Goal: Task Accomplishment & Management: Manage account settings

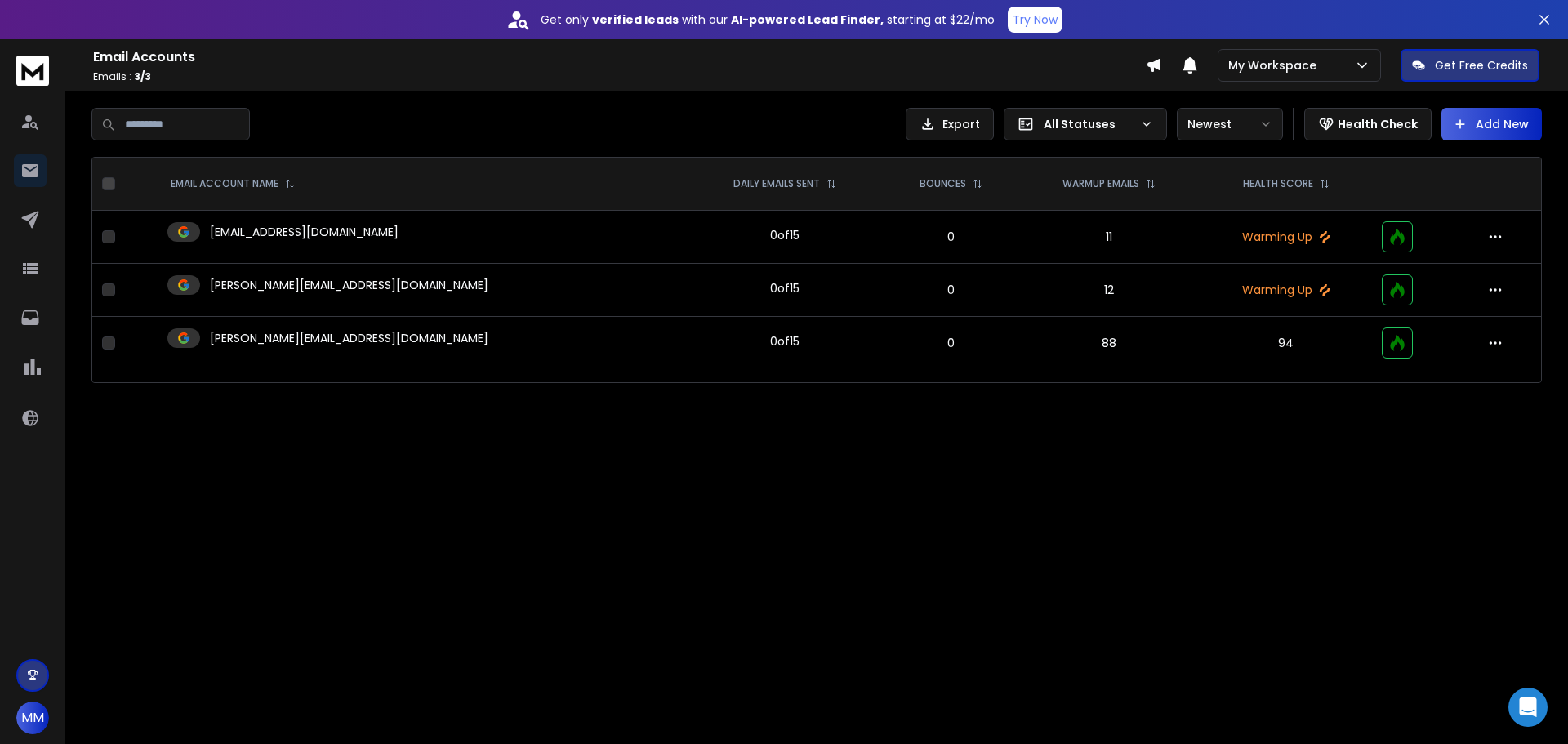
click at [291, 229] on p "[EMAIL_ADDRESS][DOMAIN_NAME]" at bounding box center [304, 232] width 189 height 16
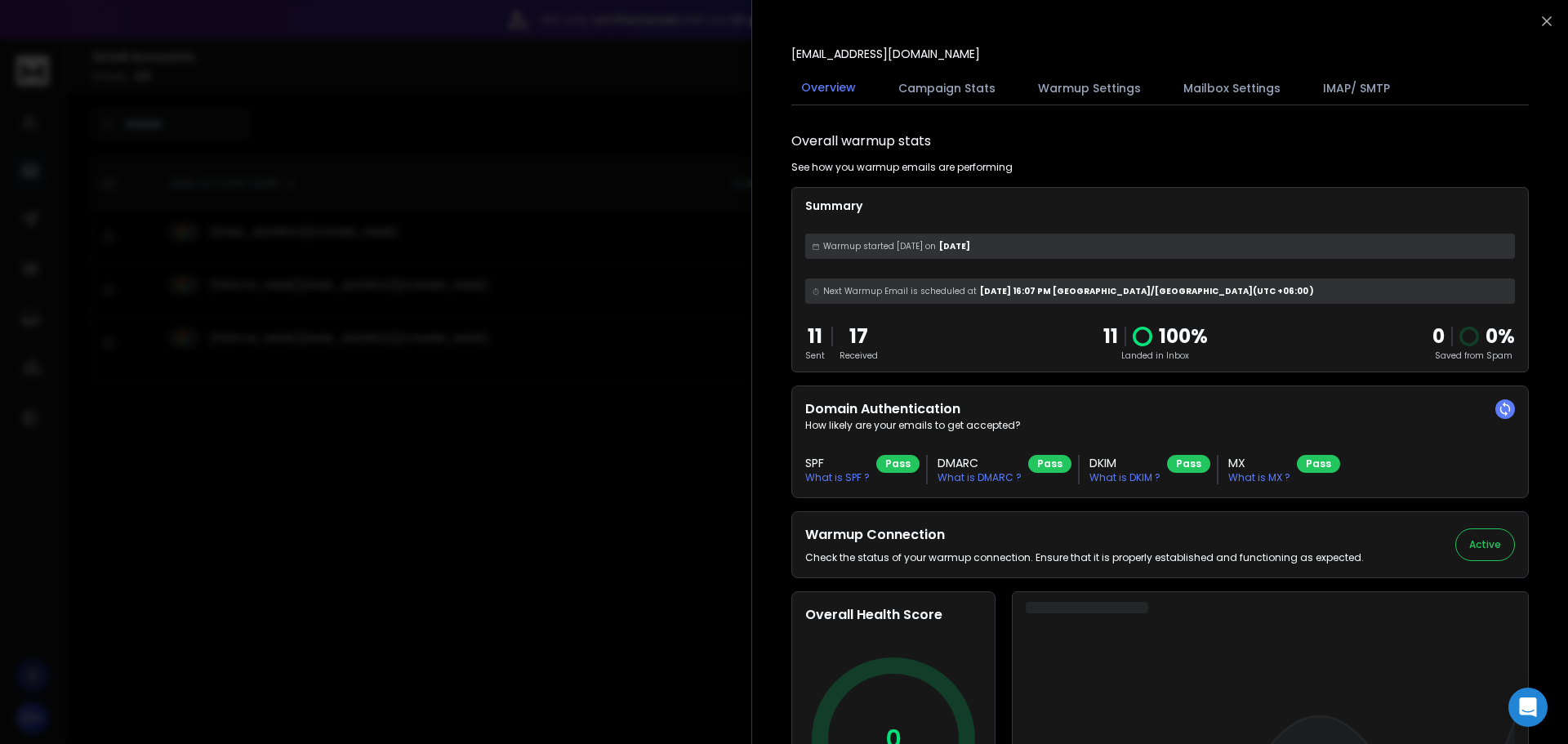
click at [916, 79] on button "Campaign Stats" at bounding box center [946, 87] width 116 height 36
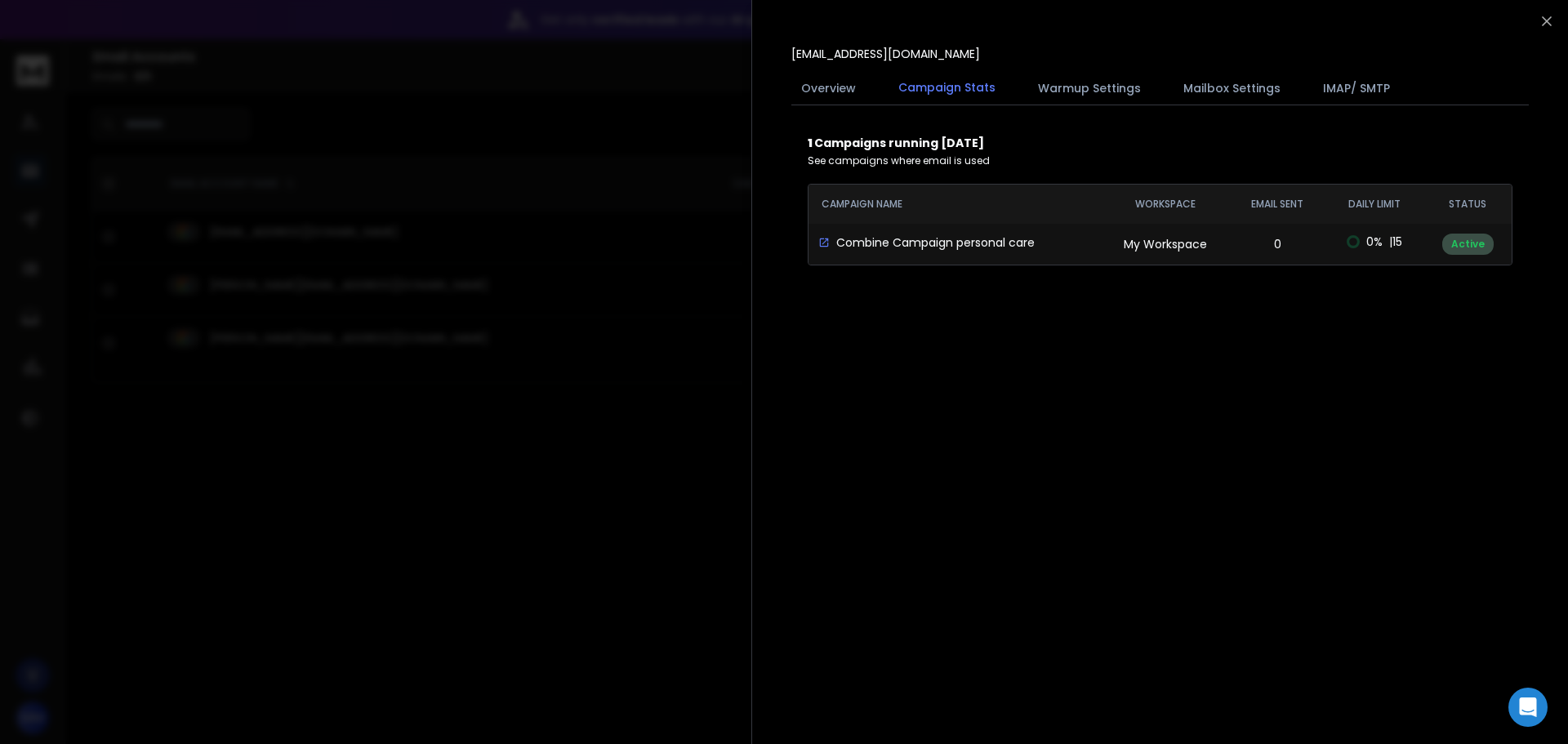
click at [963, 247] on td "Combine Campaign personal care" at bounding box center [940, 243] width 262 height 36
click at [827, 243] on icon at bounding box center [824, 243] width 12 height 12
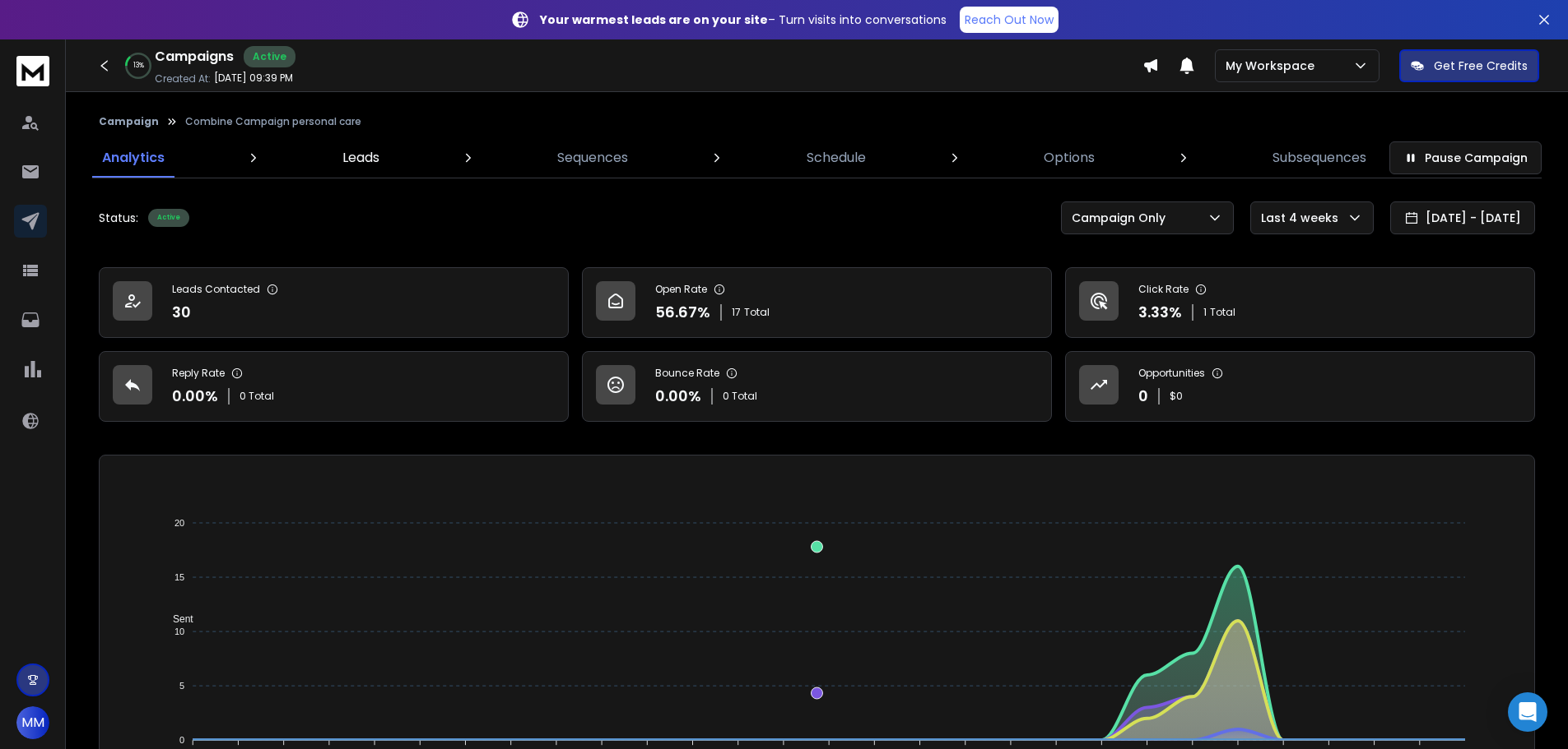
click at [377, 164] on p "Leads" at bounding box center [360, 158] width 37 height 20
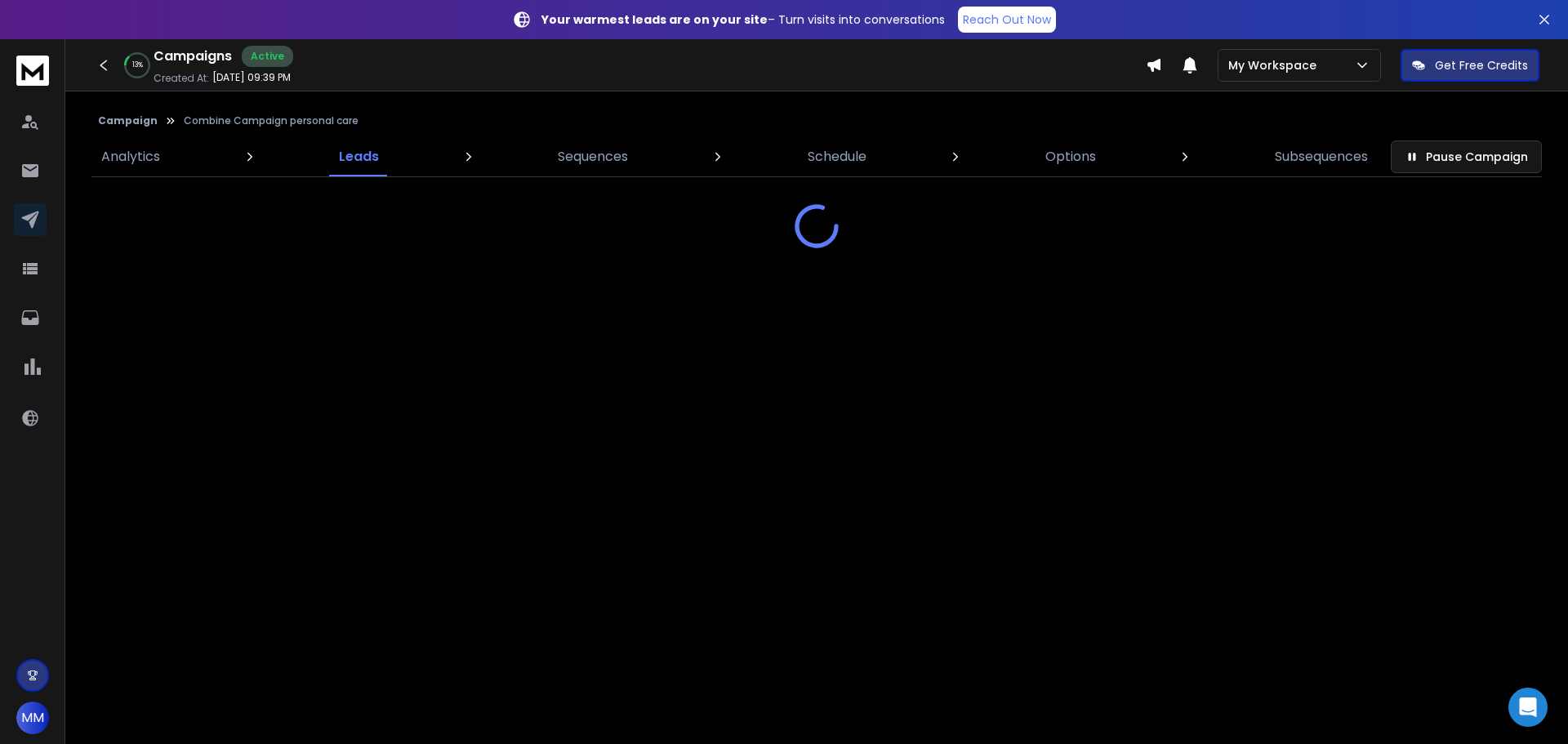
click at [351, 158] on p "Leads" at bounding box center [359, 157] width 40 height 19
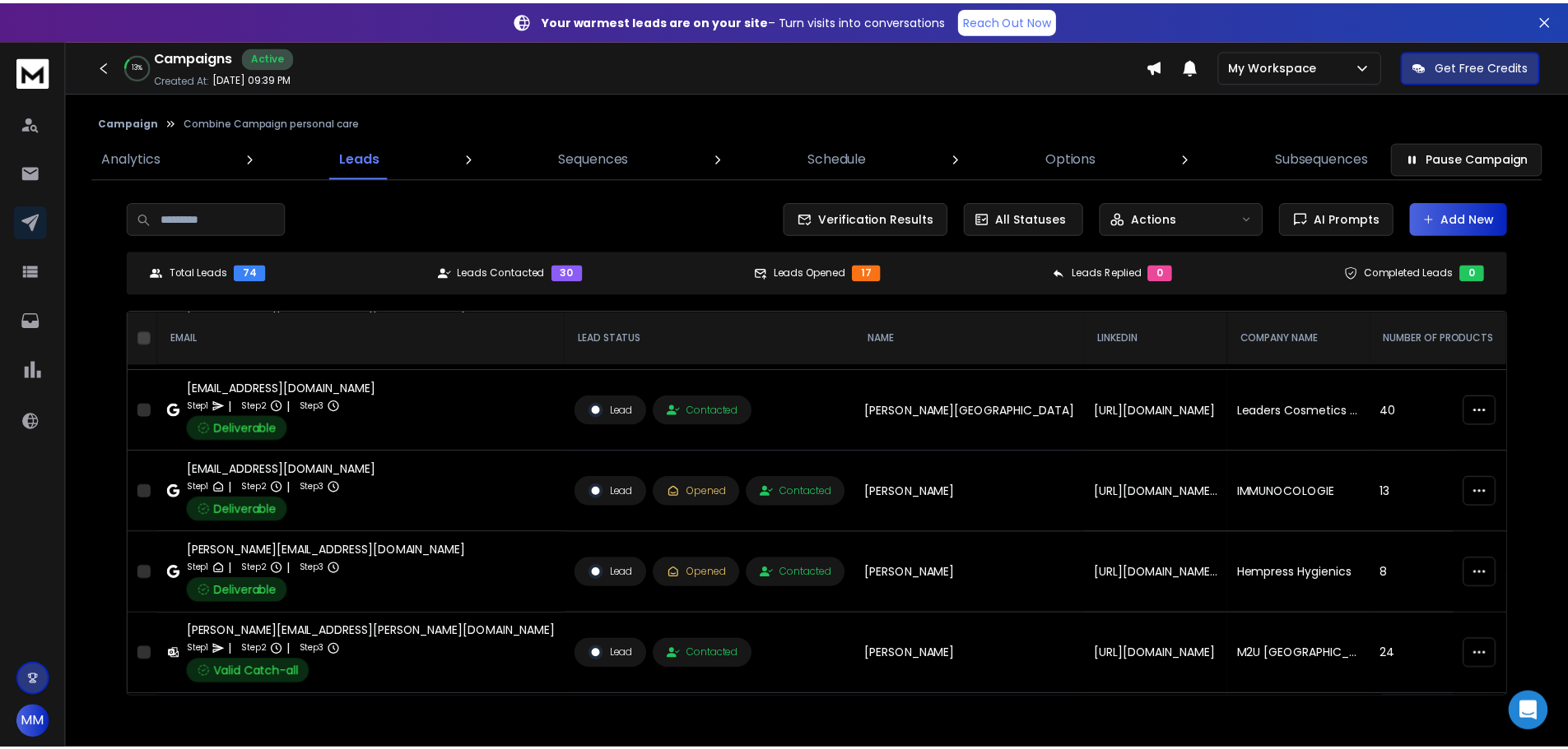
scroll to position [164, 0]
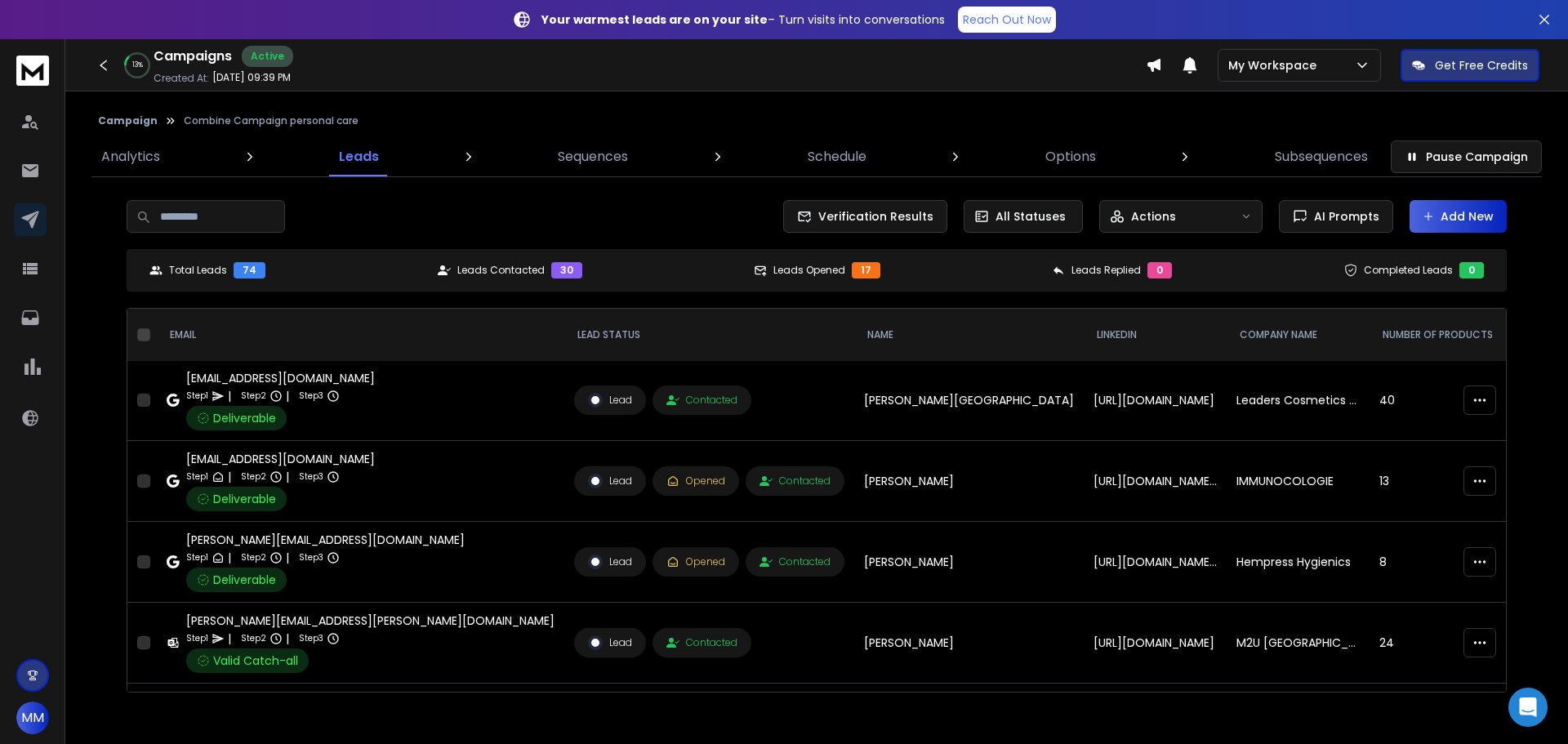
click at [1463, 215] on button "Add New" at bounding box center [1458, 216] width 97 height 33
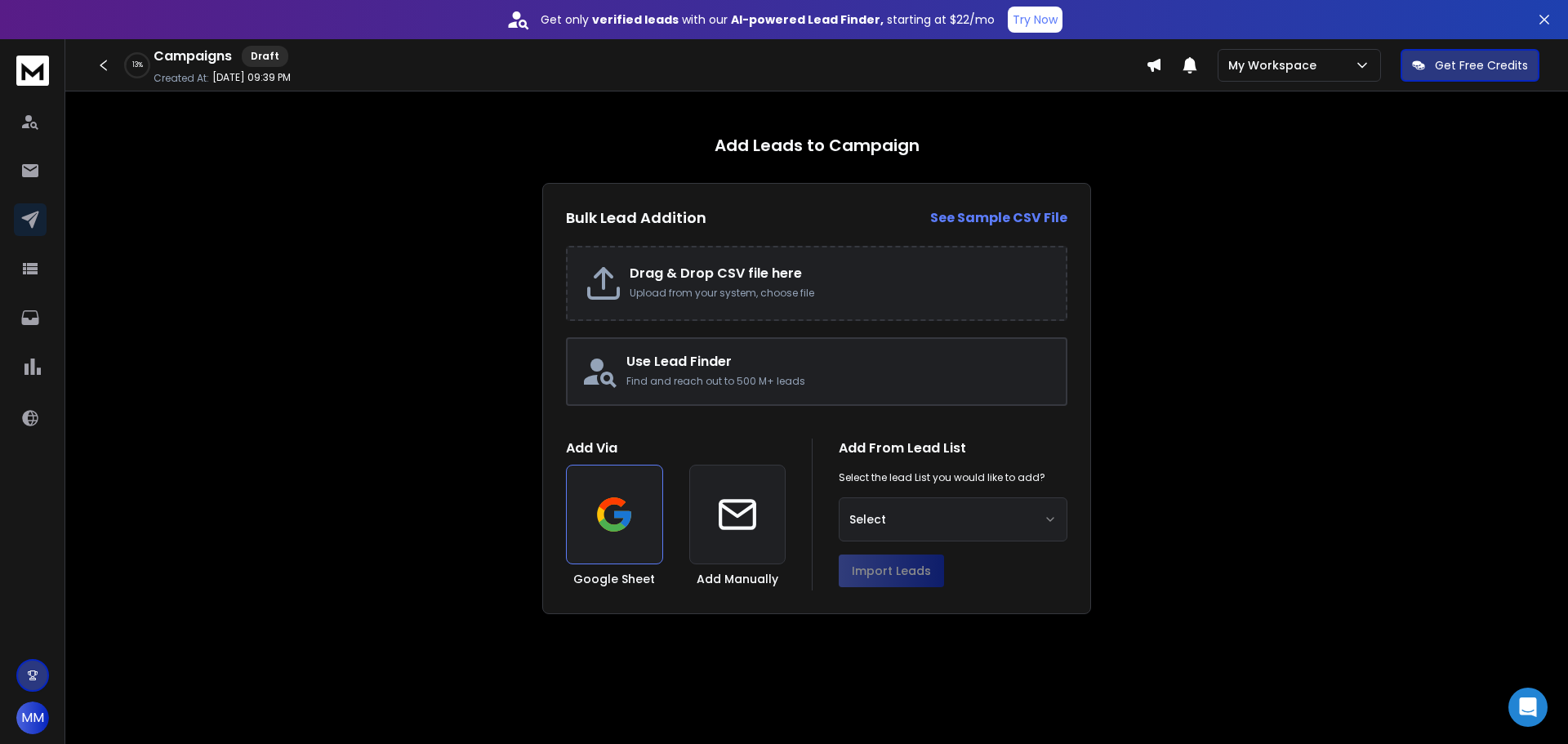
click at [613, 522] on icon at bounding box center [614, 514] width 41 height 49
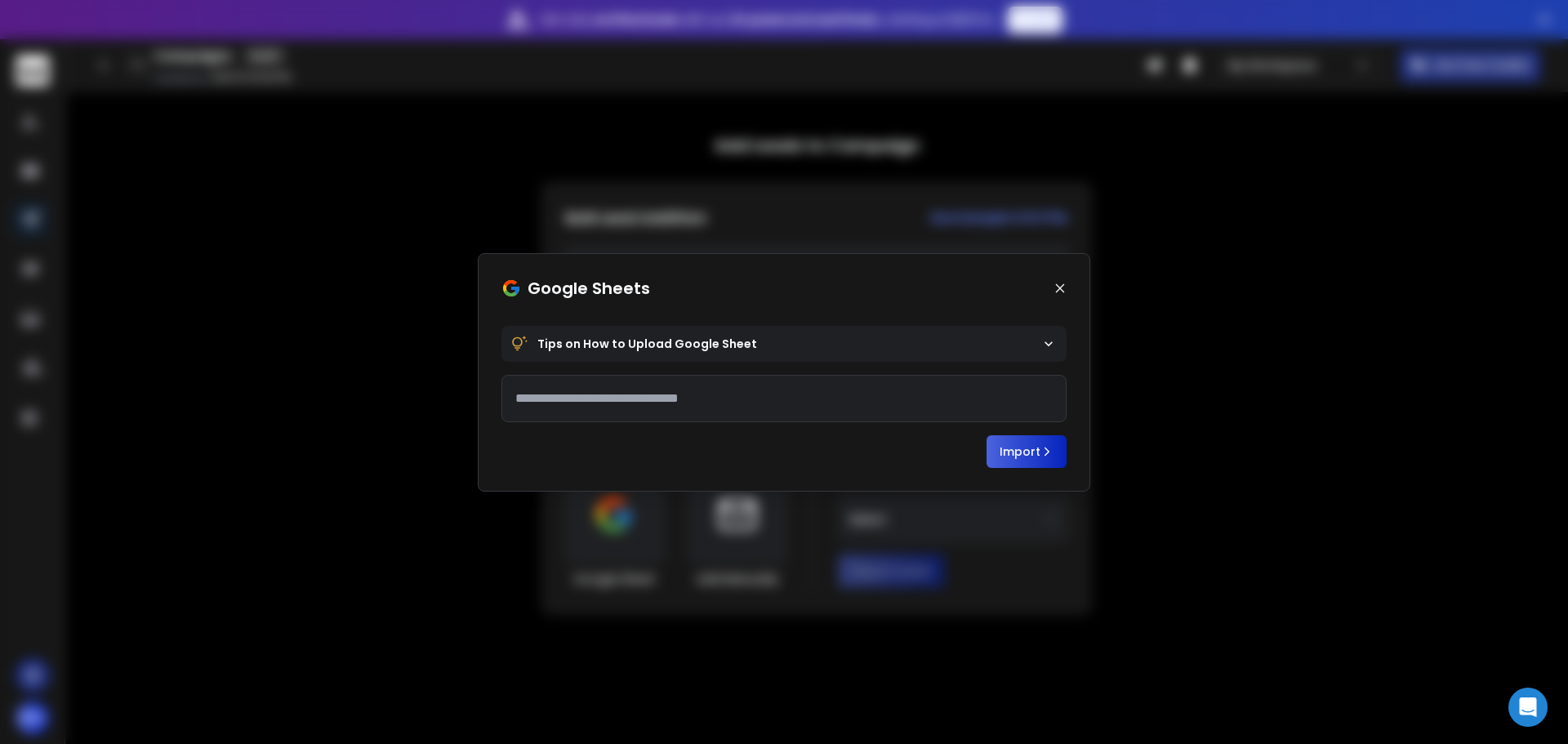
click at [1062, 290] on icon at bounding box center [1060, 287] width 9 height 9
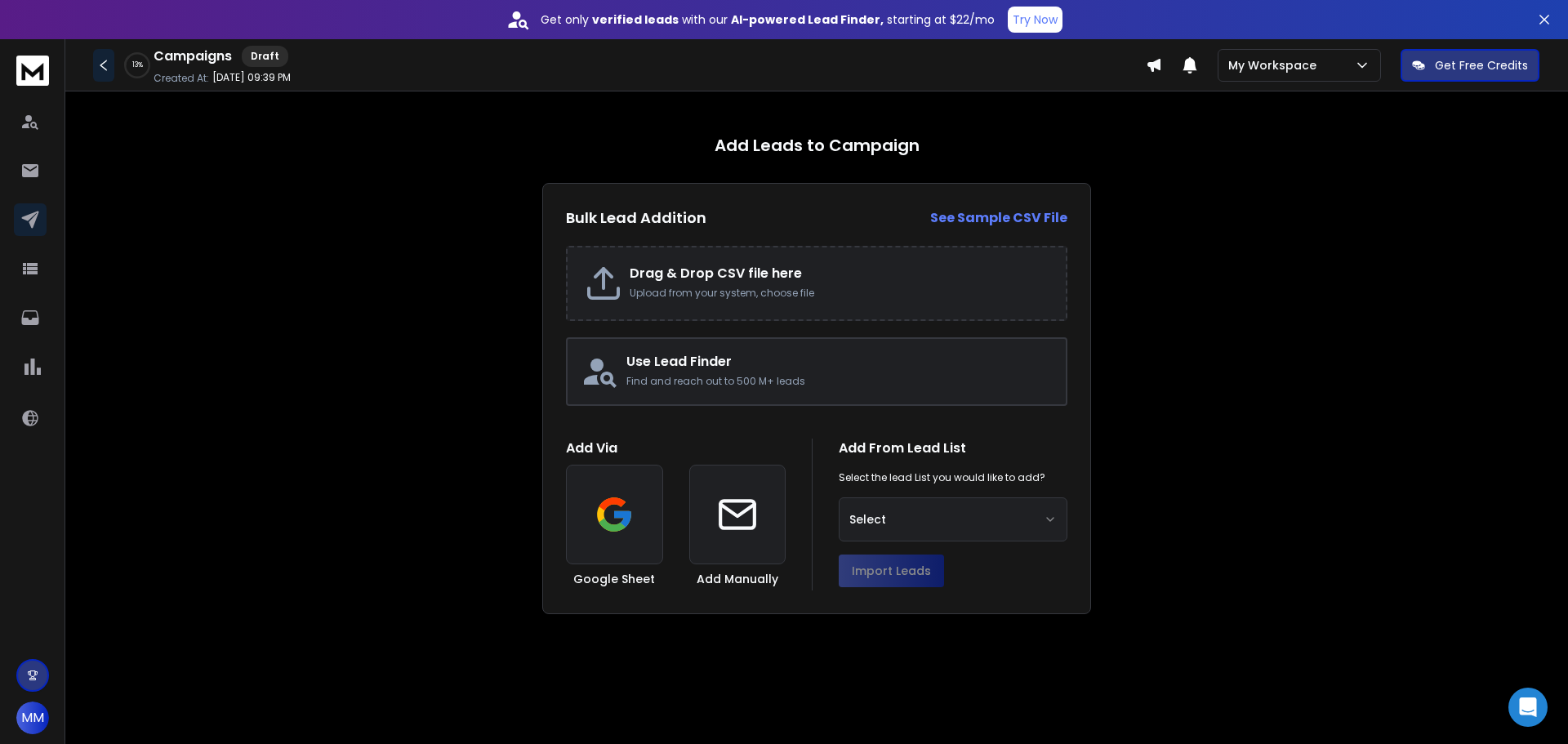
click at [104, 64] on icon at bounding box center [103, 65] width 15 height 15
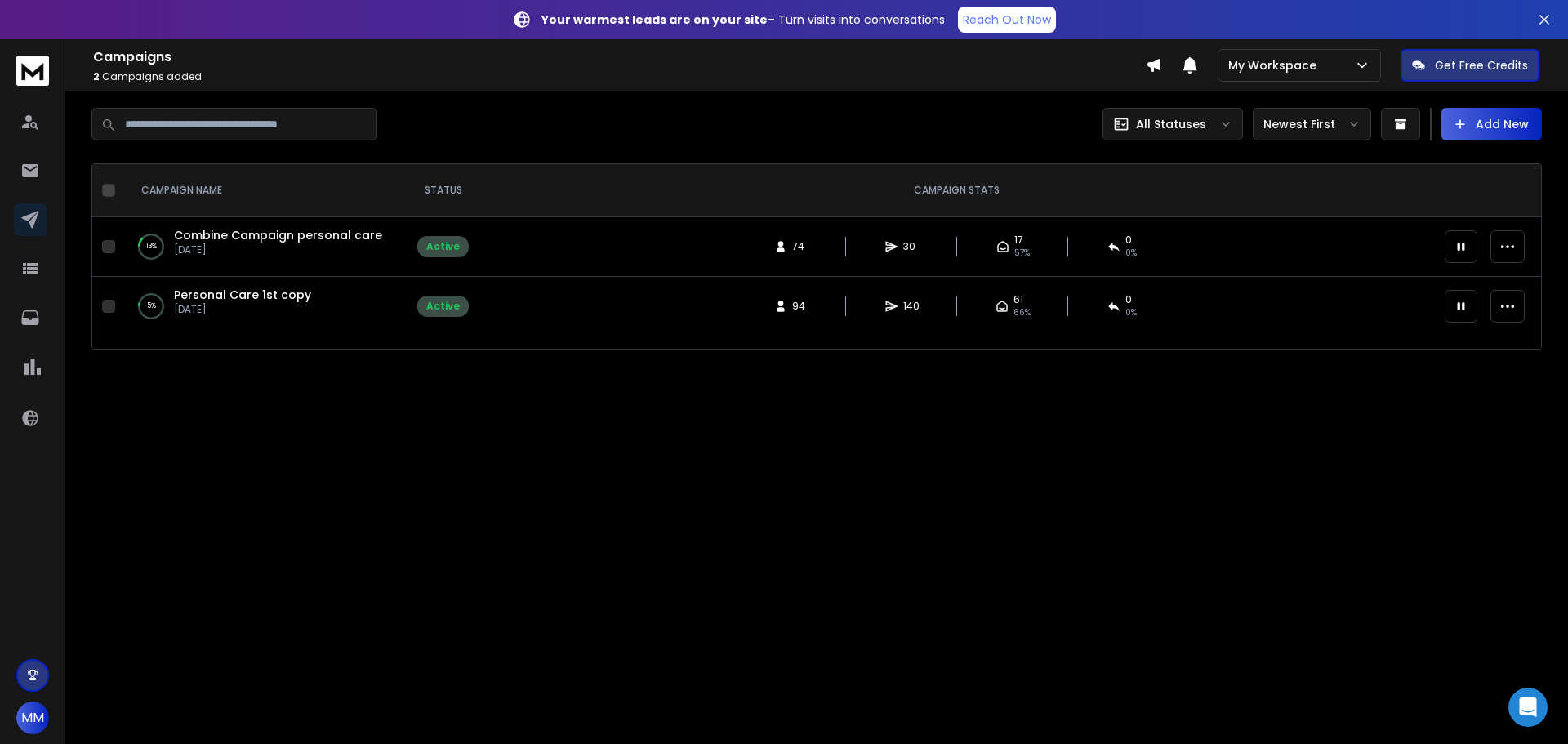
click at [231, 295] on span "Personal Care 1st copy" at bounding box center [242, 295] width 138 height 16
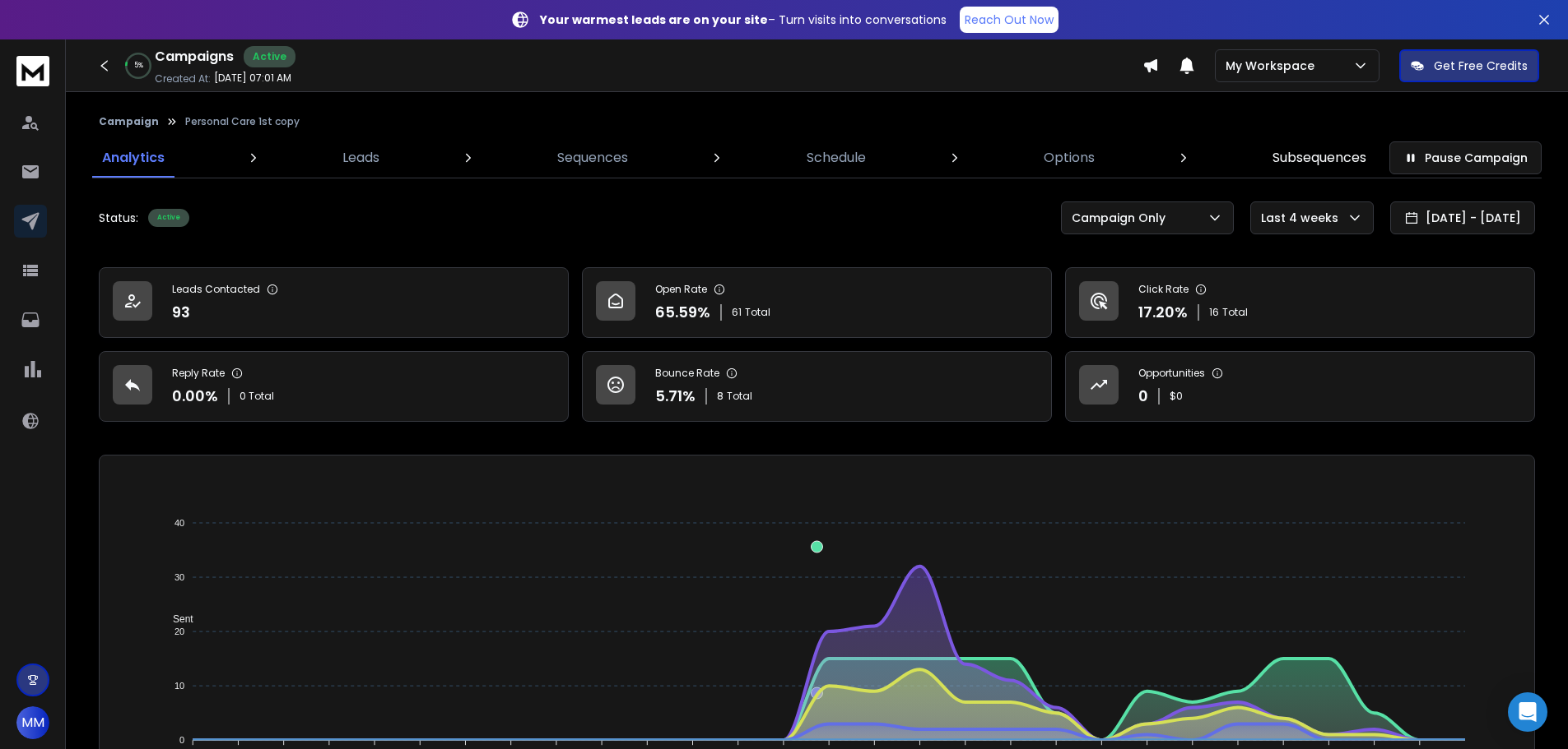
click at [1286, 148] on p "Subsequences" at bounding box center [1319, 158] width 94 height 20
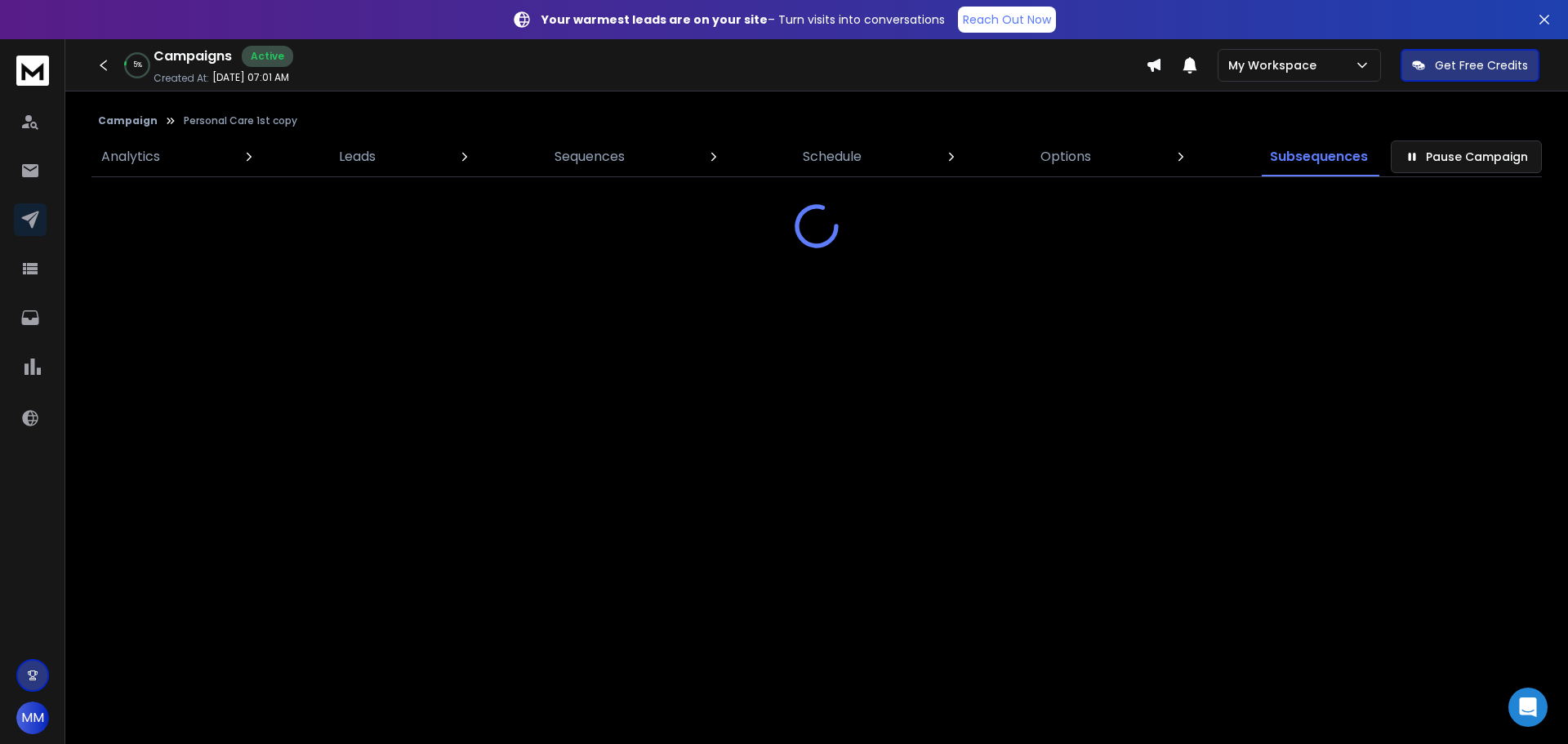
click at [1277, 156] on p "Subsequences" at bounding box center [1319, 157] width 98 height 19
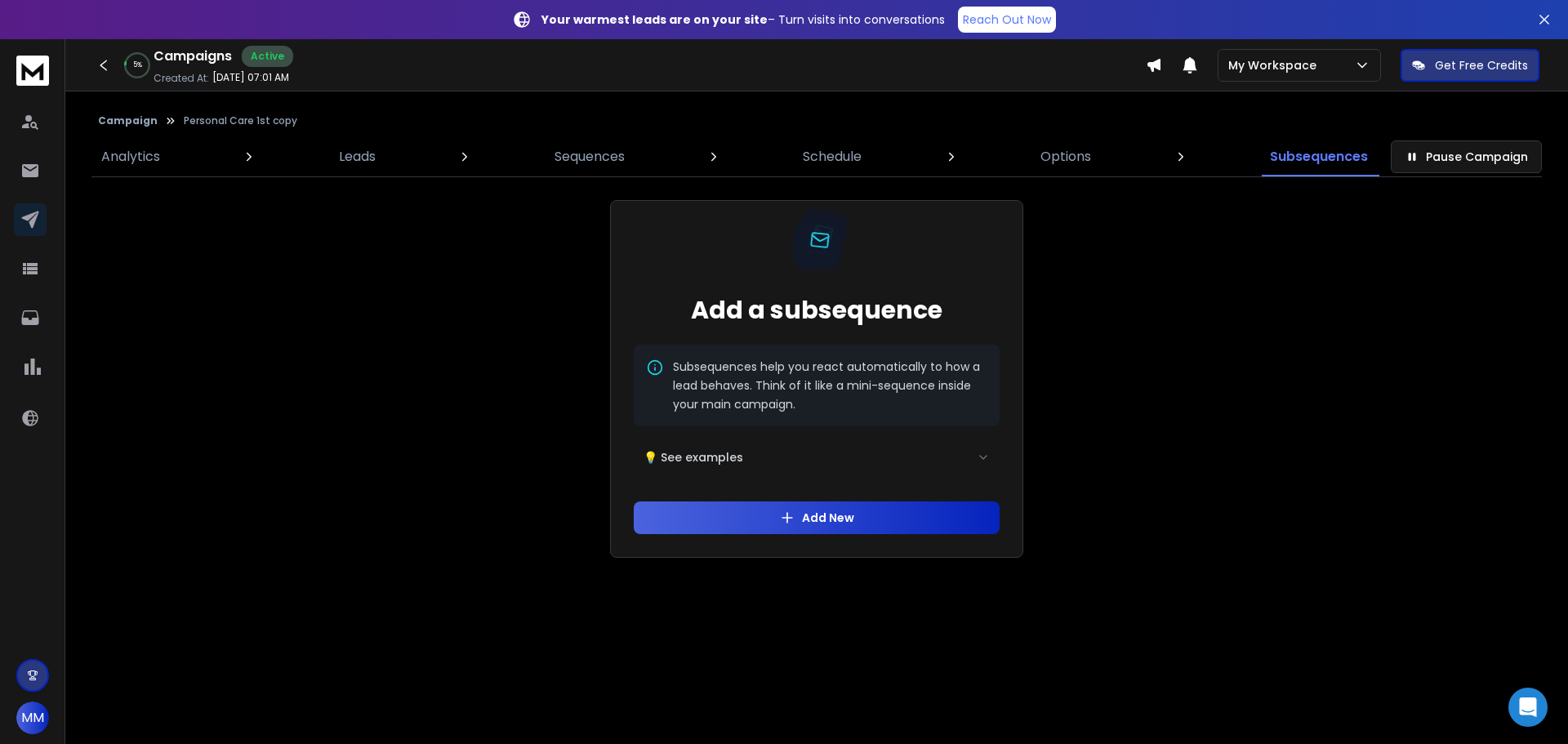
click at [1111, 155] on div "Analytics Leads Sequences Schedule Options Subsequences" at bounding box center [734, 157] width 1287 height 39
click at [1060, 155] on p "Options" at bounding box center [1066, 157] width 50 height 19
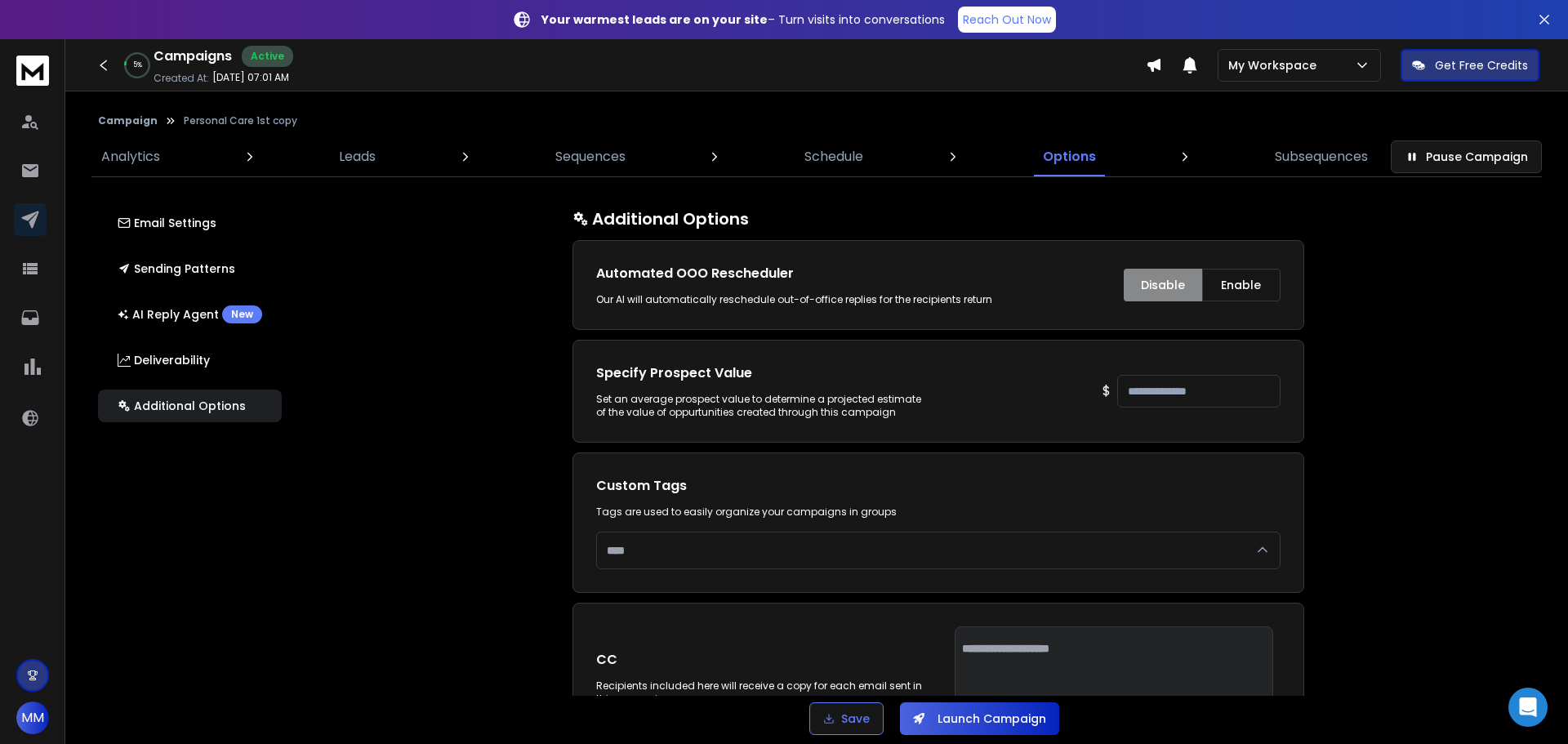
scroll to position [2915, 0]
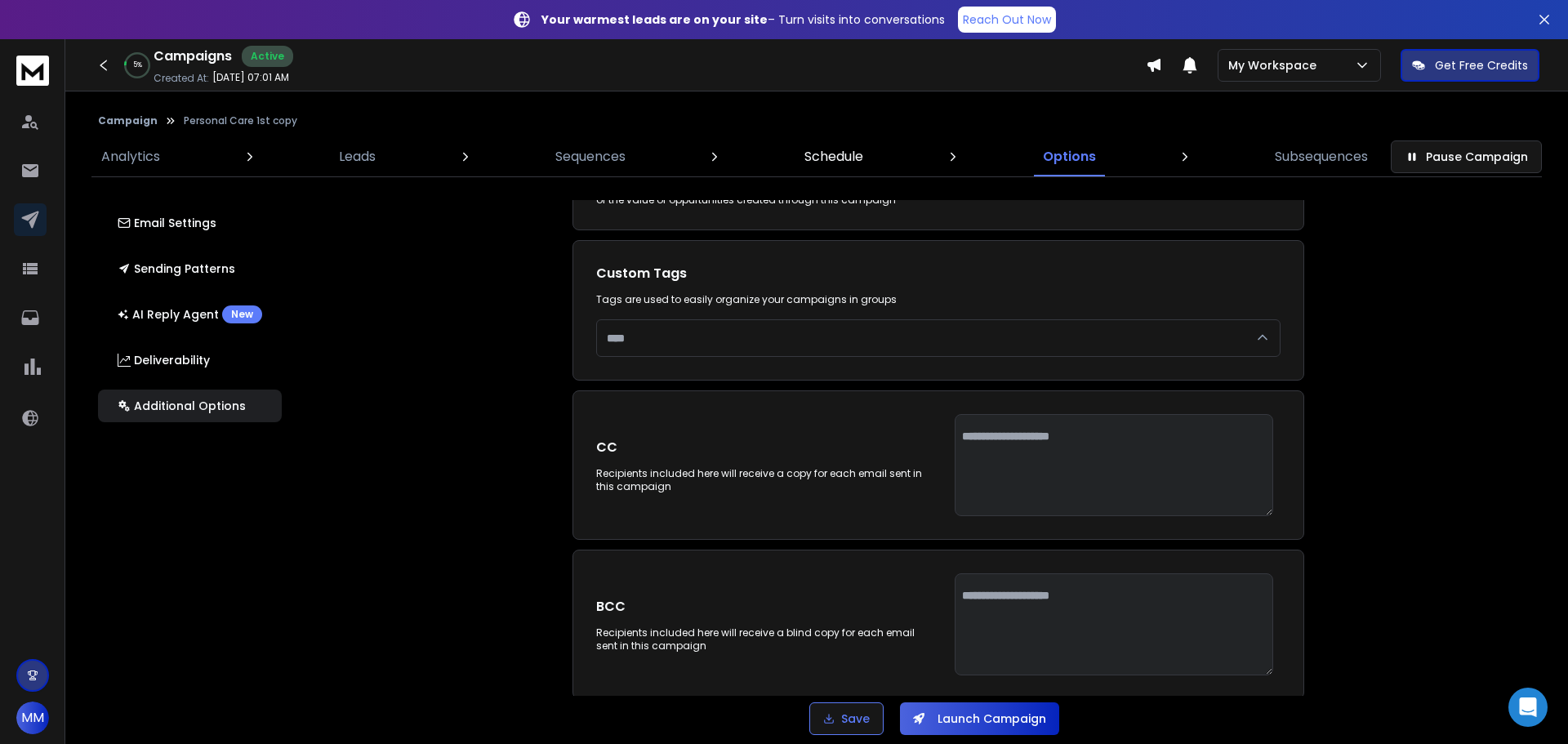
click at [826, 152] on p "Schedule" at bounding box center [834, 157] width 59 height 19
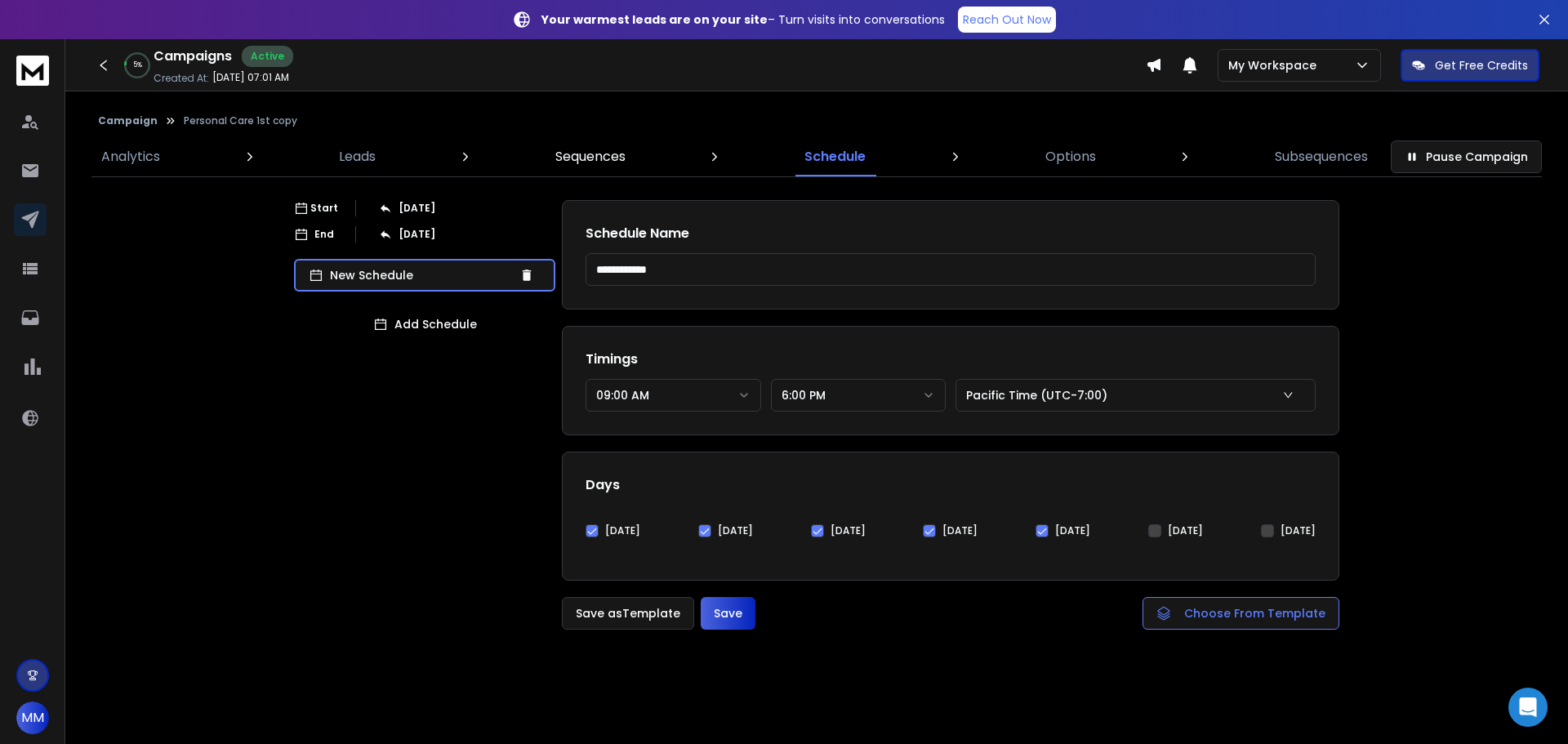
click at [583, 152] on p "Sequences" at bounding box center [591, 157] width 70 height 19
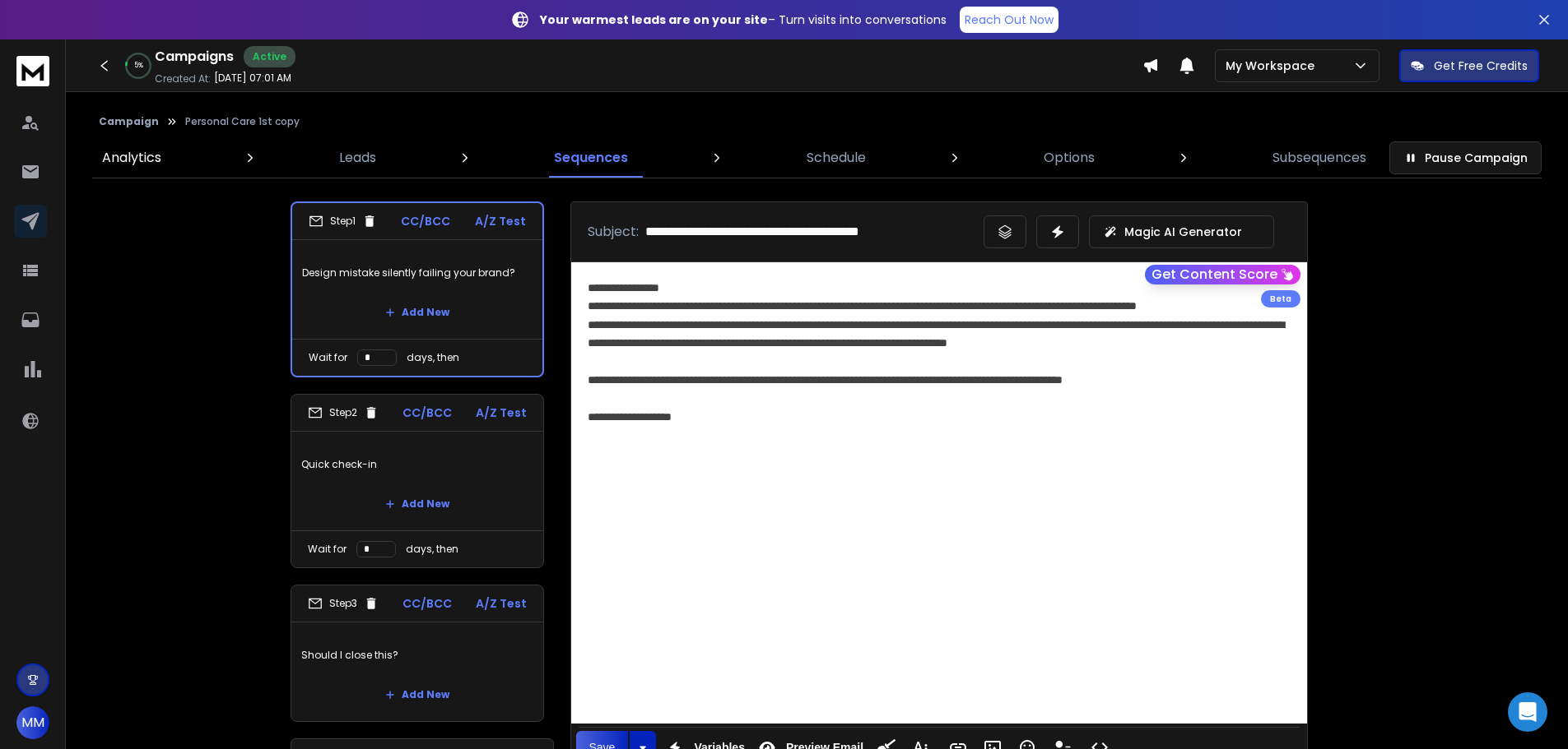
click at [142, 153] on p "Analytics" at bounding box center [131, 158] width 60 height 20
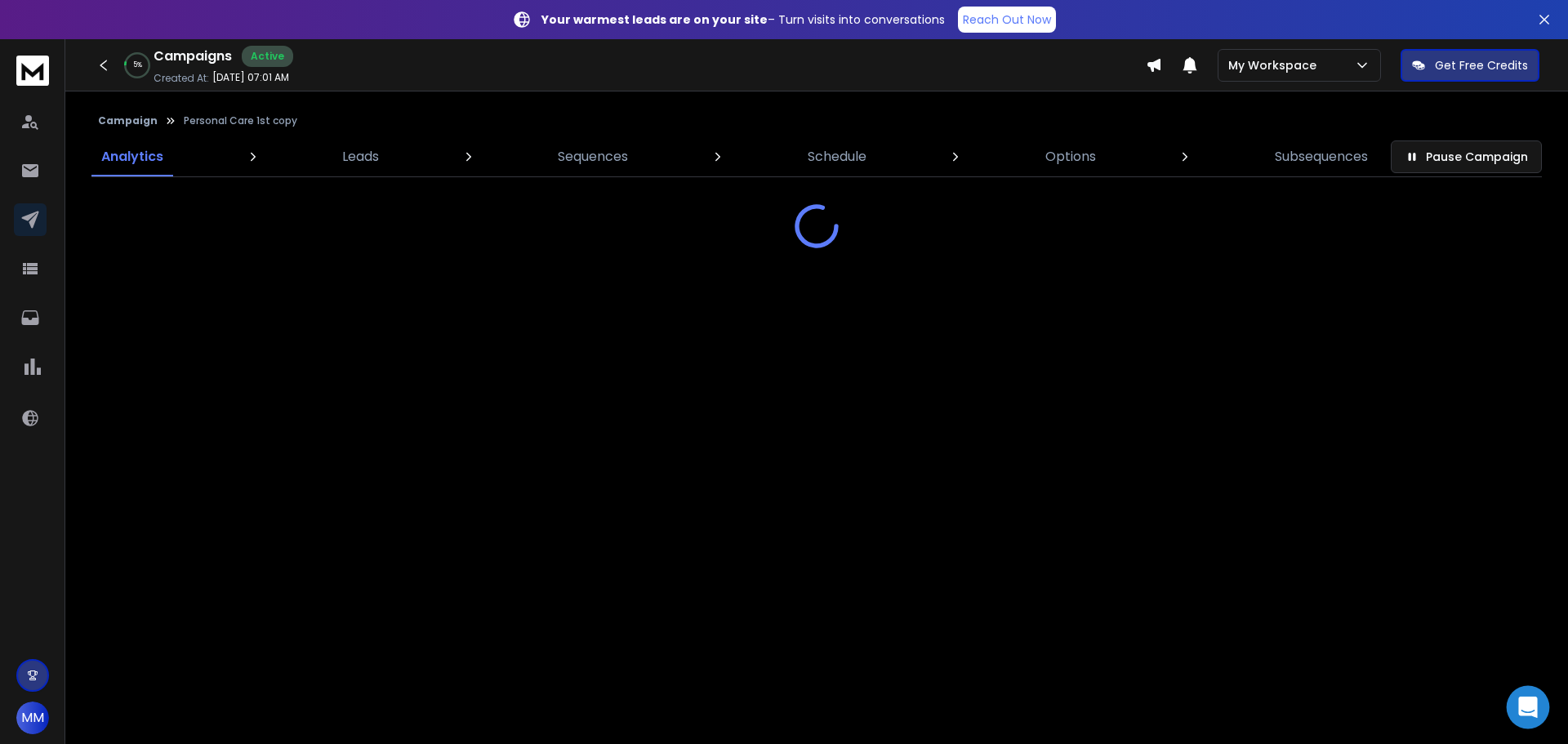
click at [1523, 718] on div "Open Intercom Messenger" at bounding box center [1528, 708] width 44 height 44
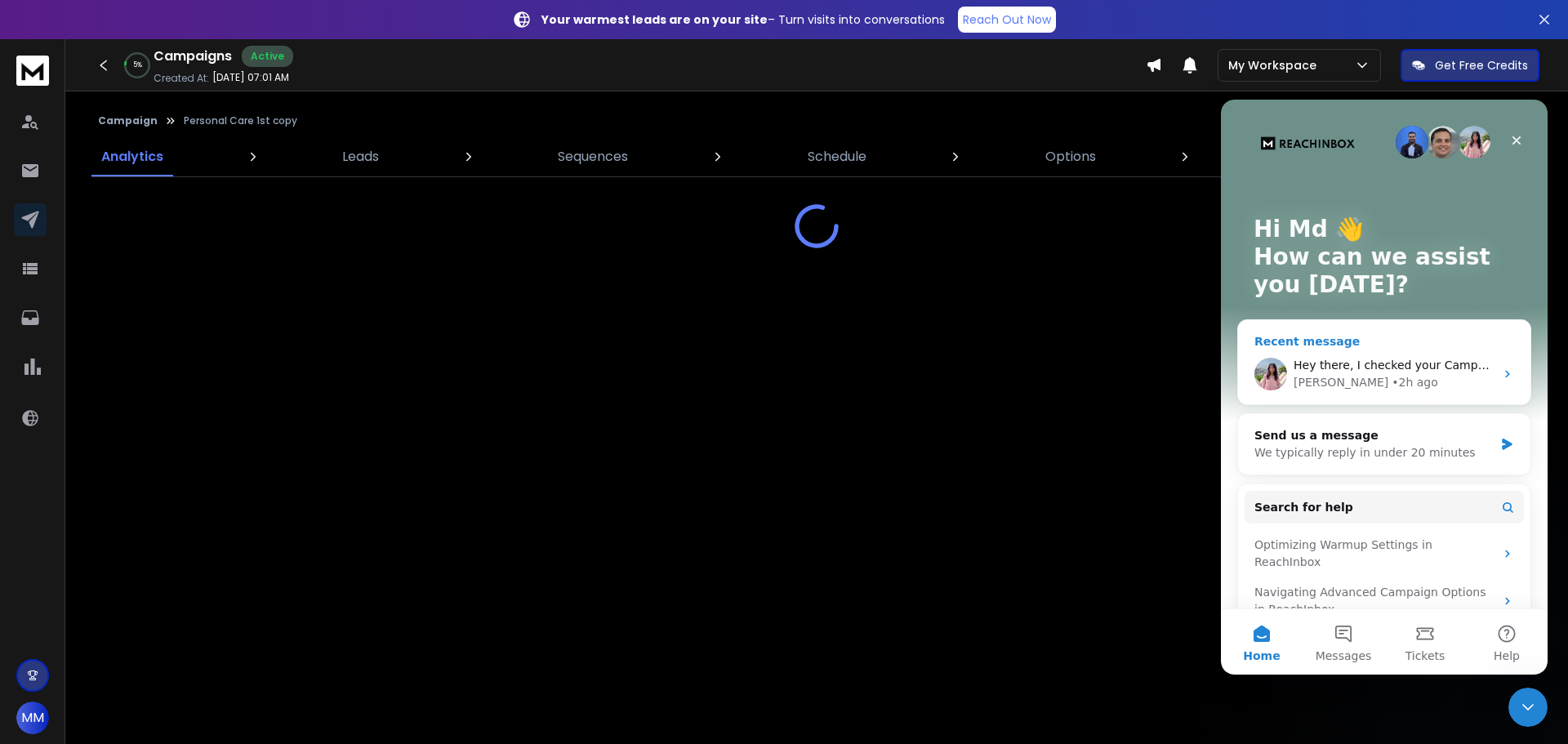
click at [1416, 375] on div "Lakshita • 2h ago" at bounding box center [1393, 383] width 201 height 17
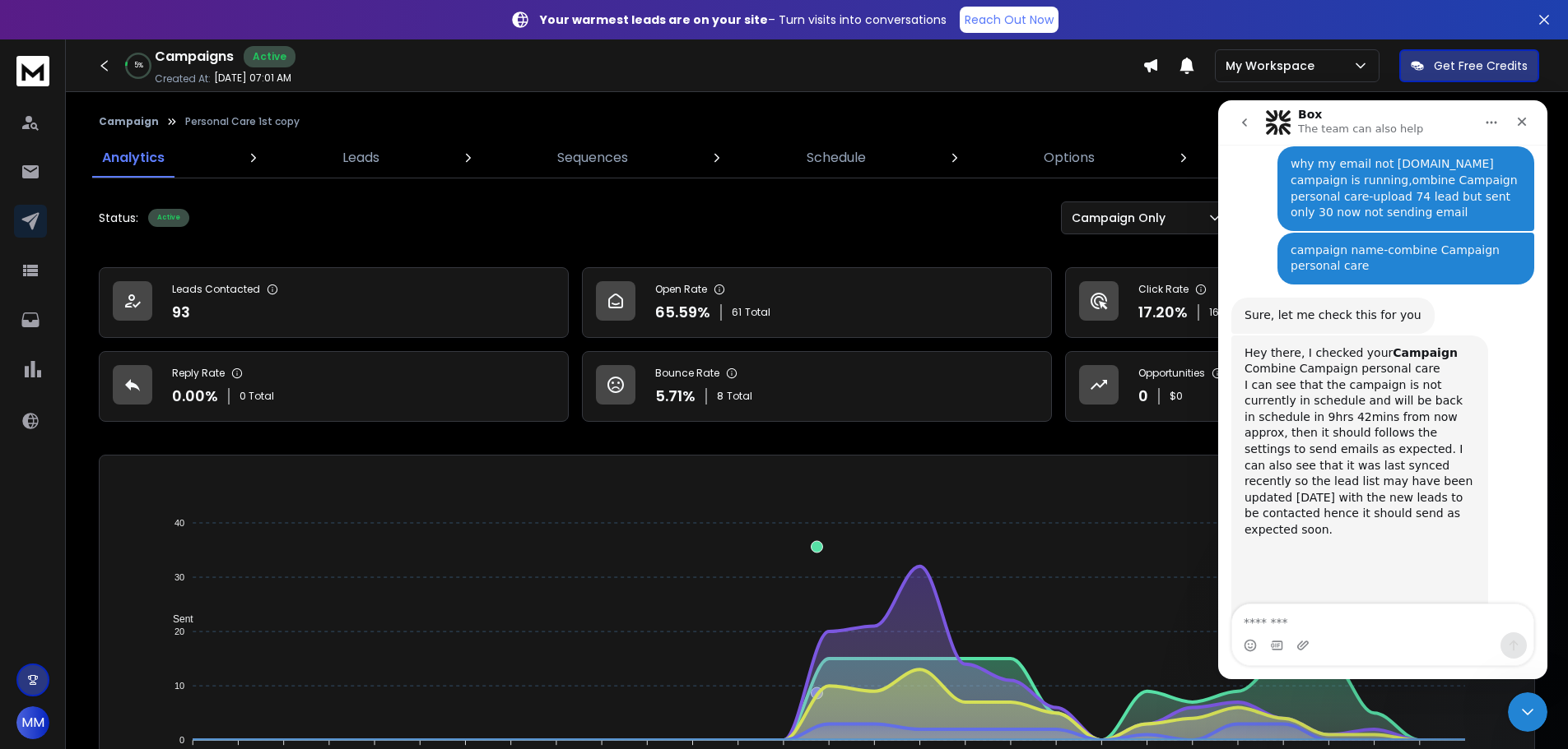
scroll to position [362, 0]
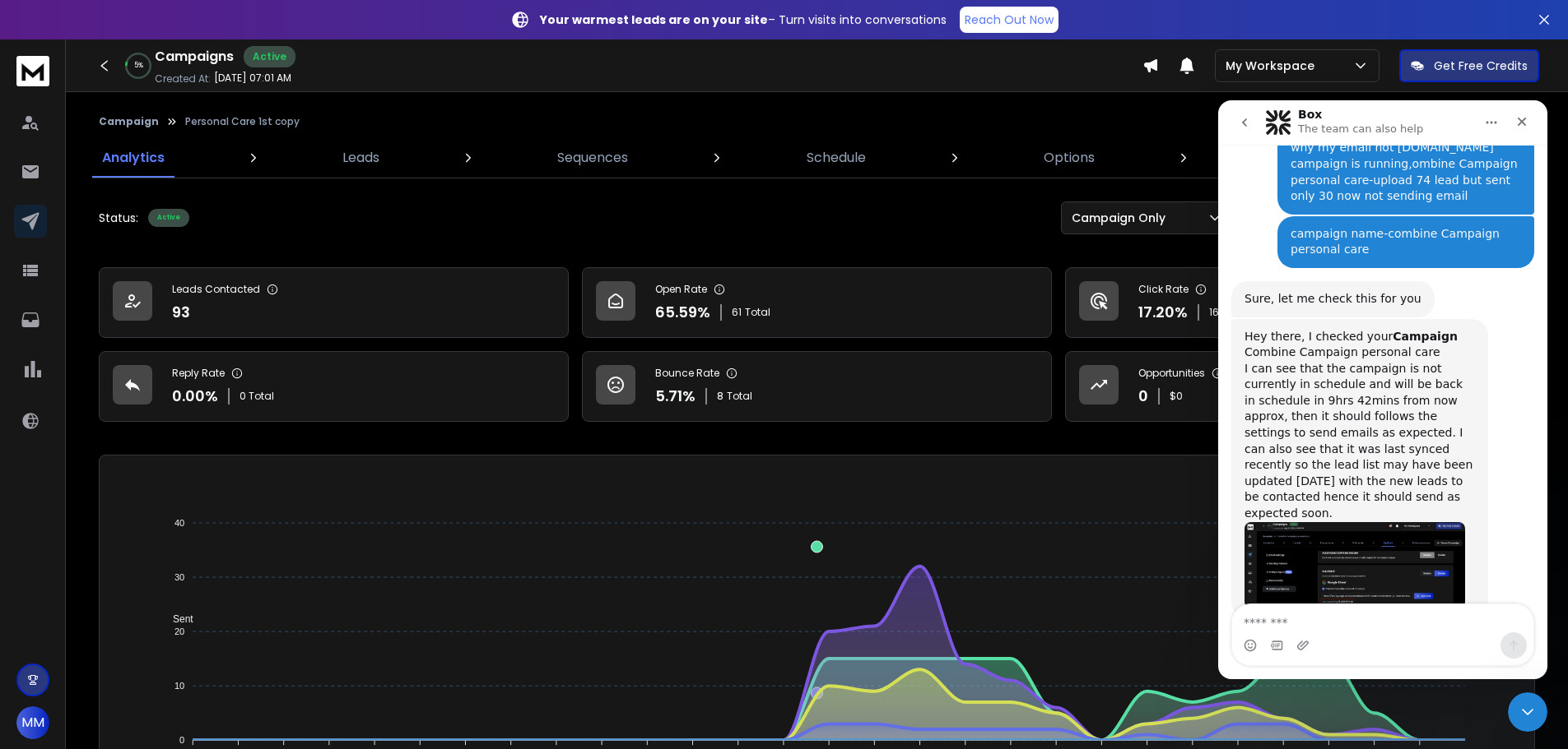
click at [1369, 522] on img "Lakshita says…" at bounding box center [1355, 565] width 221 height 86
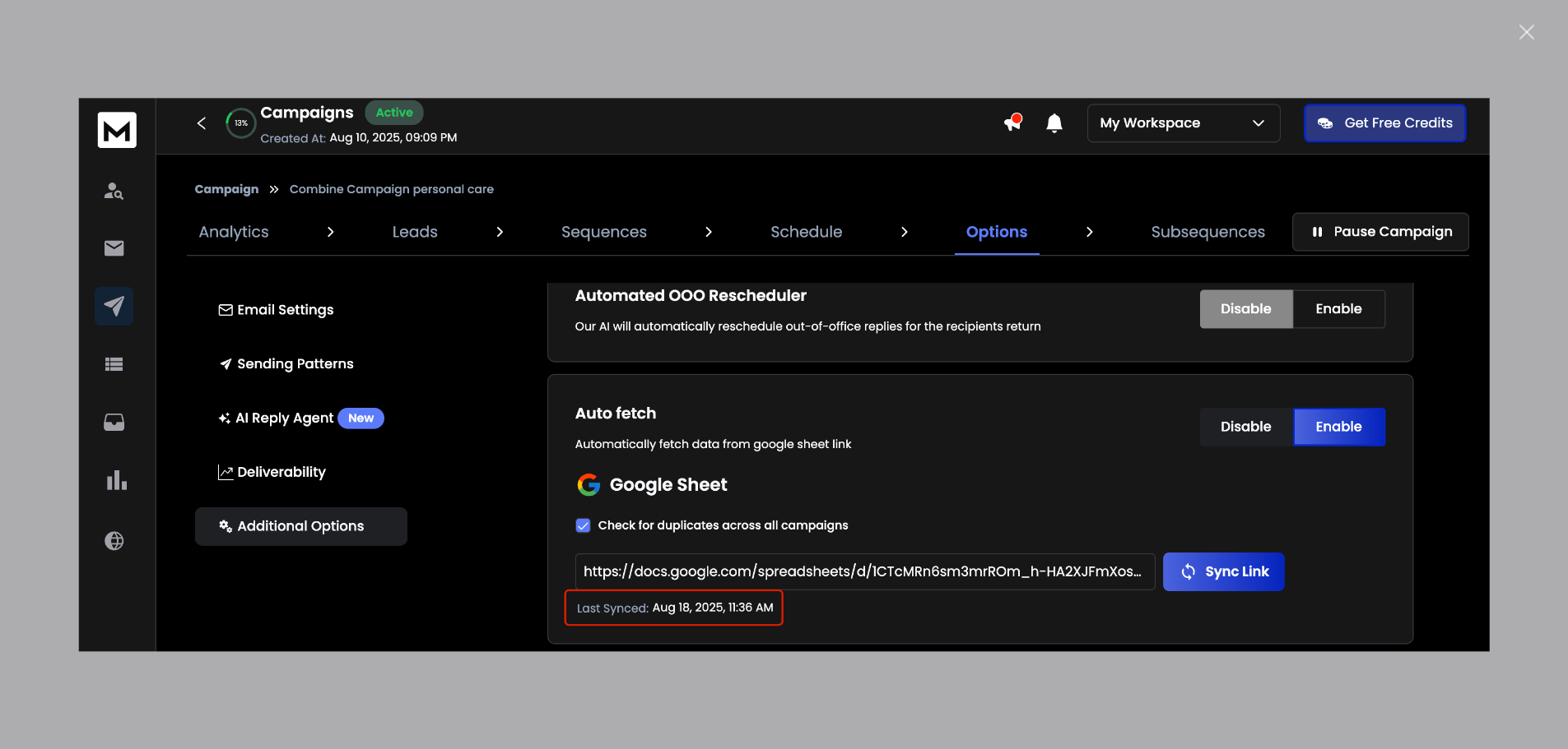
scroll to position [0, 0]
click at [1521, 26] on div "Close" at bounding box center [1527, 32] width 16 height 16
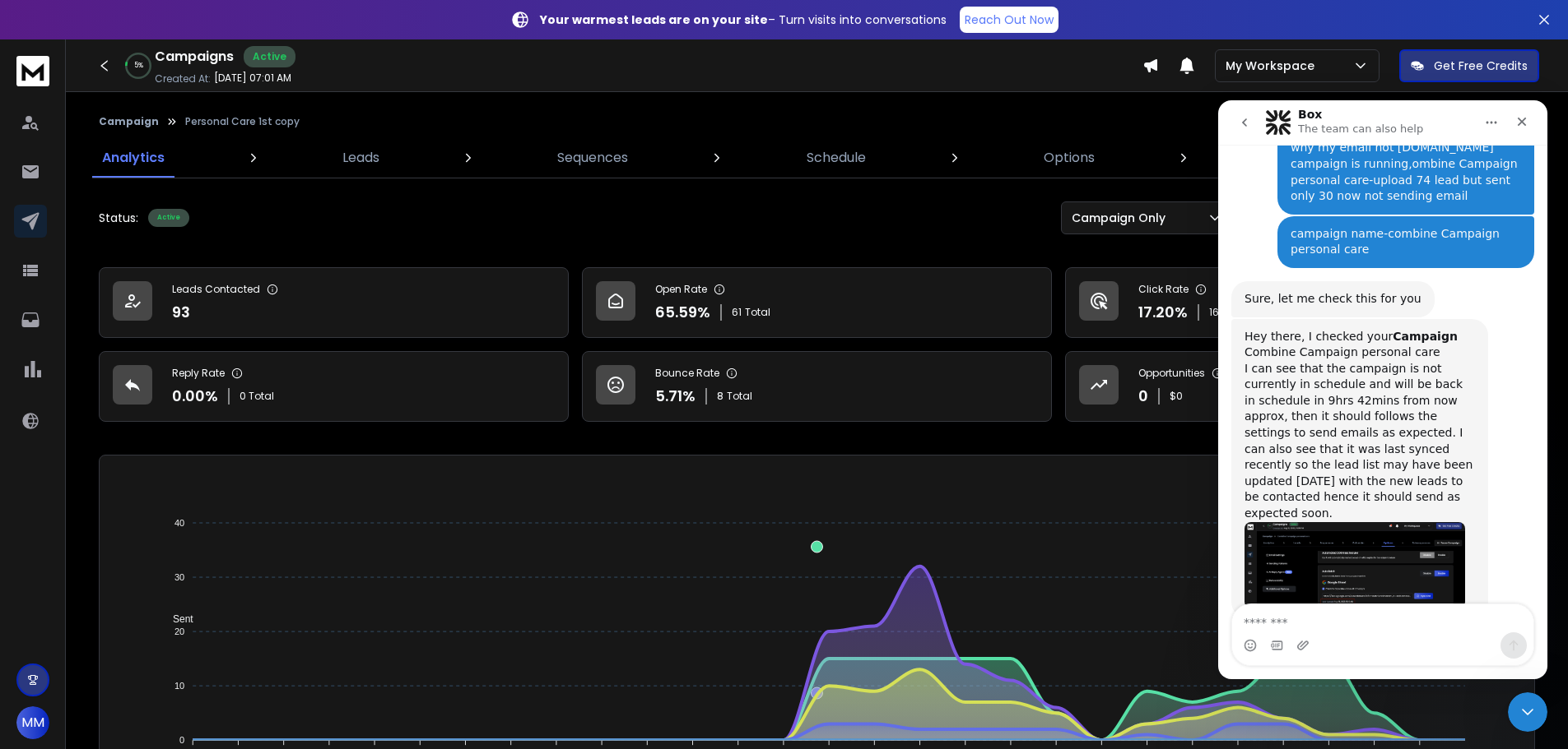
click at [945, 217] on div "Status: Active Pause Campaign Campaign Only Last 4 weeks 21 Jul 2025 - 18 Aug 2…" at bounding box center [817, 218] width 1436 height 33
click at [1533, 712] on icon "Close Intercom Messenger" at bounding box center [1527, 712] width 20 height 20
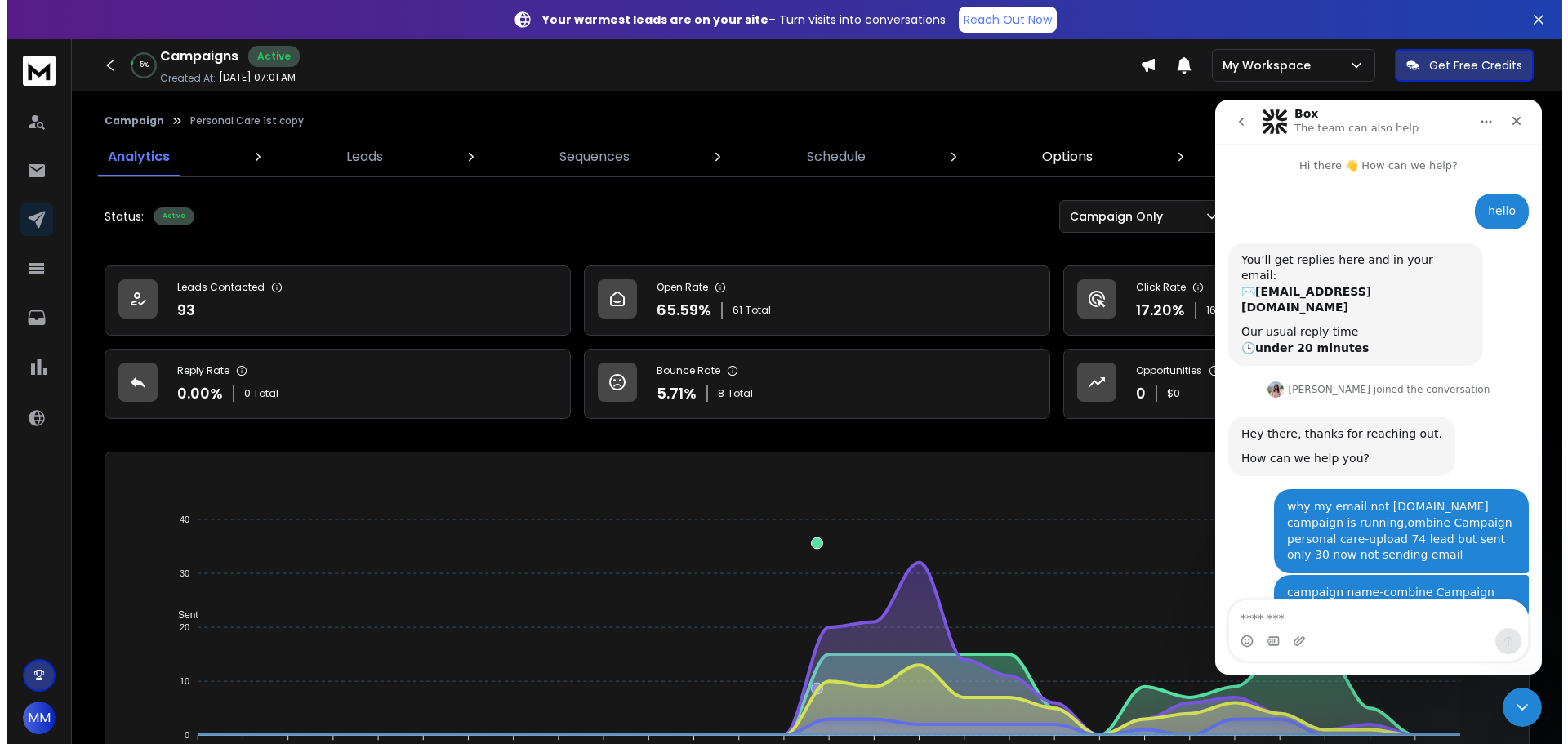
scroll to position [360, 0]
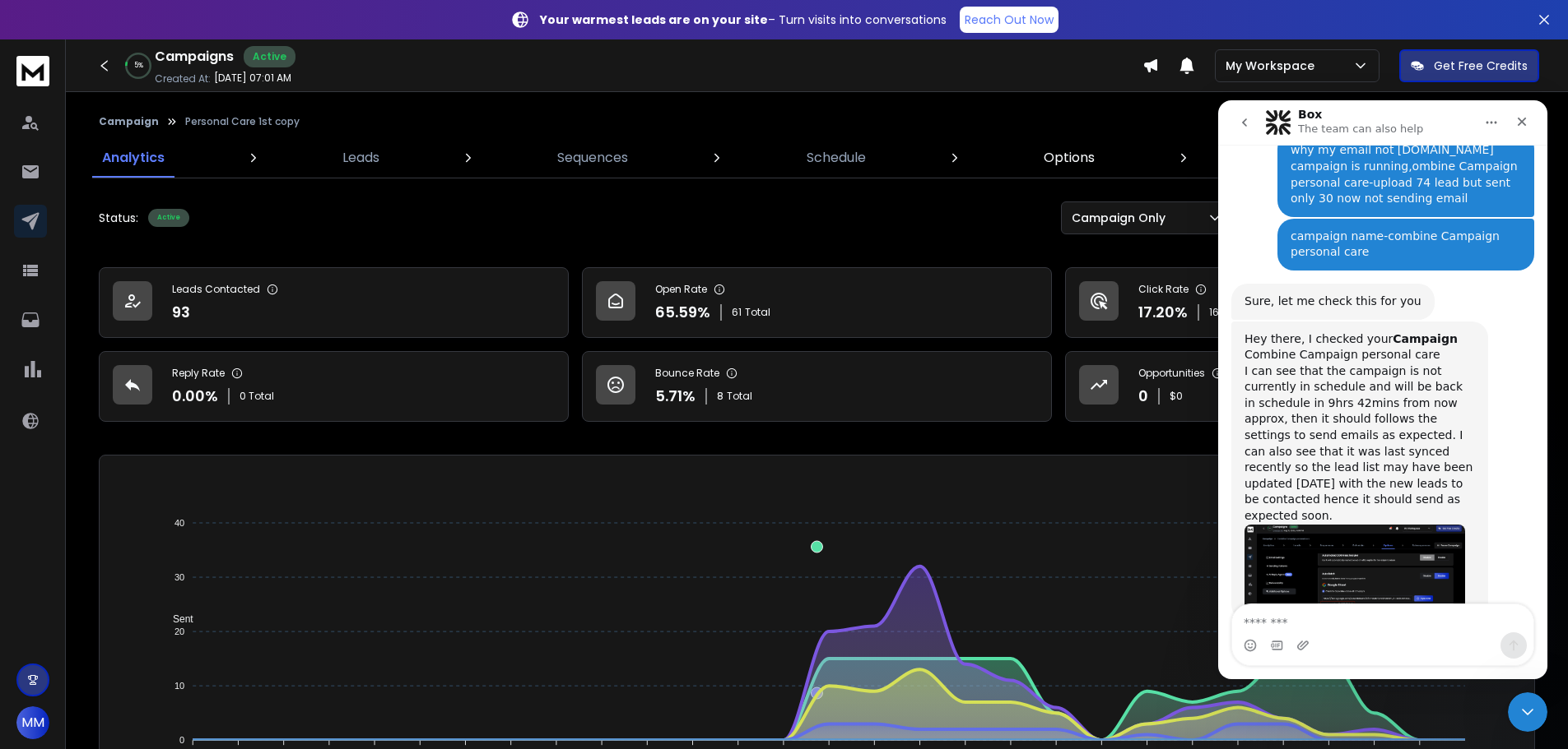
click at [1076, 157] on p "Options" at bounding box center [1069, 158] width 51 height 20
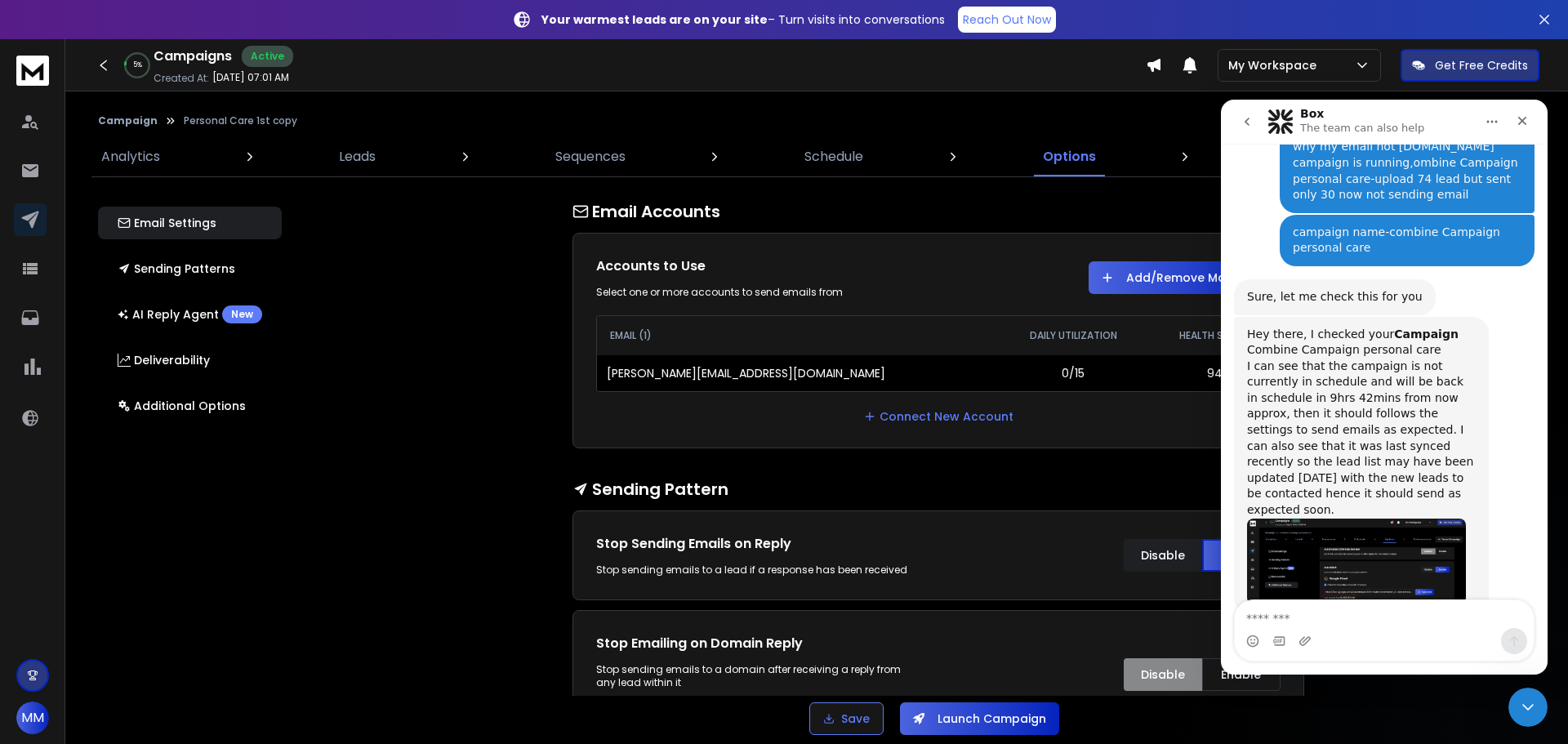
click at [1521, 711] on icon "Close Intercom Messenger" at bounding box center [1528, 707] width 19 height 19
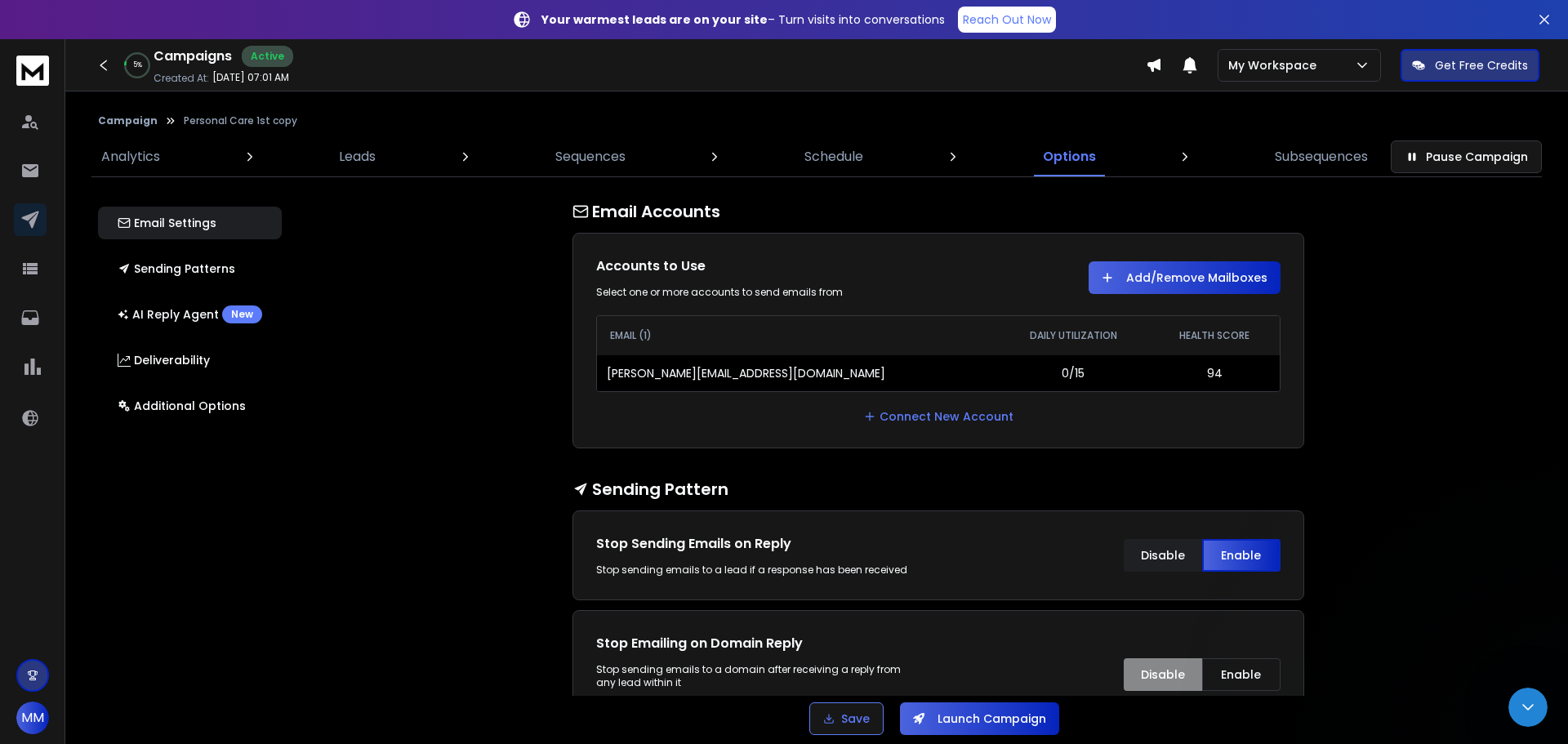
click at [1521, 711] on icon "Close Intercom Messenger" at bounding box center [1528, 707] width 19 height 19
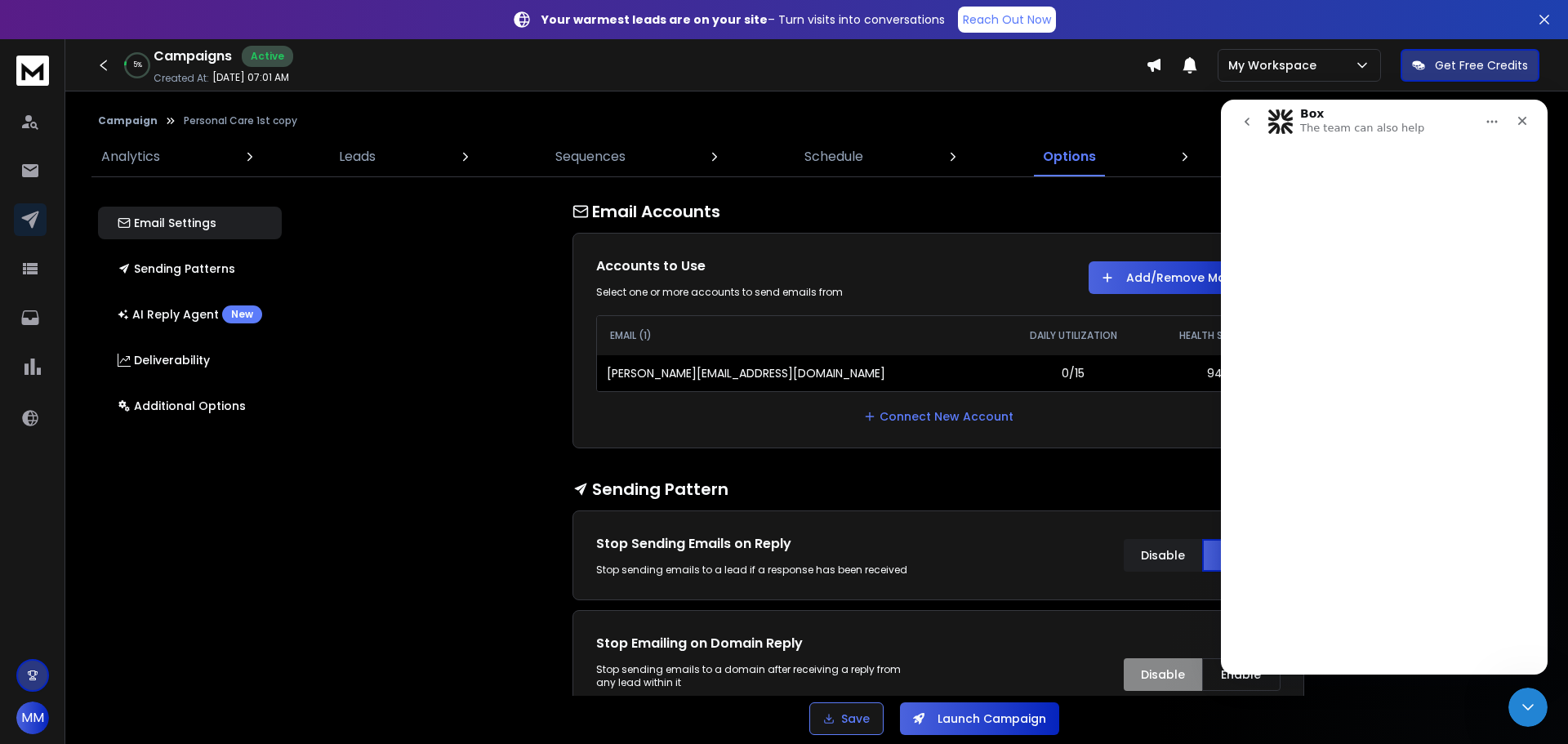
click at [1521, 711] on icon "Close Intercom Messenger" at bounding box center [1528, 707] width 19 height 19
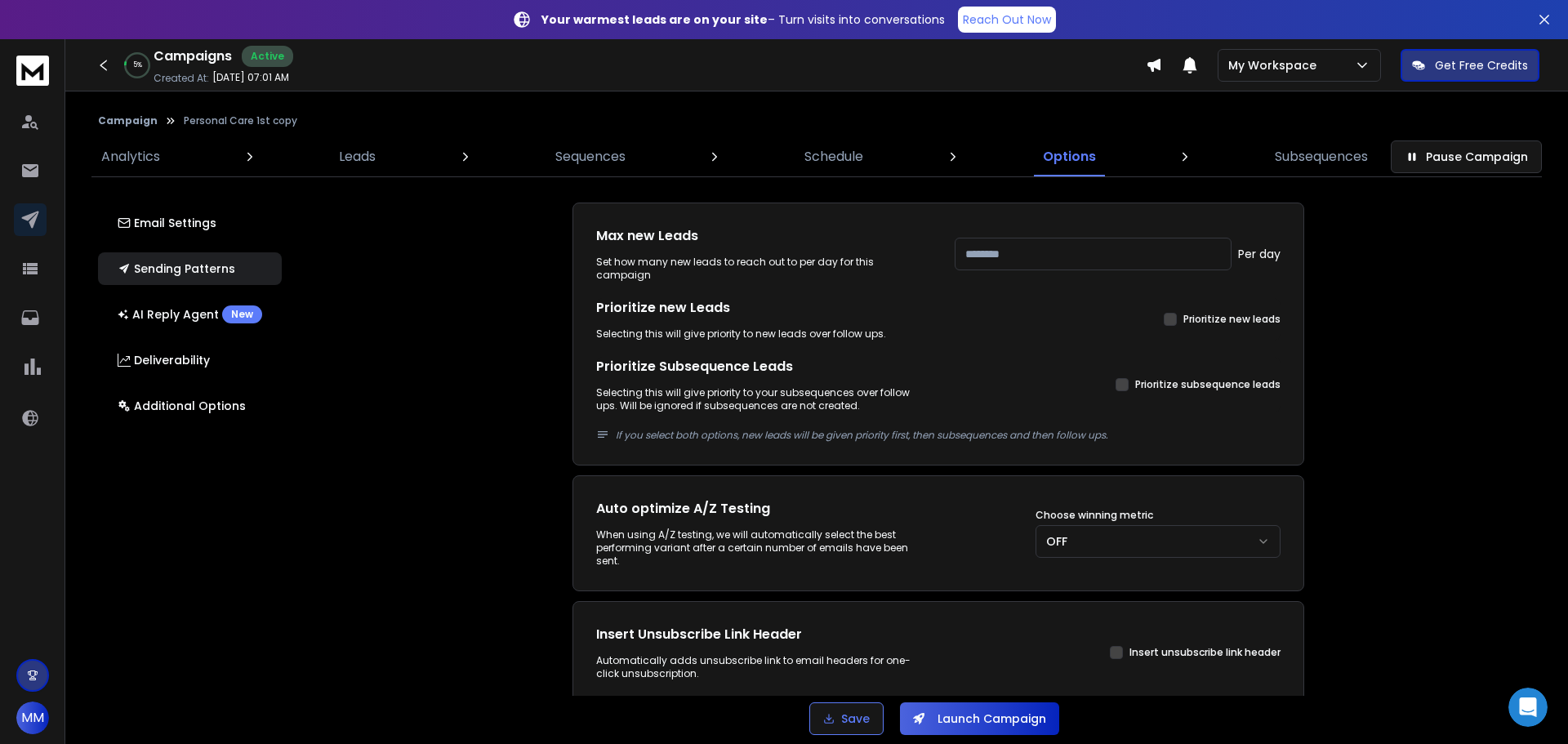
scroll to position [981, 0]
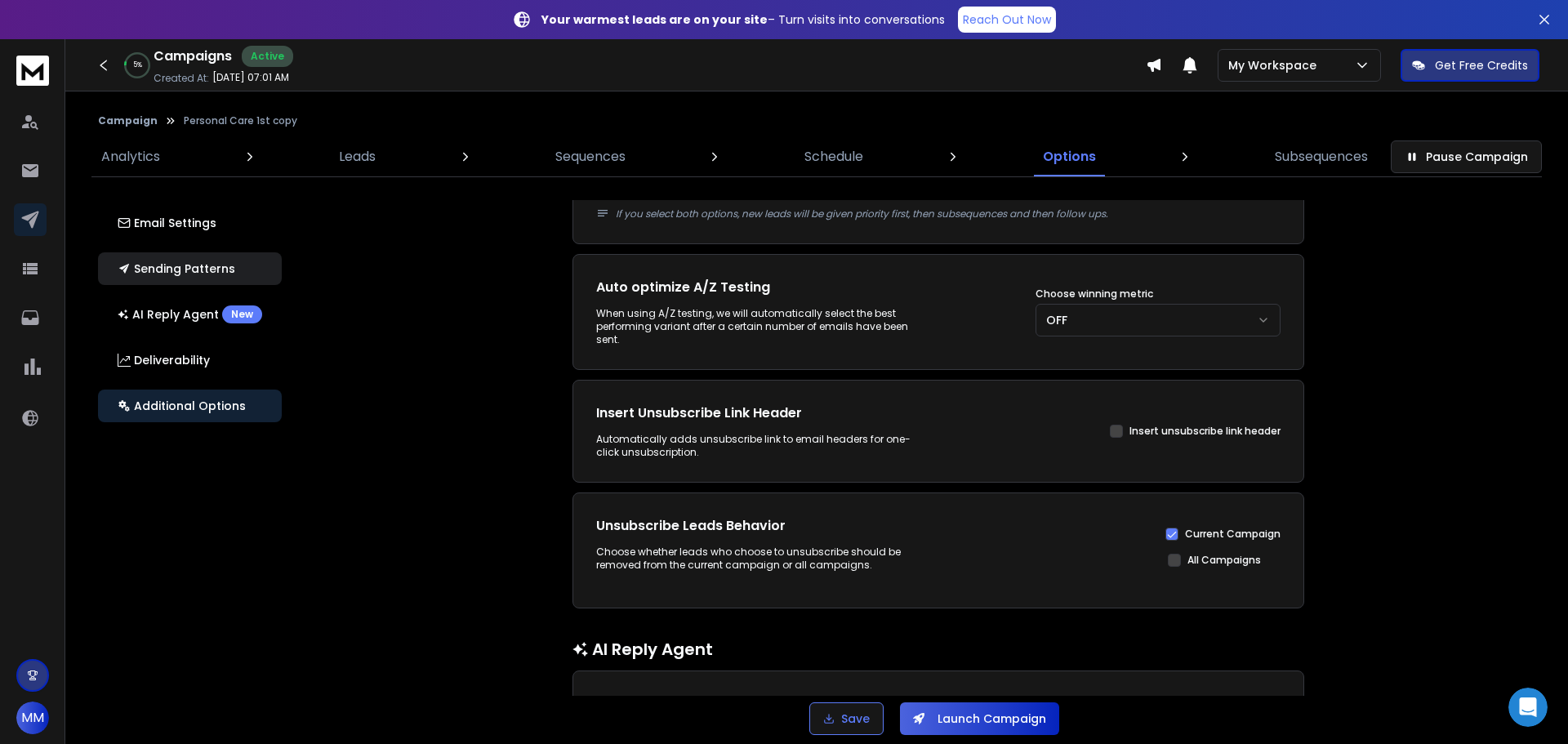
click at [172, 412] on p "Additional Options" at bounding box center [181, 405] width 128 height 16
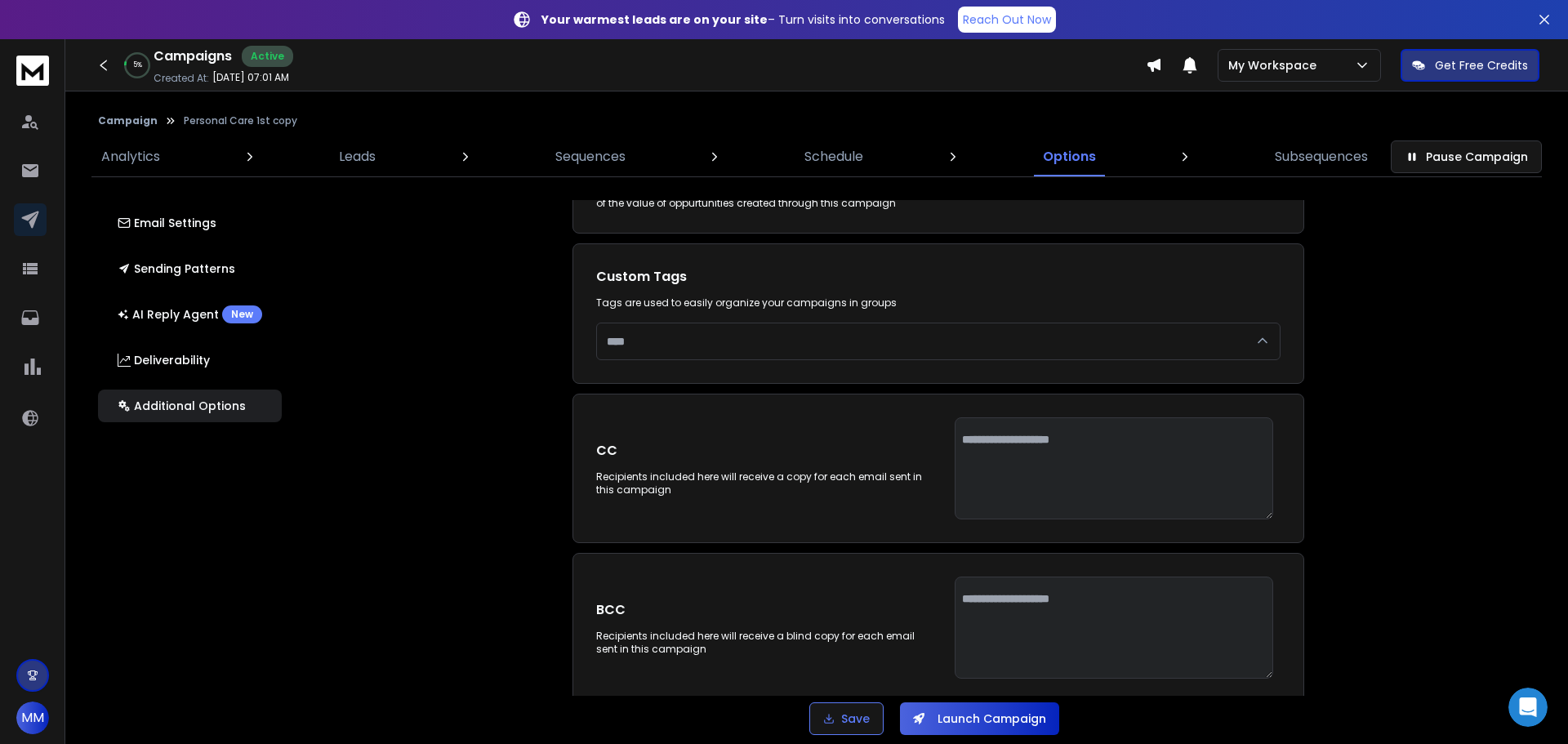
scroll to position [2915, 0]
click at [1517, 703] on div "Open Intercom Messenger" at bounding box center [1528, 708] width 54 height 54
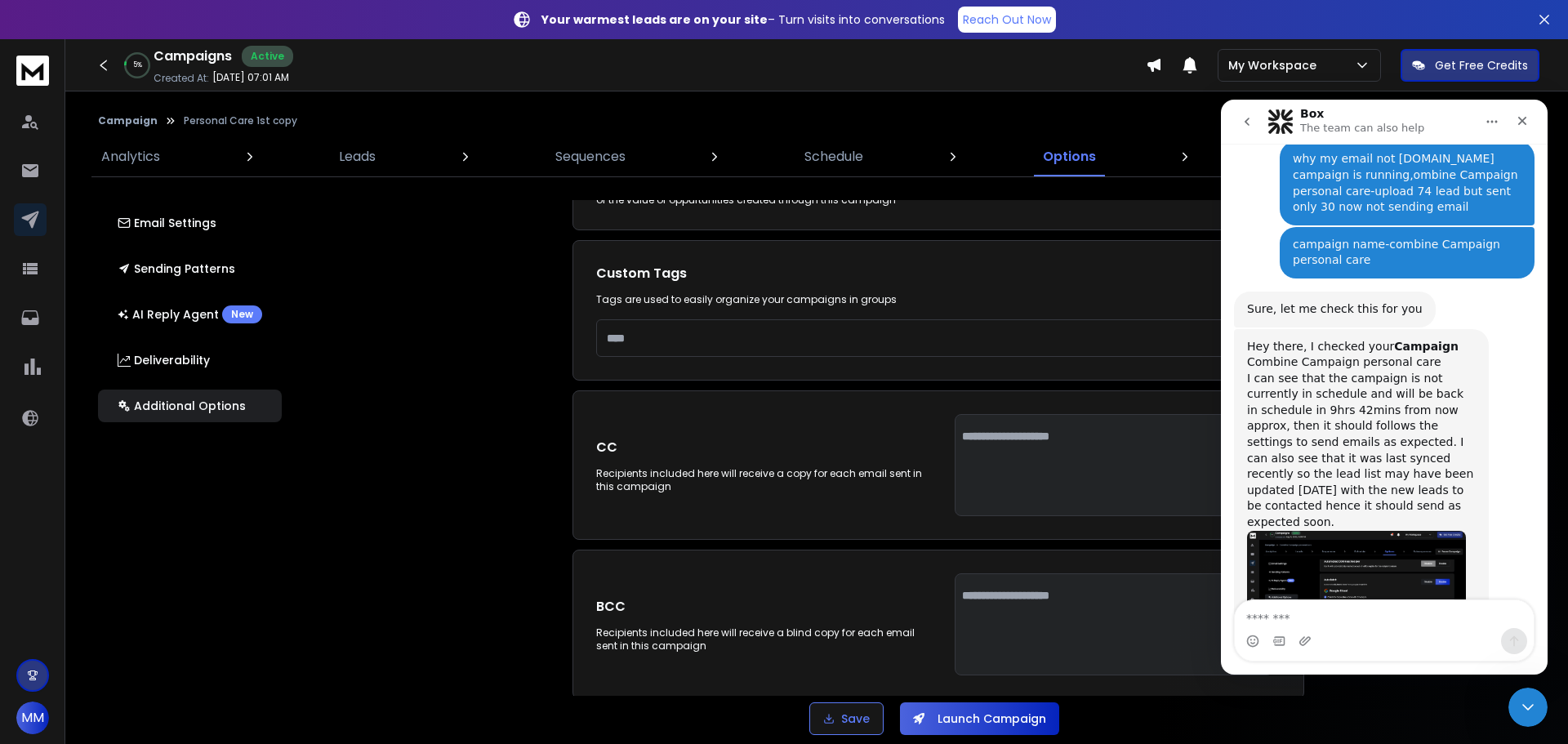
scroll to position [360, 0]
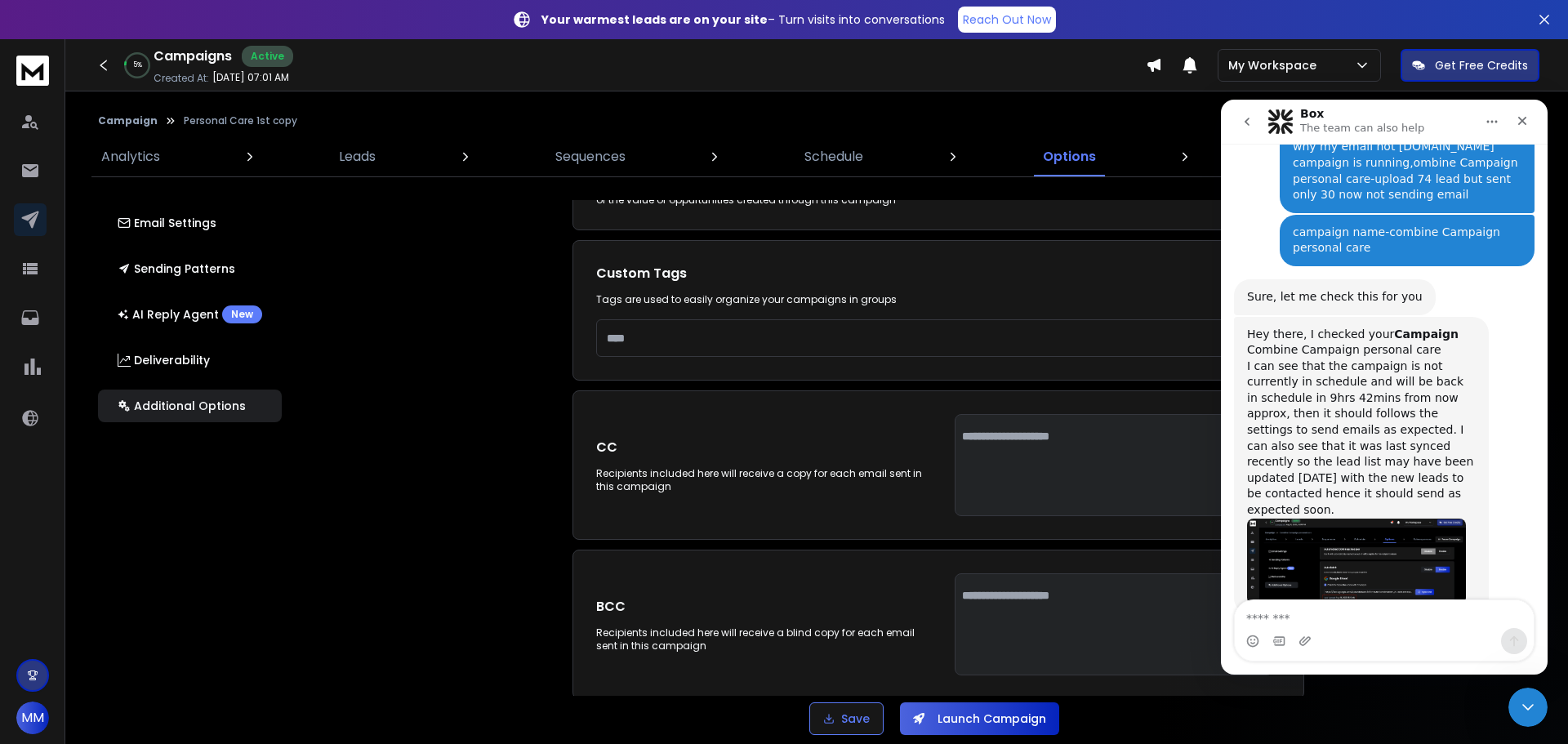
click at [1375, 519] on img "Lakshita says…" at bounding box center [1357, 562] width 219 height 85
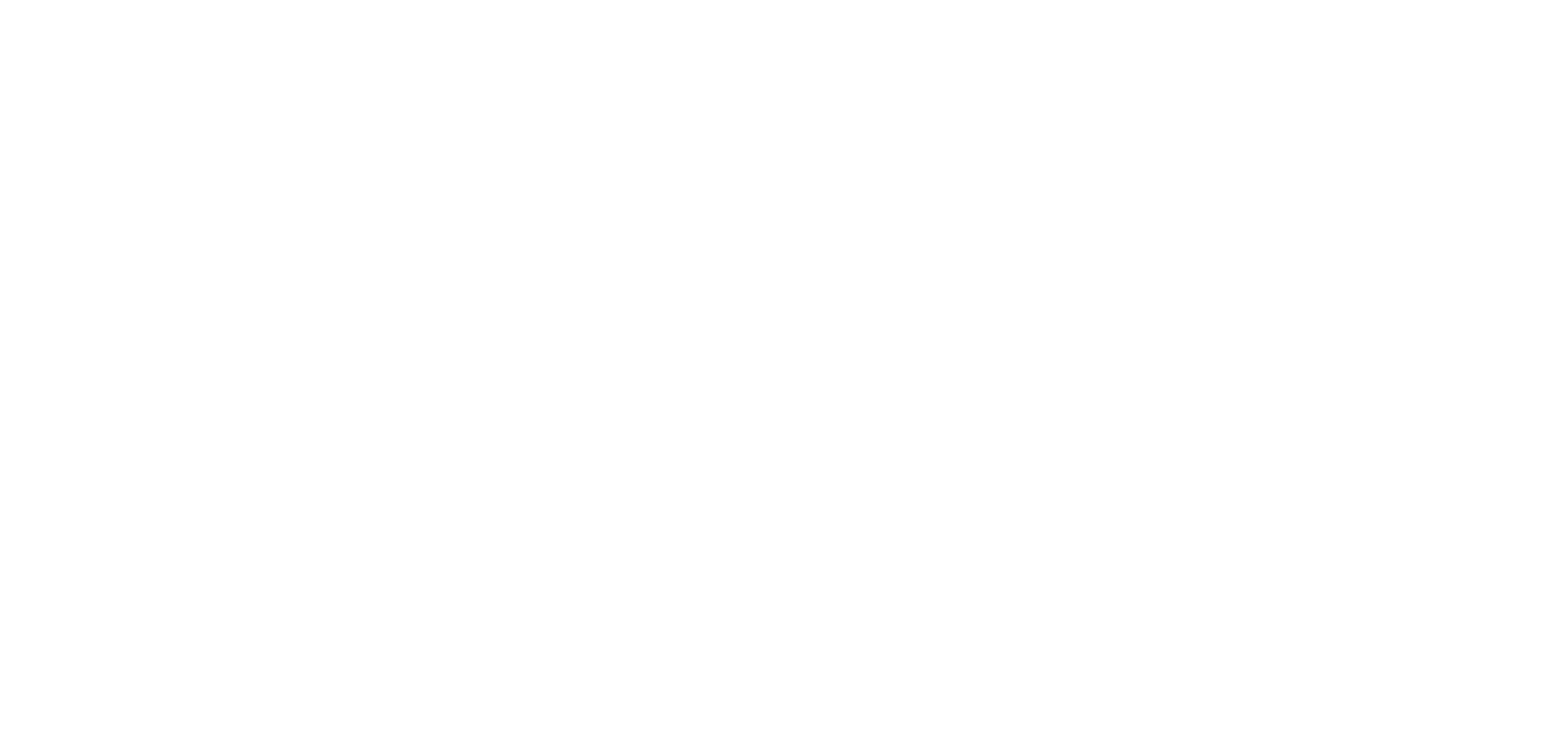
scroll to position [0, 0]
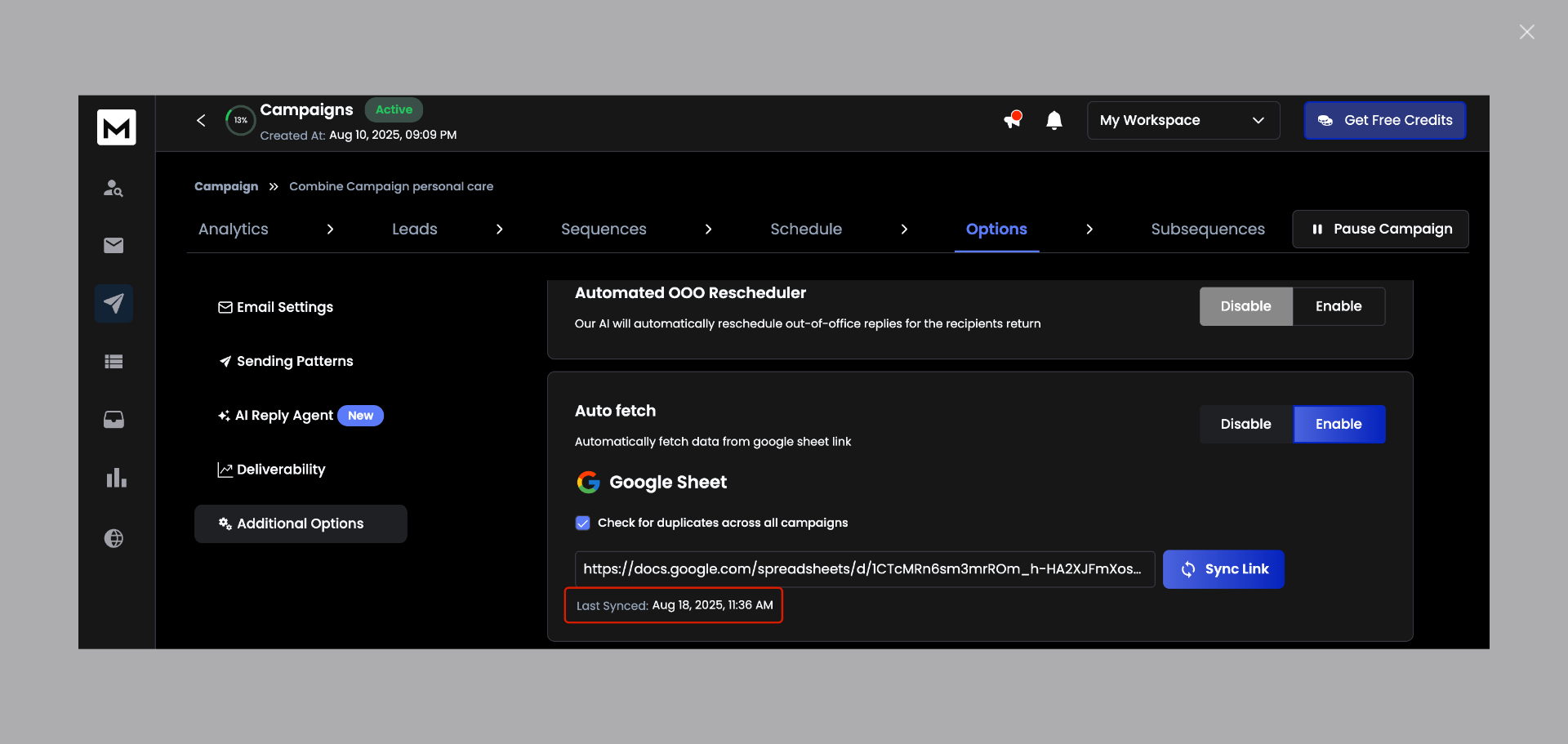
click at [1531, 706] on div "Intercom messenger" at bounding box center [784, 372] width 1568 height 744
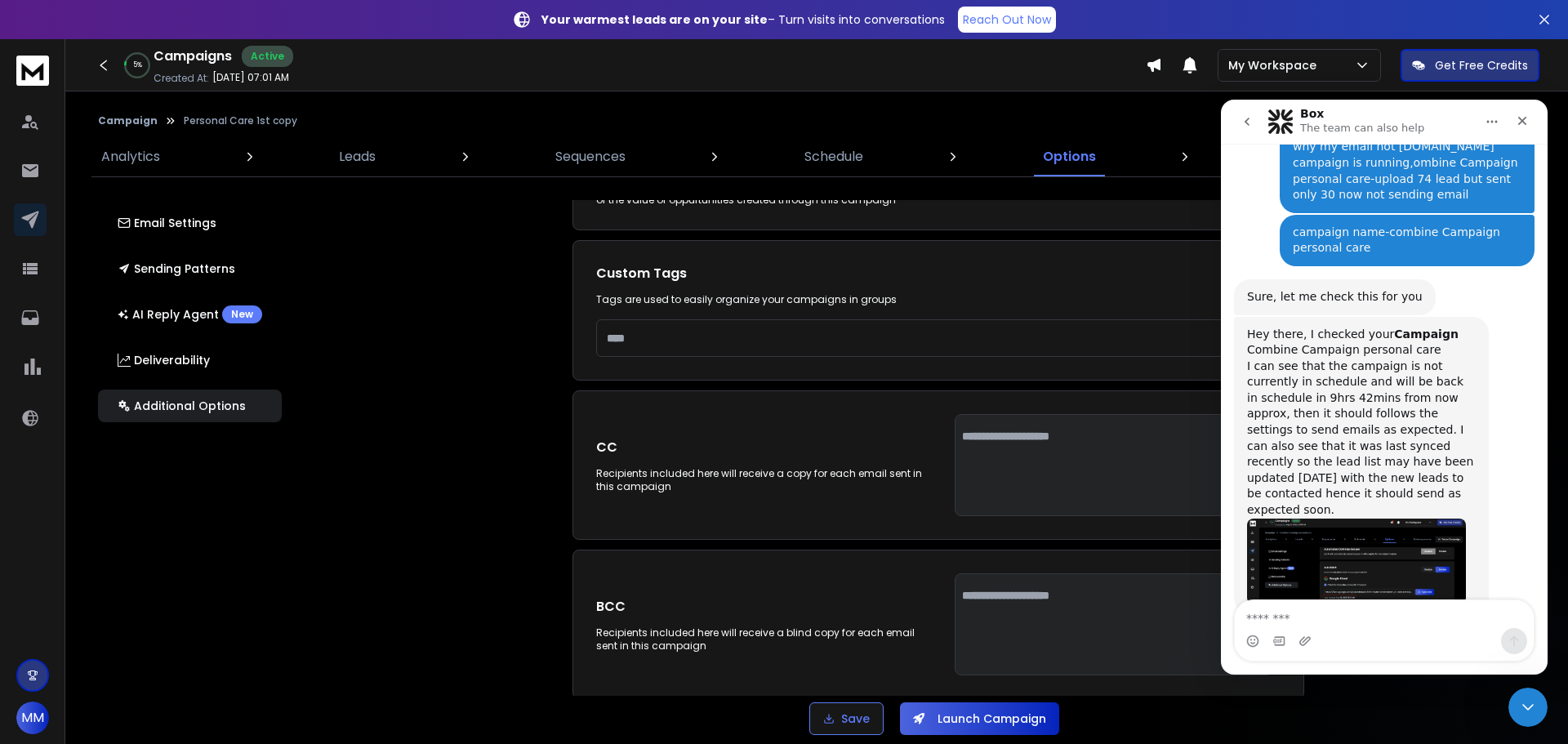
click at [1531, 706] on icon "Close Intercom Messenger" at bounding box center [1528, 707] width 19 height 19
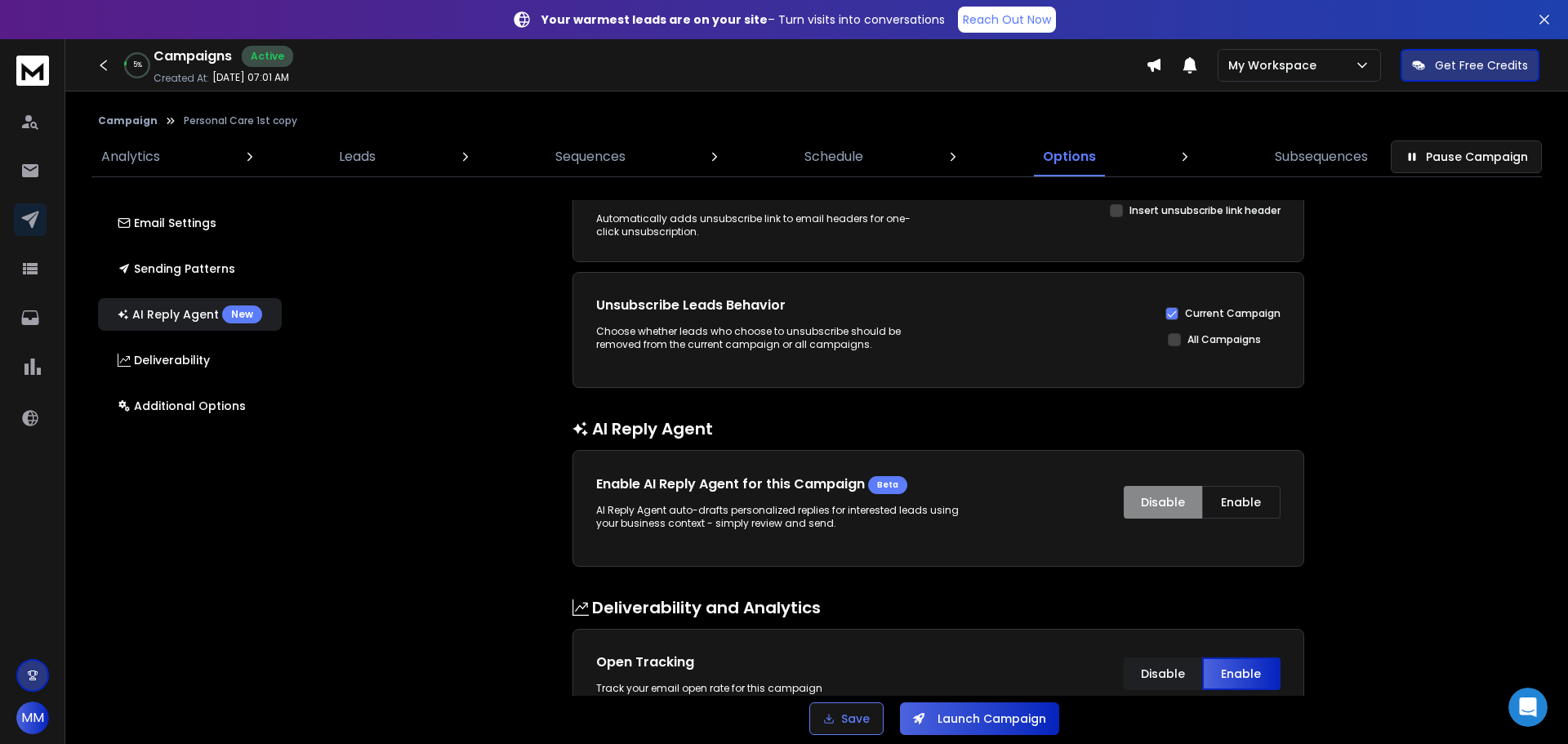
scroll to position [1200, 0]
click at [1528, 701] on icon "Open Intercom Messenger" at bounding box center [1529, 708] width 27 height 27
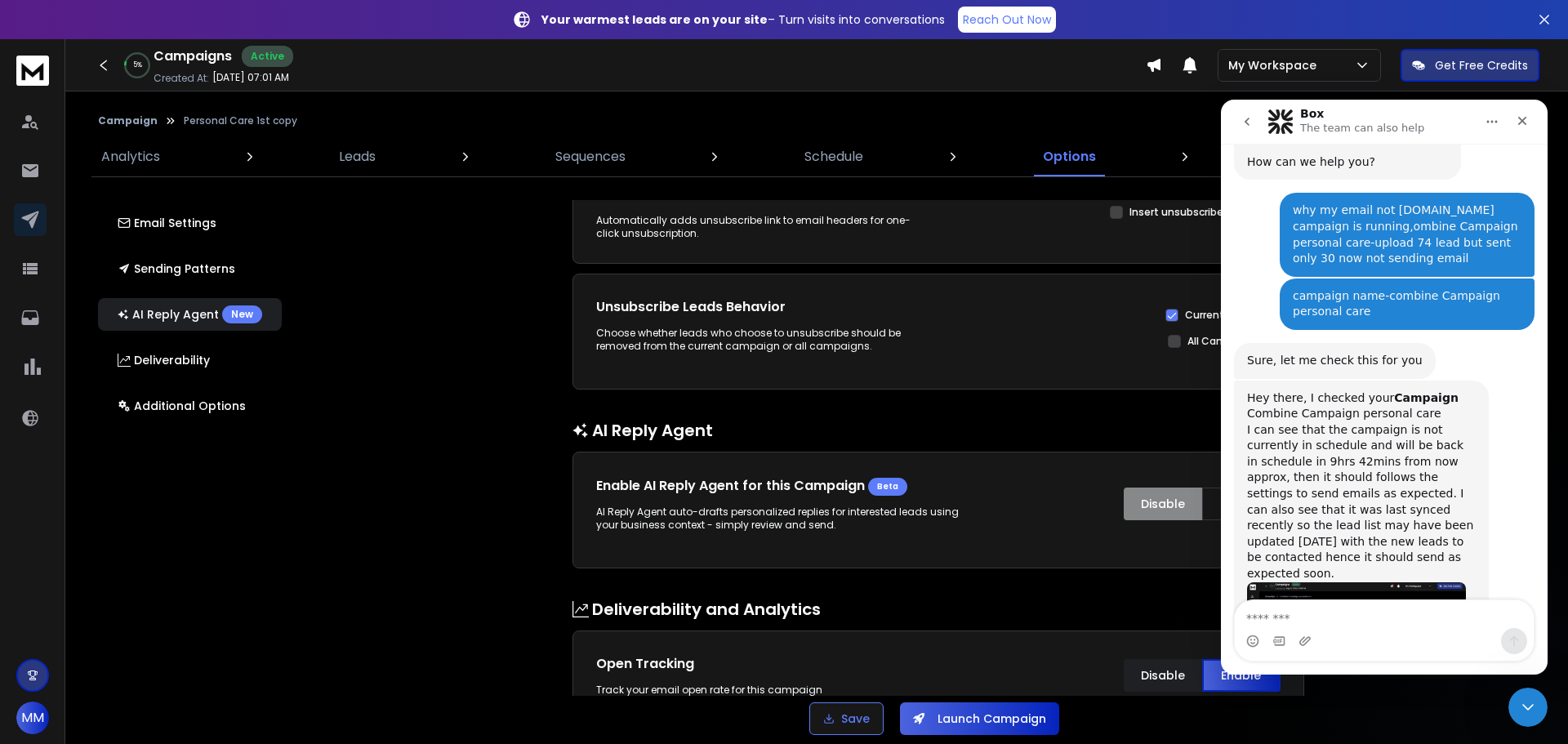
scroll to position [360, 0]
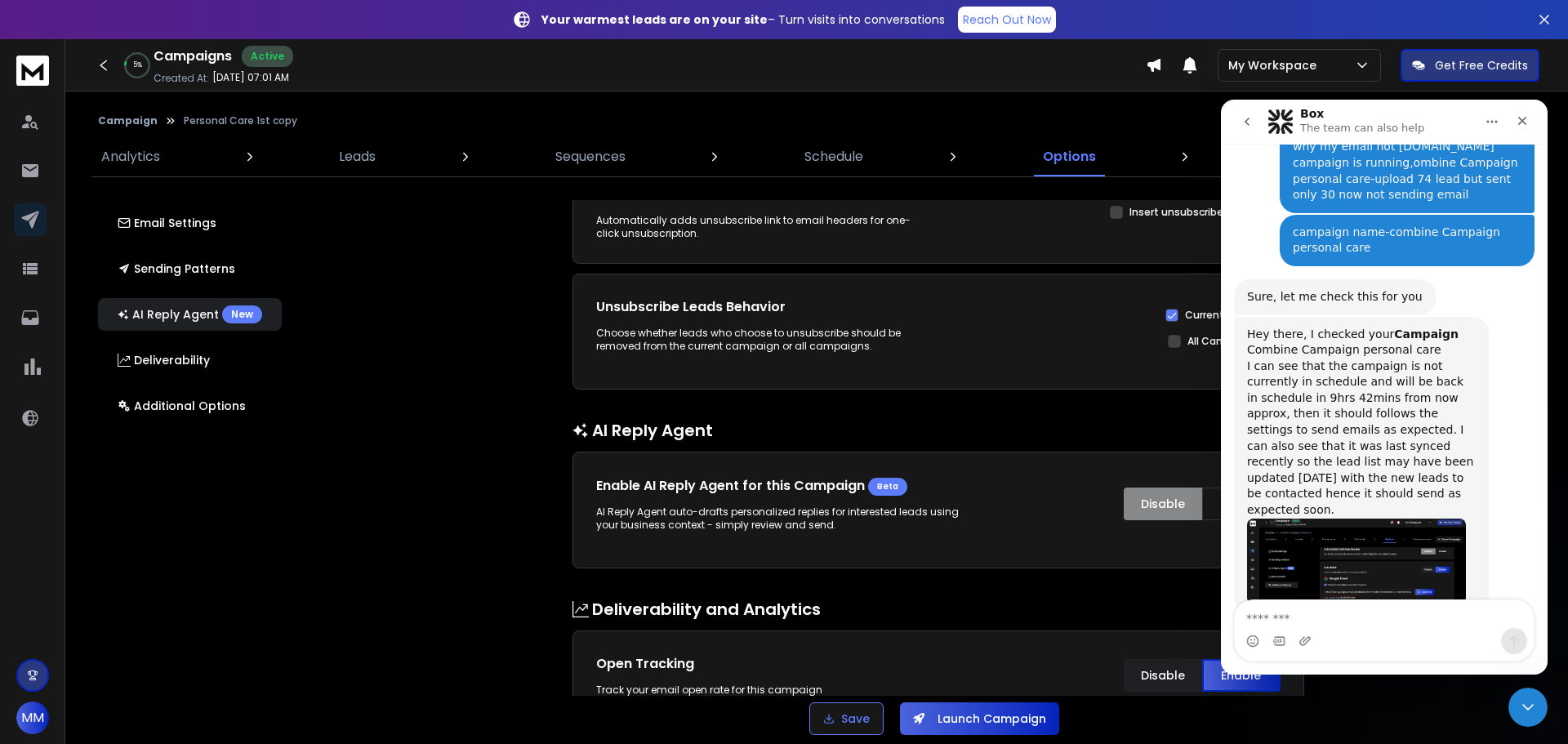
click at [1386, 519] on img "Lakshita says…" at bounding box center [1357, 562] width 219 height 85
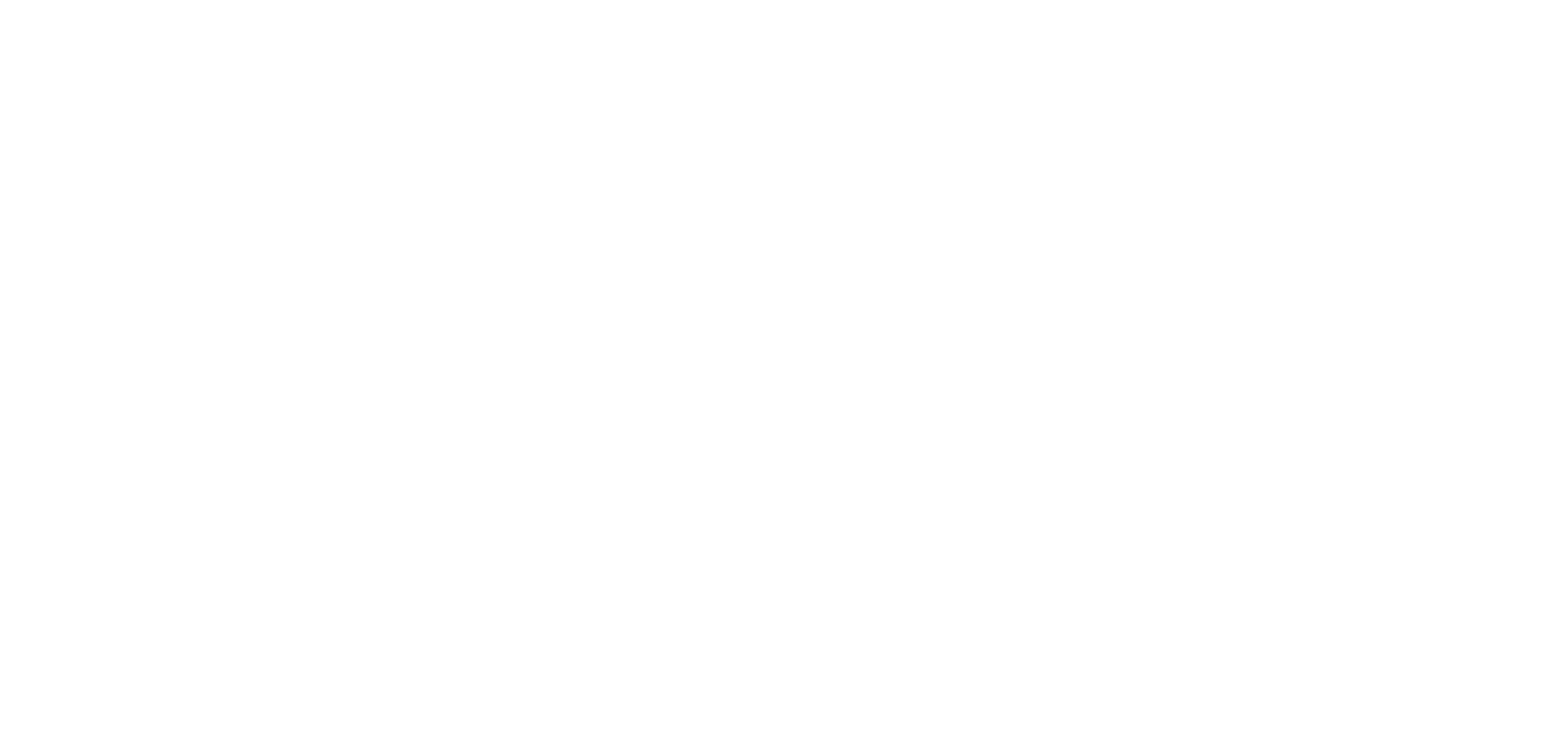
scroll to position [0, 0]
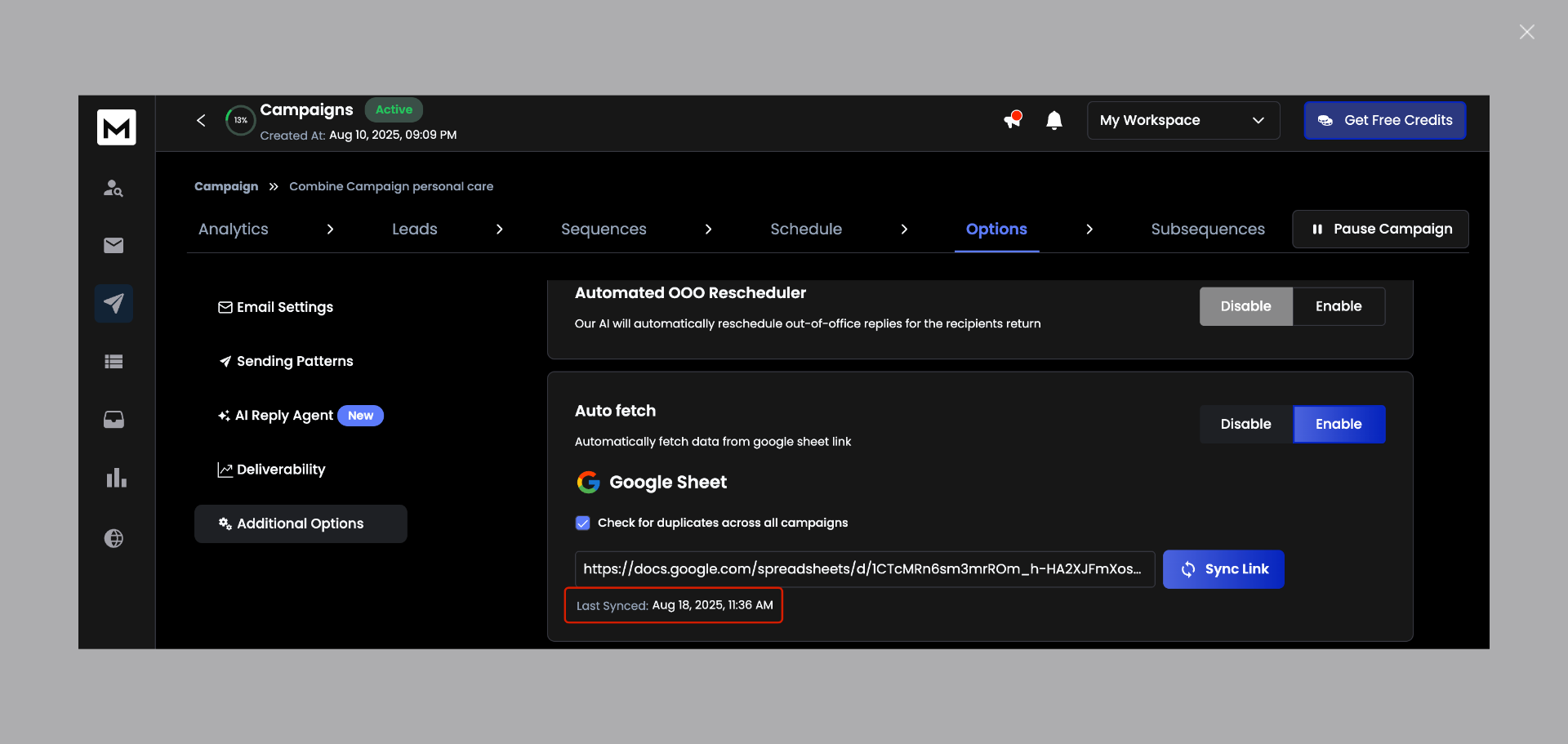
click at [1519, 700] on div "Intercom messenger" at bounding box center [784, 372] width 1568 height 744
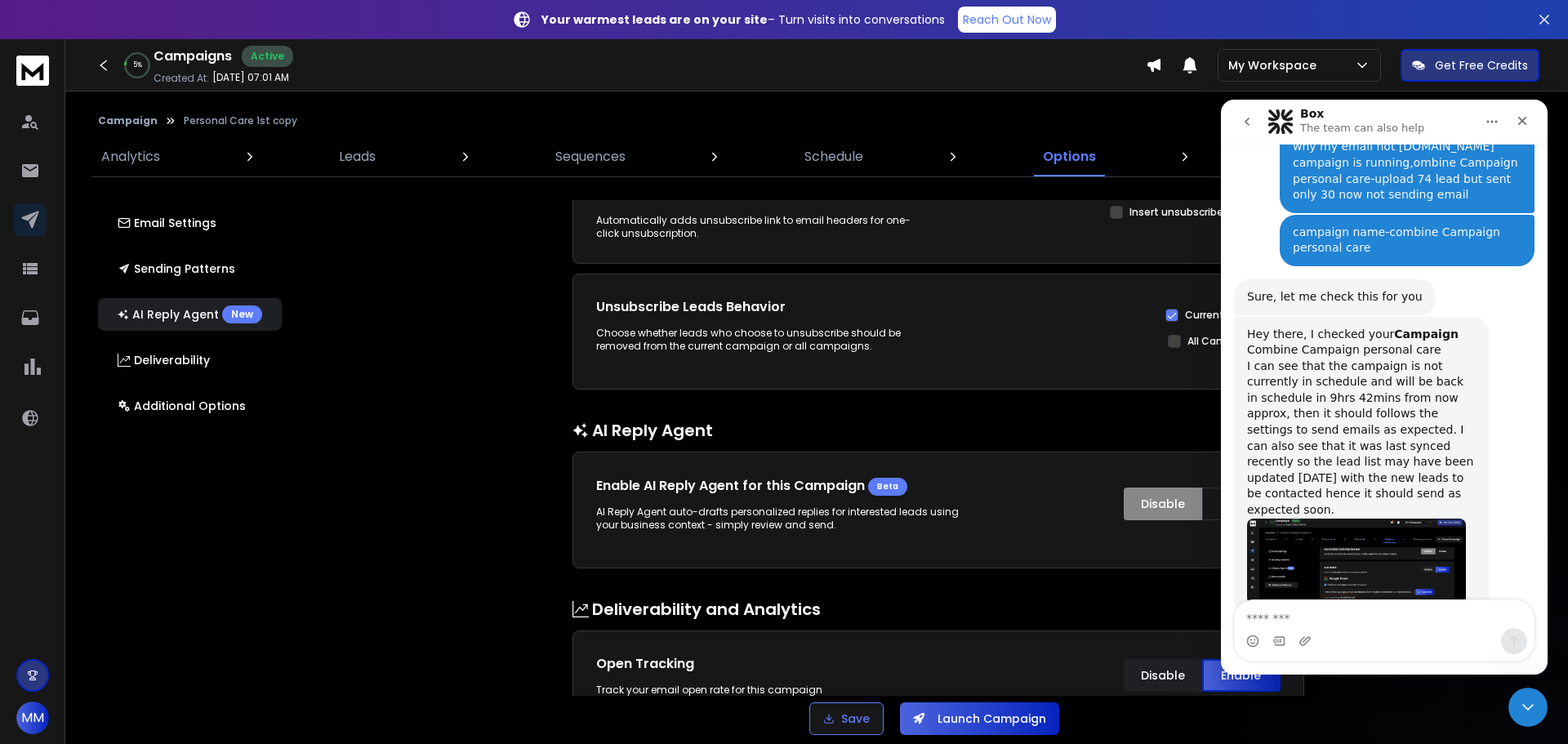
click at [380, 476] on div "Email Accounts Accounts to Use Select one or more accounts to send emails from …" at bounding box center [948, 447] width 1280 height 496
click at [164, 404] on p "Additional Options" at bounding box center [181, 405] width 128 height 16
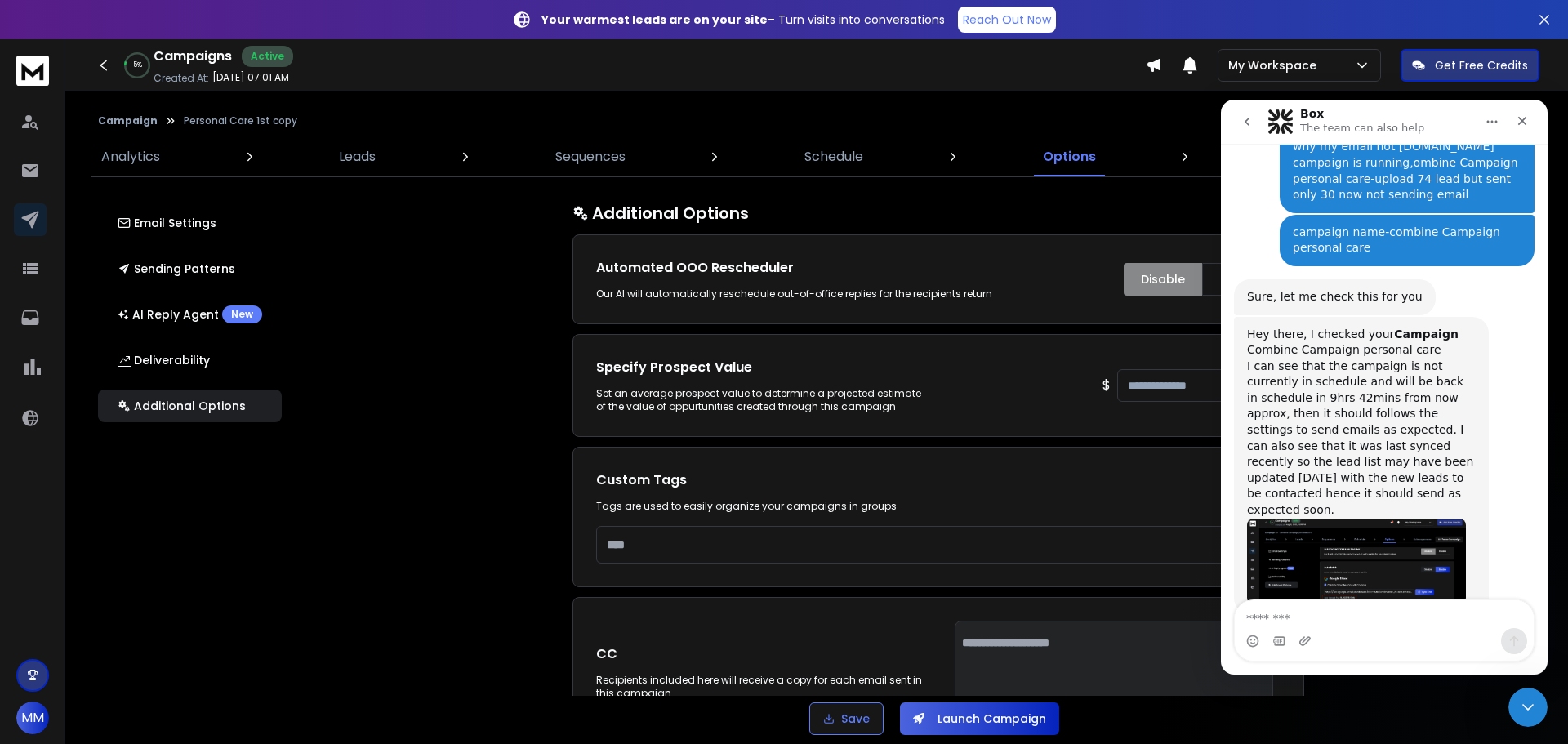
scroll to position [2670, 0]
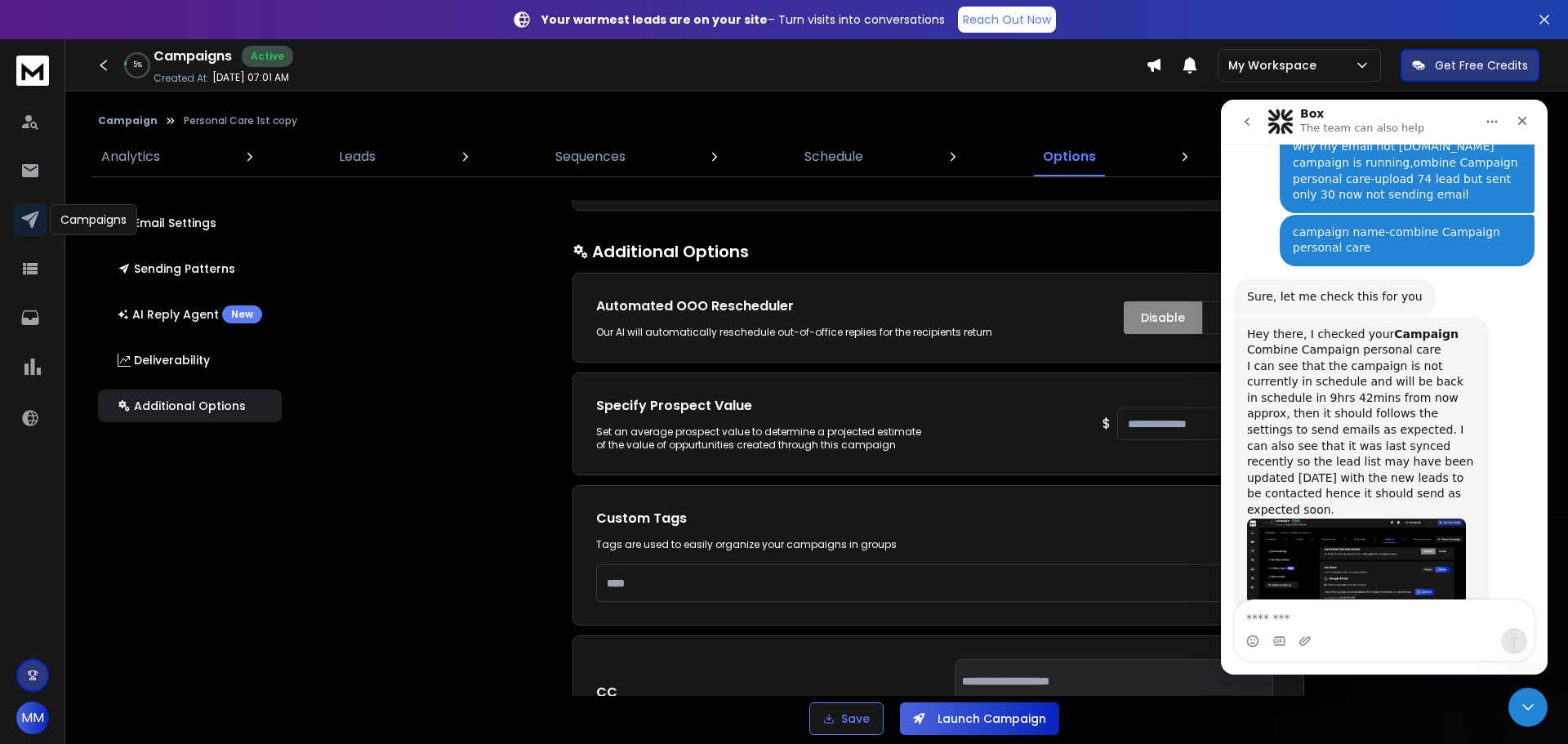
click at [23, 213] on icon at bounding box center [30, 219] width 19 height 19
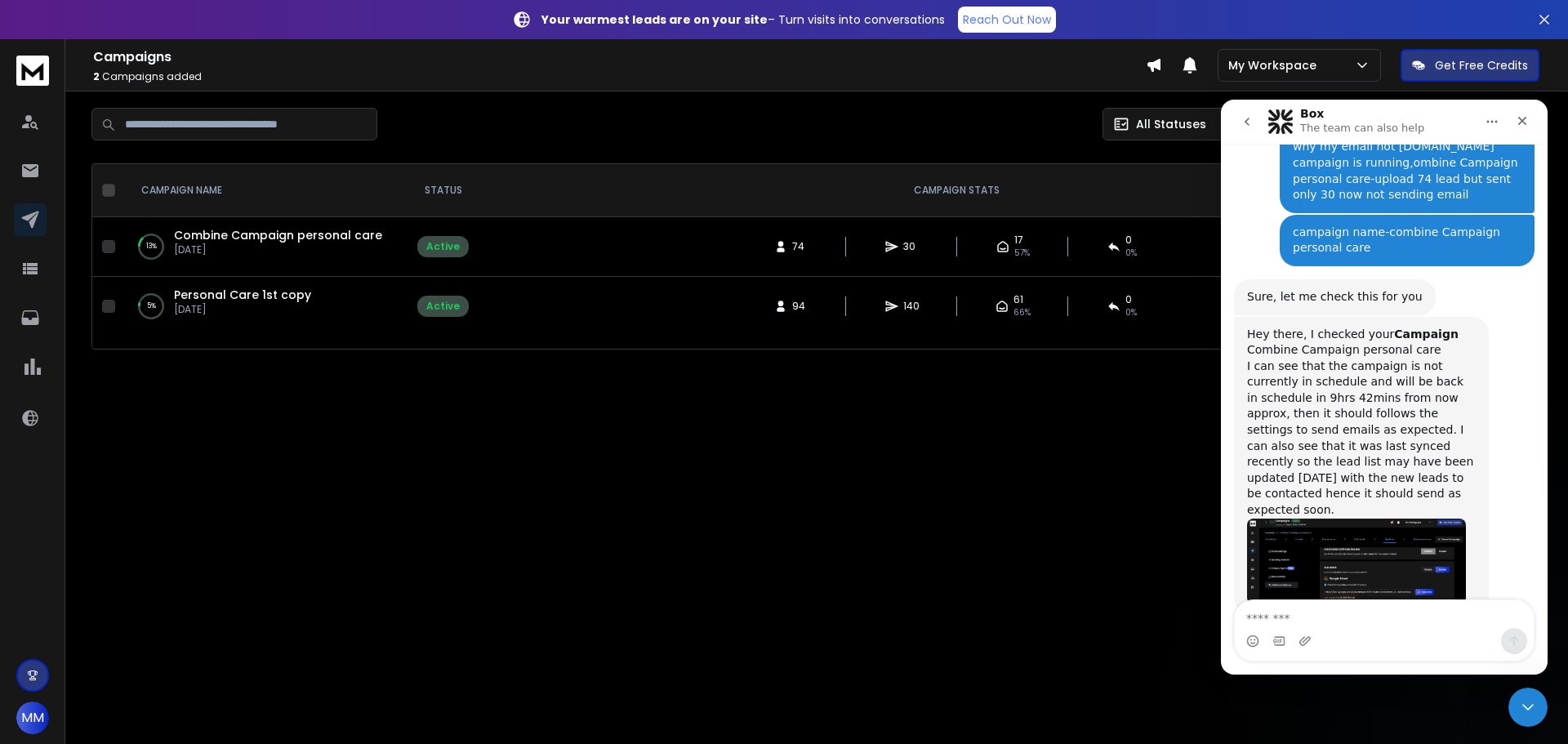
click at [1536, 705] on icon "Close Intercom Messenger" at bounding box center [1528, 707] width 19 height 19
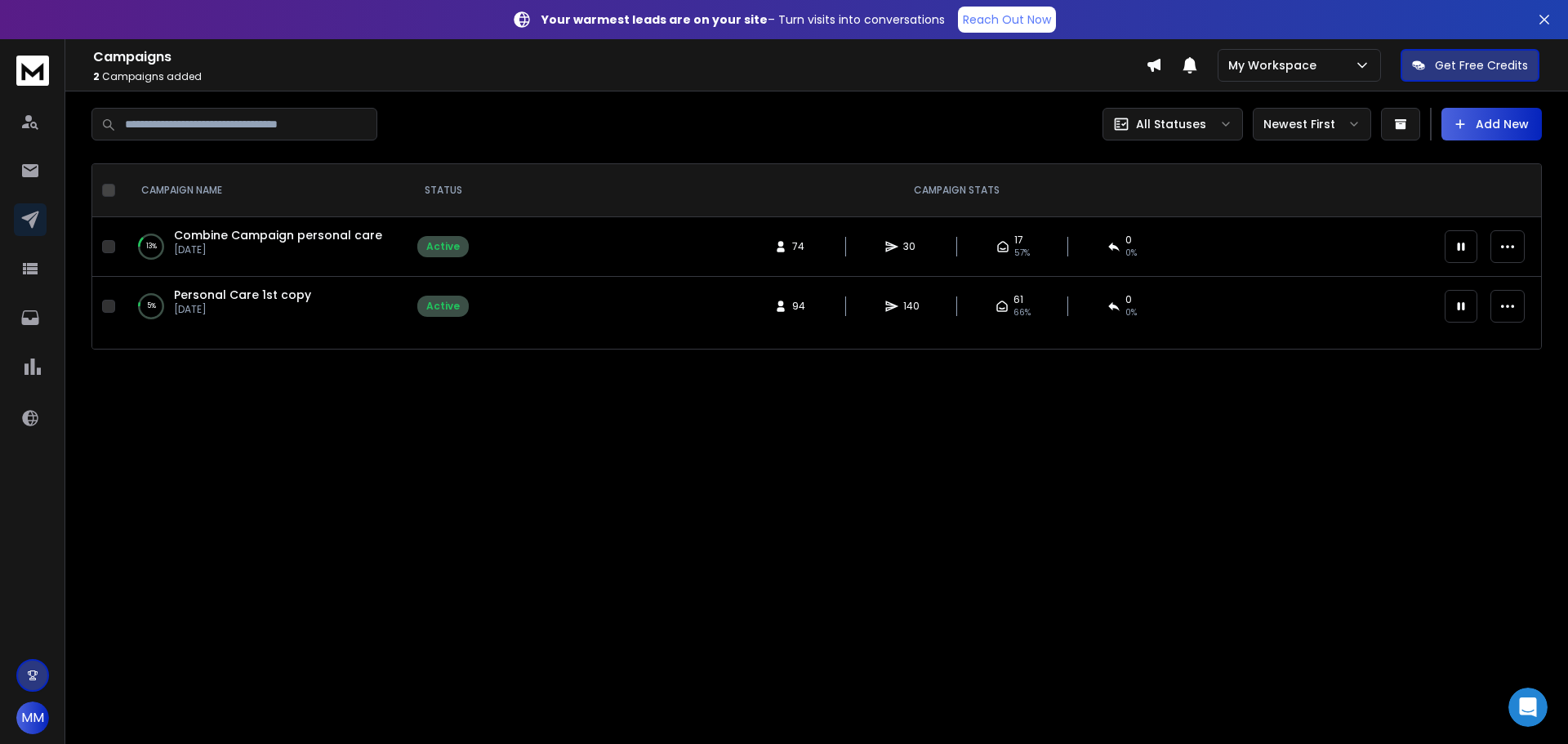
click at [247, 298] on span "Personal Care 1st copy" at bounding box center [242, 295] width 138 height 16
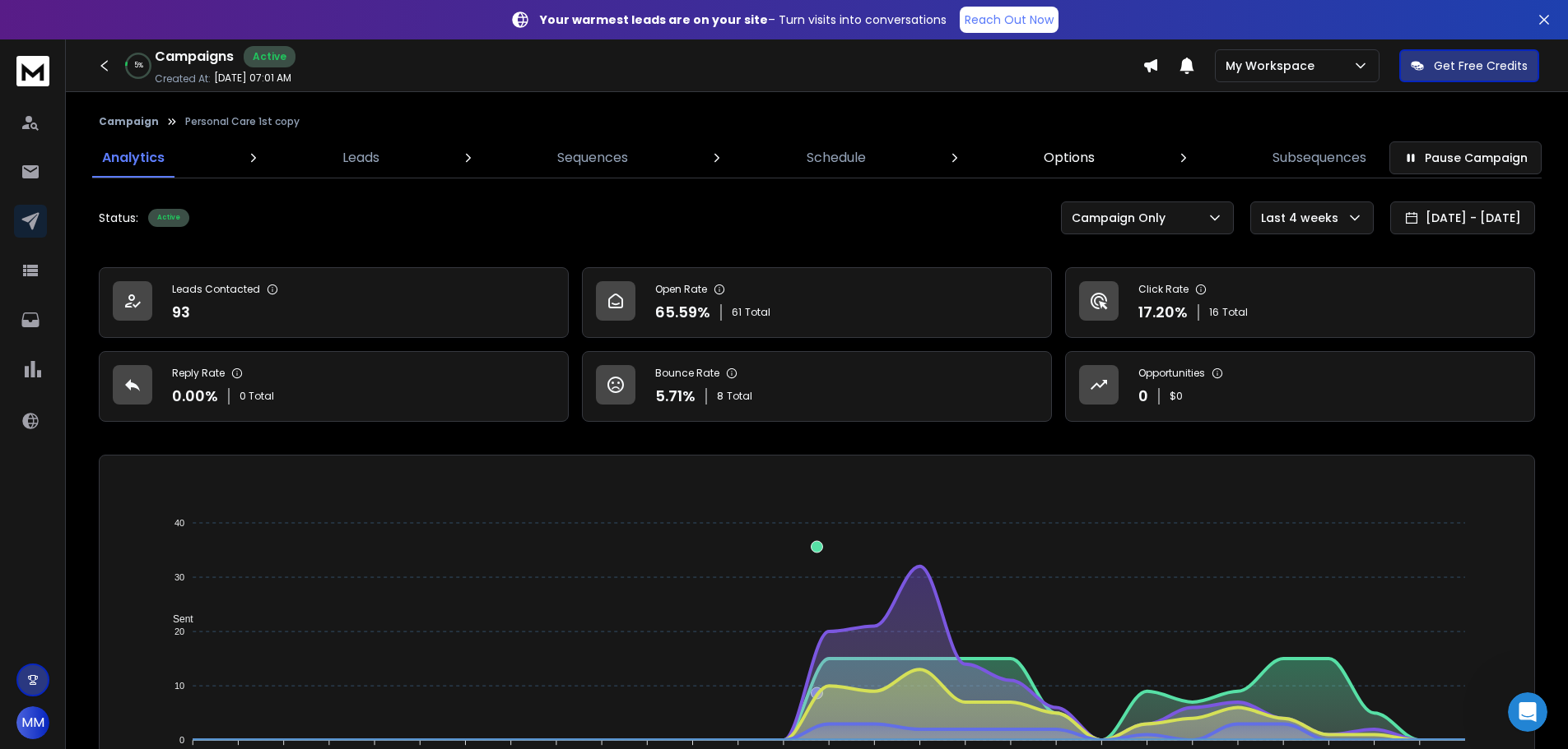
click at [1066, 156] on p "Options" at bounding box center [1069, 158] width 51 height 20
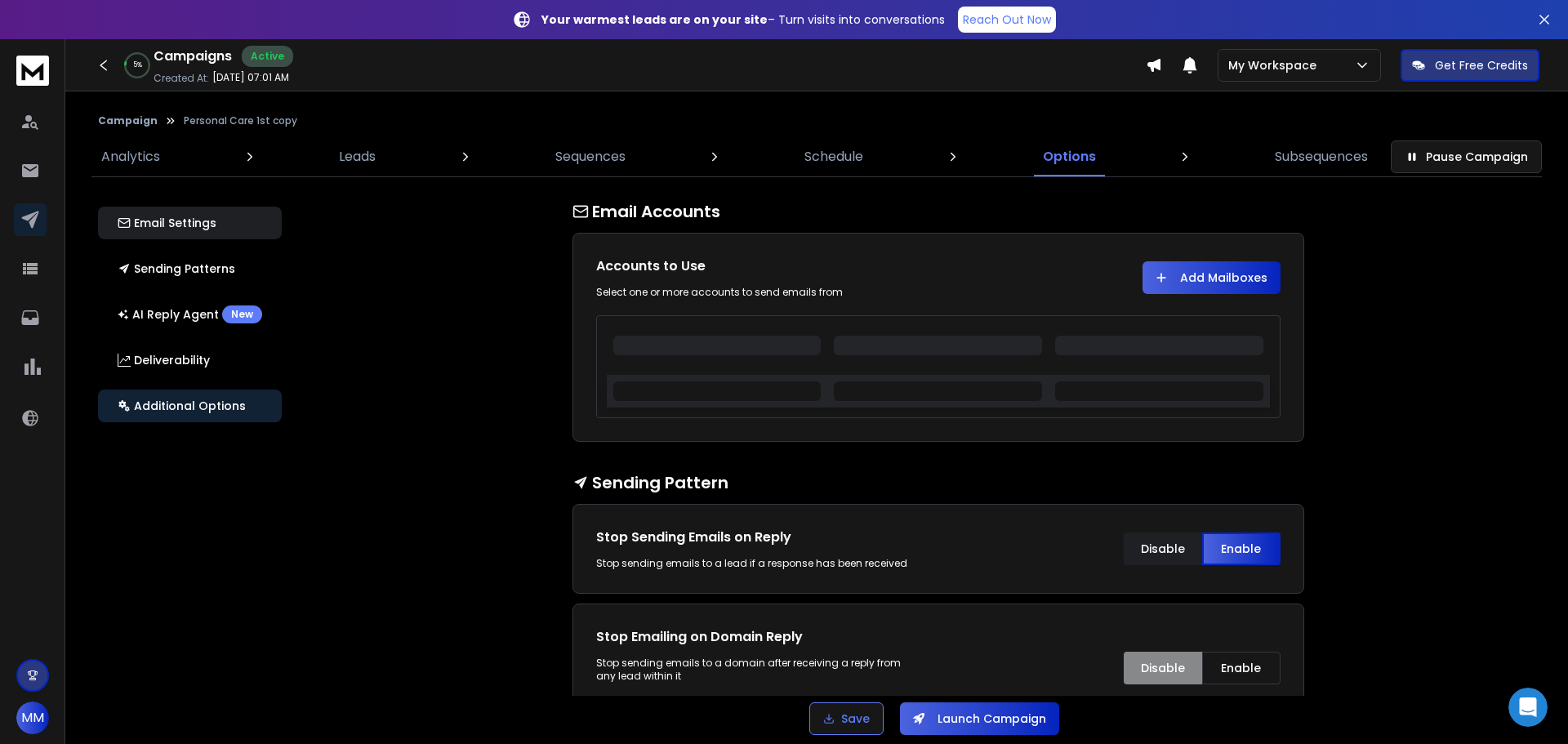
click at [143, 408] on p "Additional Options" at bounding box center [181, 405] width 128 height 16
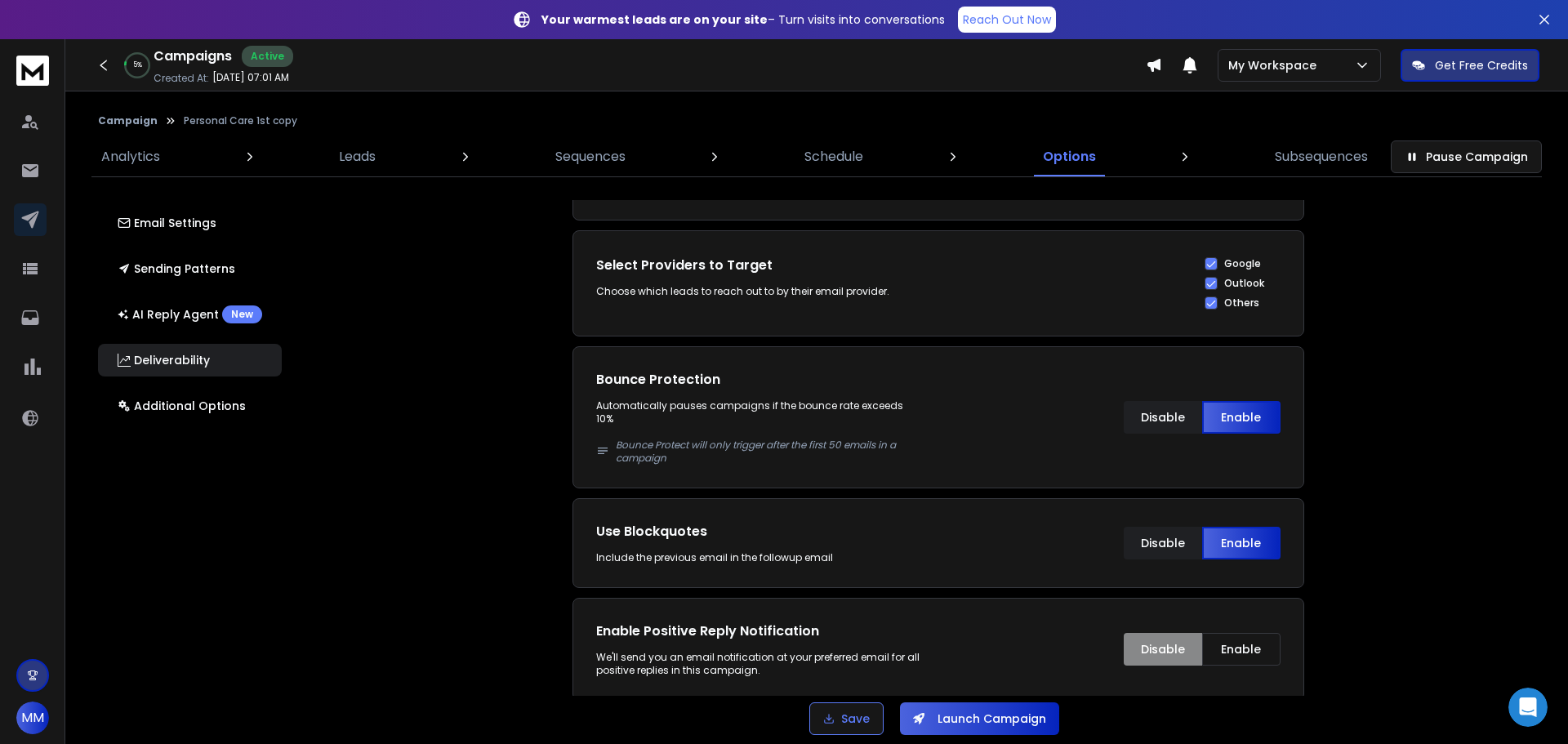
scroll to position [2589, 0]
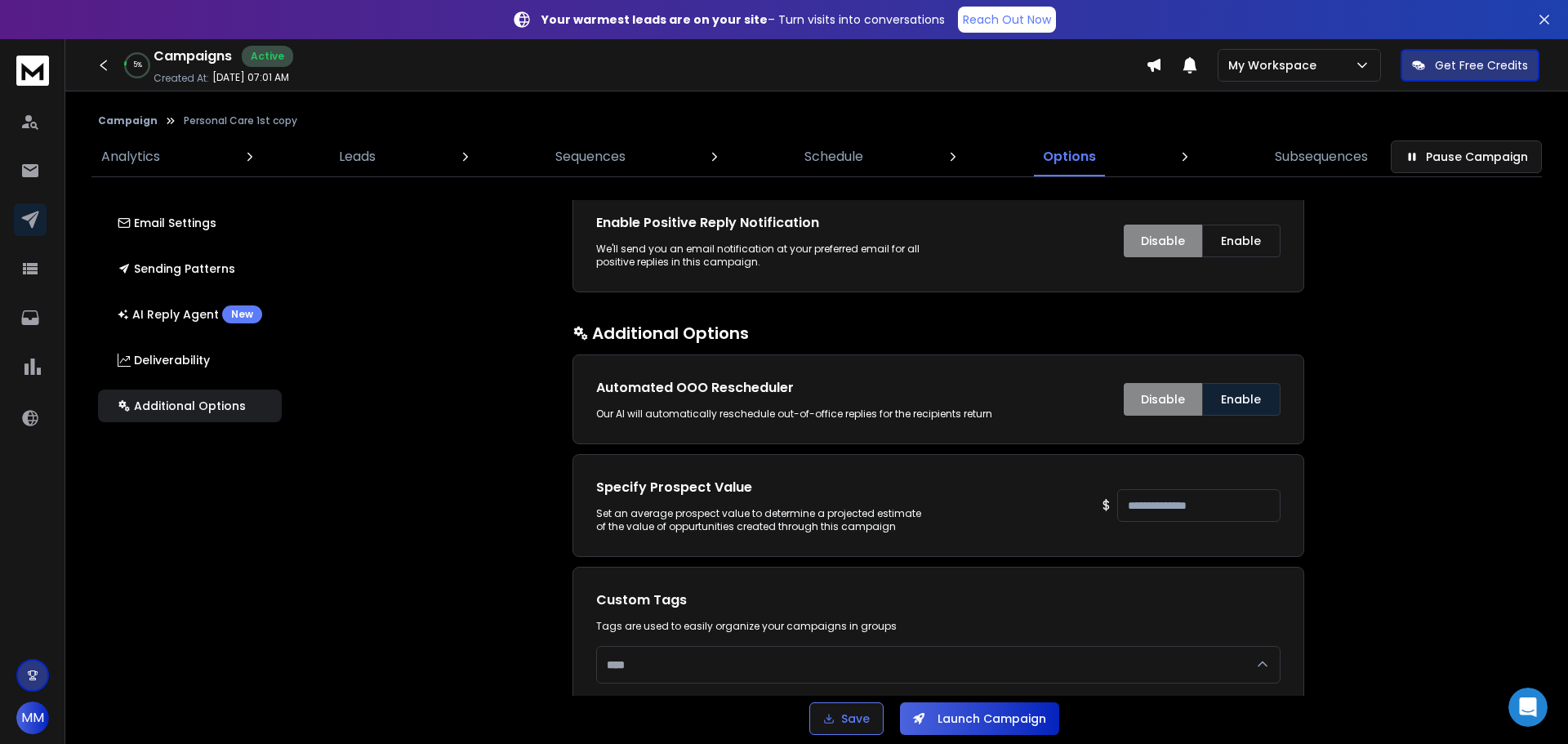
click at [1225, 386] on button "Enable" at bounding box center [1241, 400] width 79 height 33
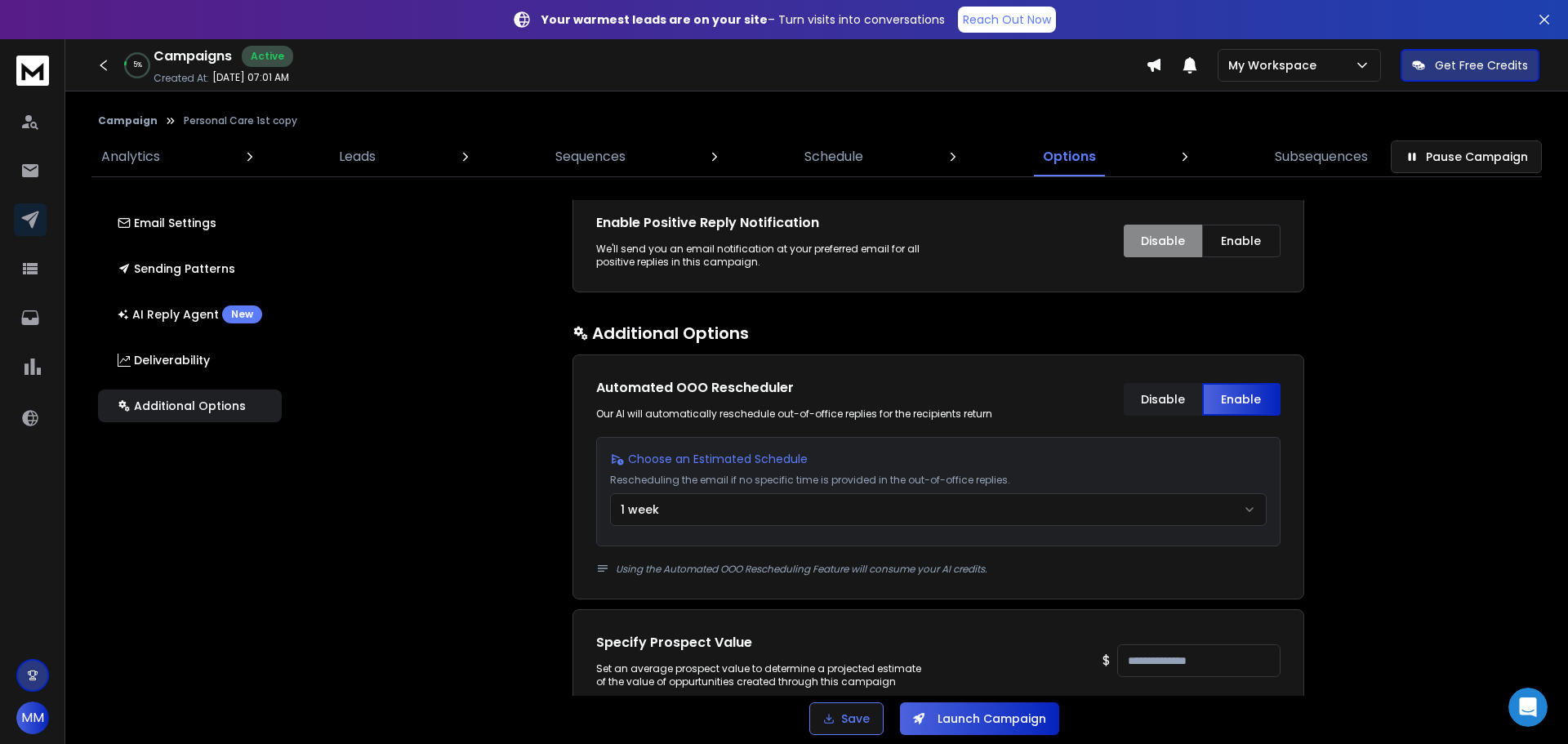
click at [1225, 386] on button "Enable" at bounding box center [1241, 400] width 79 height 33
click at [745, 502] on button "1 week" at bounding box center [938, 510] width 656 height 33
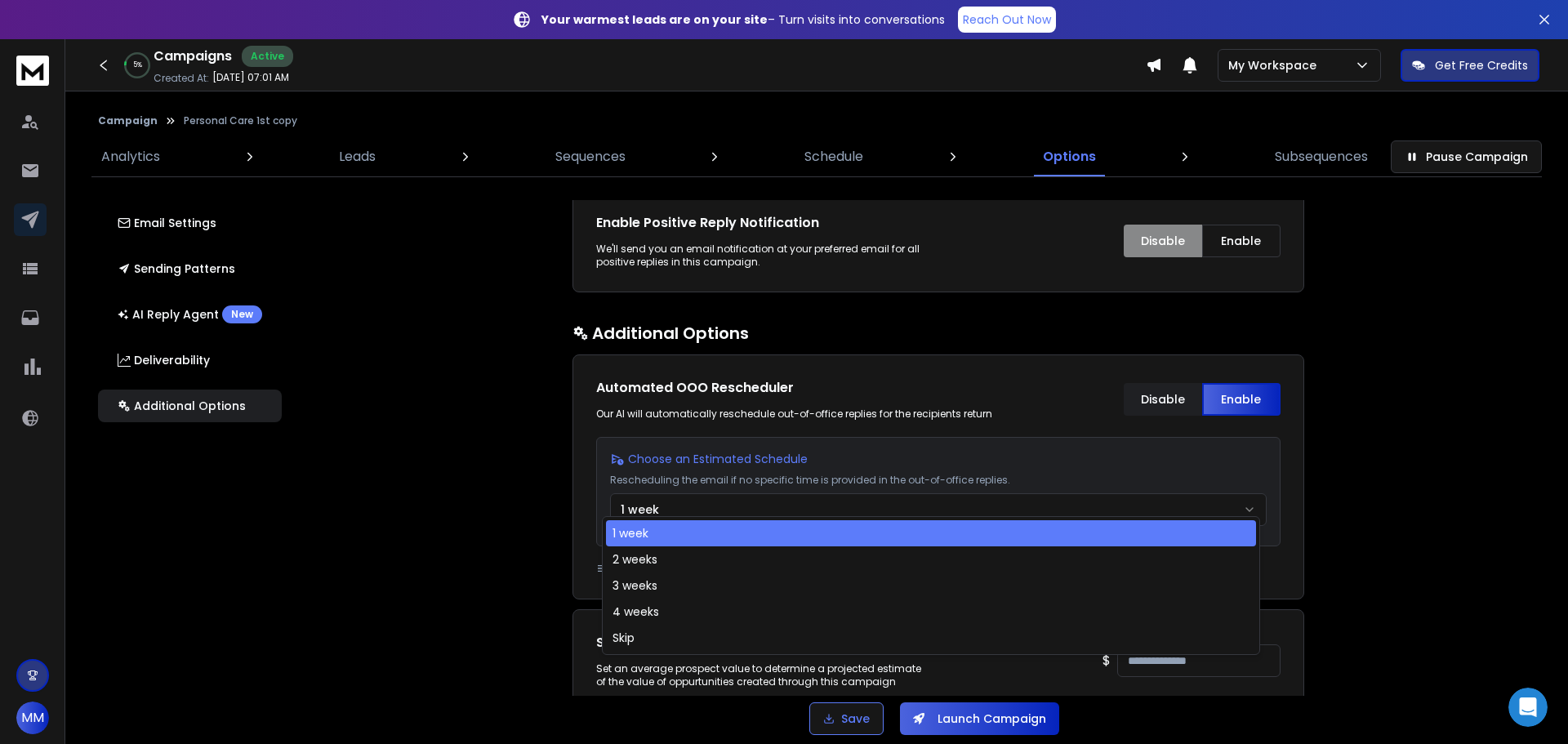
click at [745, 502] on button "1 week" at bounding box center [938, 510] width 656 height 33
click at [1380, 459] on div "Email Accounts Accounts to Use Select one or more accounts to send emails from …" at bounding box center [948, 447] width 1280 height 496
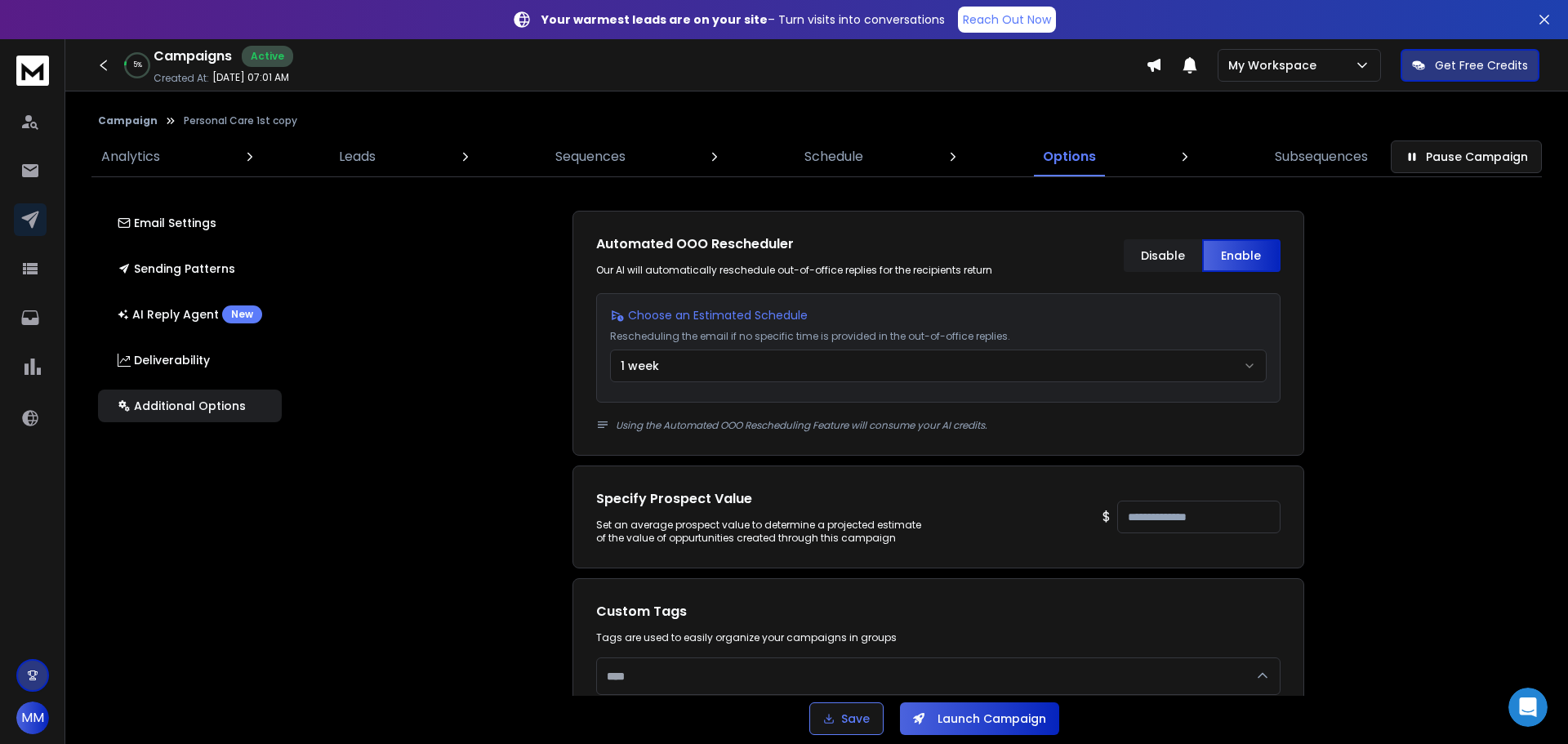
scroll to position [2752, 0]
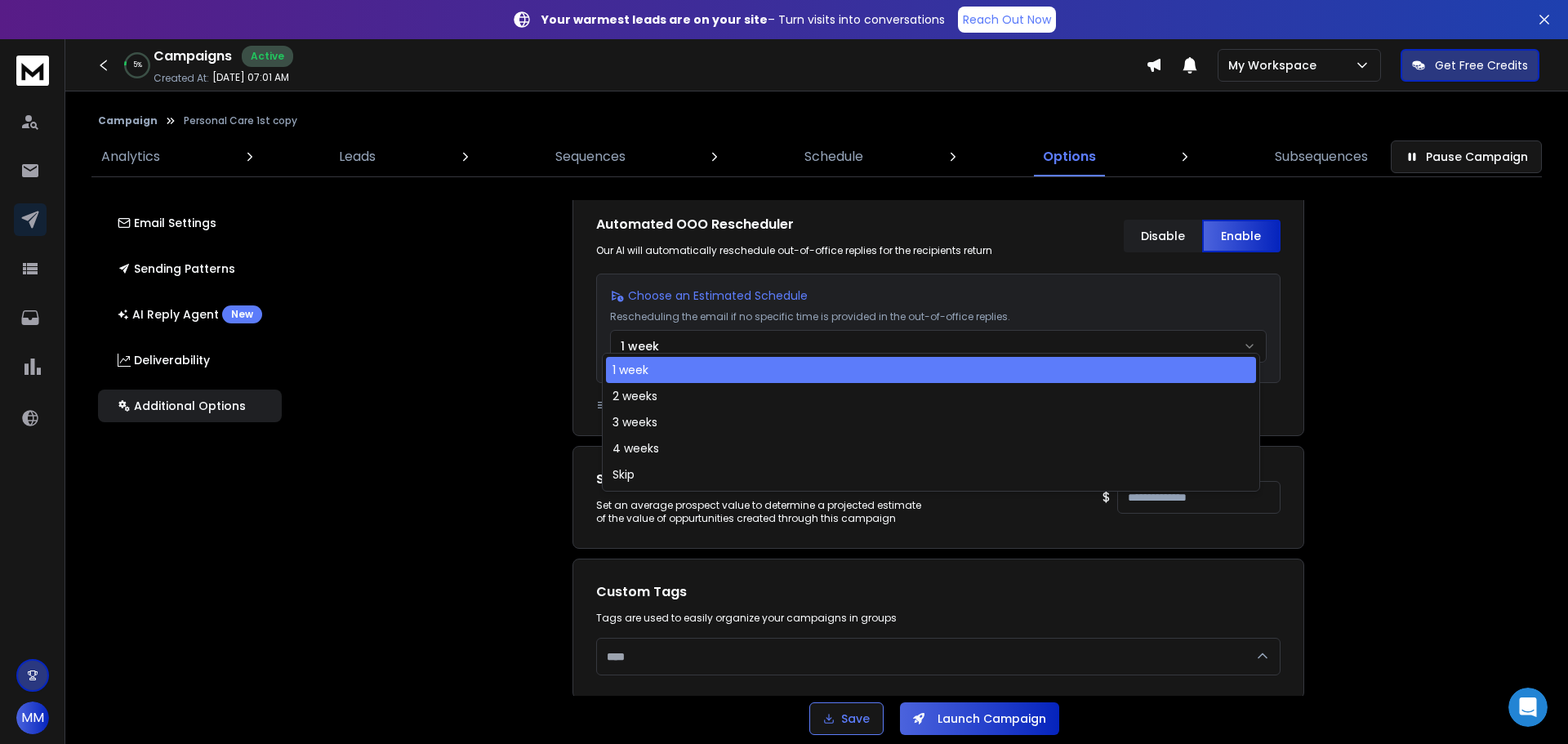
click at [738, 335] on button "1 week" at bounding box center [938, 346] width 656 height 33
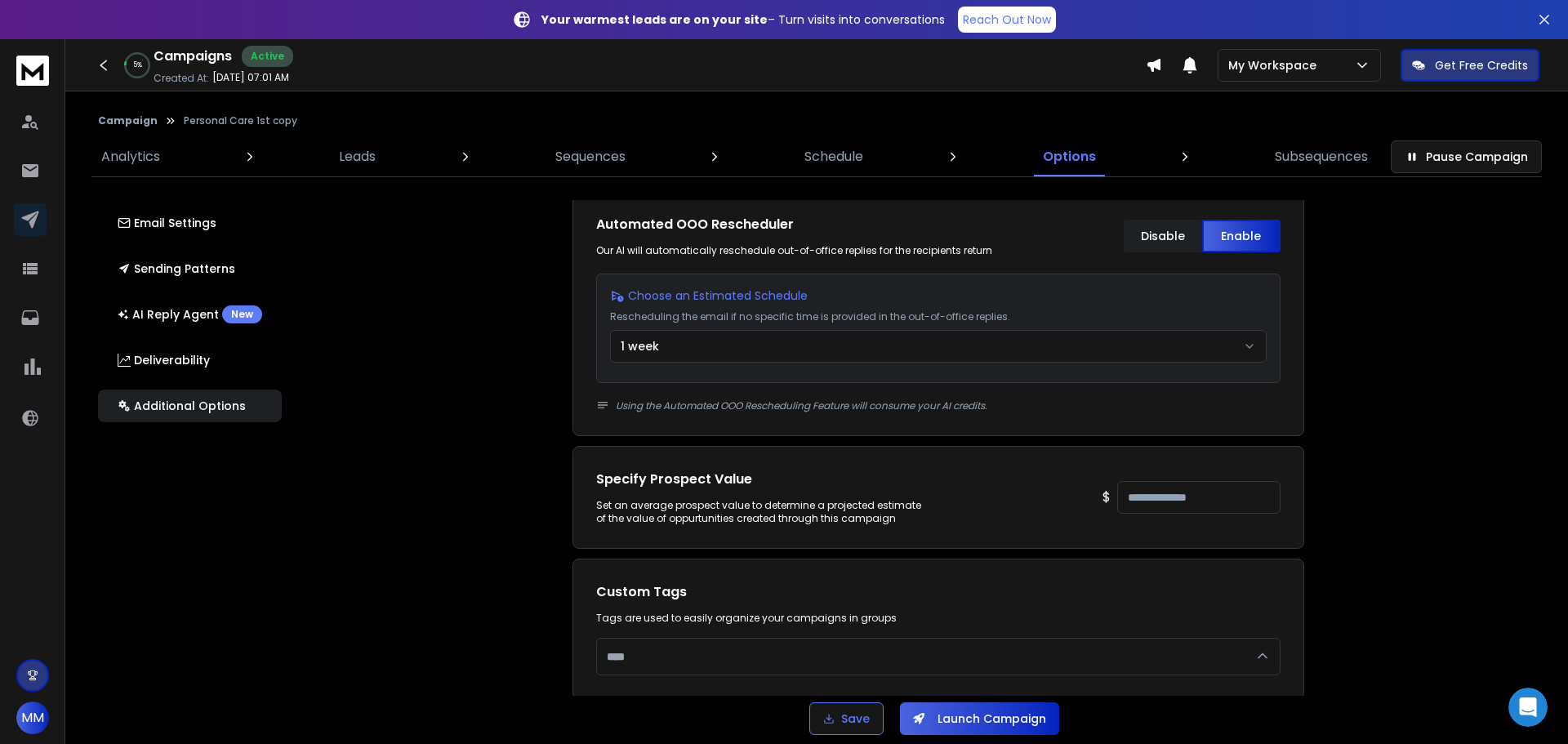
click at [1449, 361] on div "Email Accounts Accounts to Use Select one or more accounts to send emails from …" at bounding box center [948, 447] width 1280 height 496
click at [769, 331] on button "1 week" at bounding box center [938, 346] width 656 height 33
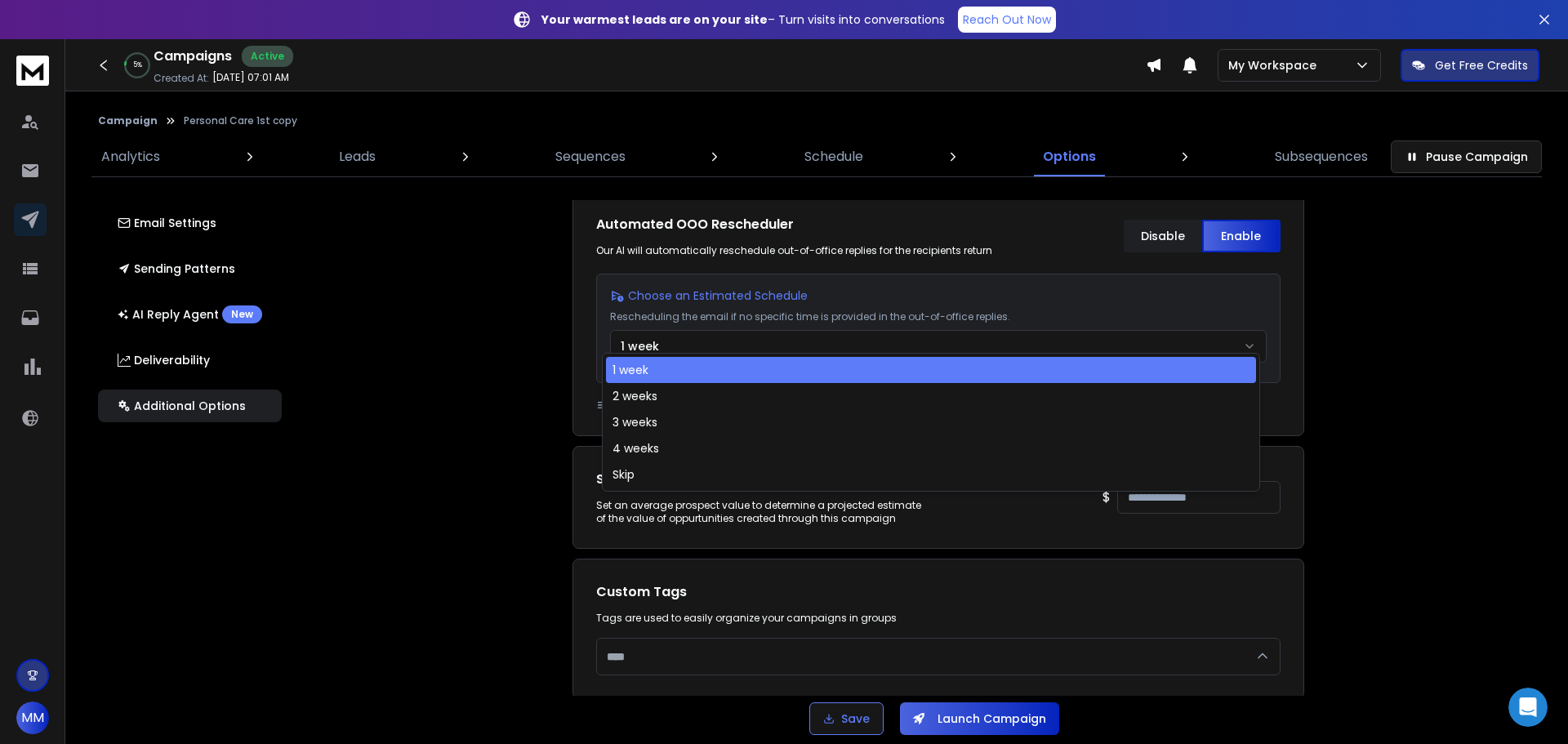
click at [769, 331] on button "1 week" at bounding box center [938, 346] width 656 height 33
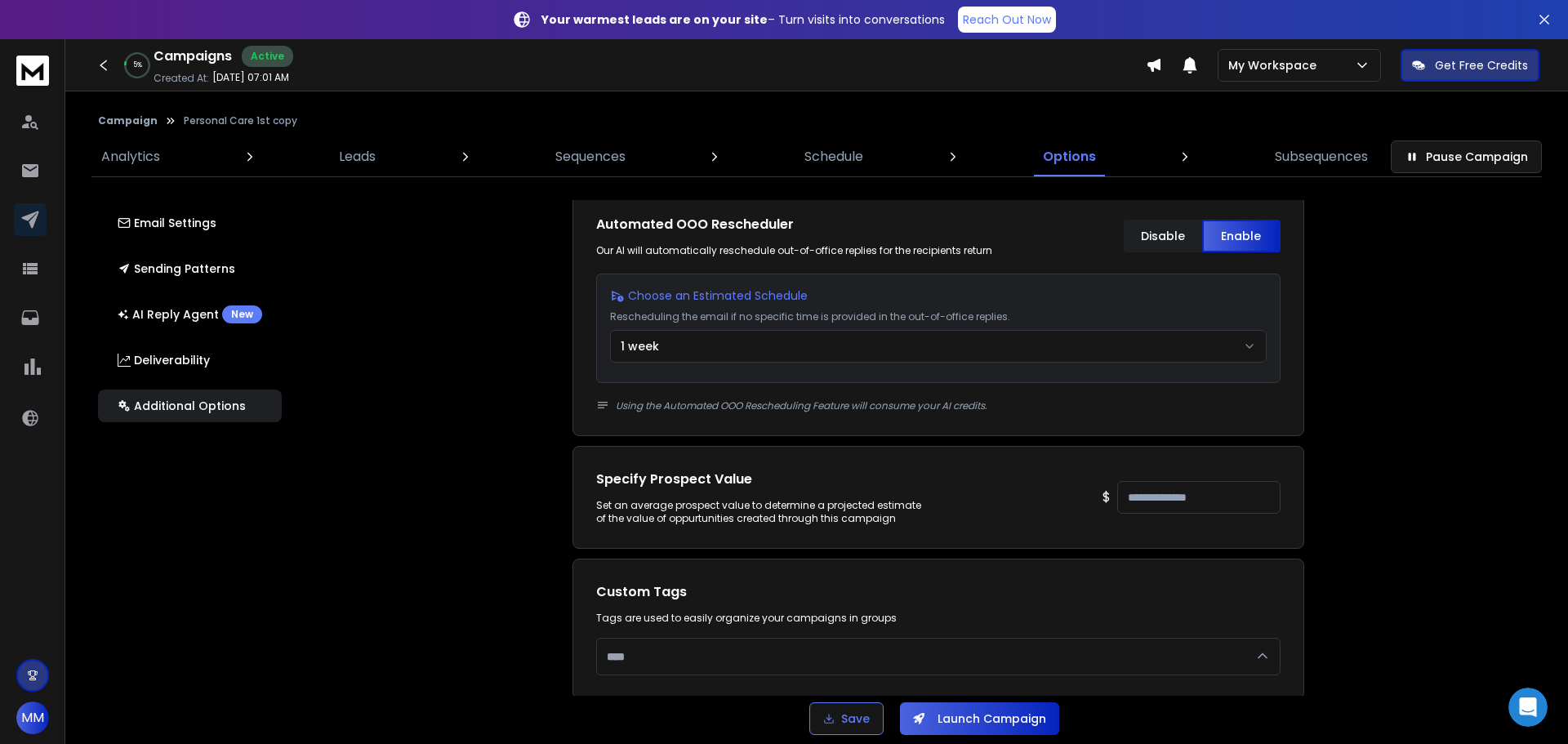
click at [1418, 293] on div "Email Accounts Accounts to Use Select one or more accounts to send emails from …" at bounding box center [948, 447] width 1280 height 496
click at [756, 400] on div "Automated OOO Rescheduler Our AI will automatically reschedule out-of-office re…" at bounding box center [938, 313] width 732 height 245
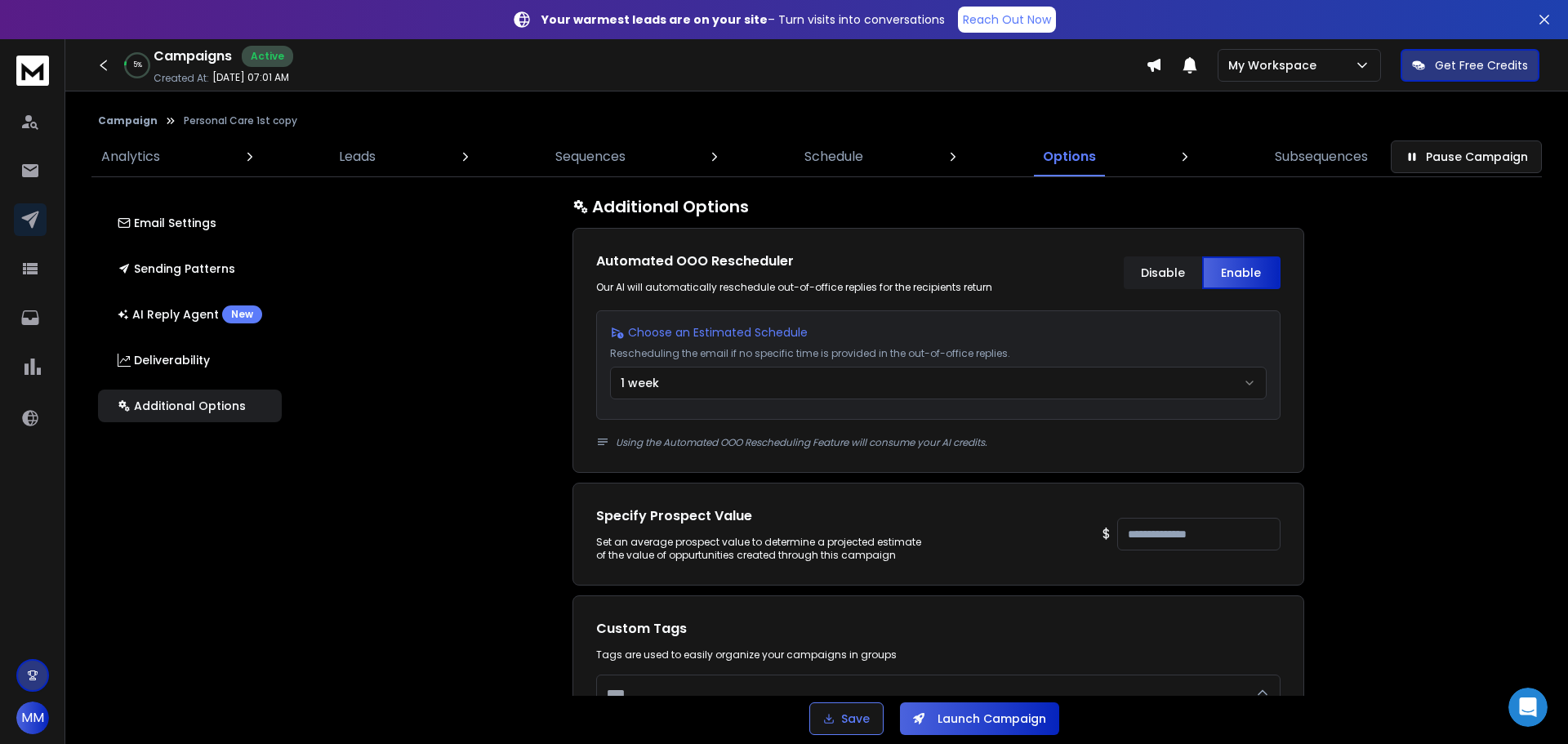
scroll to position [2670, 0]
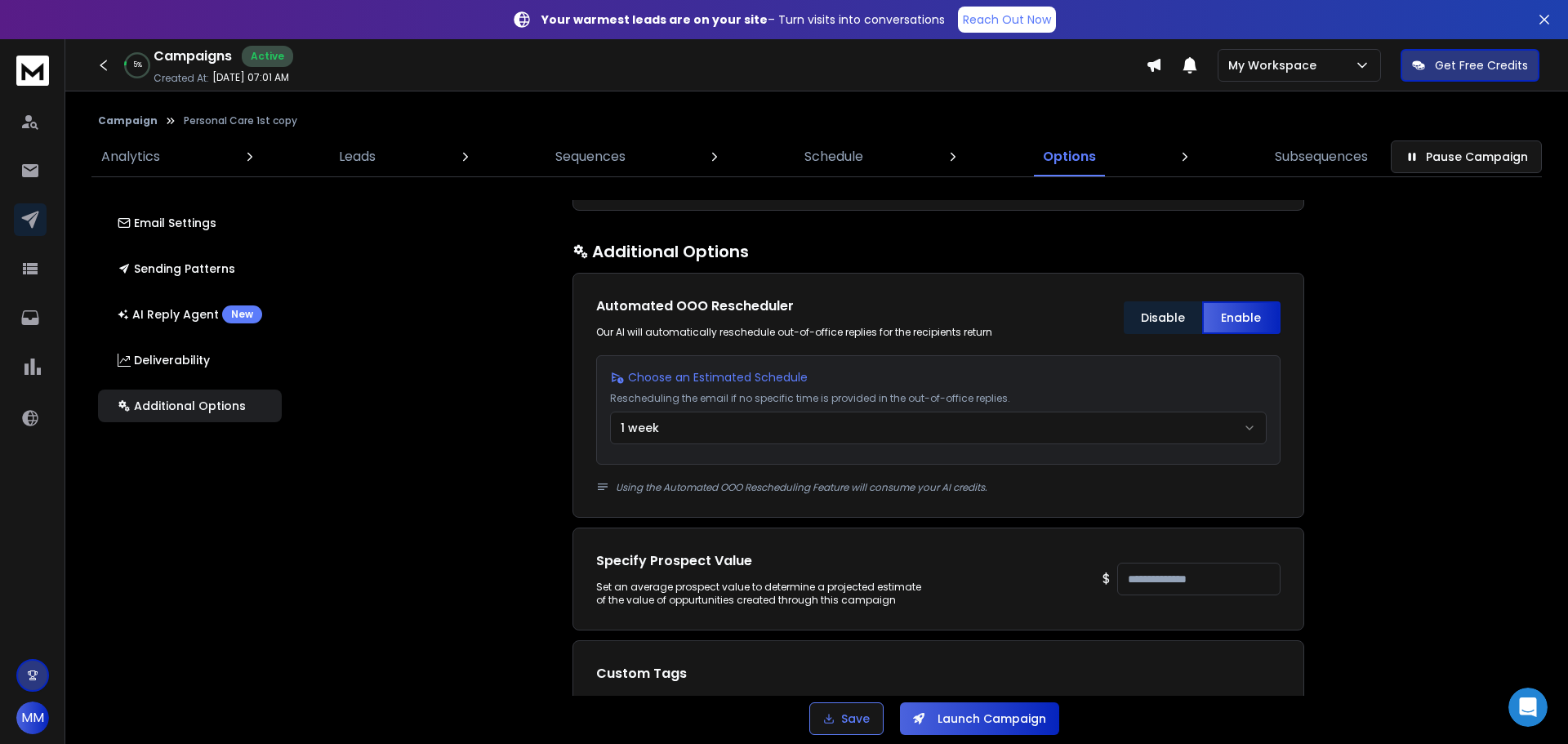
click at [1165, 313] on button "Disable" at bounding box center [1163, 318] width 79 height 33
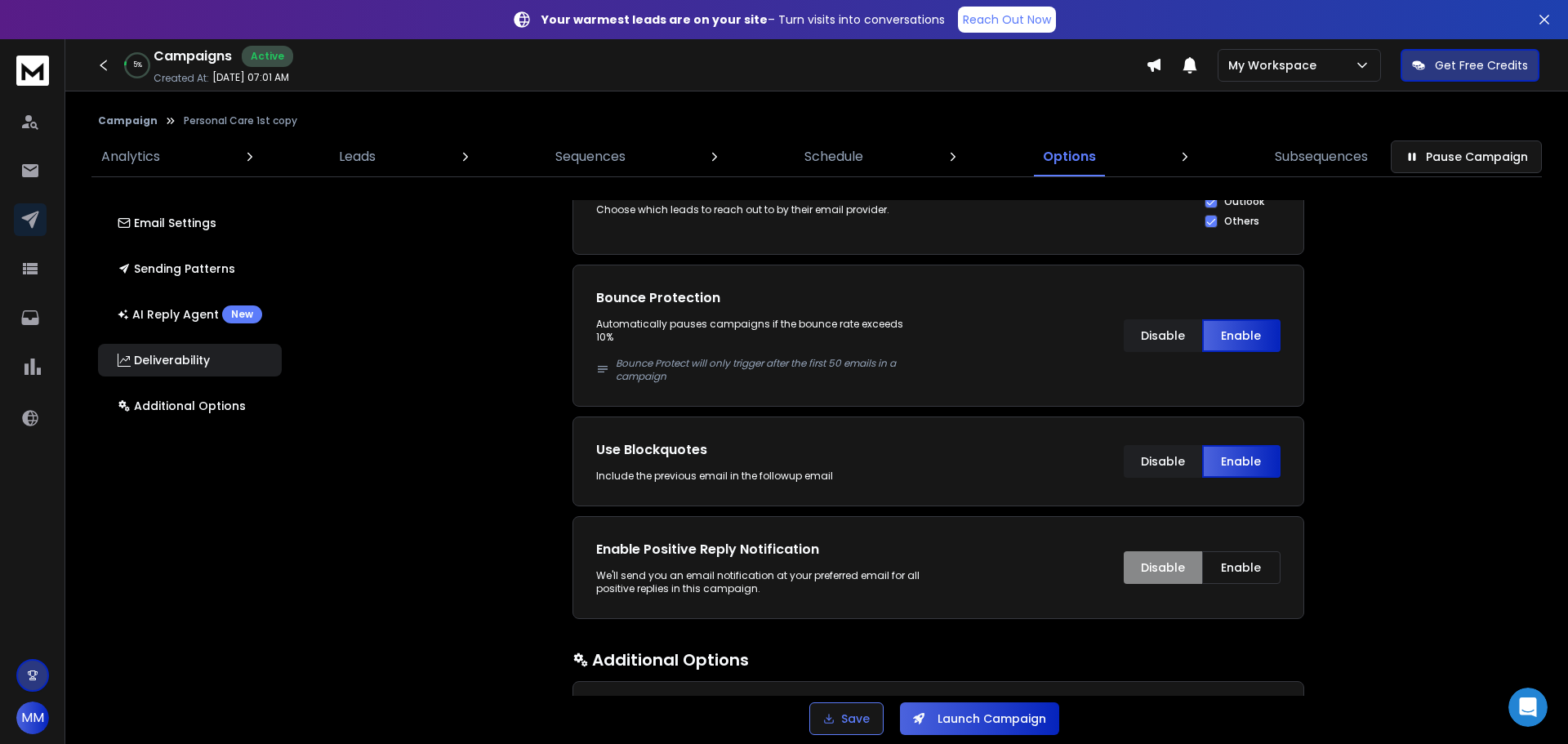
scroll to position [2180, 0]
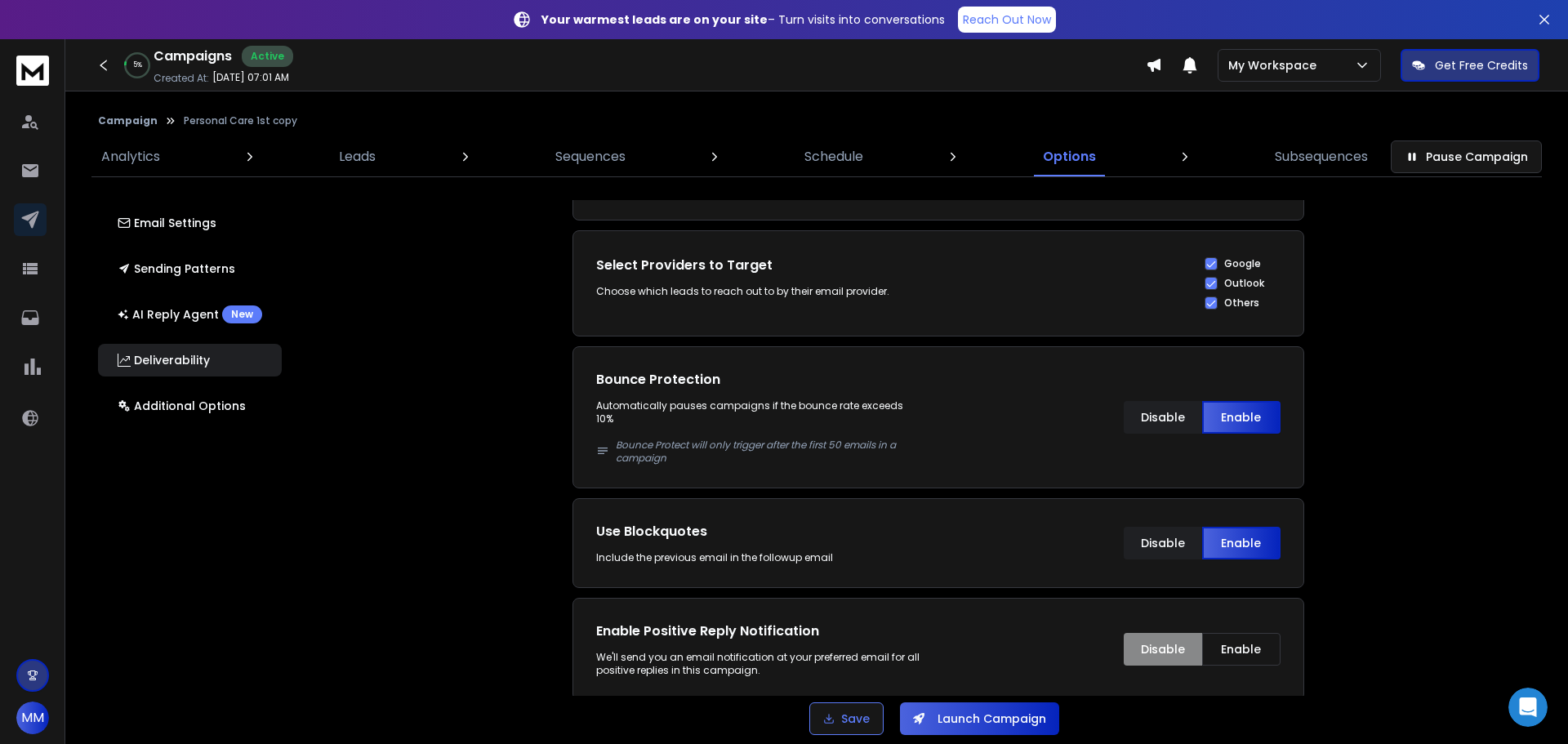
click at [716, 438] on p "Bounce Protect will only trigger after the first 50 emails in a campaign" at bounding box center [769, 451] width 306 height 26
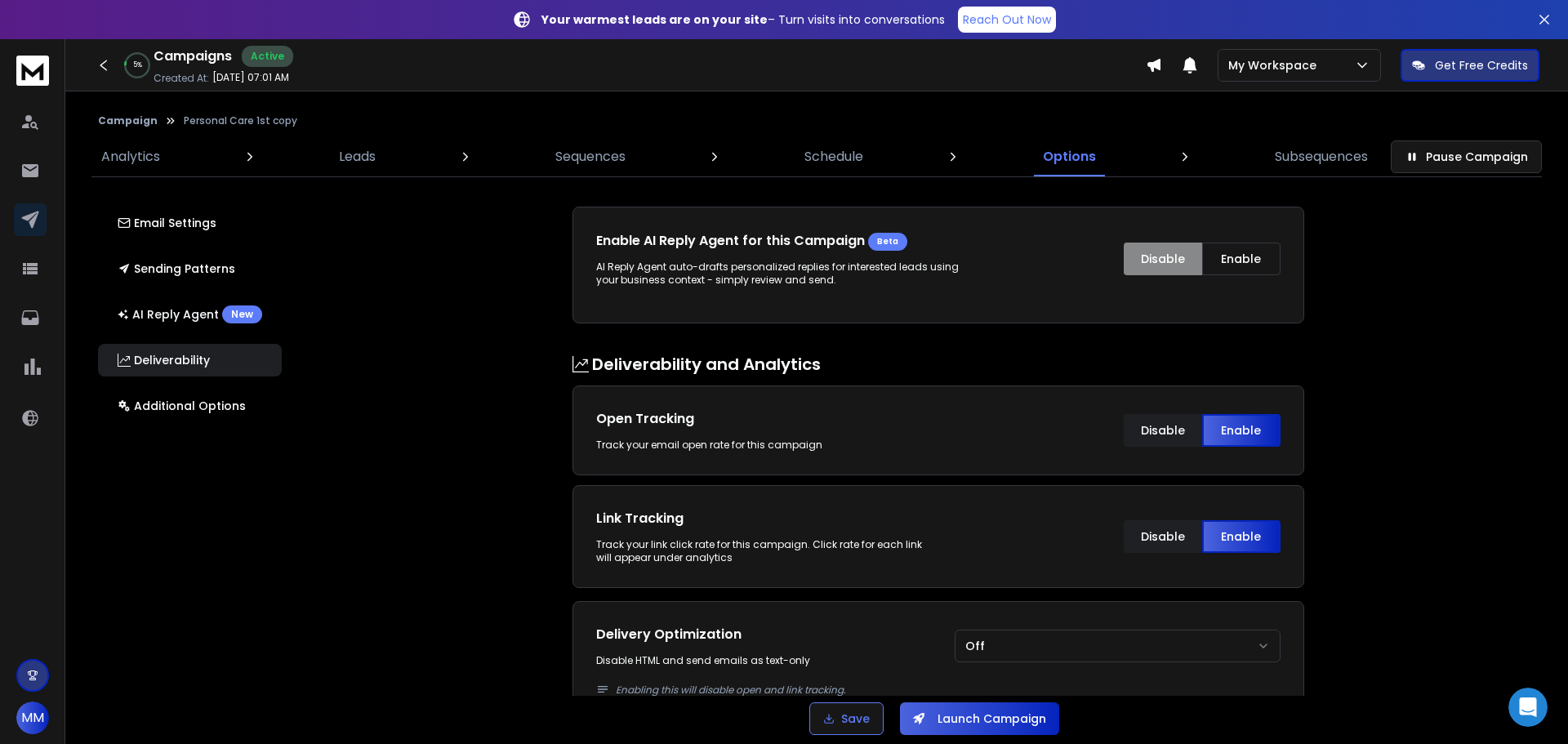
scroll to position [1117, 0]
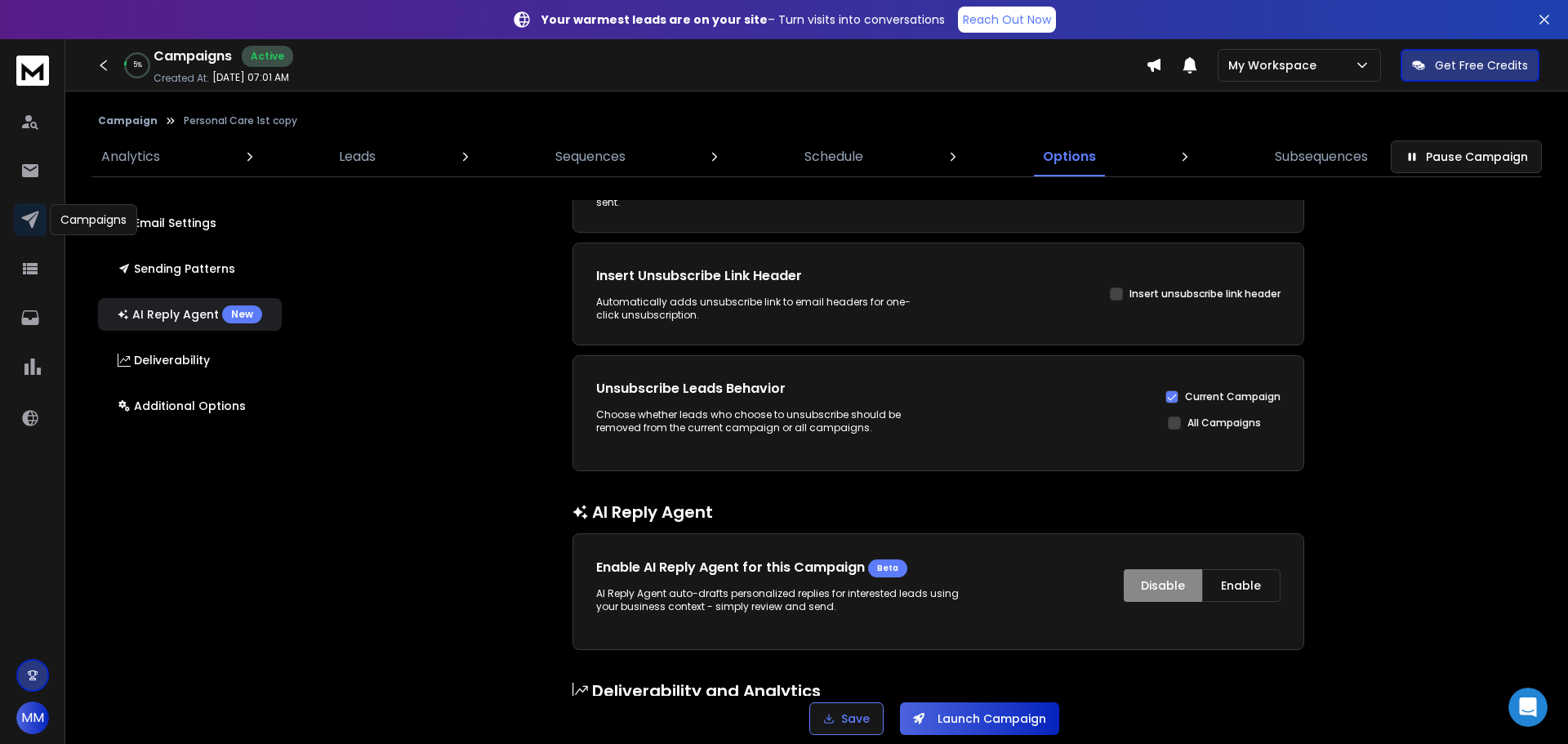
click at [20, 219] on icon at bounding box center [30, 219] width 19 height 19
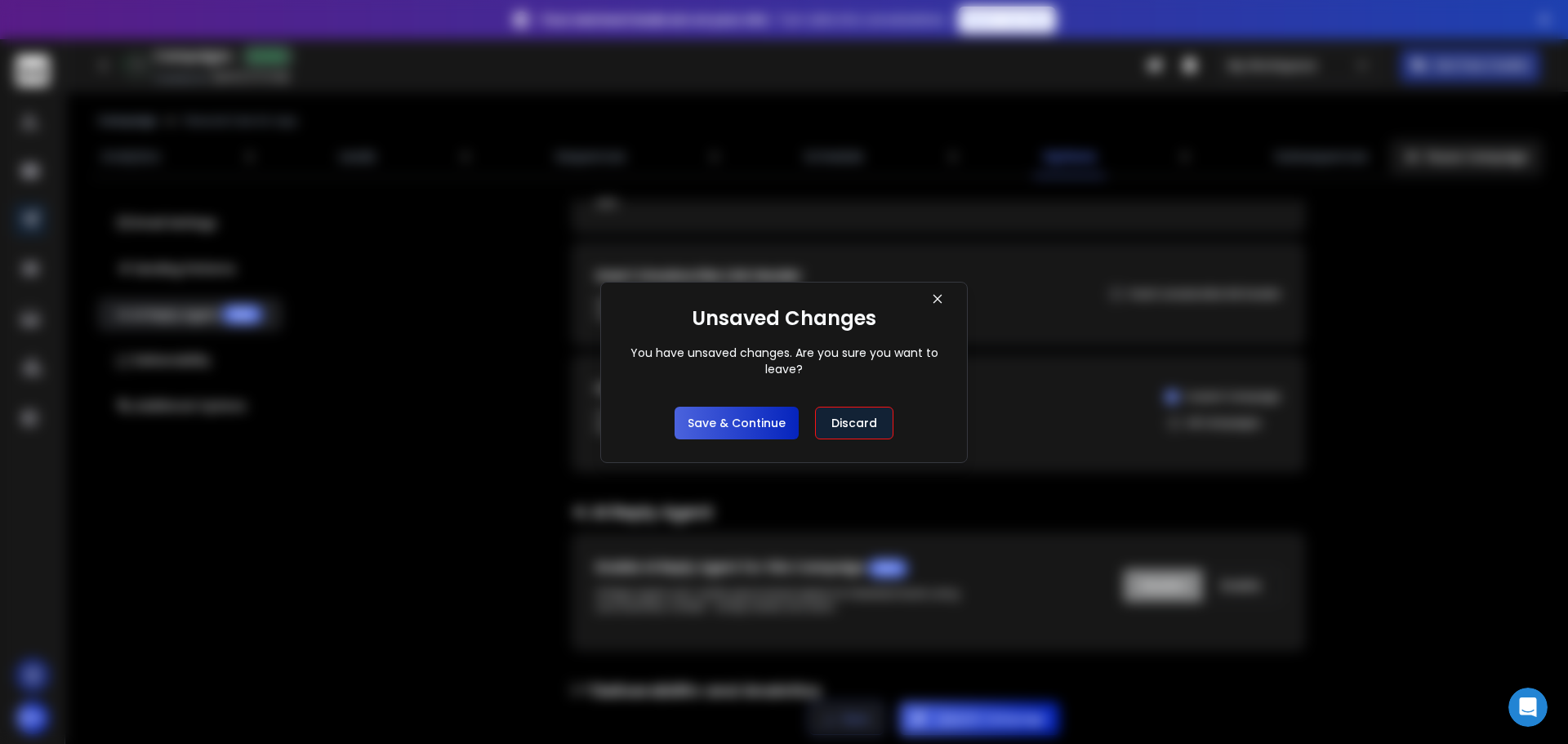
click at [878, 421] on button "Discard" at bounding box center [854, 423] width 79 height 33
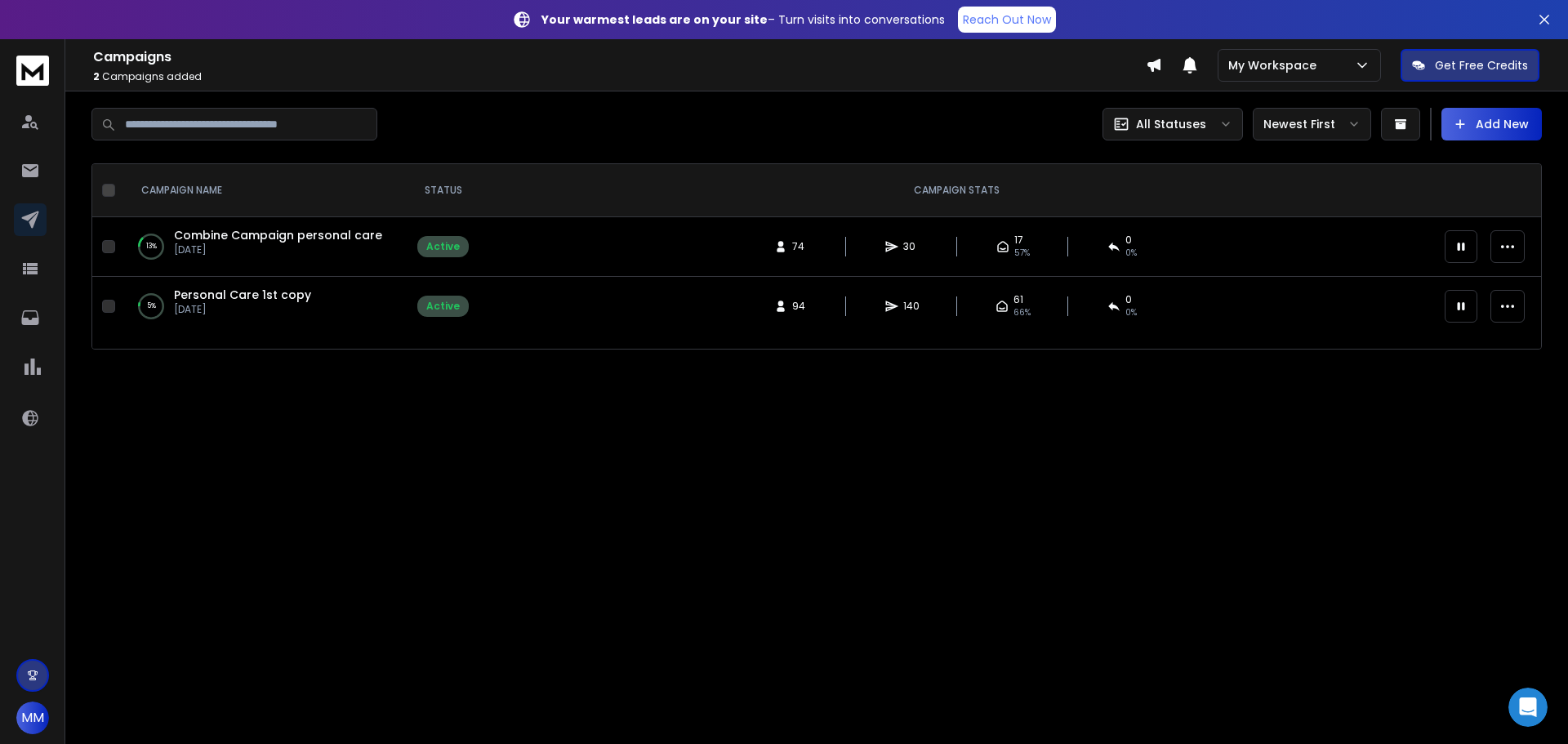
click at [1530, 715] on icon "Open Intercom Messenger" at bounding box center [1529, 708] width 27 height 27
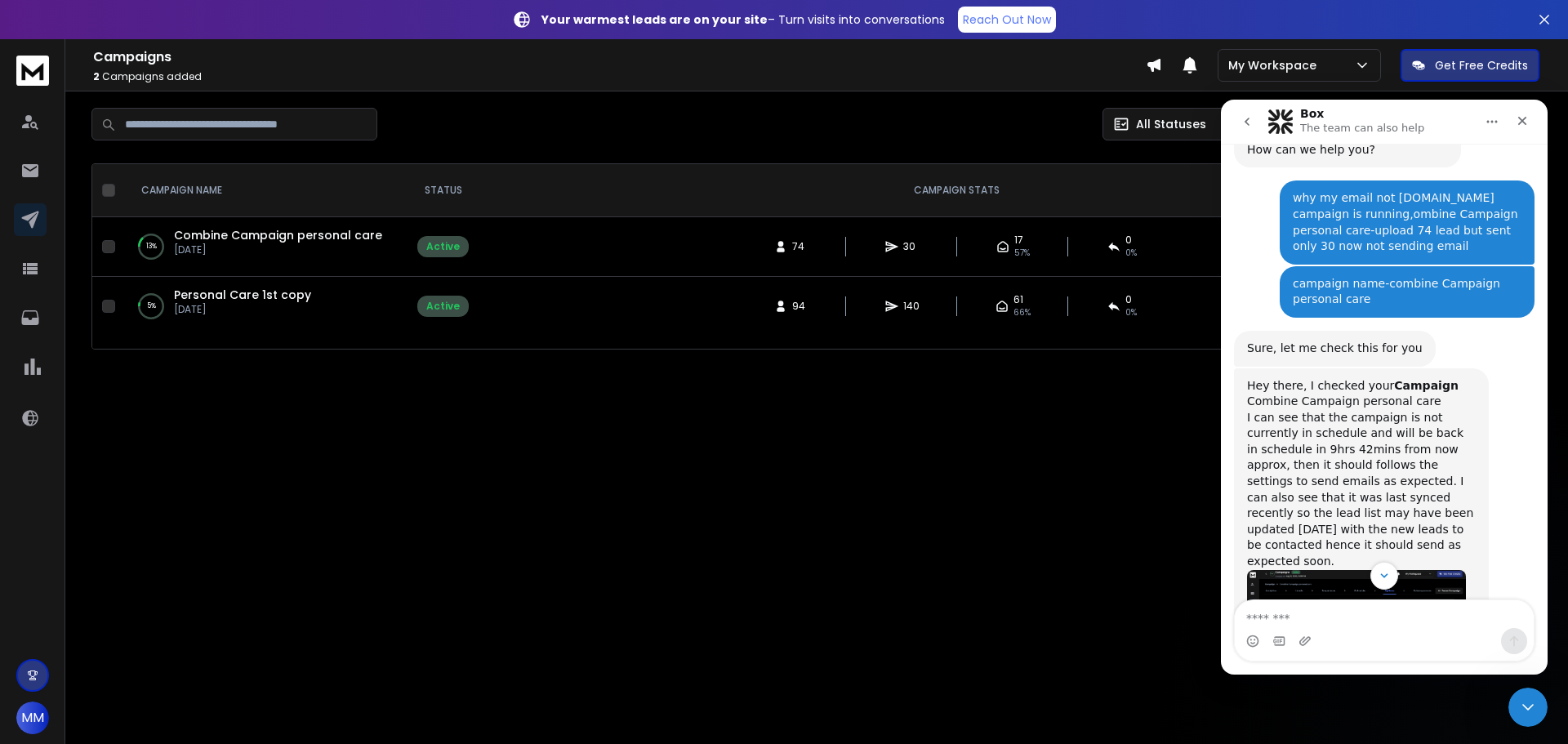
scroll to position [360, 0]
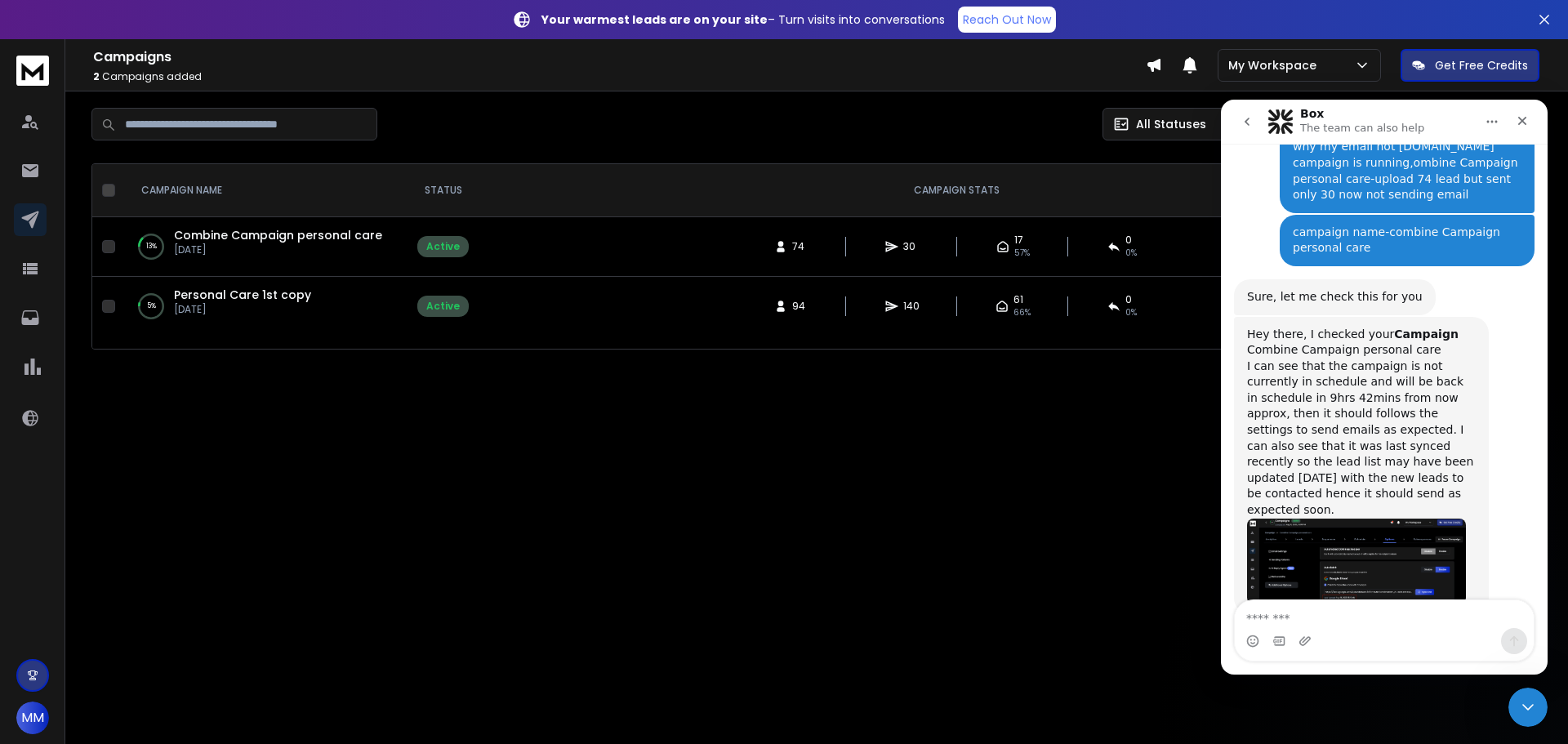
click at [1087, 419] on div "Your warmest leads are on your site – Turn visits into conversations Reach Out …" at bounding box center [784, 372] width 1568 height 744
click at [1376, 534] on img "Lakshita says…" at bounding box center [1357, 562] width 219 height 85
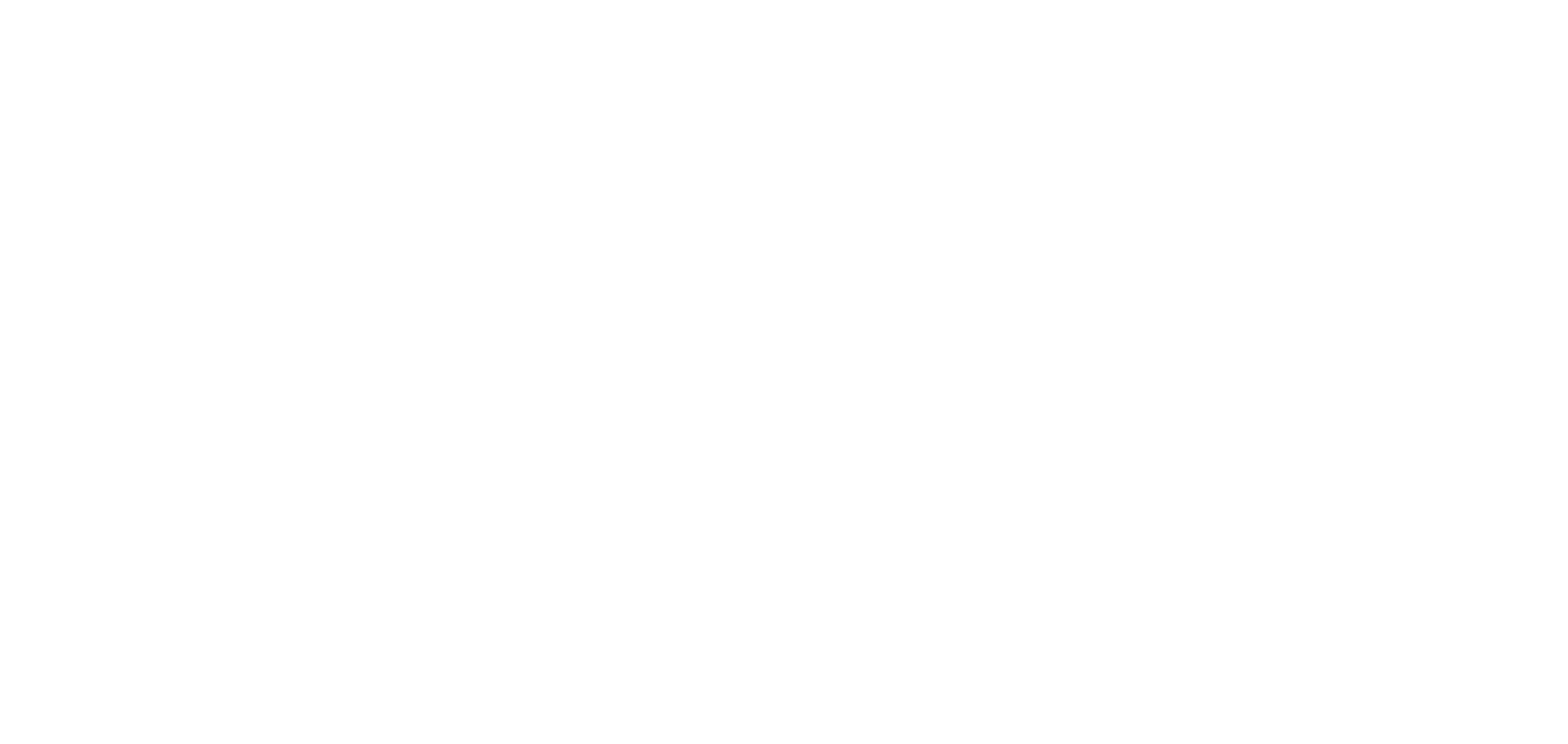
scroll to position [0, 0]
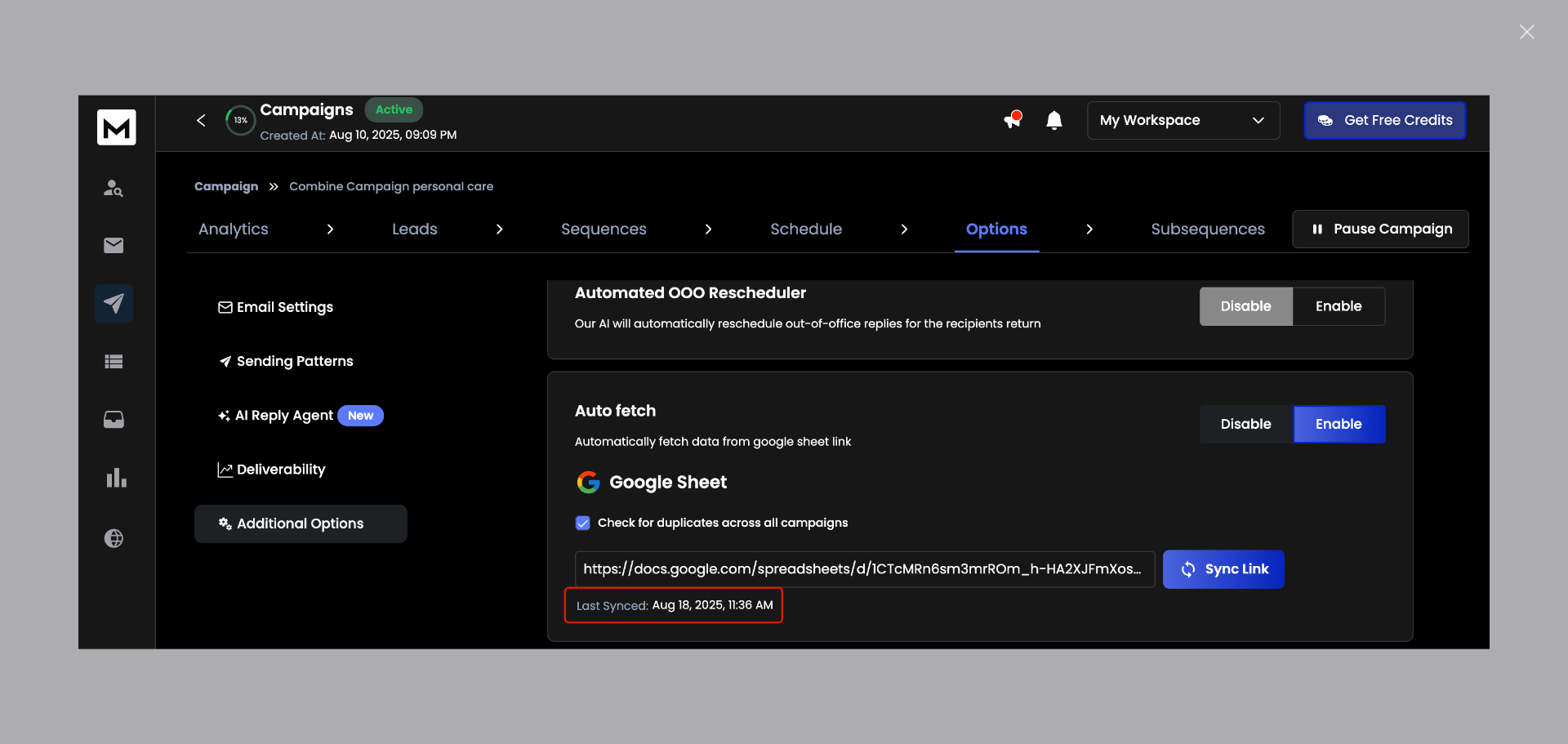
click at [1531, 710] on div "Intercom messenger" at bounding box center [784, 372] width 1568 height 744
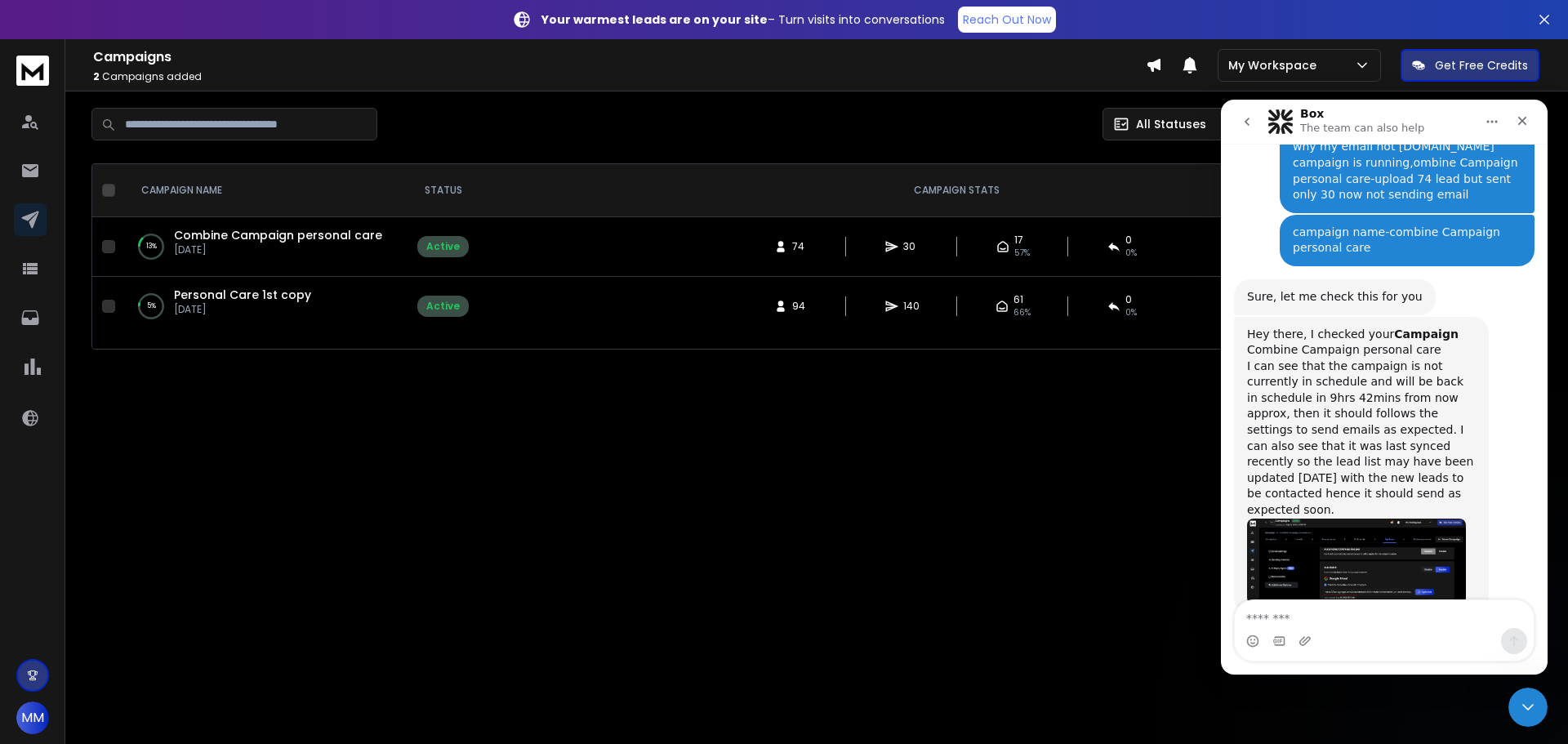
click at [1535, 721] on div "Close Intercom Messenger" at bounding box center [1528, 707] width 39 height 39
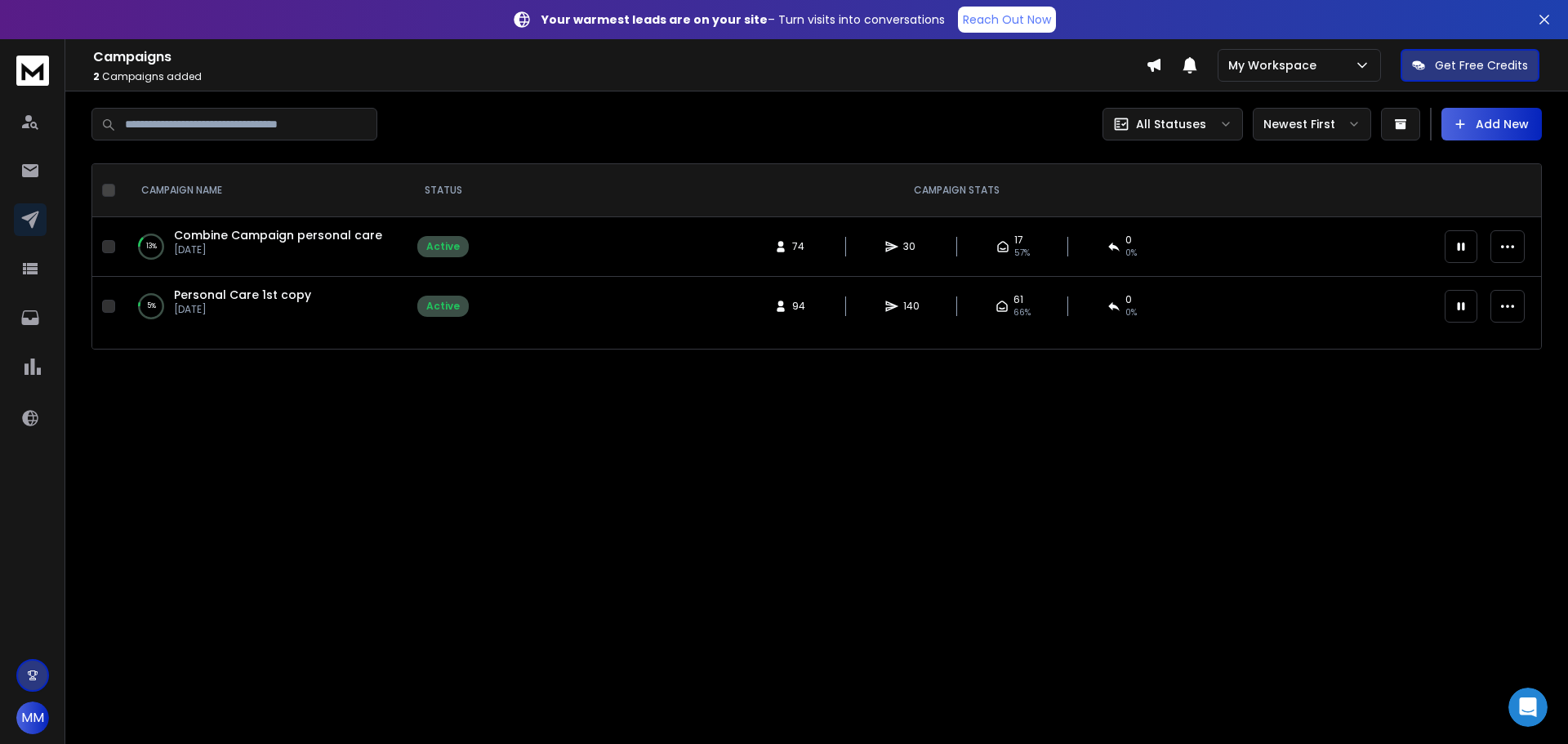
click at [1512, 243] on icon "button" at bounding box center [1508, 246] width 16 height 16
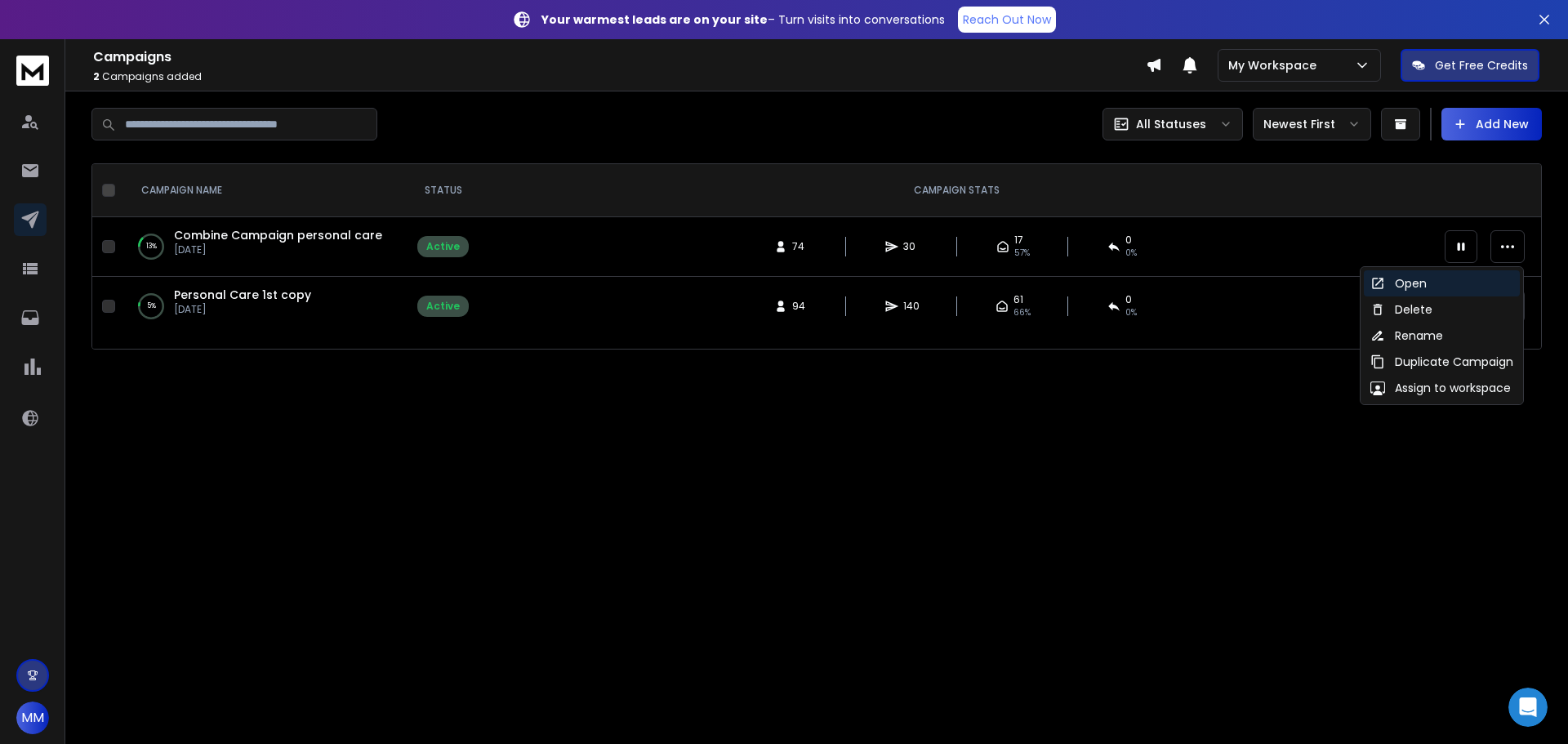
click at [1512, 243] on icon "button" at bounding box center [1508, 246] width 16 height 16
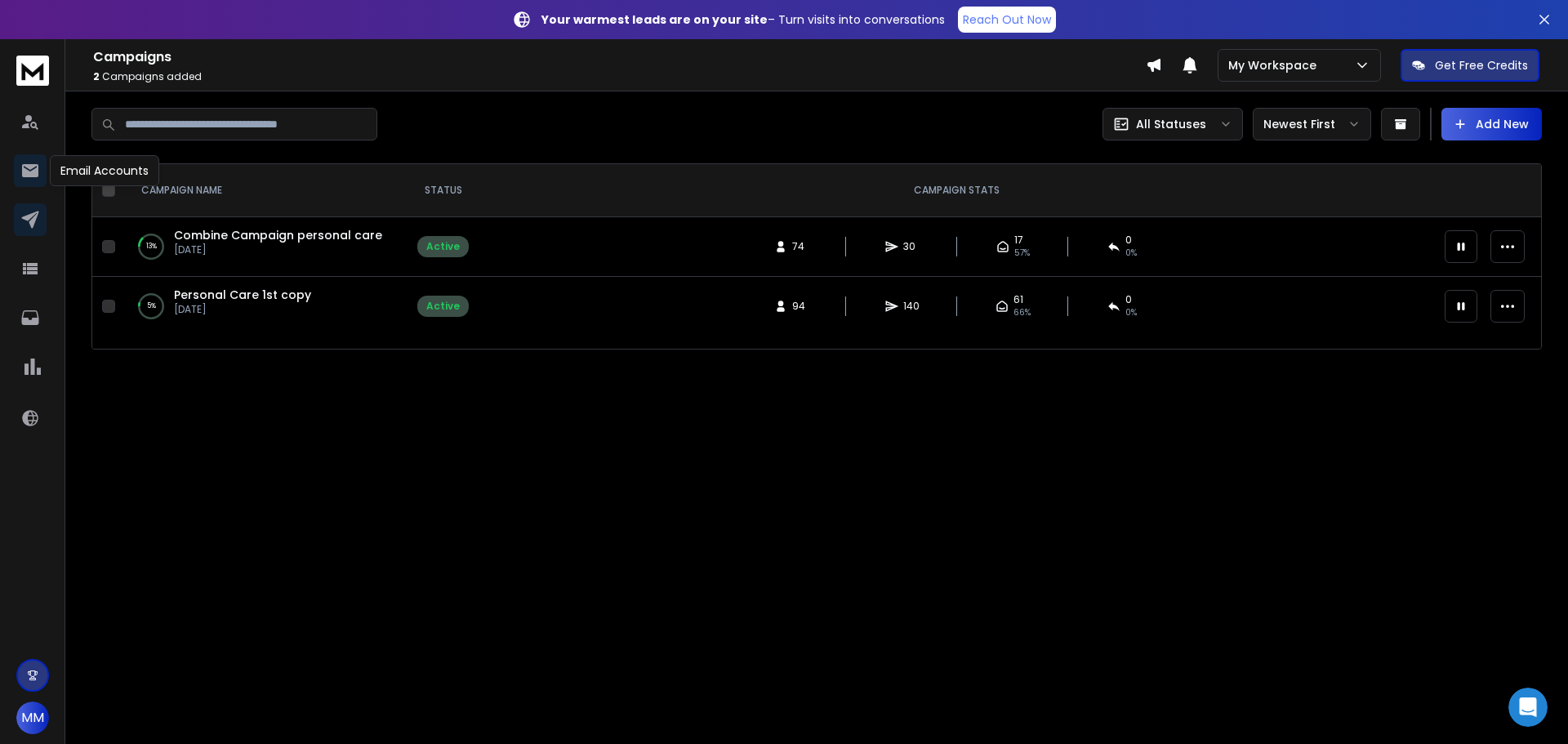
click at [27, 179] on icon at bounding box center [30, 171] width 19 height 19
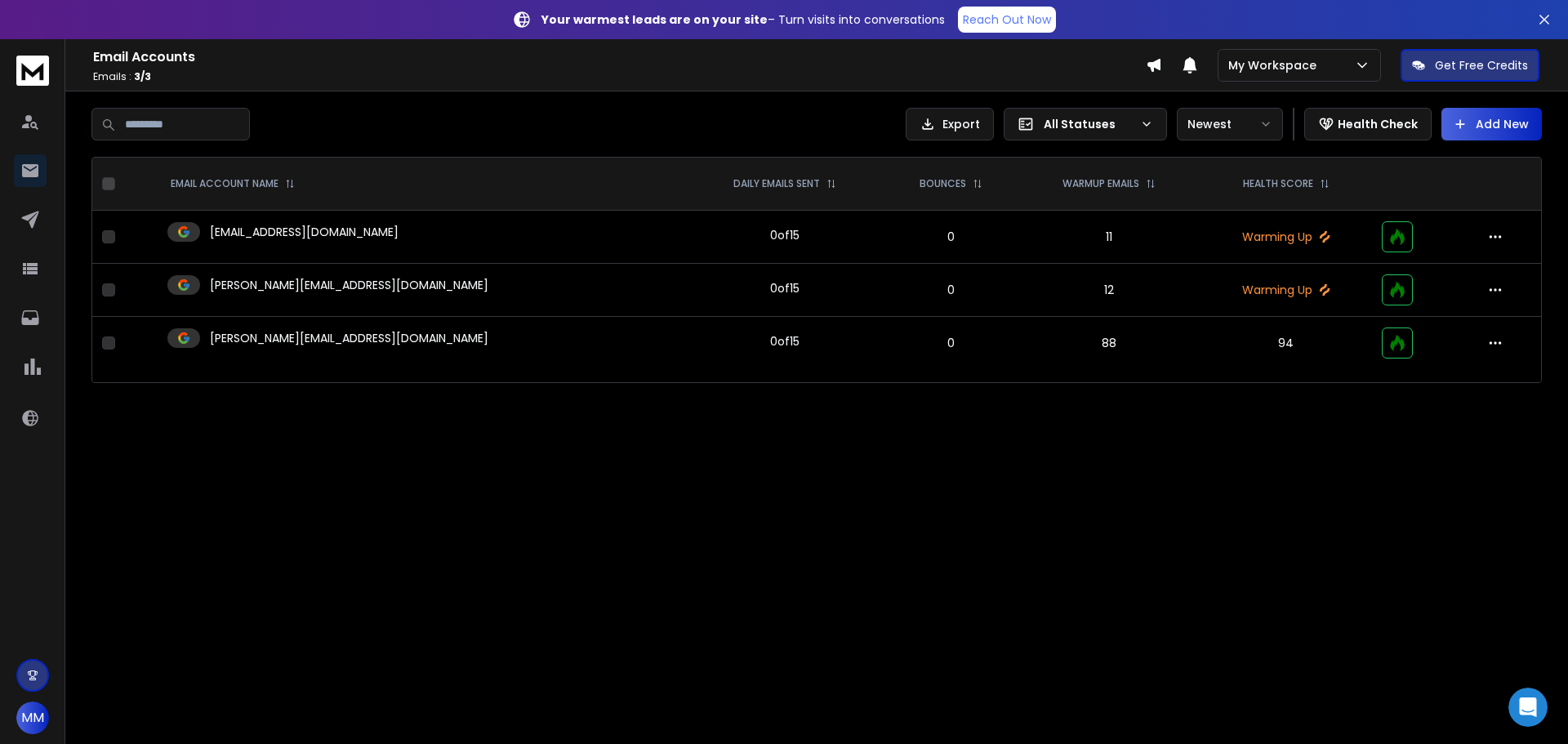
click at [1496, 235] on button at bounding box center [1494, 237] width 73 height 28
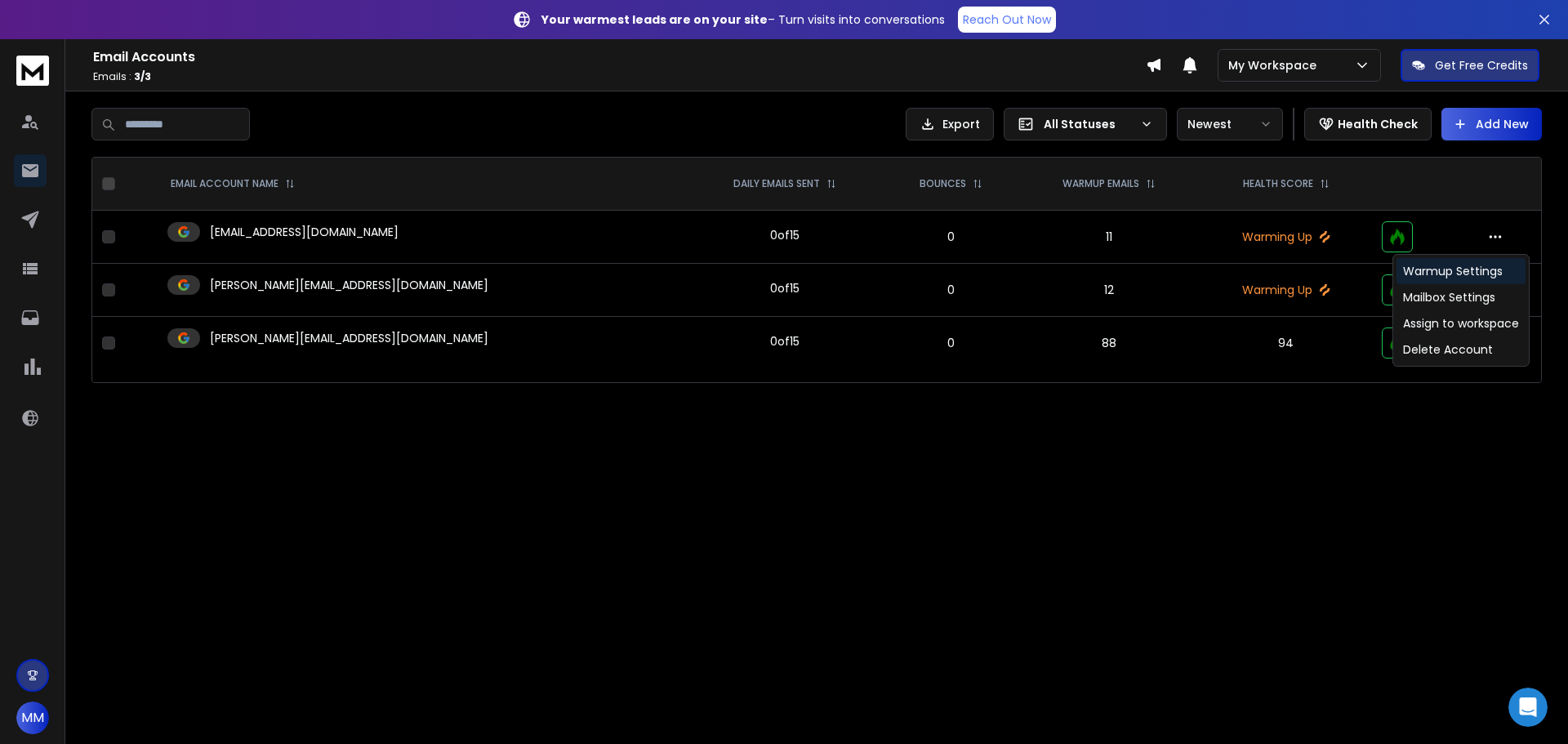
click at [1486, 271] on div "Warmup Settings" at bounding box center [1460, 271] width 129 height 26
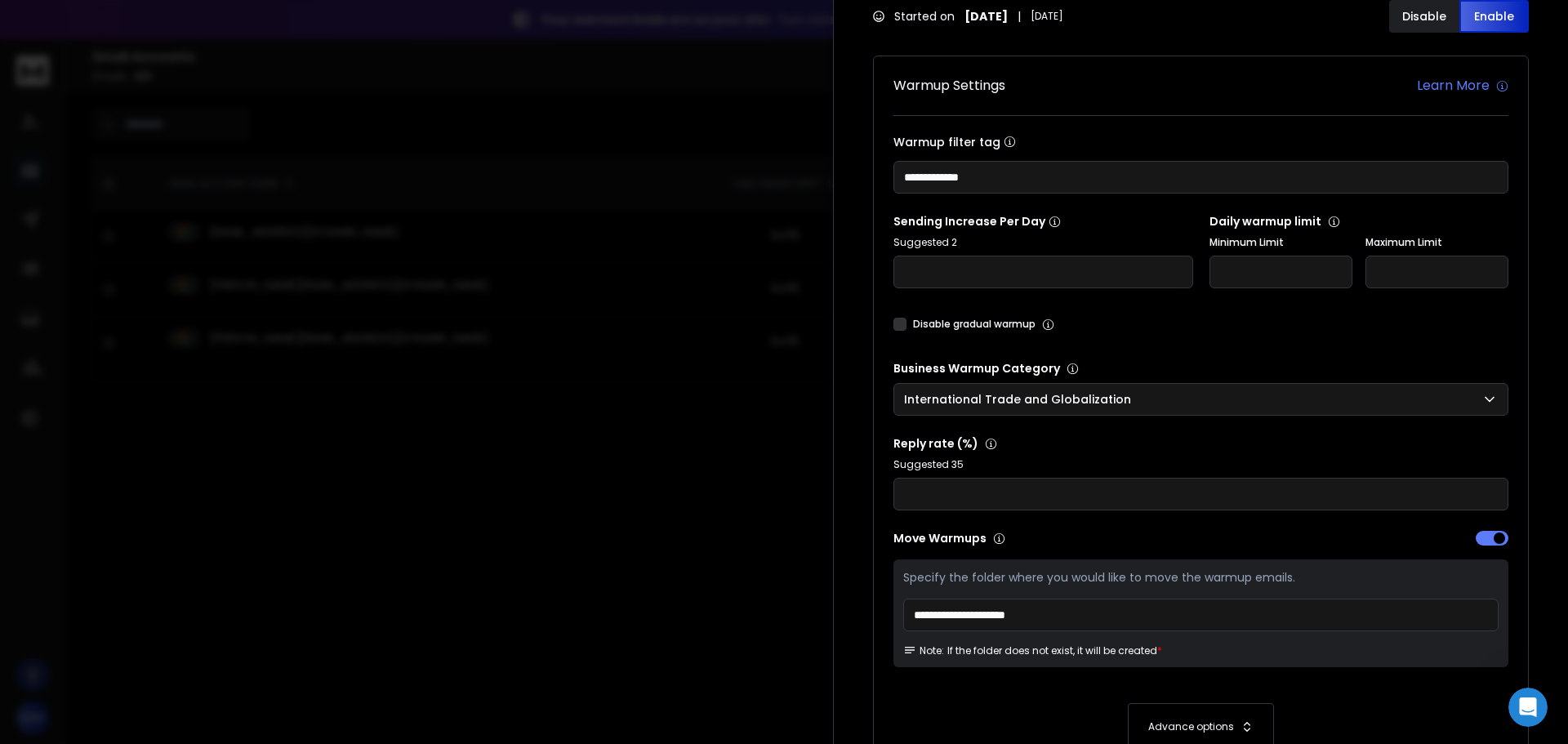
scroll to position [269, 0]
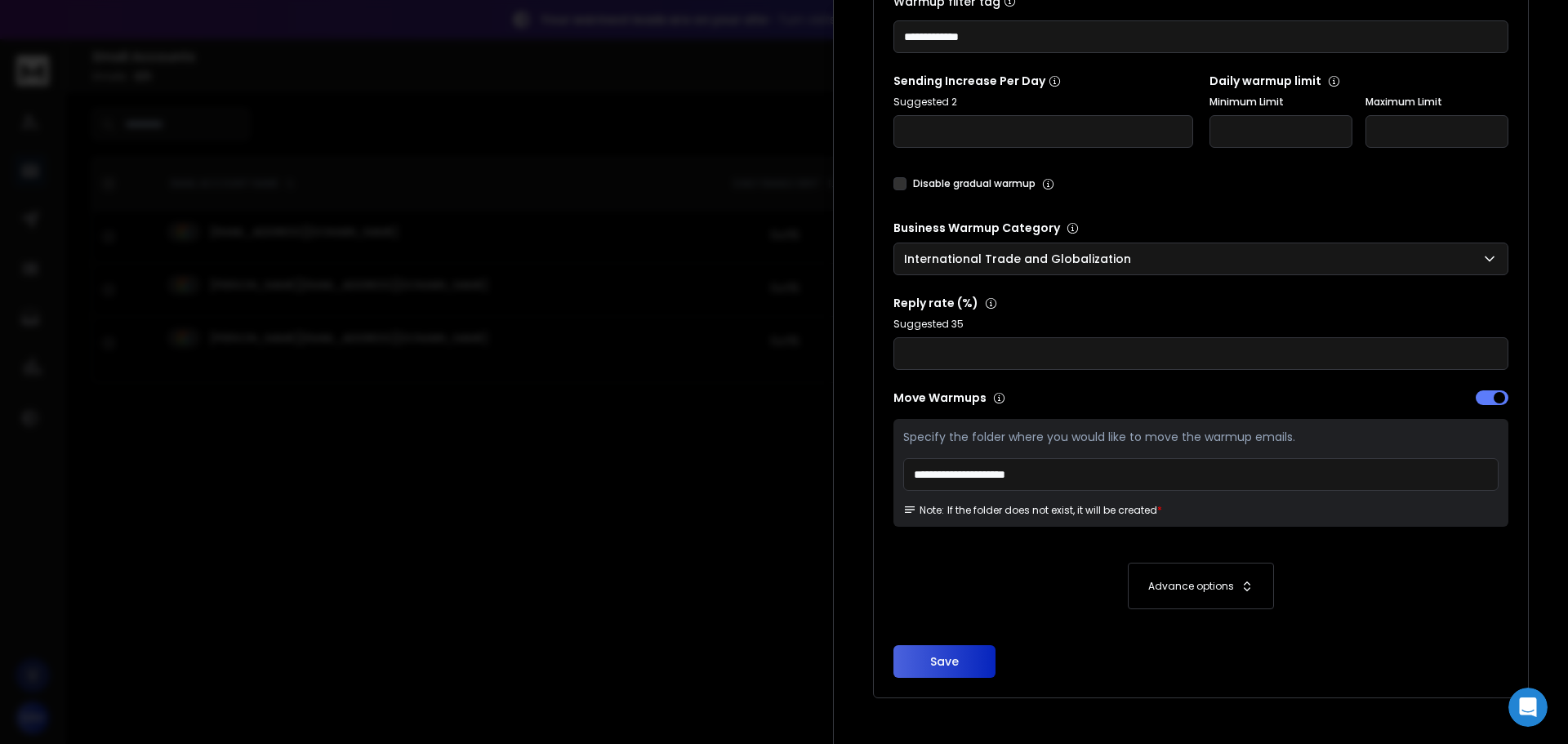
click at [1211, 592] on p "Advance options" at bounding box center [1191, 586] width 85 height 13
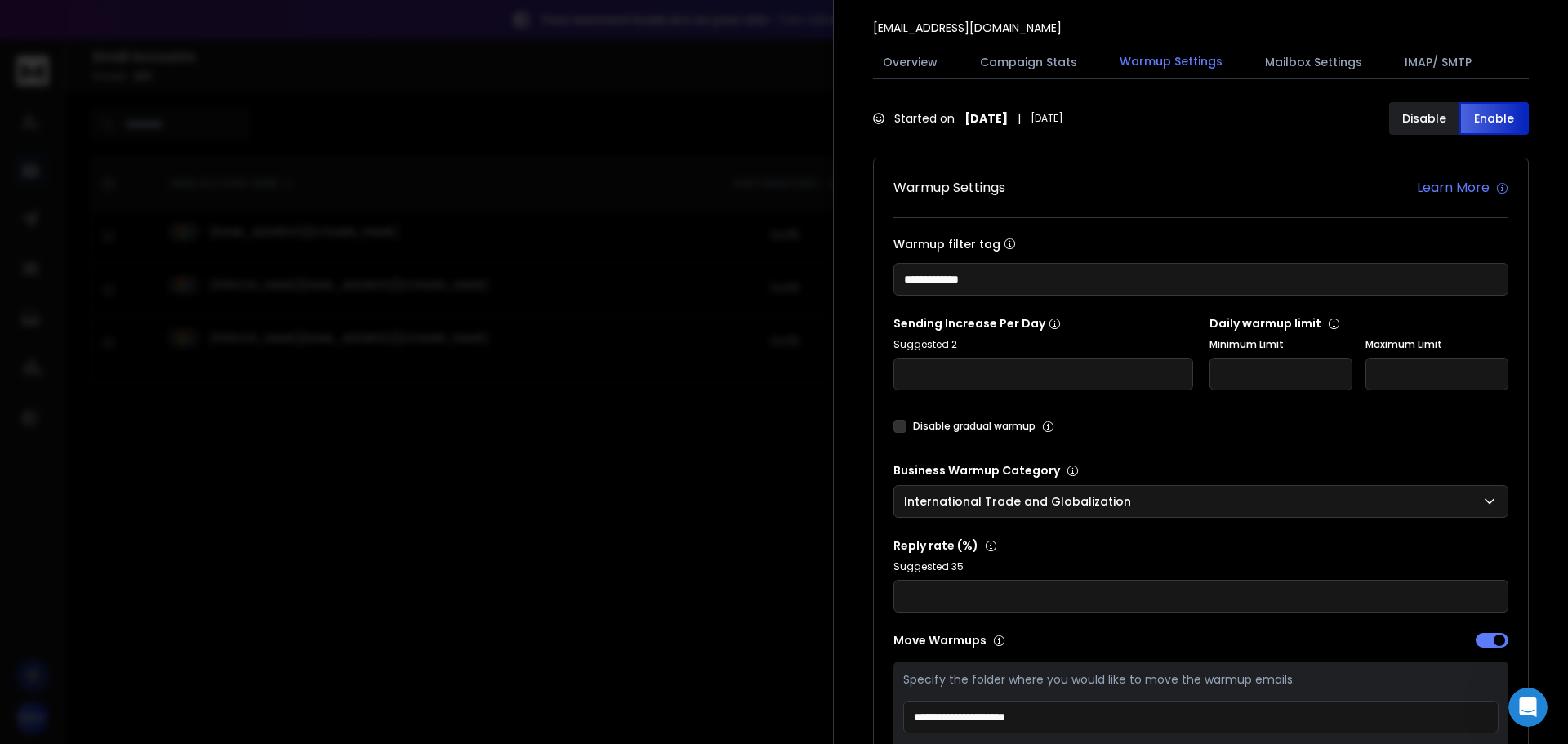
scroll to position [0, 0]
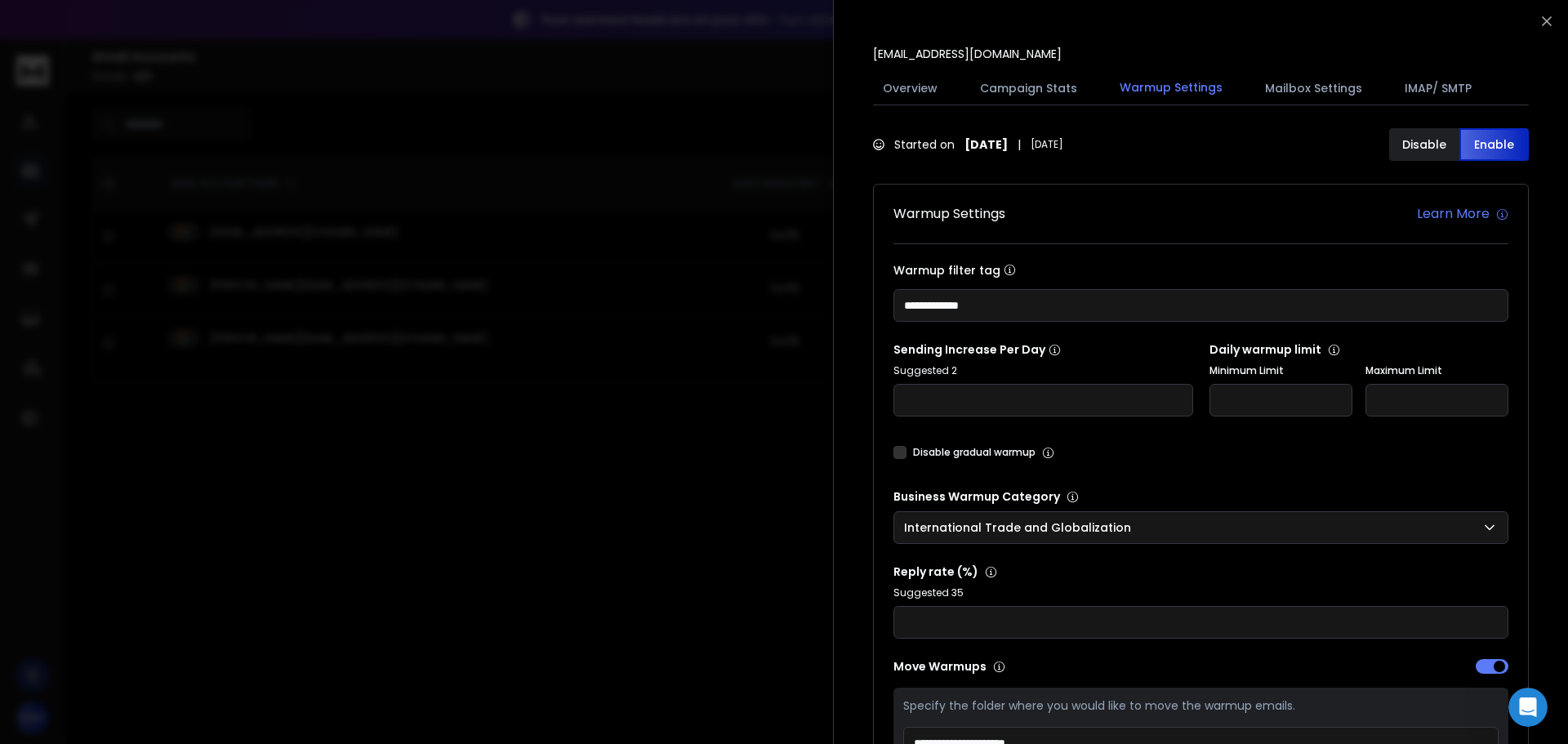
click at [1283, 81] on button "Mailbox Settings" at bounding box center [1314, 87] width 116 height 36
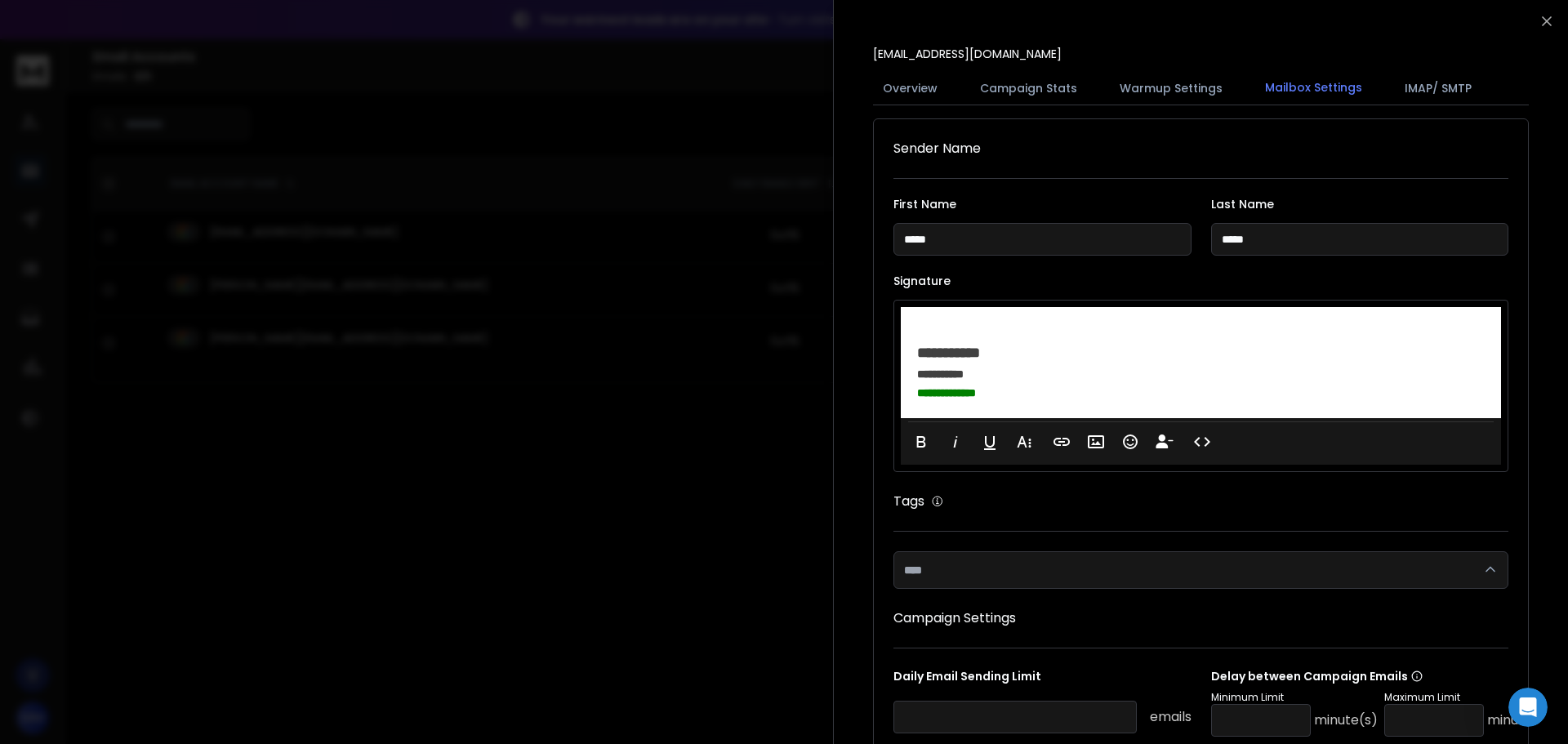
click at [1184, 84] on button "Warmup Settings" at bounding box center [1171, 87] width 122 height 36
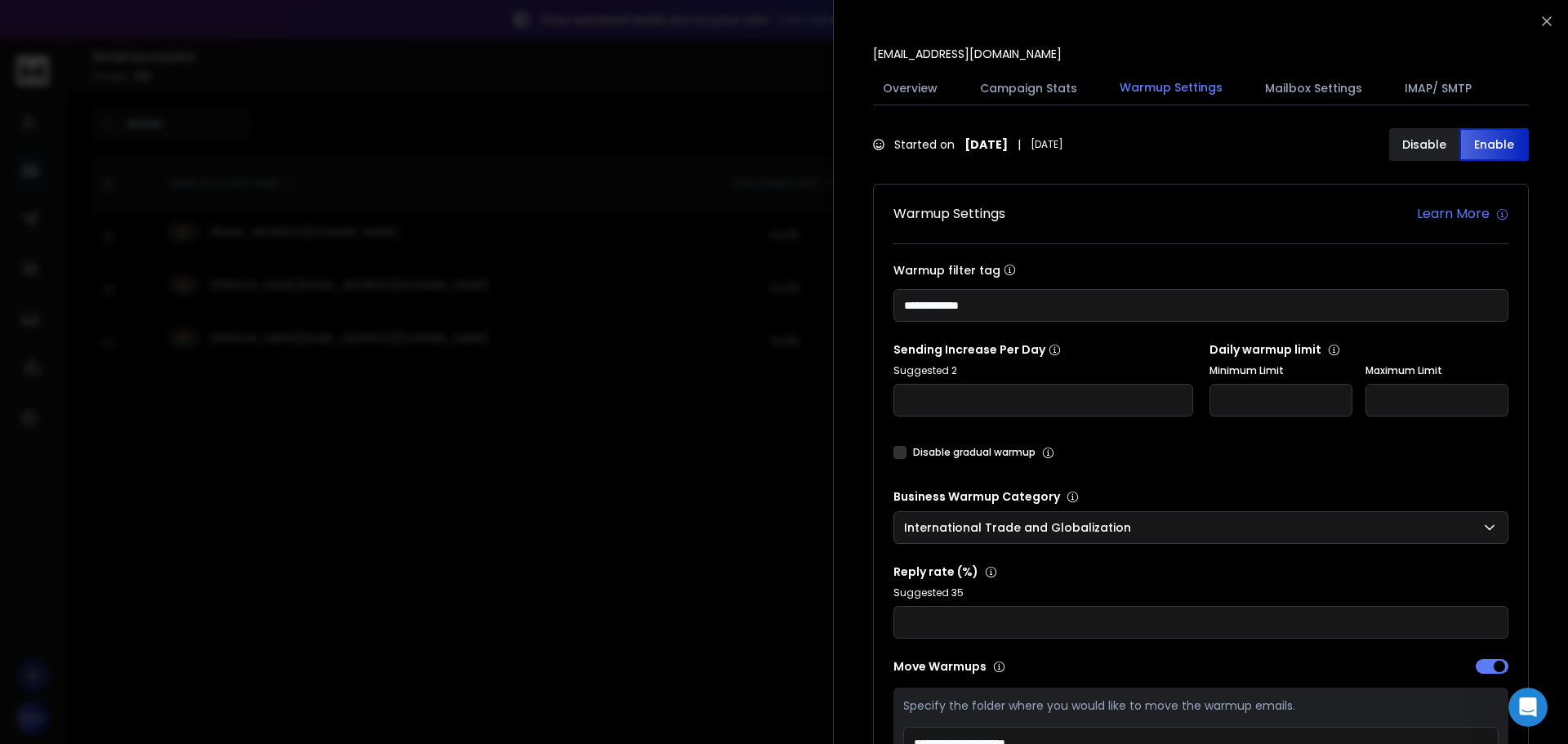
click at [1303, 81] on button "Mailbox Settings" at bounding box center [1314, 87] width 116 height 36
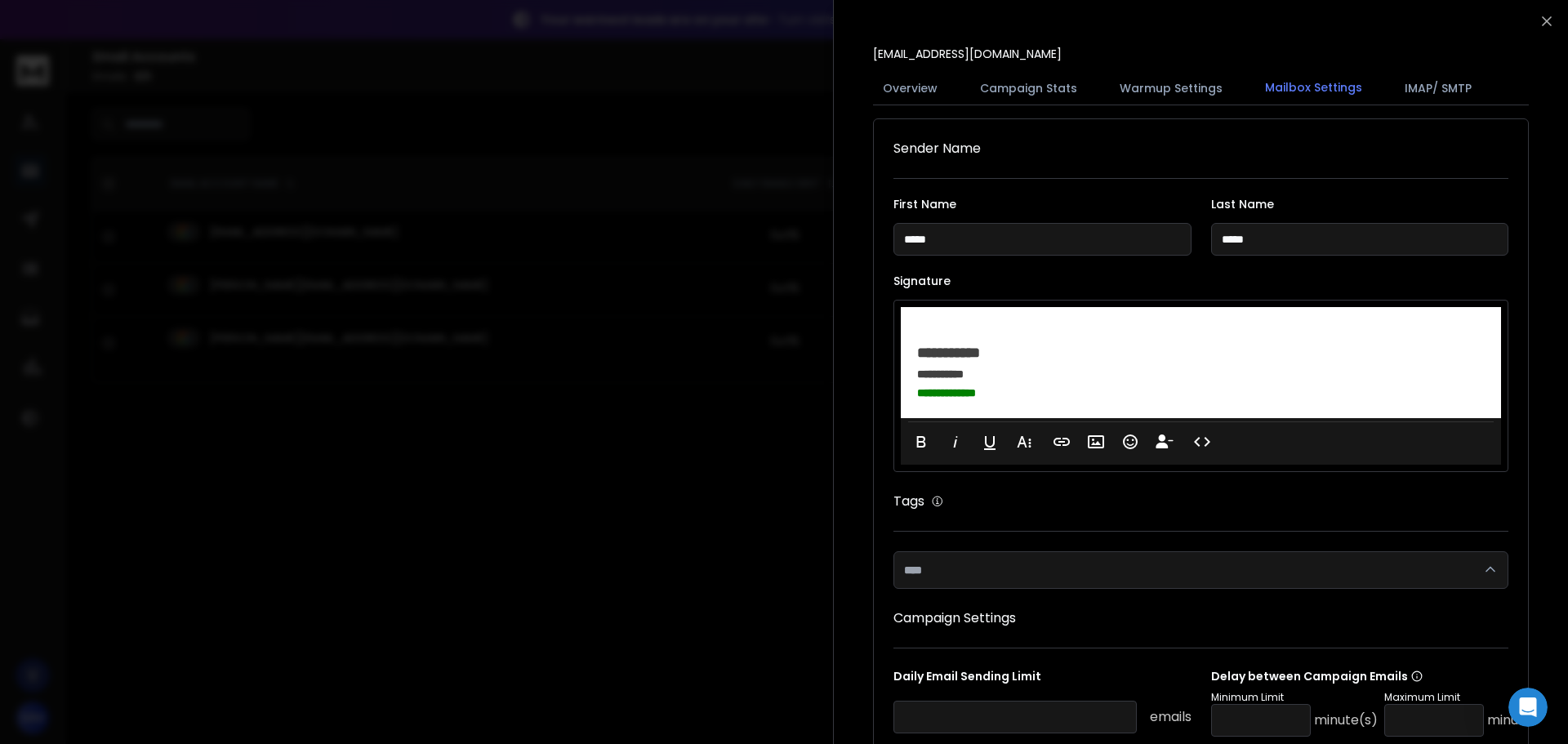
click at [1054, 77] on button "Campaign Stats" at bounding box center [1029, 87] width 116 height 36
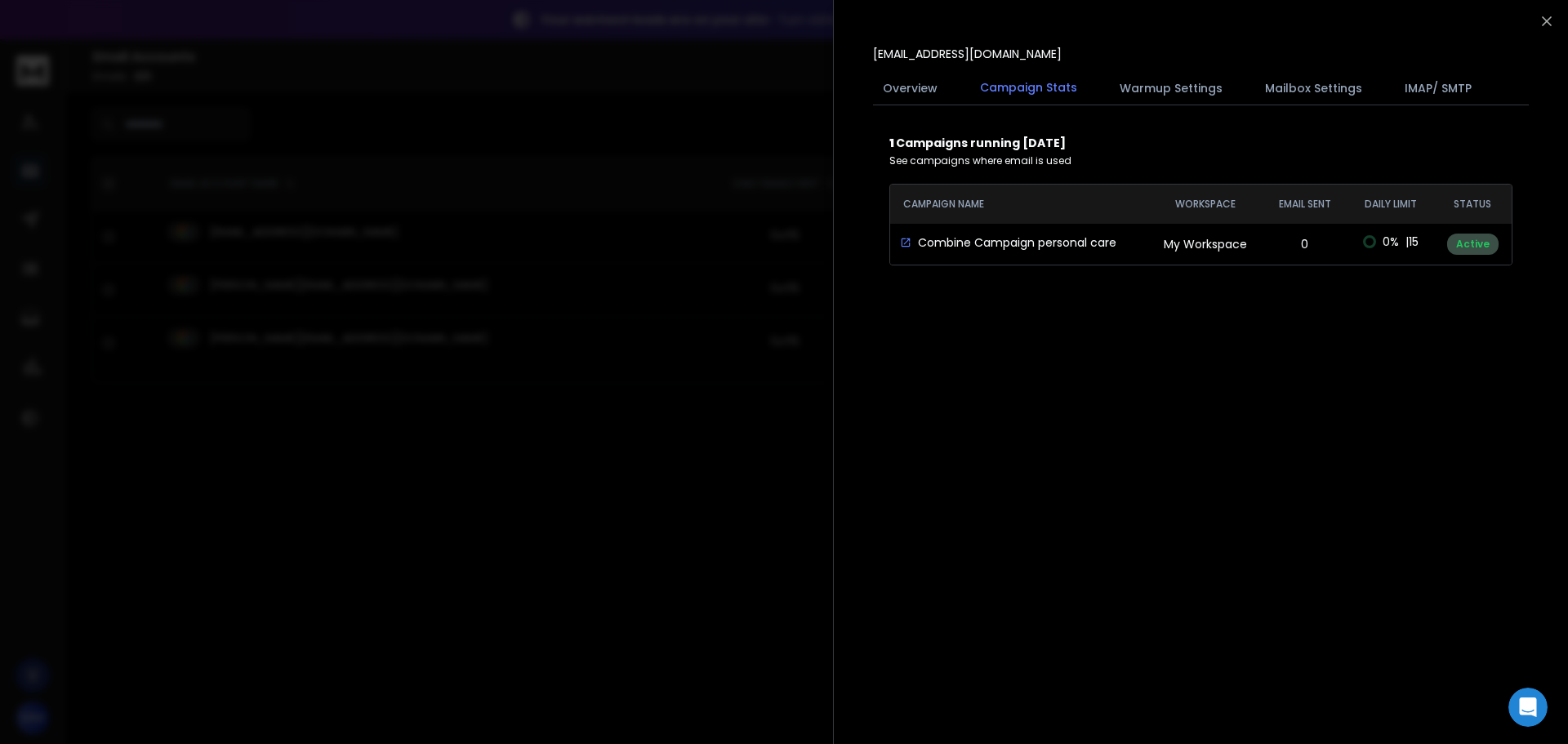
click at [894, 79] on button "Overview" at bounding box center [910, 87] width 75 height 36
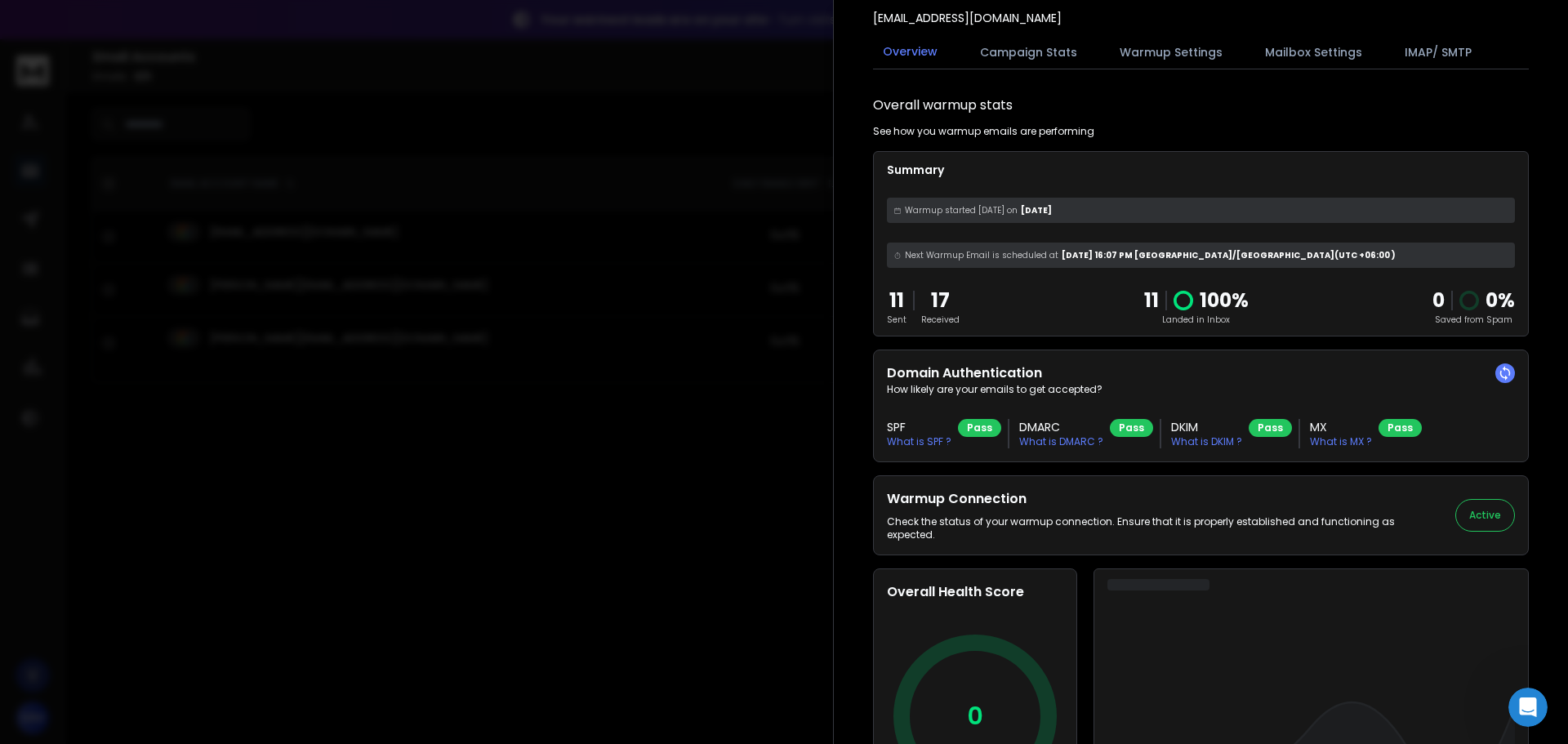
scroll to position [245, 0]
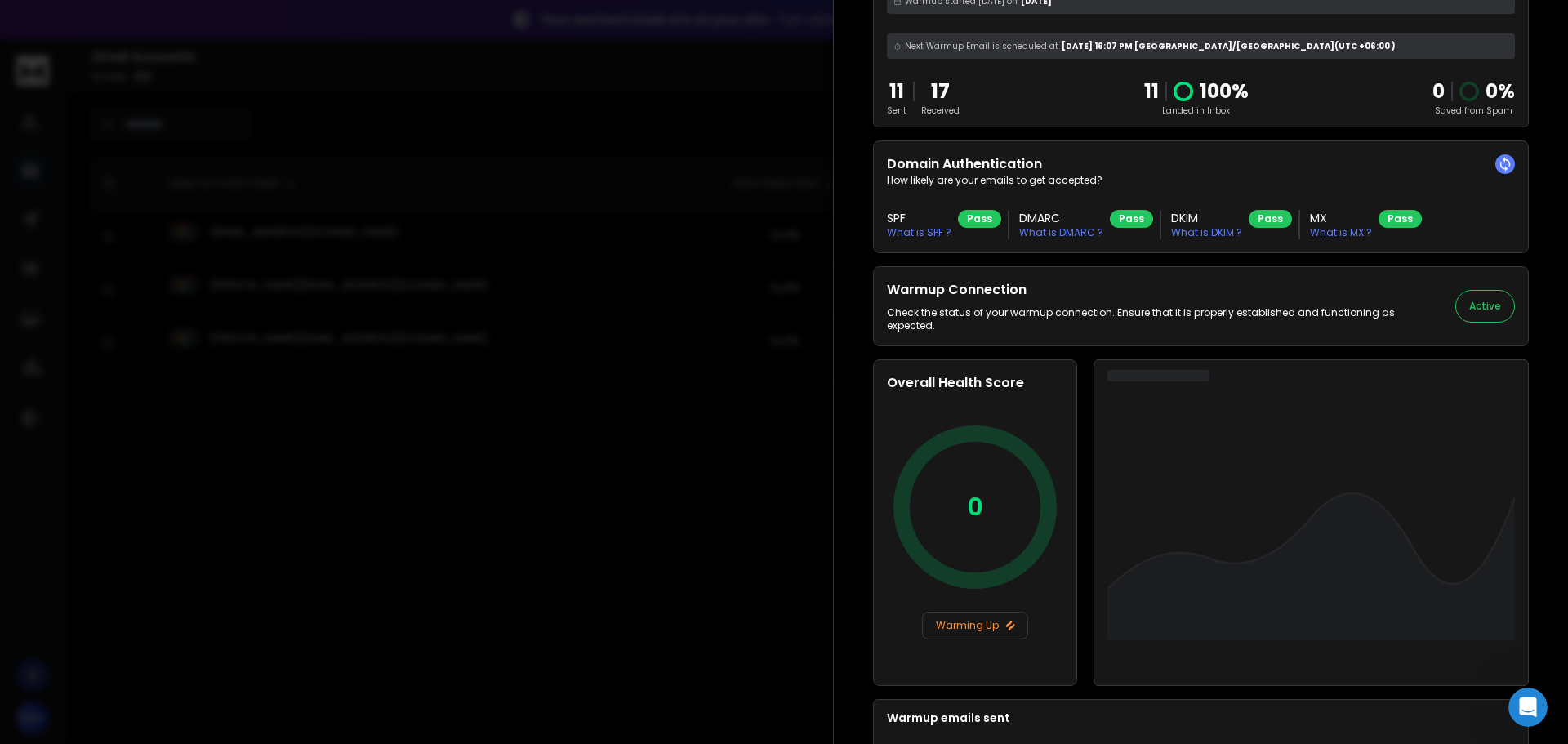
click at [1482, 307] on button "Active" at bounding box center [1485, 307] width 59 height 33
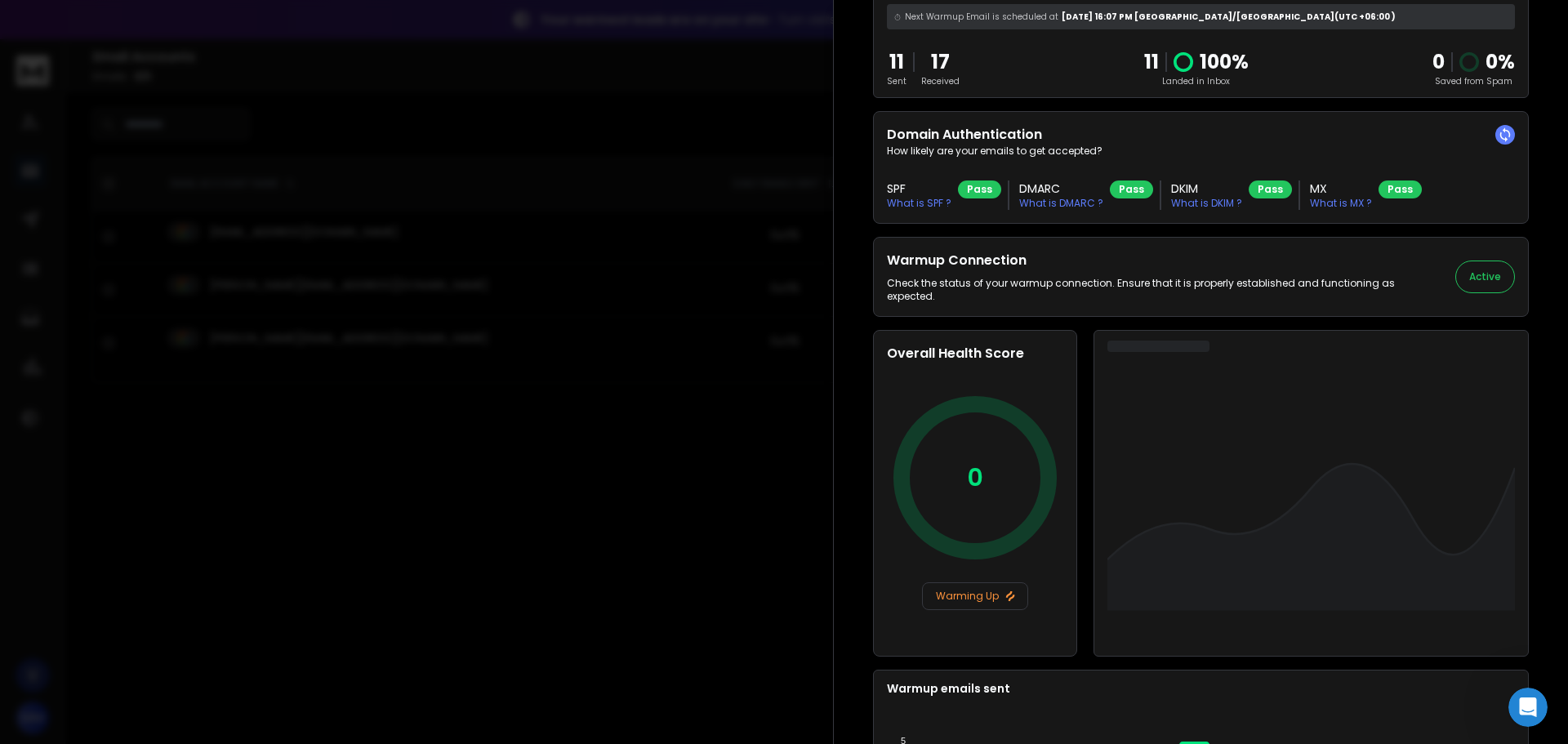
scroll to position [601, 0]
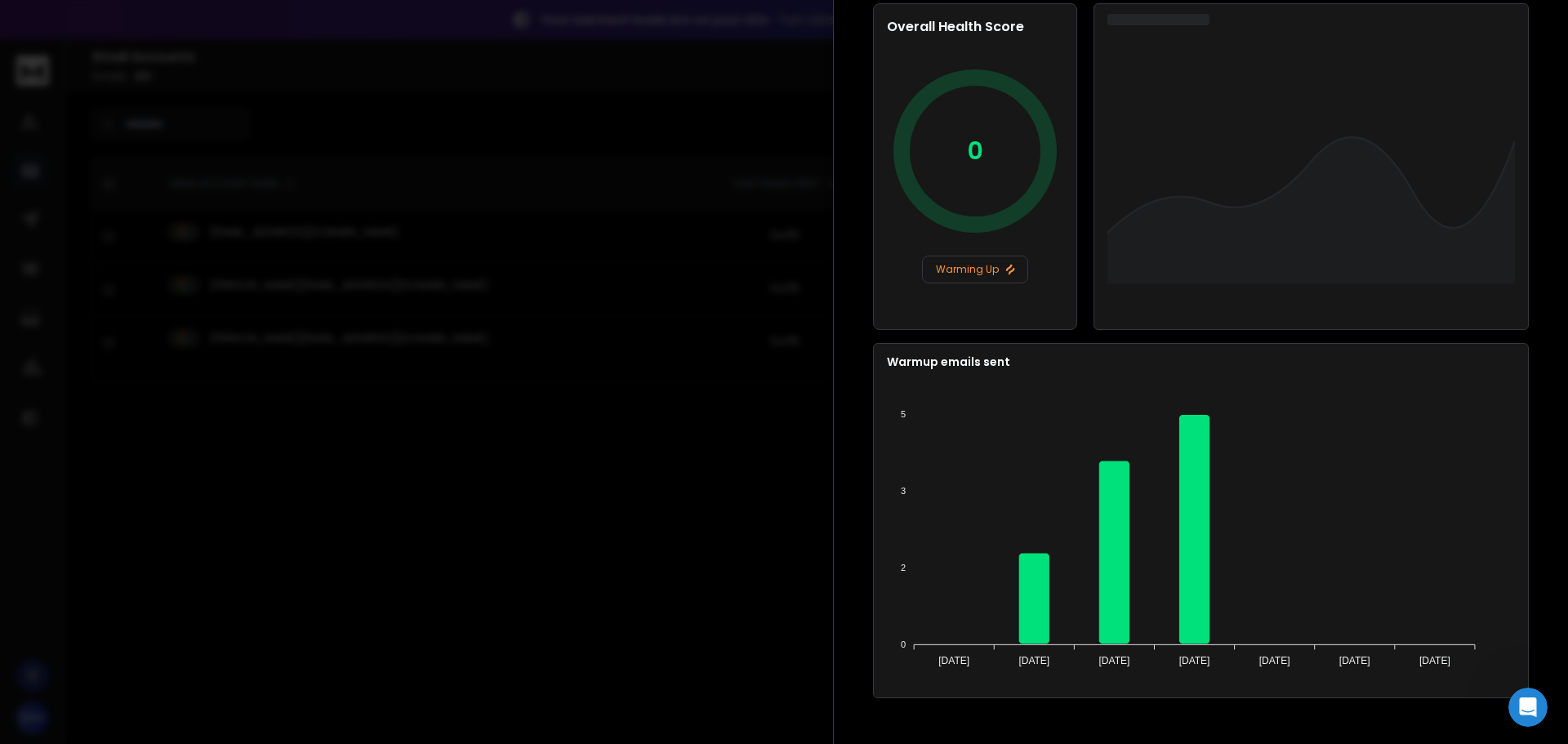
click at [1535, 712] on icon "Open Intercom Messenger" at bounding box center [1529, 708] width 27 height 27
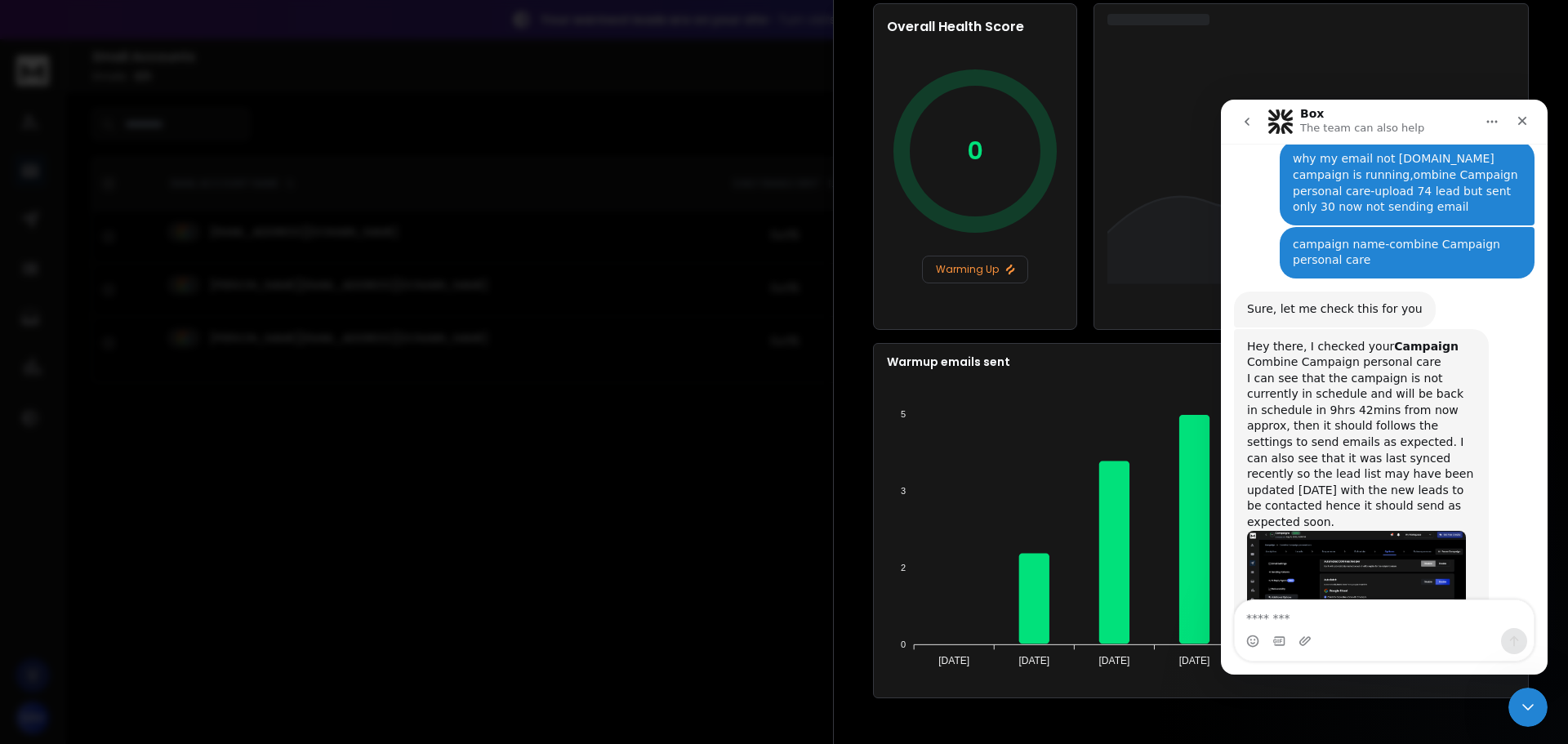
scroll to position [360, 0]
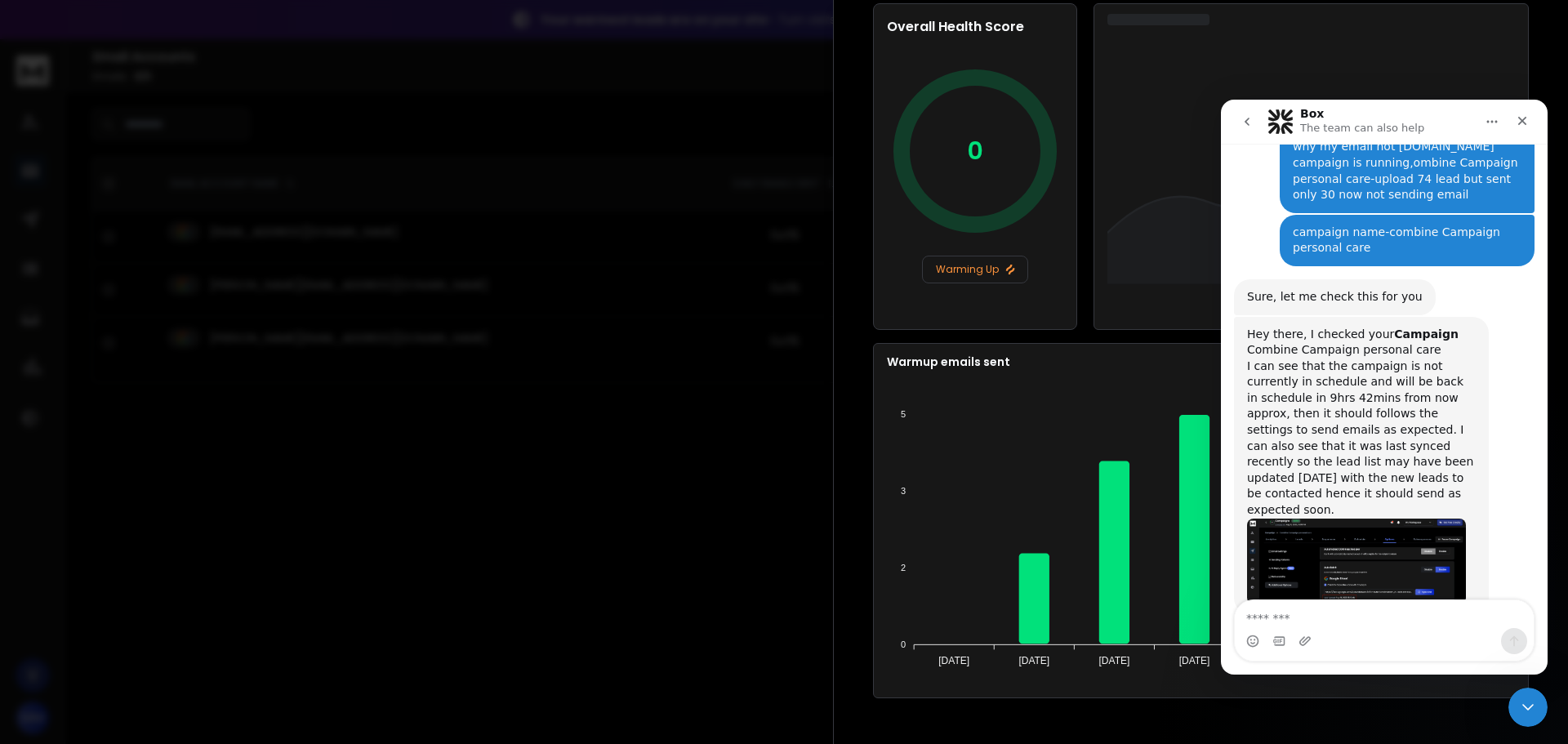
click at [1246, 127] on icon "go back" at bounding box center [1247, 121] width 13 height 13
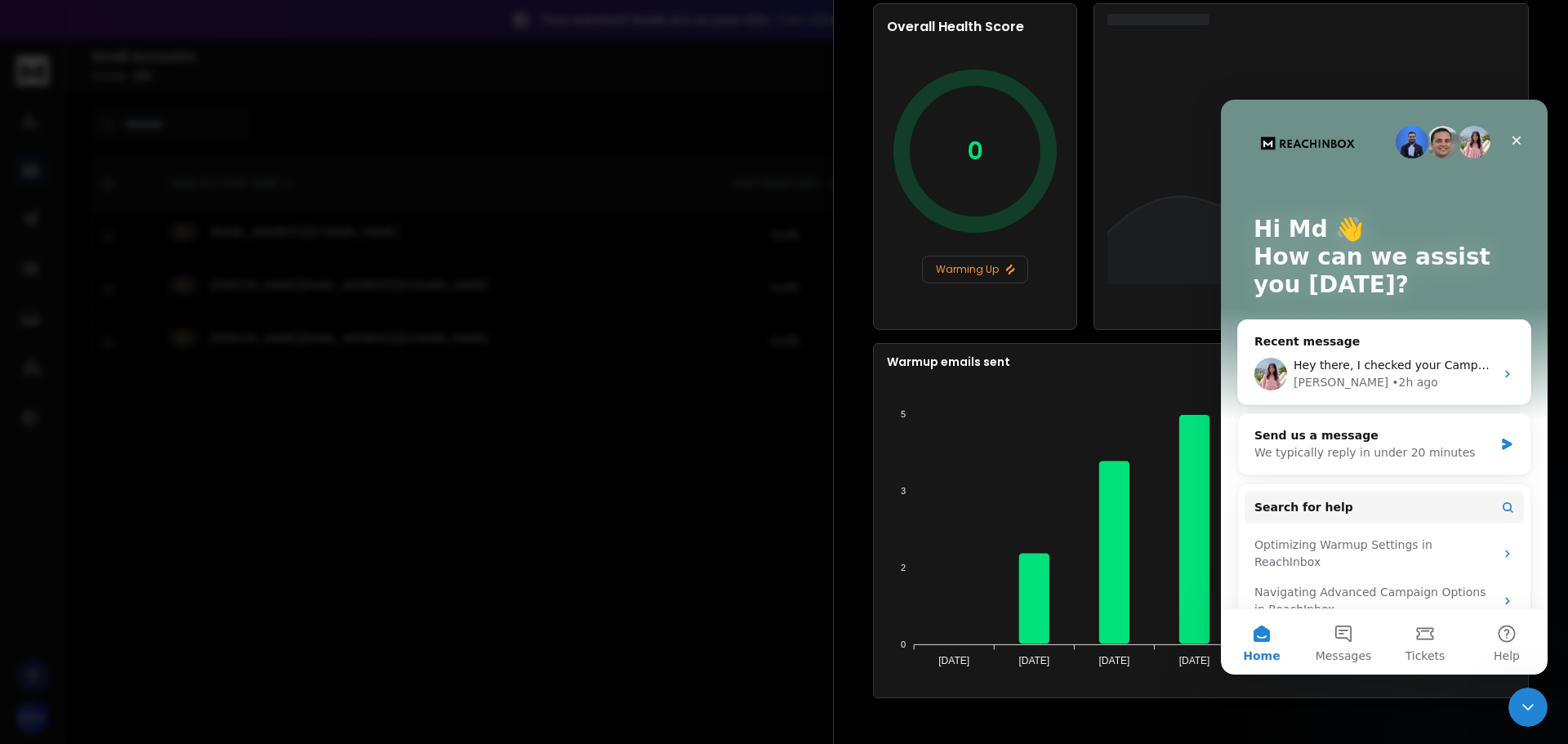
click at [1392, 231] on p "Hi Md 👋" at bounding box center [1385, 229] width 262 height 28
click at [664, 614] on div at bounding box center [784, 372] width 1568 height 744
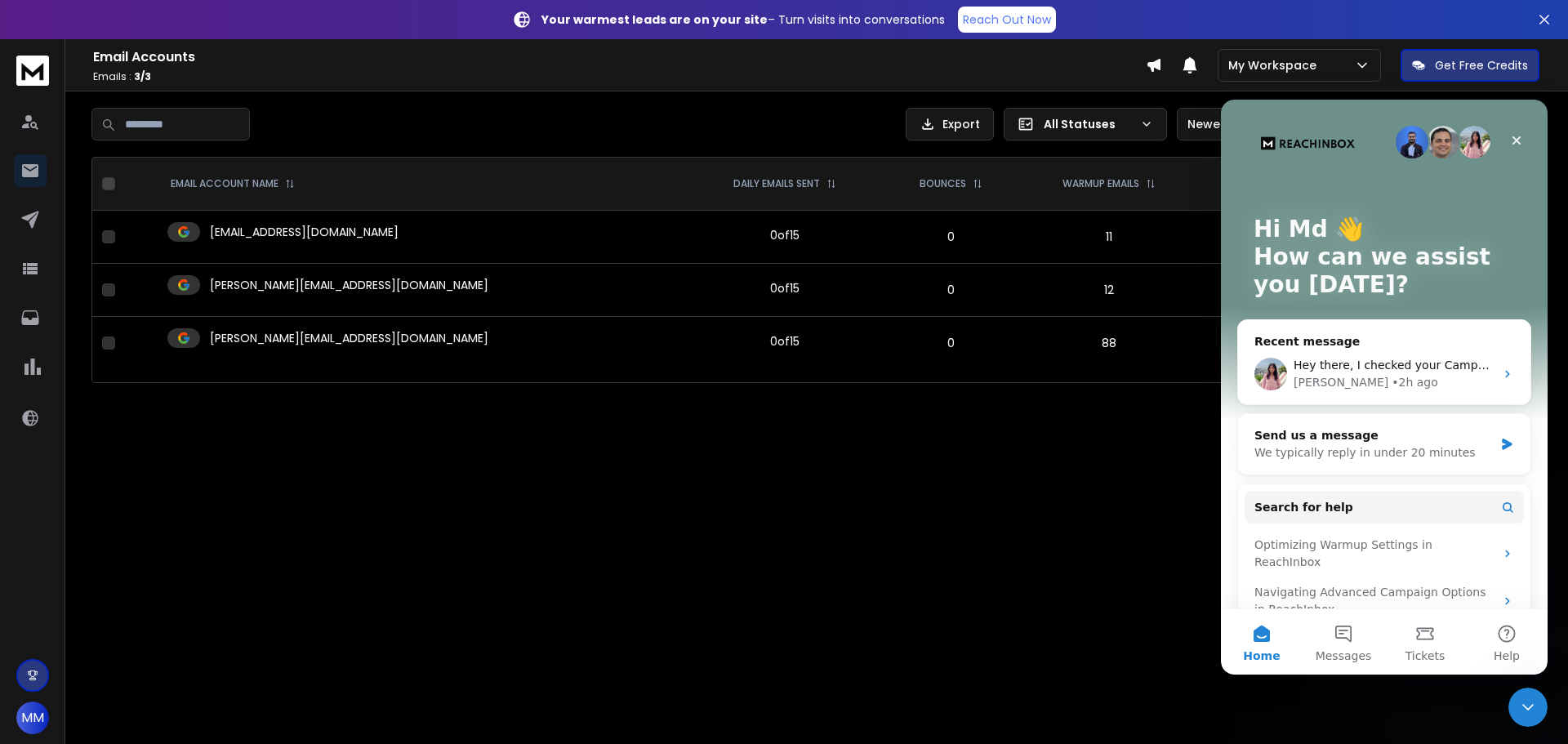
click at [1526, 699] on icon "Close Intercom Messenger" at bounding box center [1528, 707] width 19 height 19
click at [1008, 464] on div "Your warmest leads are on your site – Turn visits into conversations Reach Out …" at bounding box center [784, 372] width 1568 height 744
click at [256, 344] on p "[PERSON_NAME][EMAIL_ADDRESS][DOMAIN_NAME]" at bounding box center [348, 338] width 278 height 16
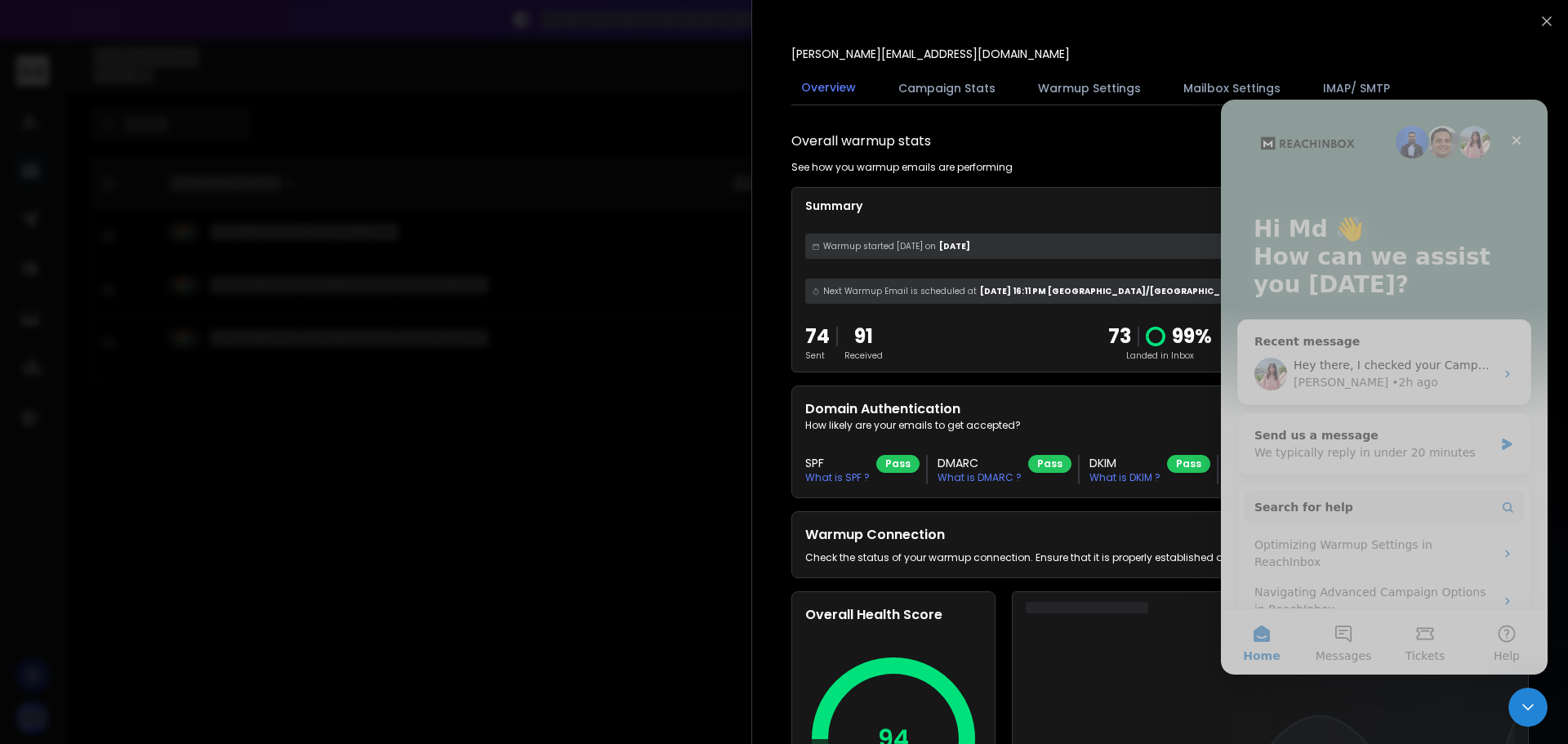
click at [1520, 702] on icon "Close Intercom Messenger" at bounding box center [1528, 707] width 19 height 19
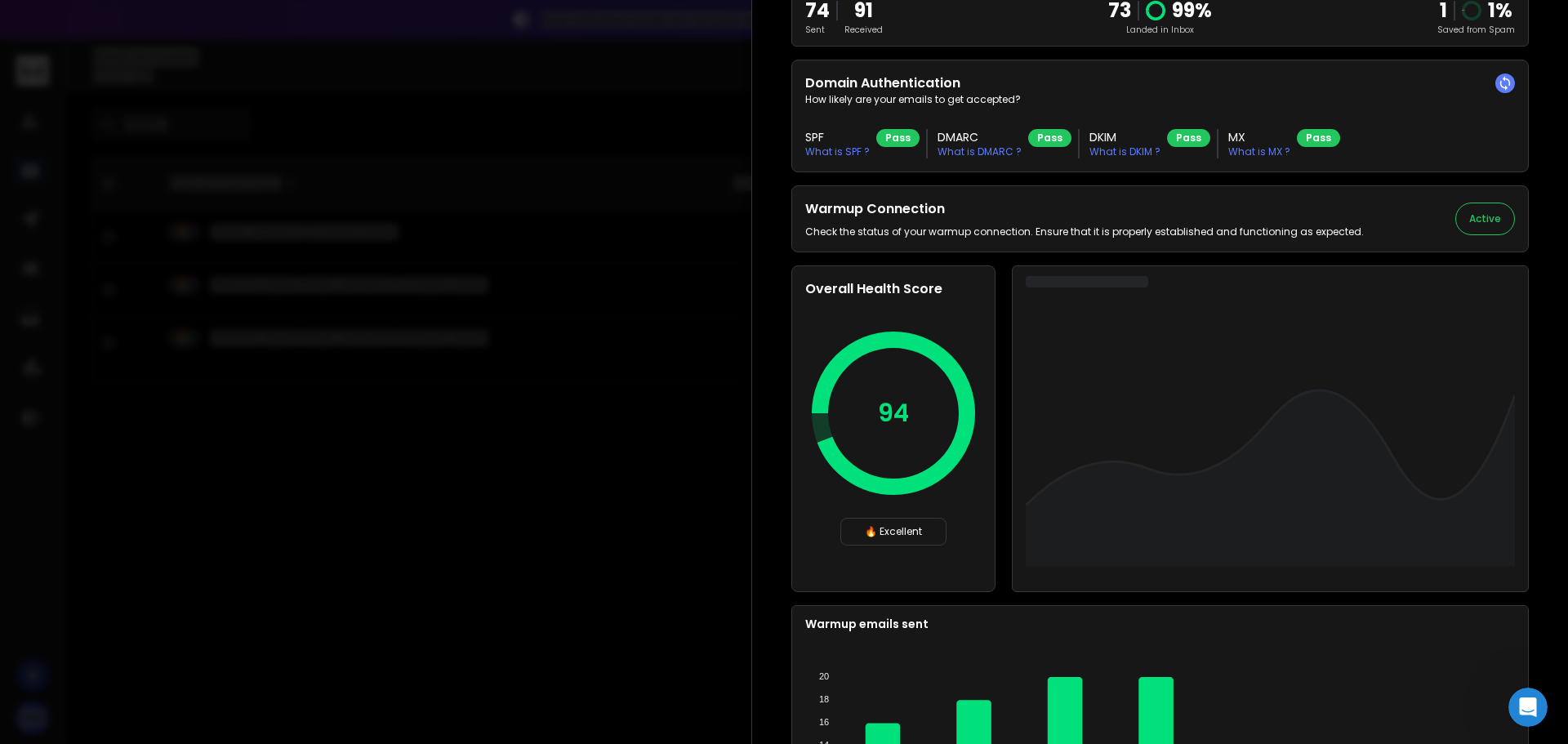
scroll to position [327, 0]
click at [1487, 207] on button "Active" at bounding box center [1485, 218] width 59 height 33
click at [1503, 81] on icon at bounding box center [1505, 82] width 16 height 16
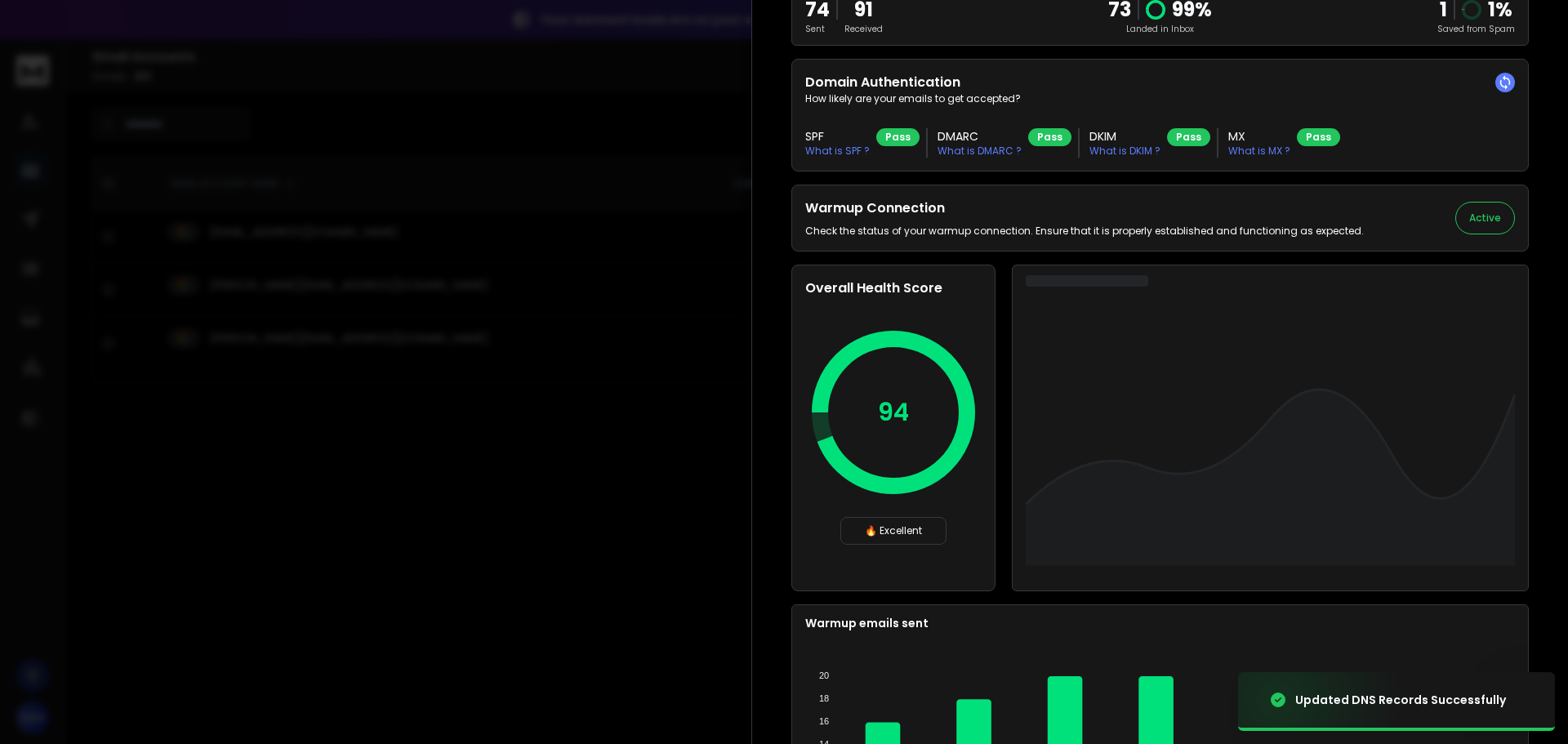
click at [1417, 109] on div "Domain Authentication How likely are your emails to get accepted? SPF What is S…" at bounding box center [1161, 115] width 710 height 85
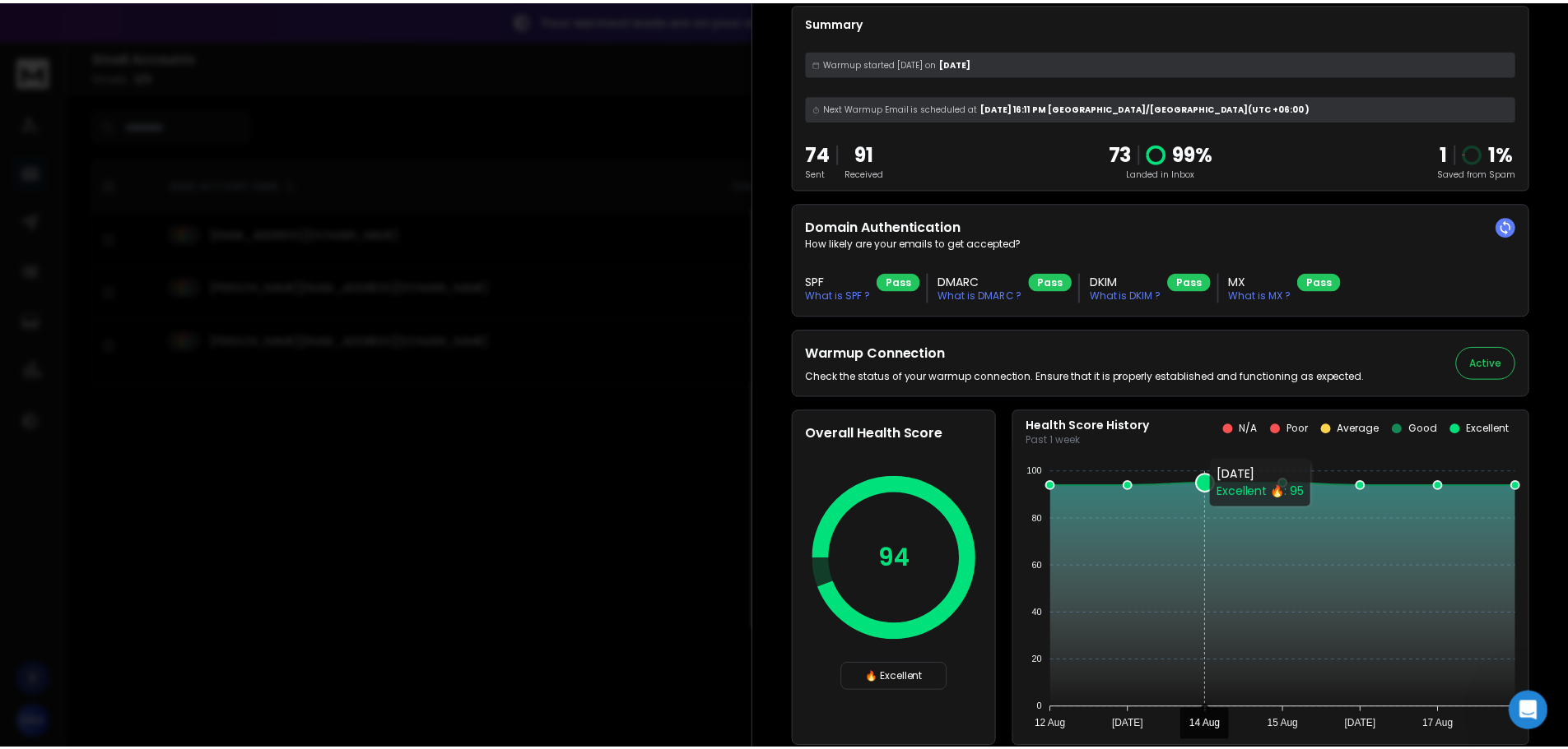
scroll to position [181, 0]
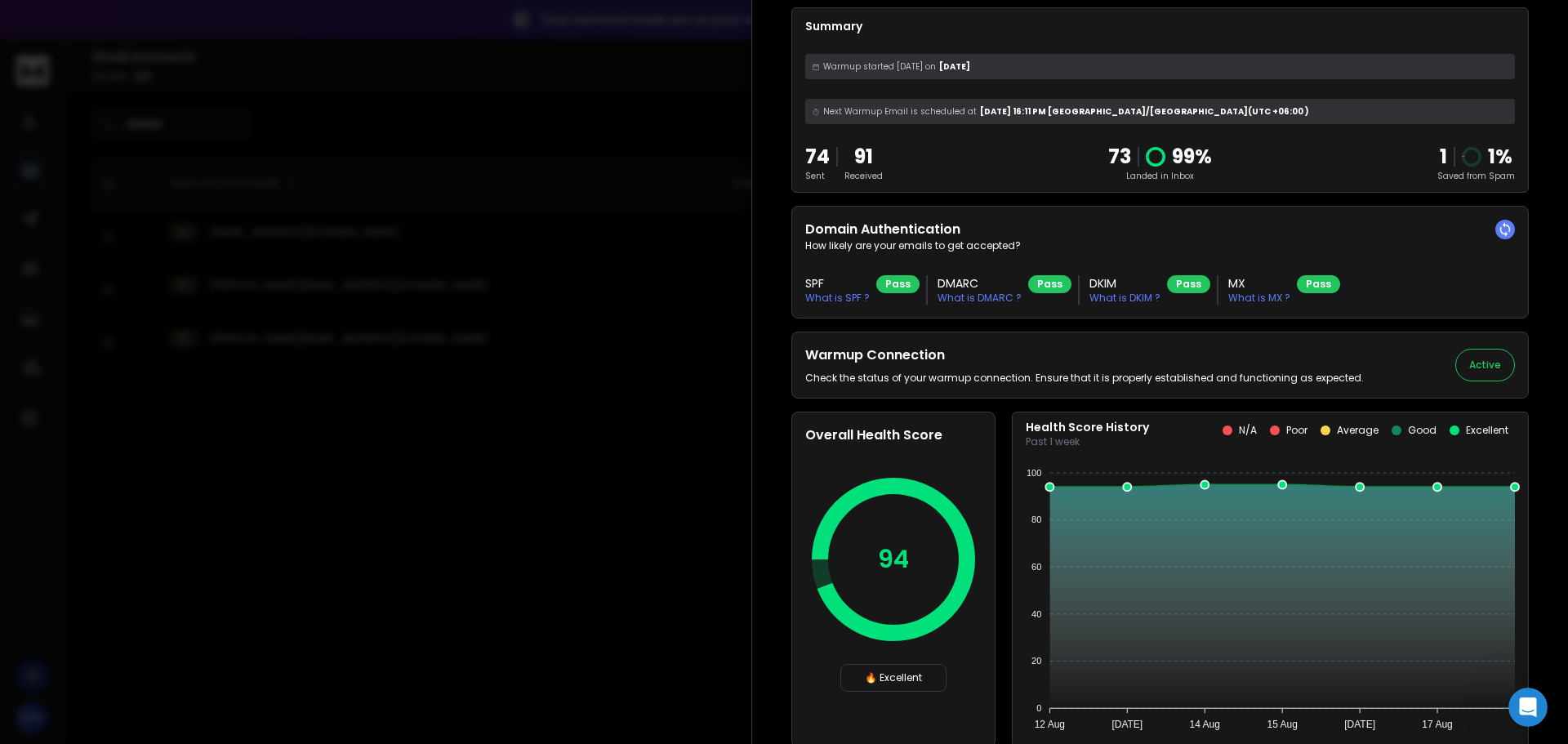
click at [588, 500] on div at bounding box center [784, 372] width 1568 height 744
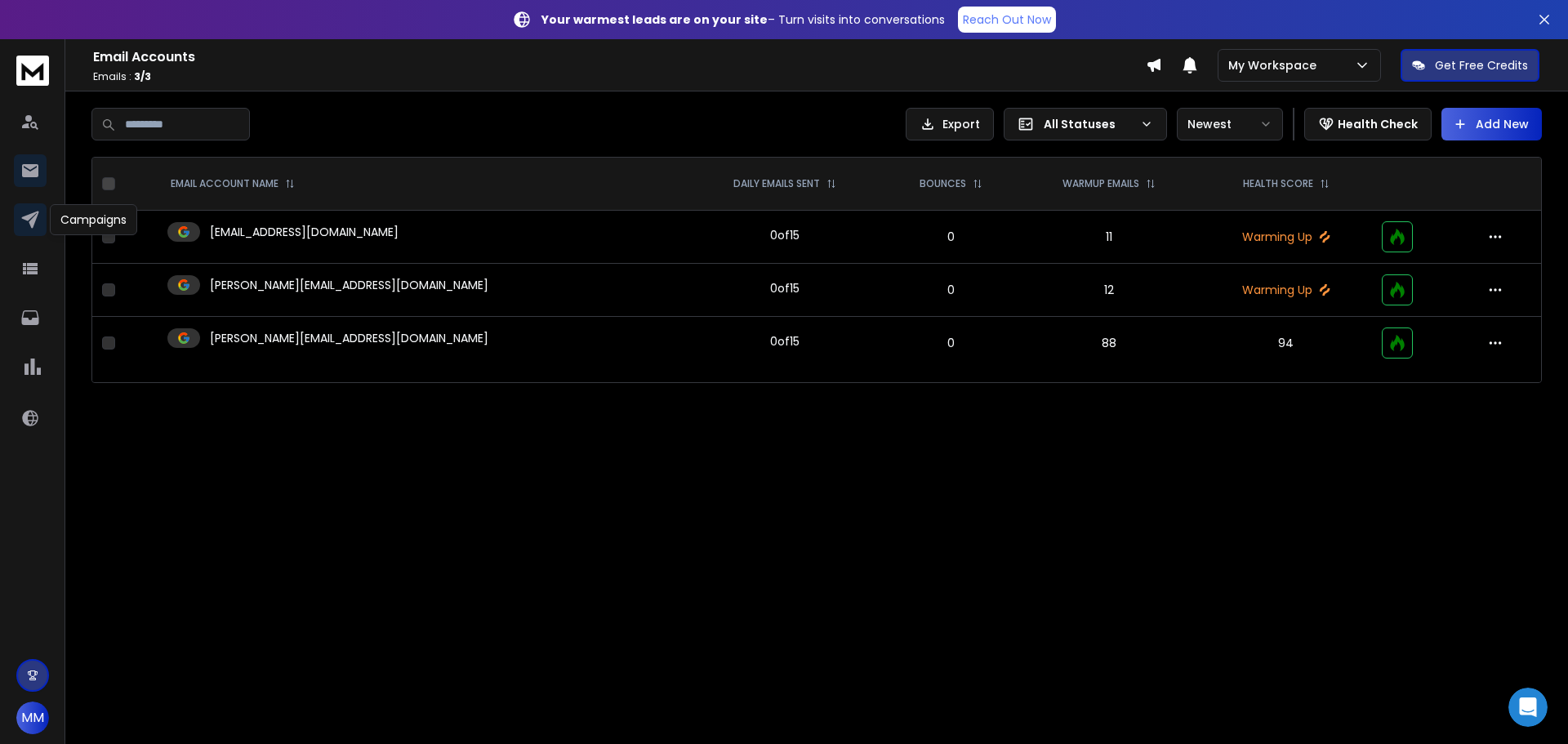
click at [38, 214] on icon at bounding box center [30, 219] width 17 height 17
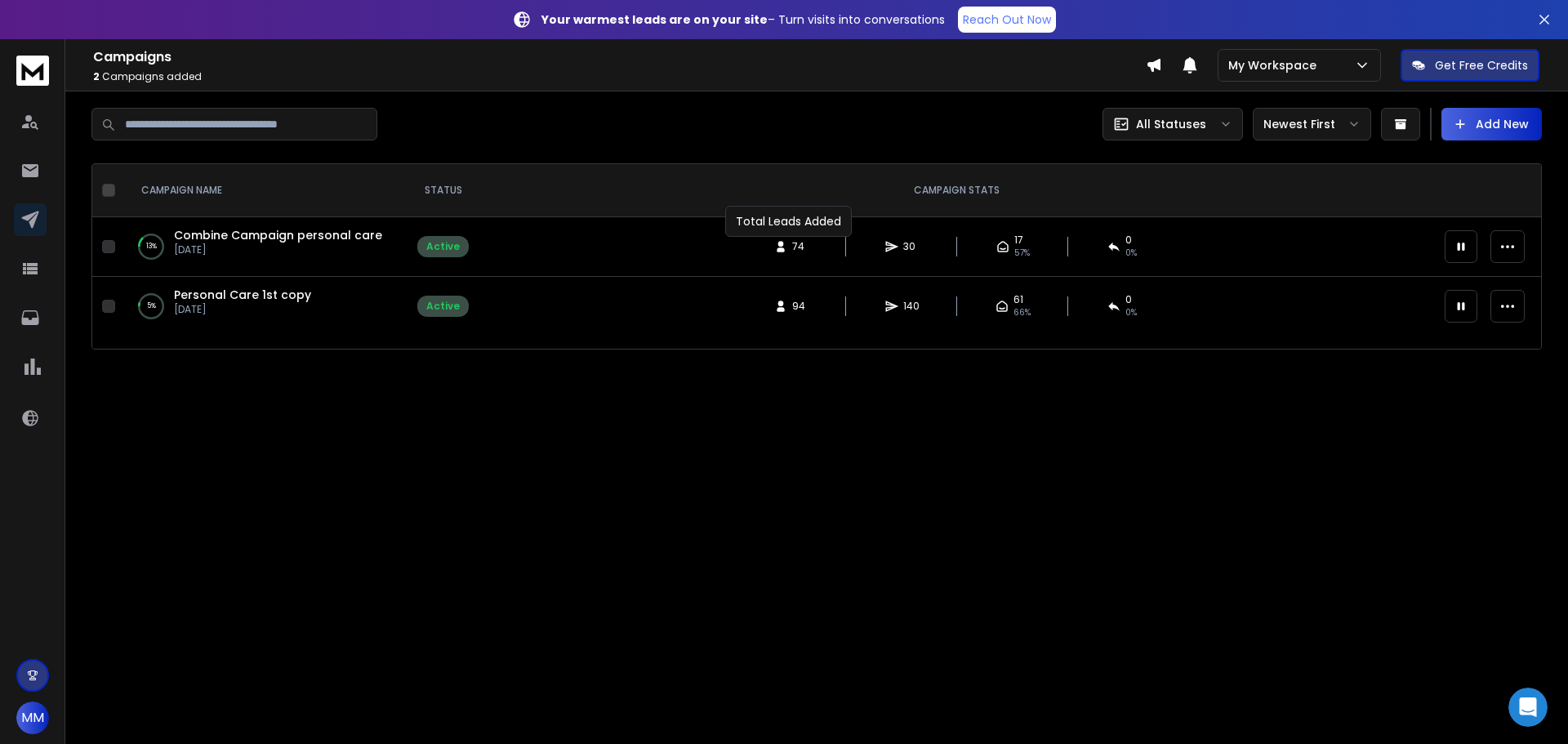
click at [801, 247] on span "74" at bounding box center [800, 246] width 16 height 13
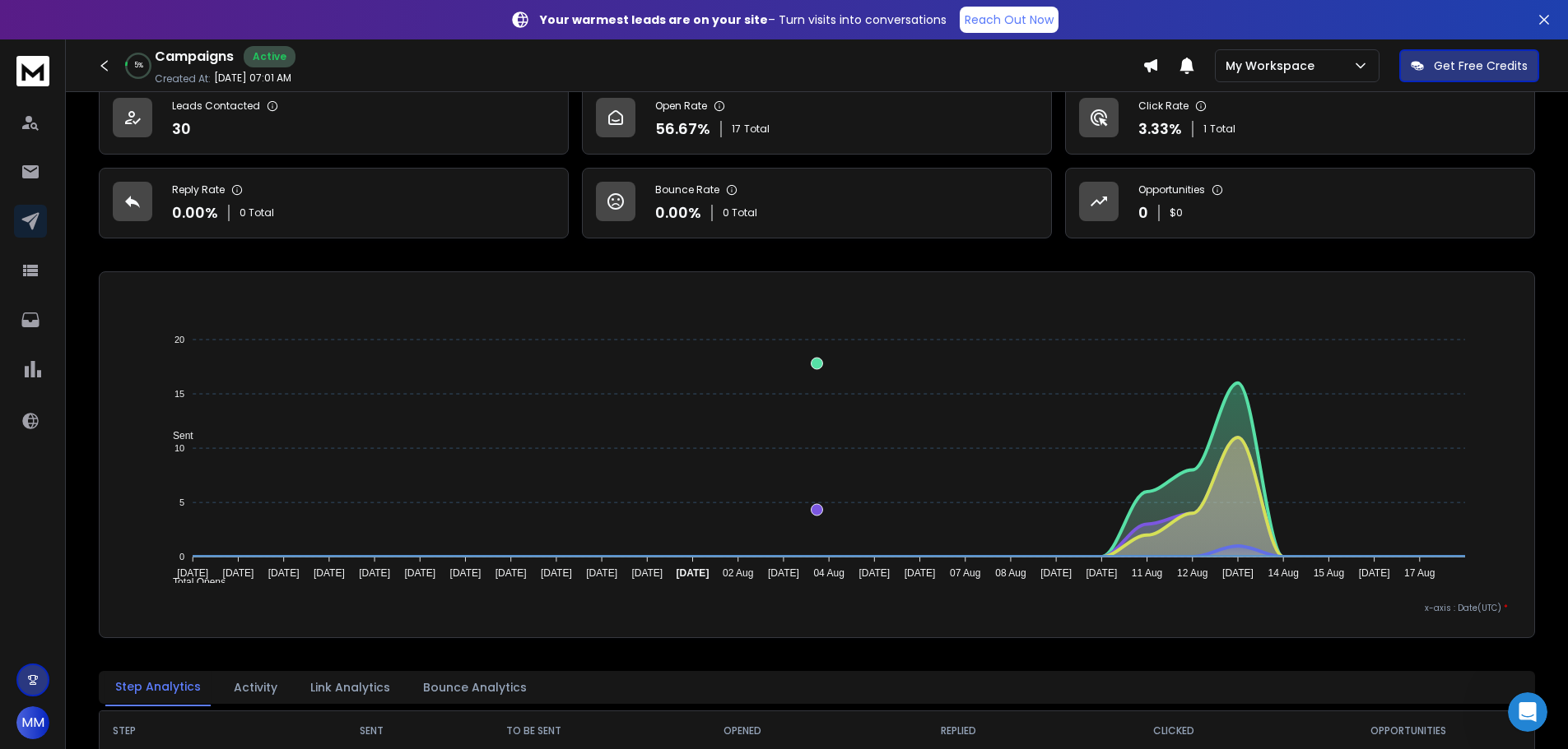
scroll to position [317, 0]
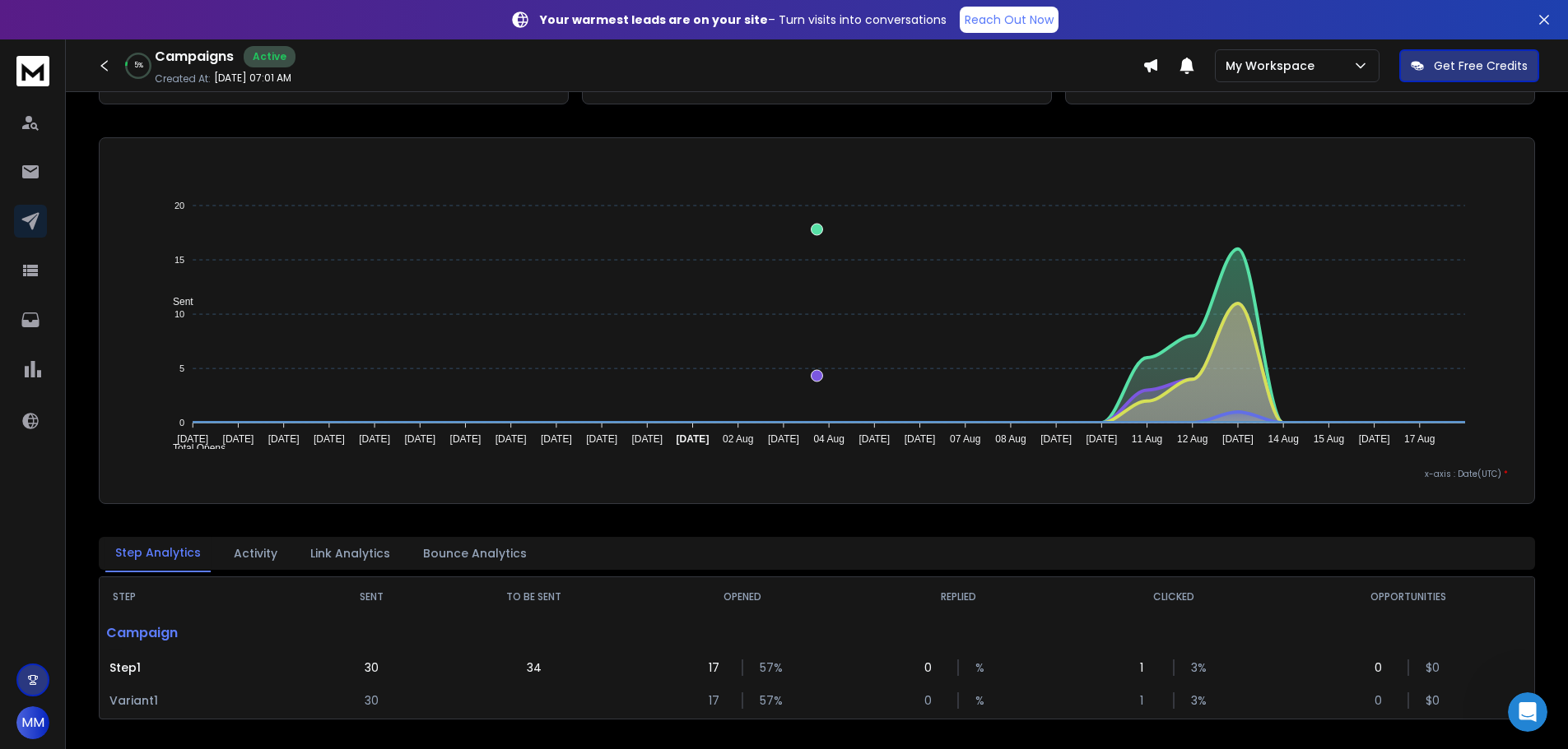
click at [473, 553] on button "Bounce Analytics" at bounding box center [475, 553] width 123 height 36
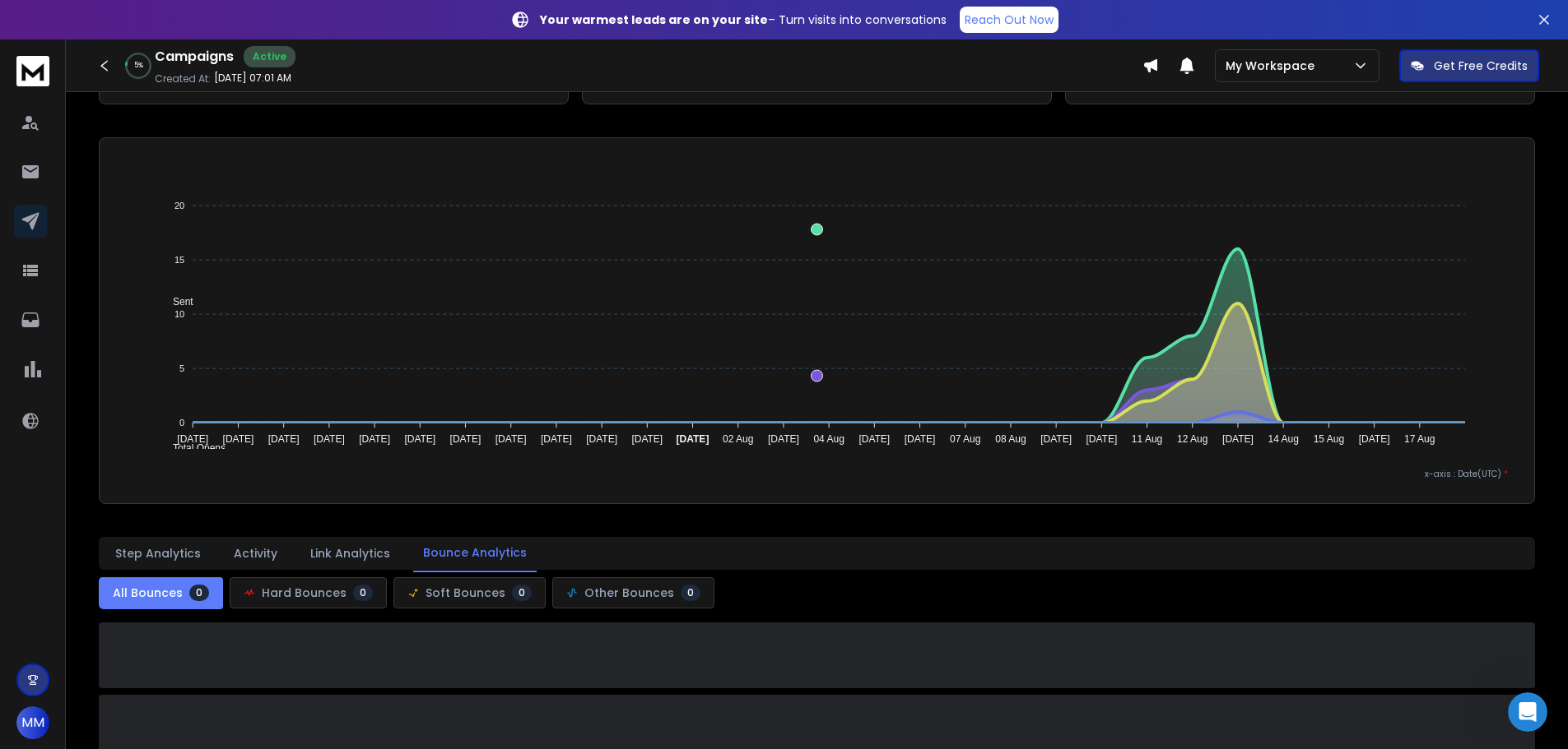
click at [371, 564] on button "Link Analytics" at bounding box center [350, 553] width 100 height 36
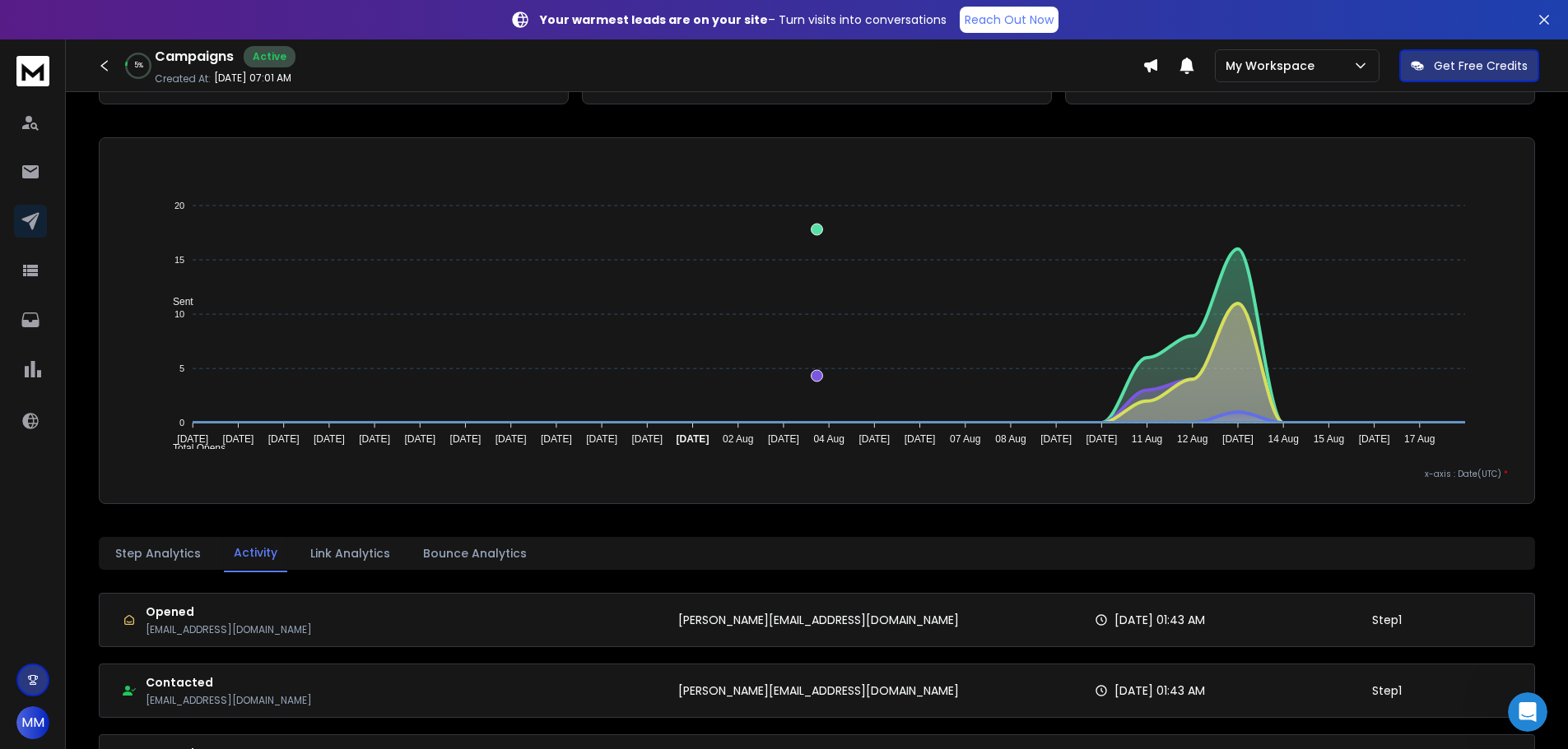
click at [271, 562] on button "Activity" at bounding box center [255, 554] width 64 height 38
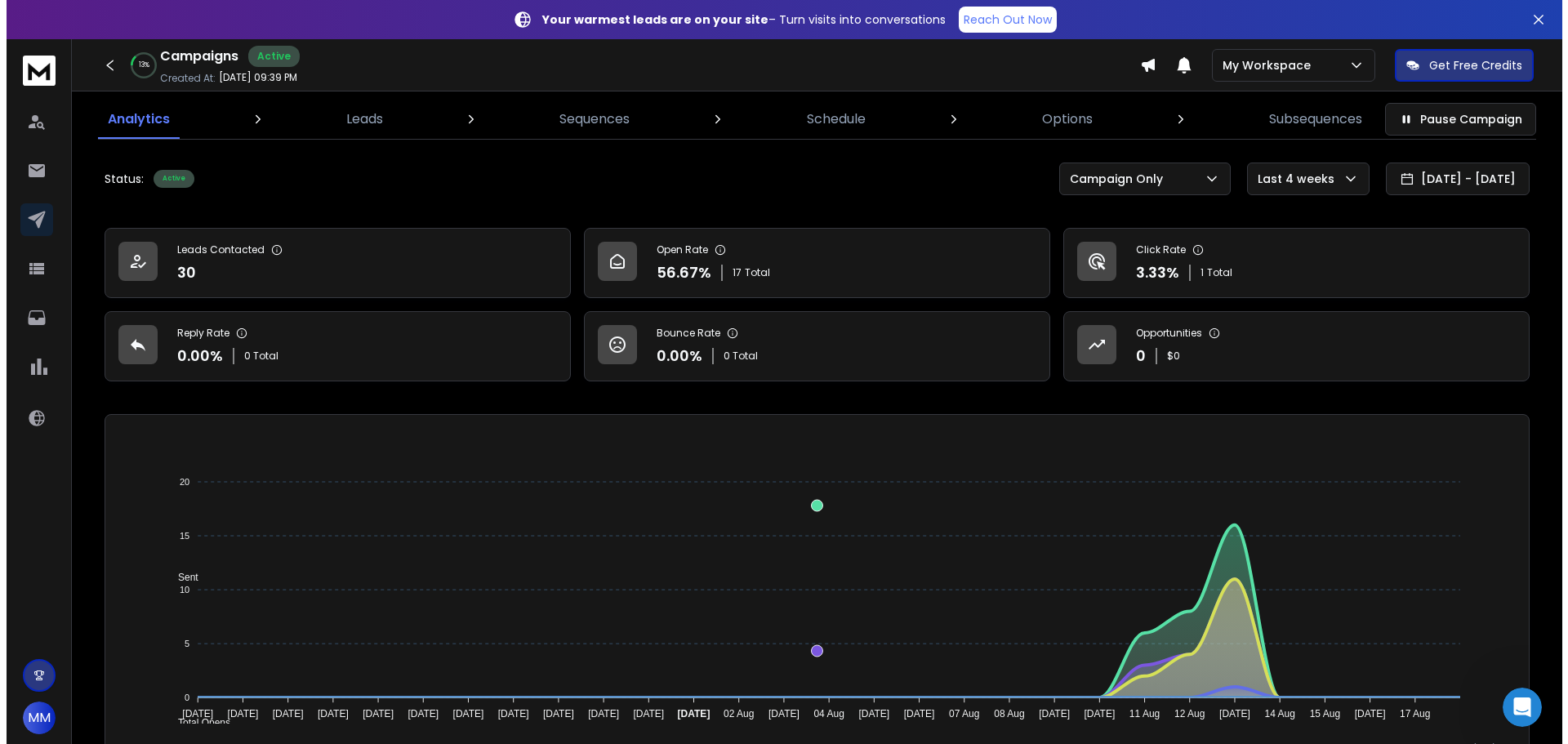
scroll to position [0, 0]
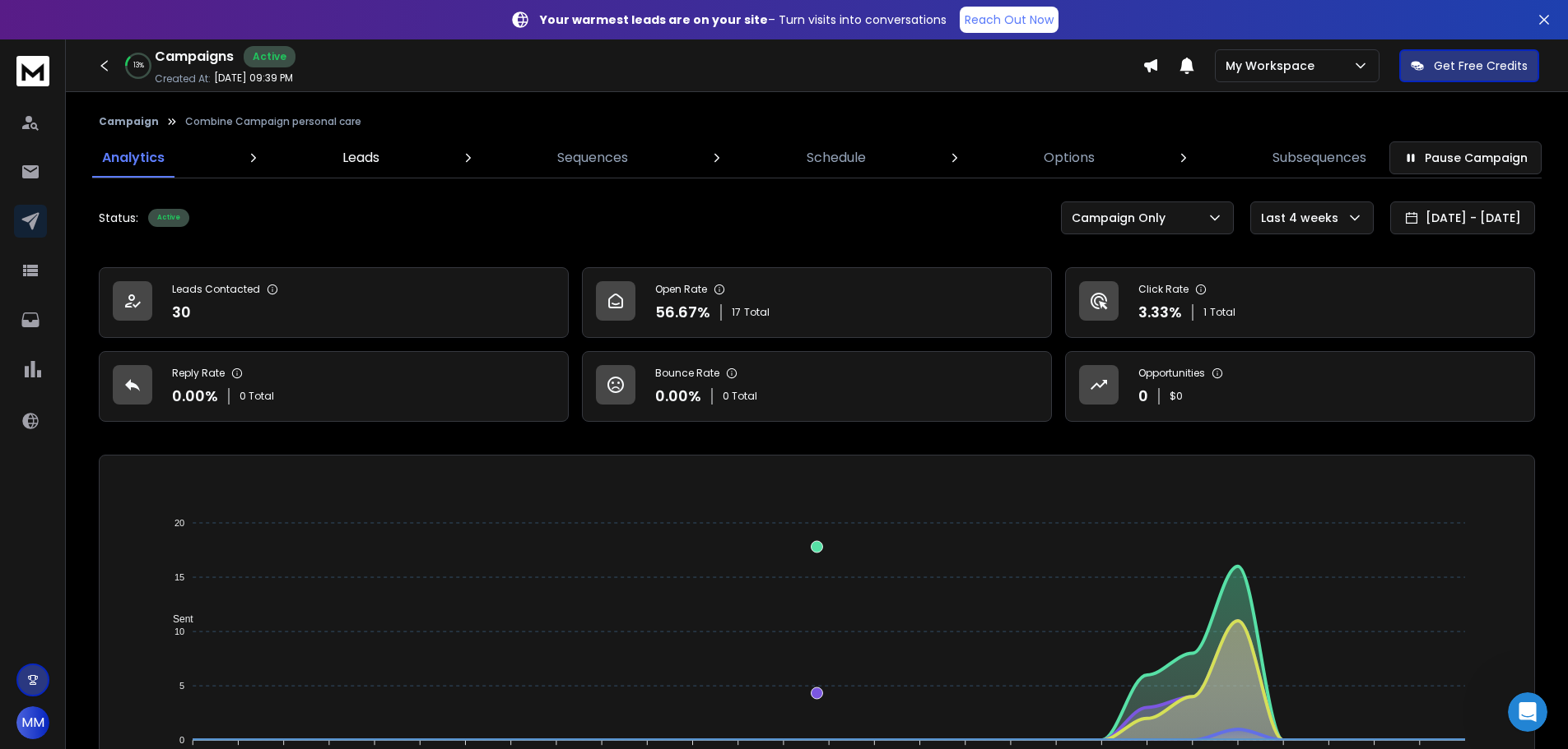
click at [358, 147] on link "Leads" at bounding box center [360, 158] width 57 height 39
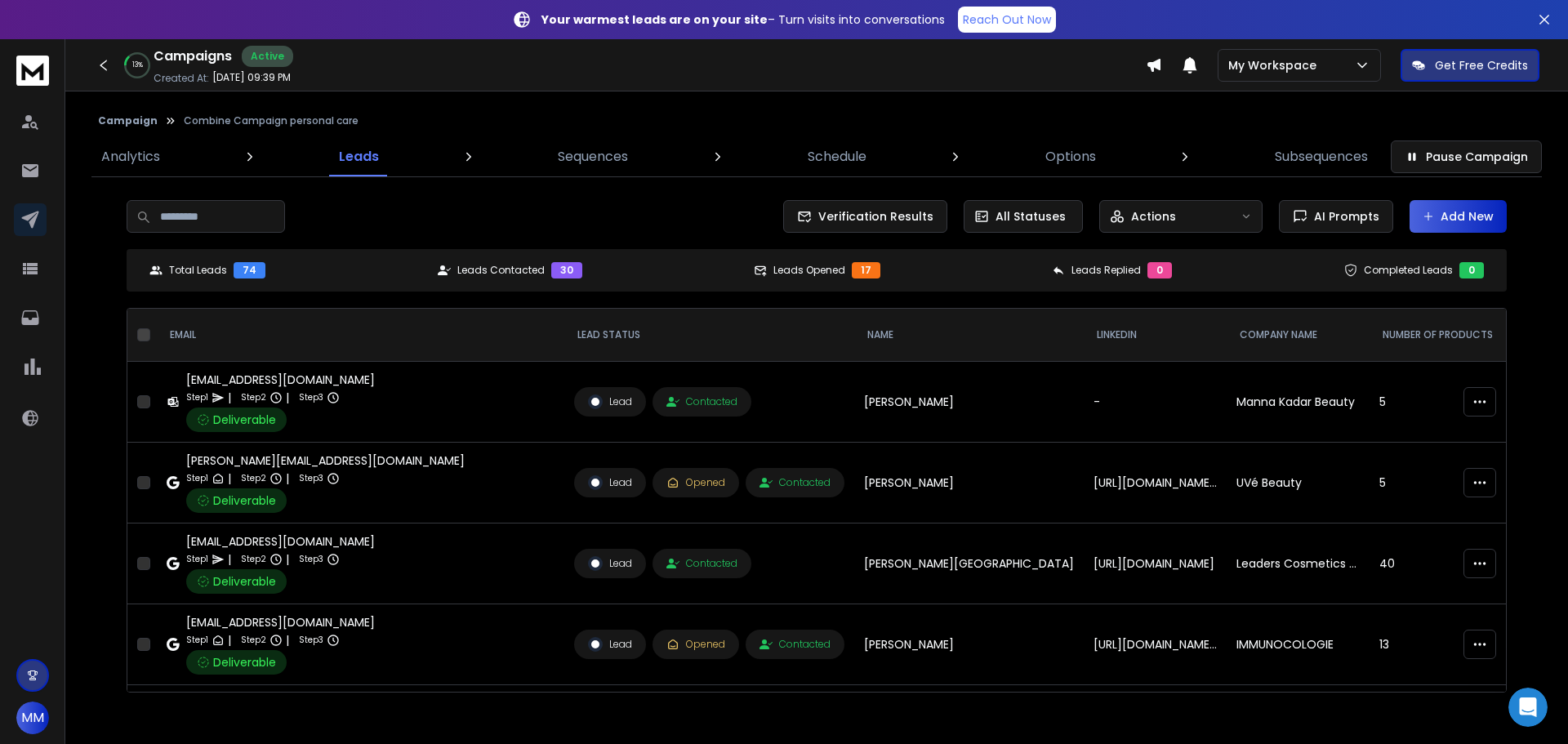
click at [1446, 213] on button "Add New" at bounding box center [1458, 216] width 97 height 33
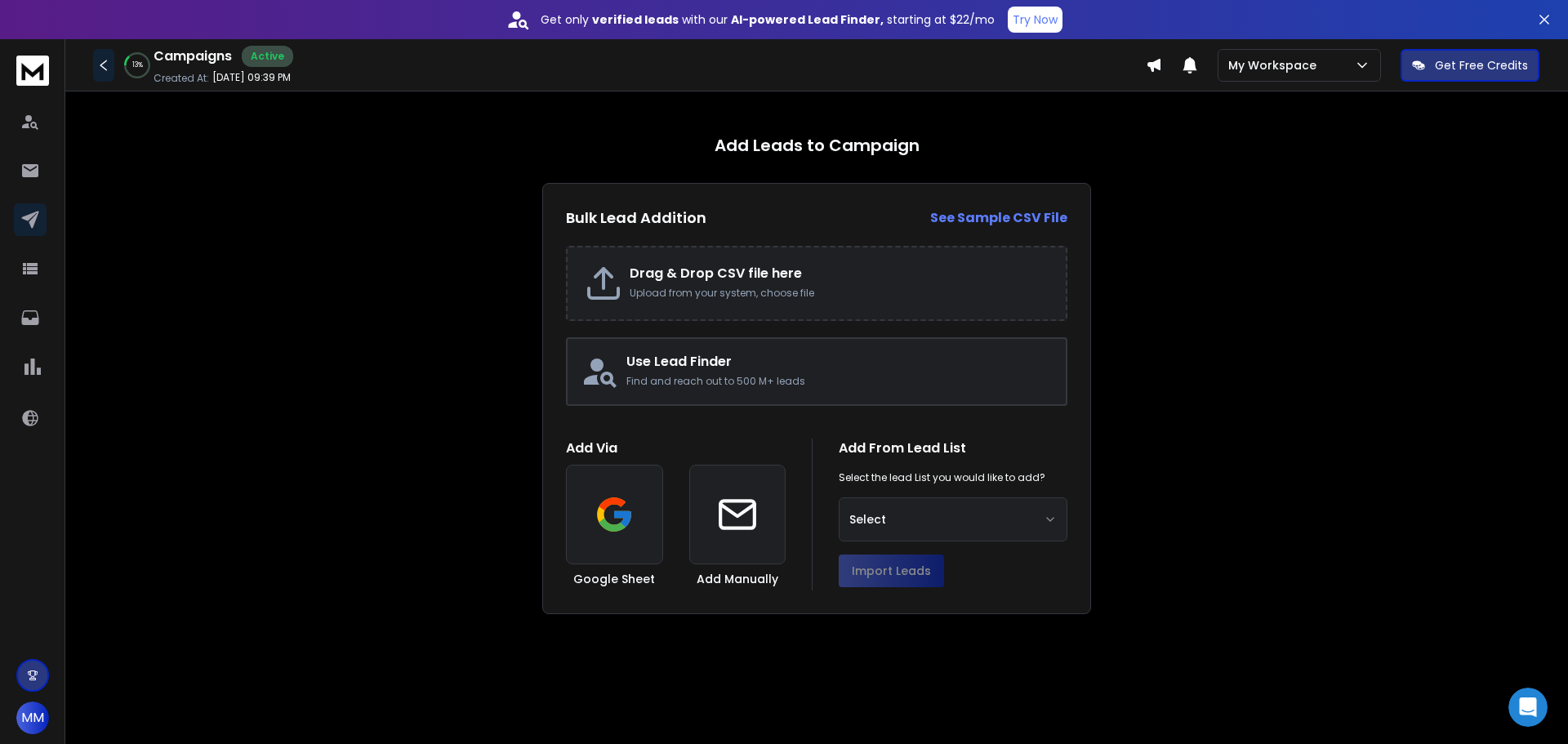
click at [110, 71] on icon at bounding box center [103, 65] width 15 height 15
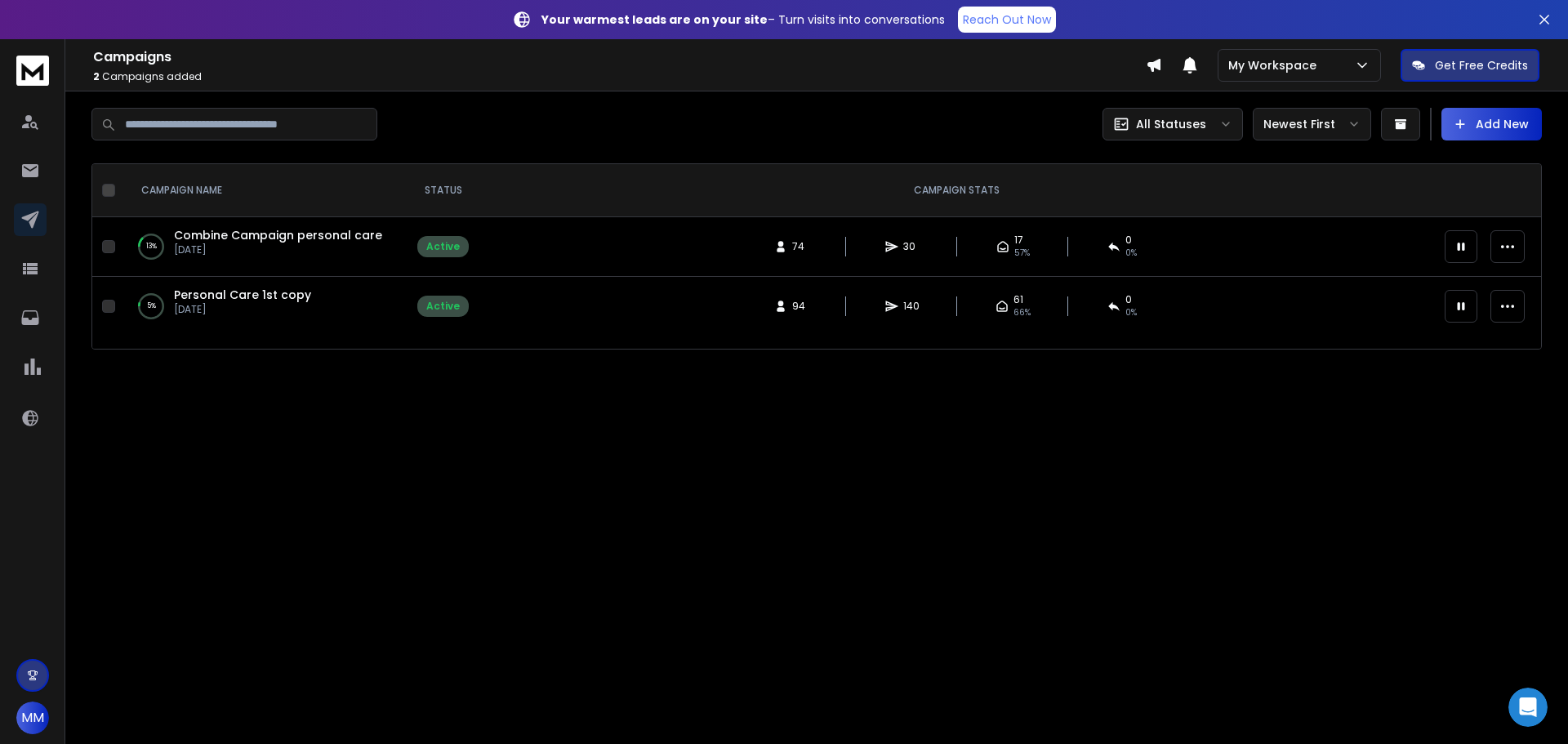
click at [267, 227] on span "Combine Campaign personal care" at bounding box center [277, 235] width 208 height 16
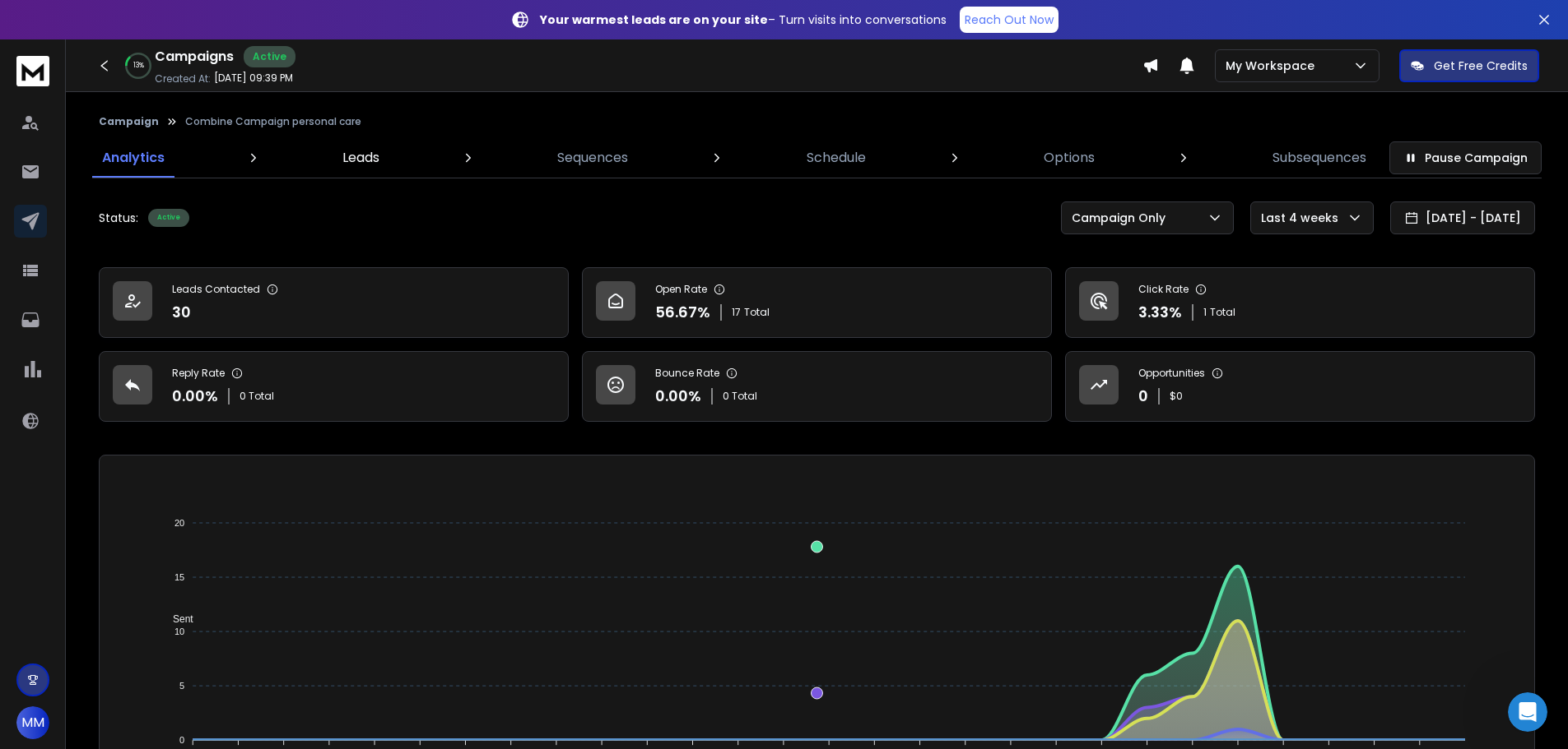
click at [373, 172] on link "Leads" at bounding box center [360, 158] width 57 height 39
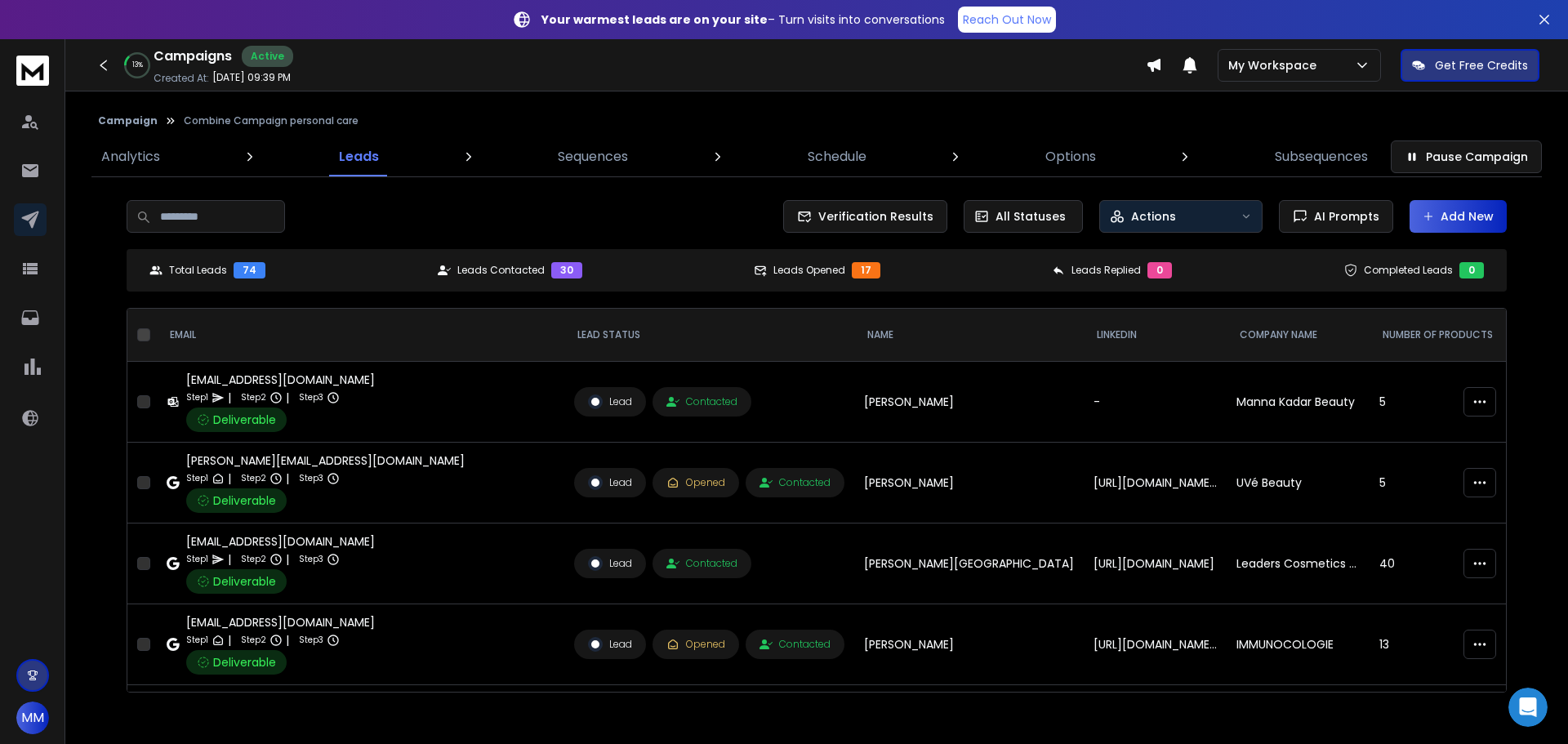
click at [1150, 211] on p "Actions" at bounding box center [1154, 216] width 45 height 16
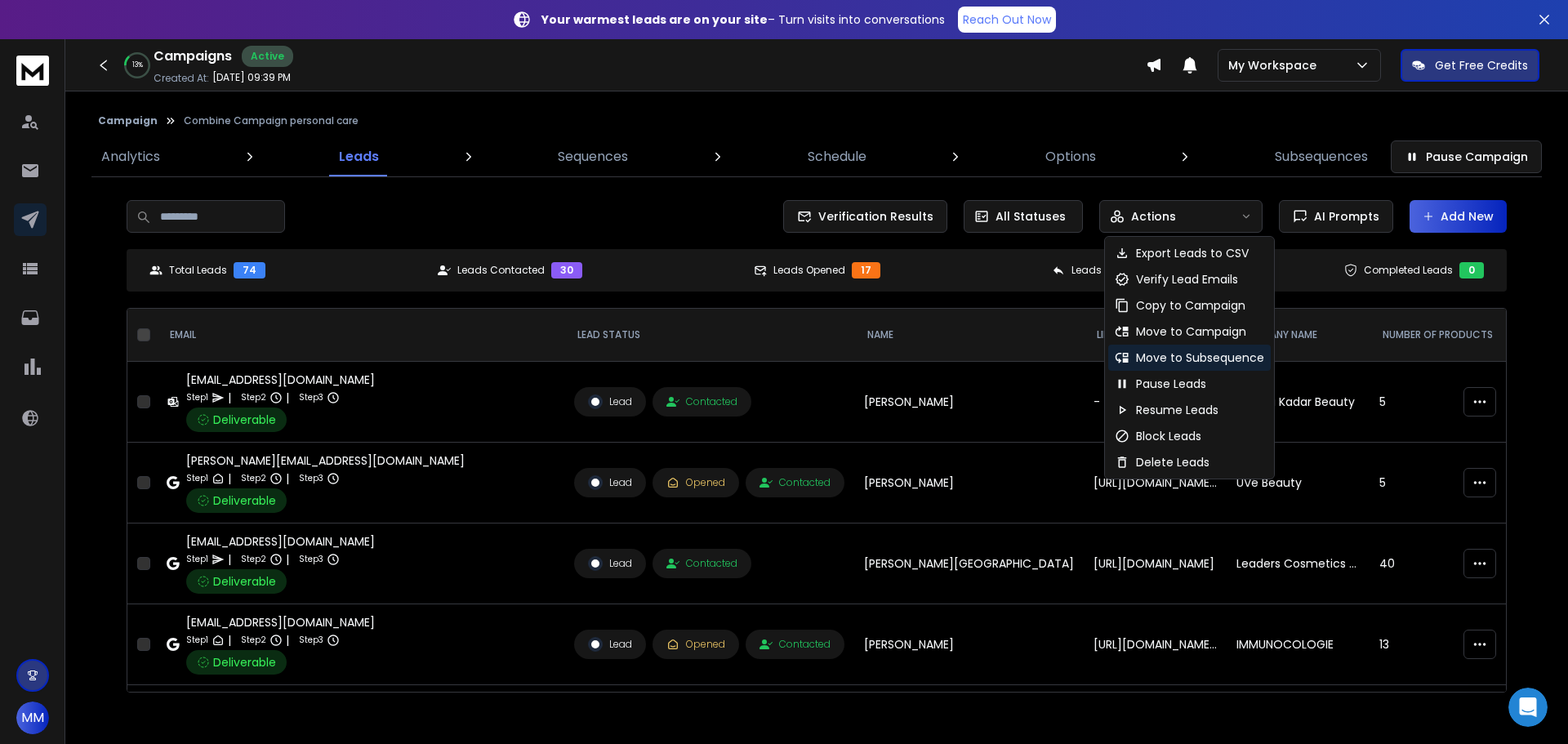
click at [1245, 367] on div "Move to Subsequence" at bounding box center [1190, 357] width 163 height 26
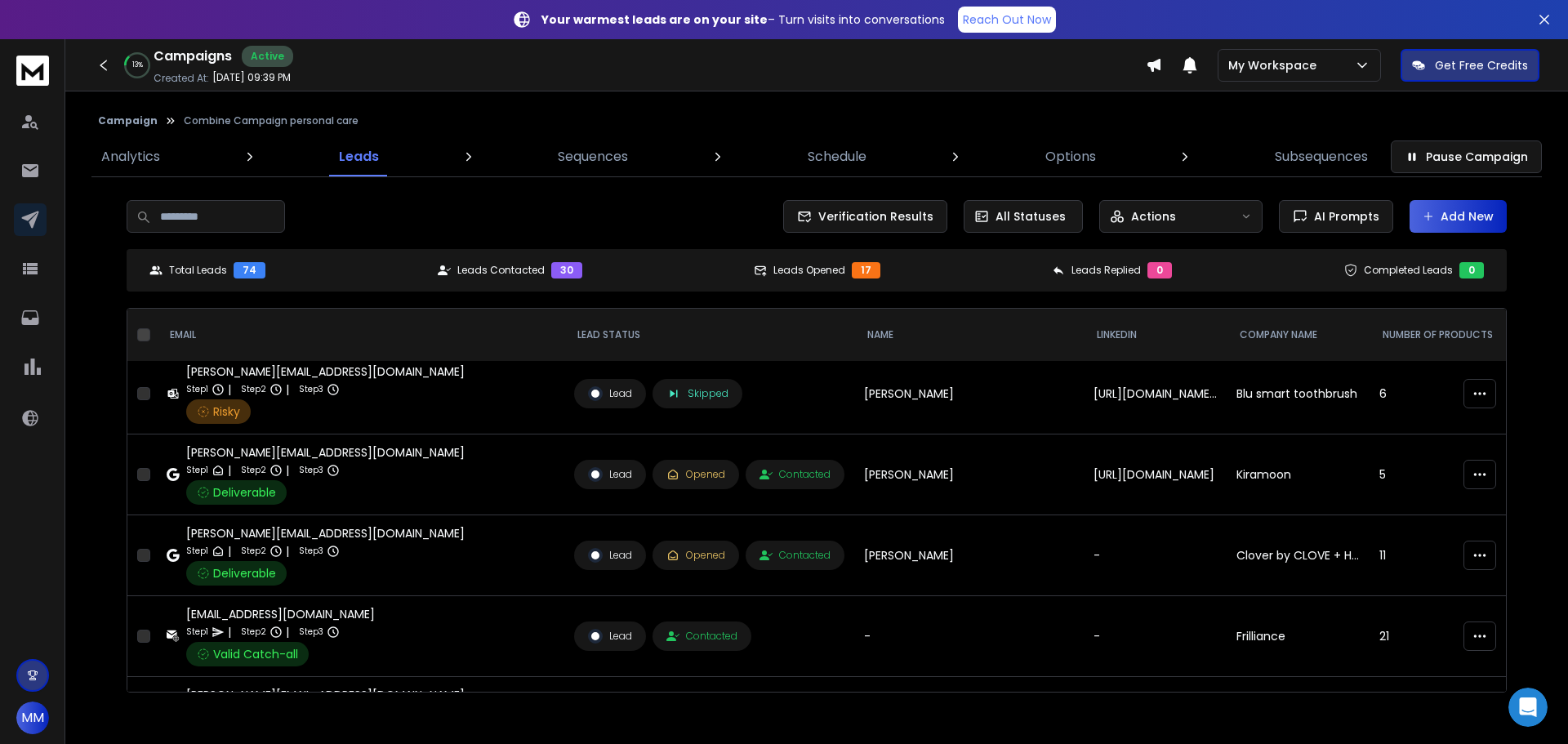
scroll to position [490, 0]
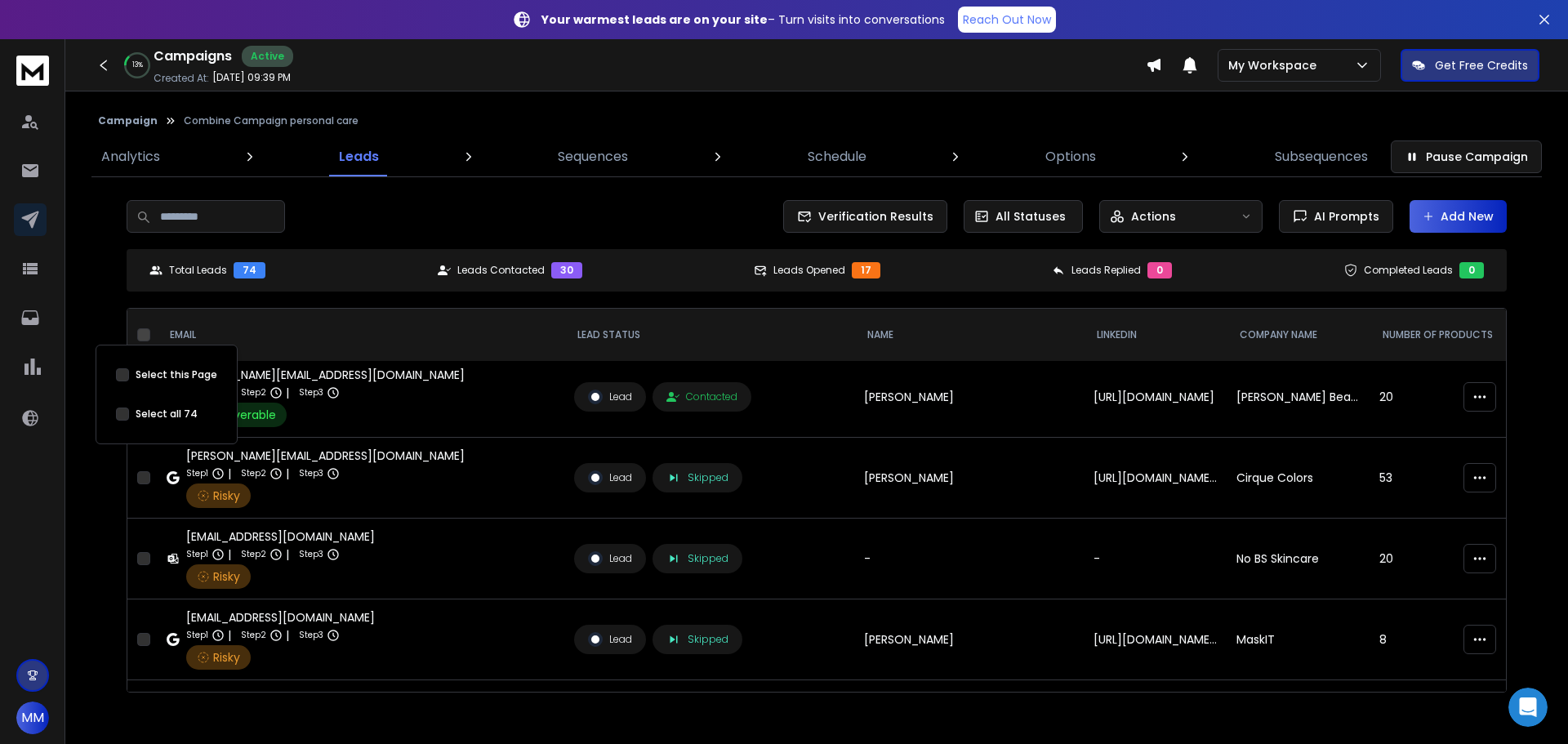
click at [143, 336] on button "Select this Page" at bounding box center [144, 335] width 13 height 13
click at [147, 414] on label "Select all 74" at bounding box center [167, 413] width 62 height 13
click at [121, 412] on button "Select this Page" at bounding box center [122, 413] width 13 height 13
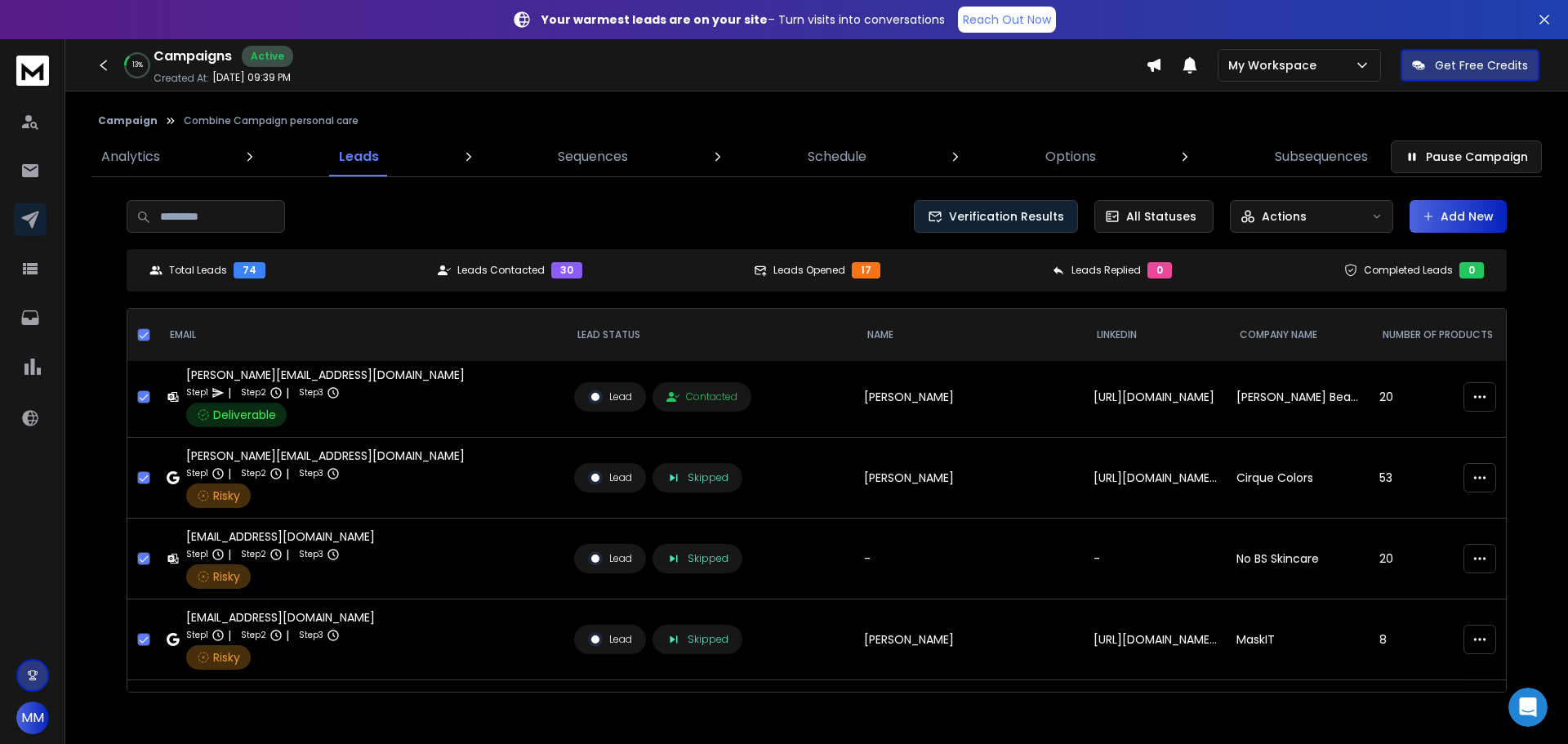
click at [1008, 215] on span "Verification Results" at bounding box center [1004, 216] width 122 height 16
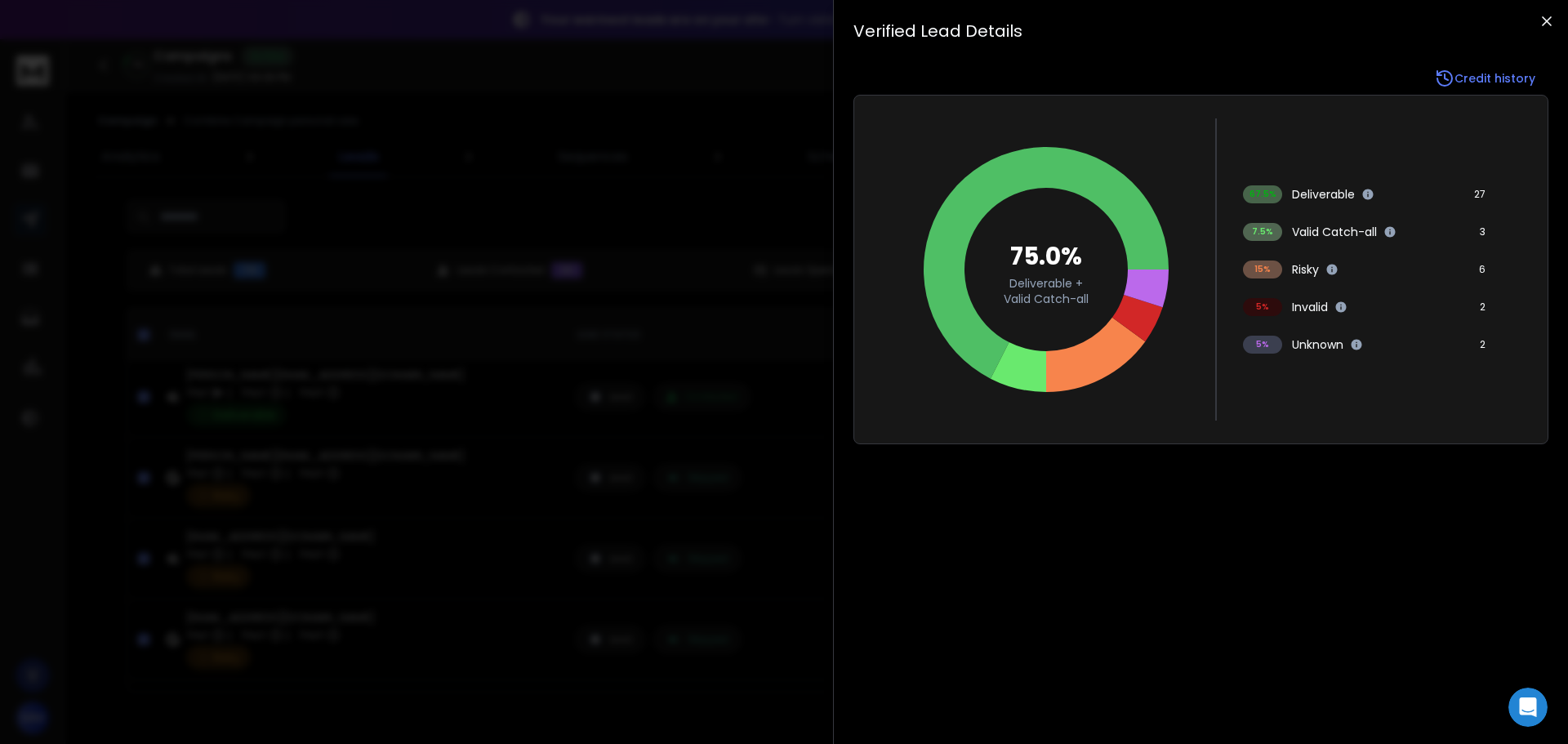
click at [1547, 16] on icon "button" at bounding box center [1547, 20] width 16 height 16
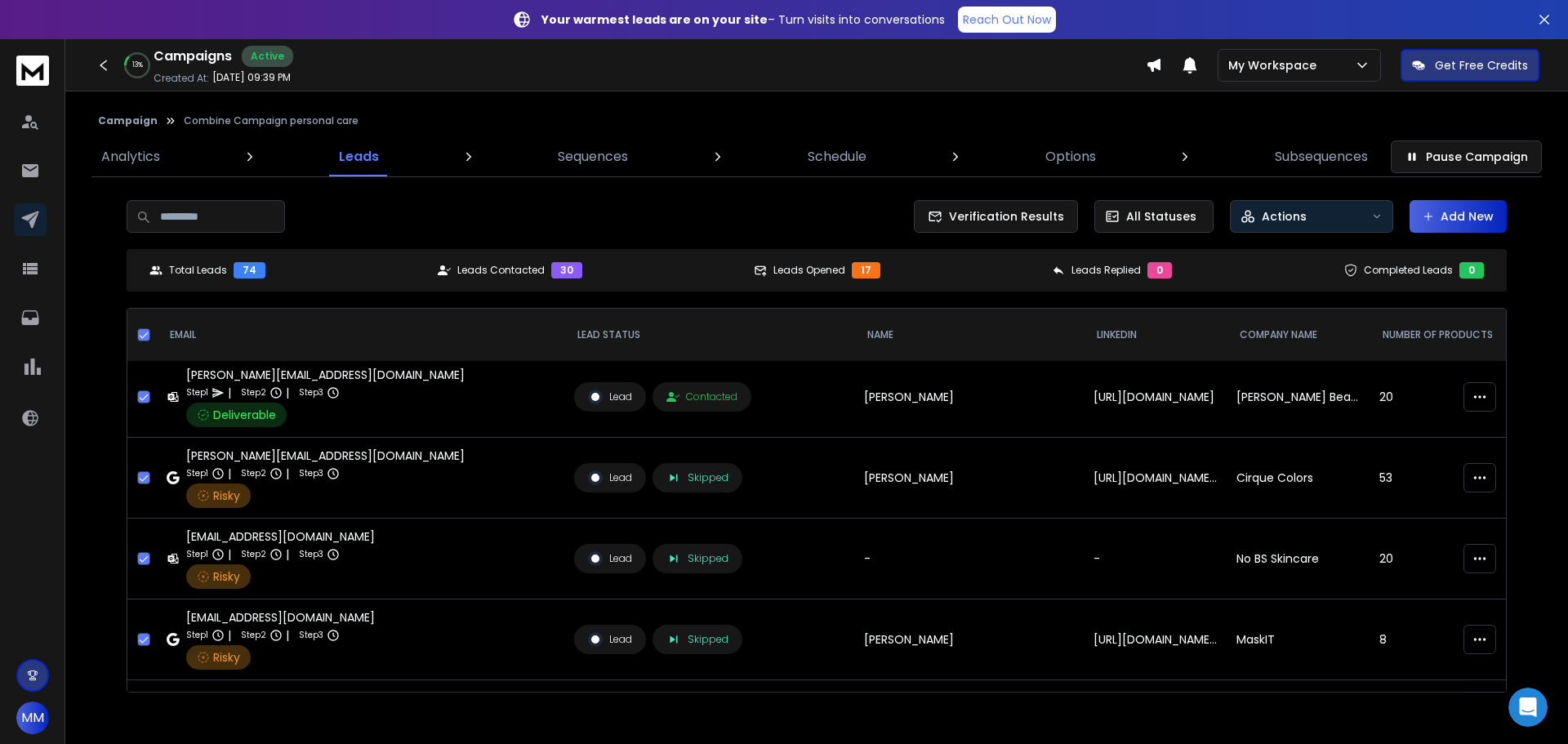
click at [1328, 216] on div "Actions" at bounding box center [1303, 216] width 124 height 16
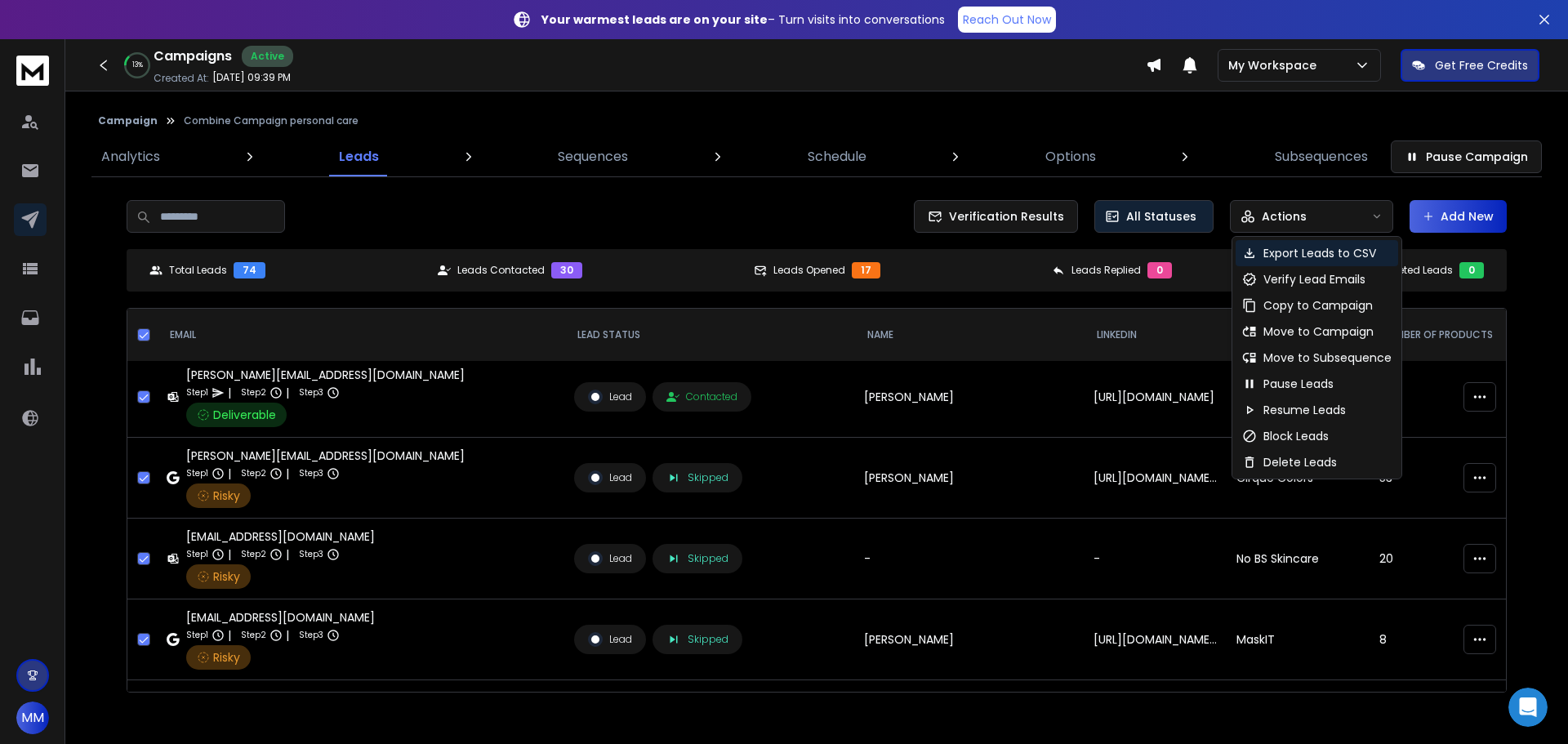
click at [1176, 210] on p "All Statuses" at bounding box center [1162, 216] width 70 height 16
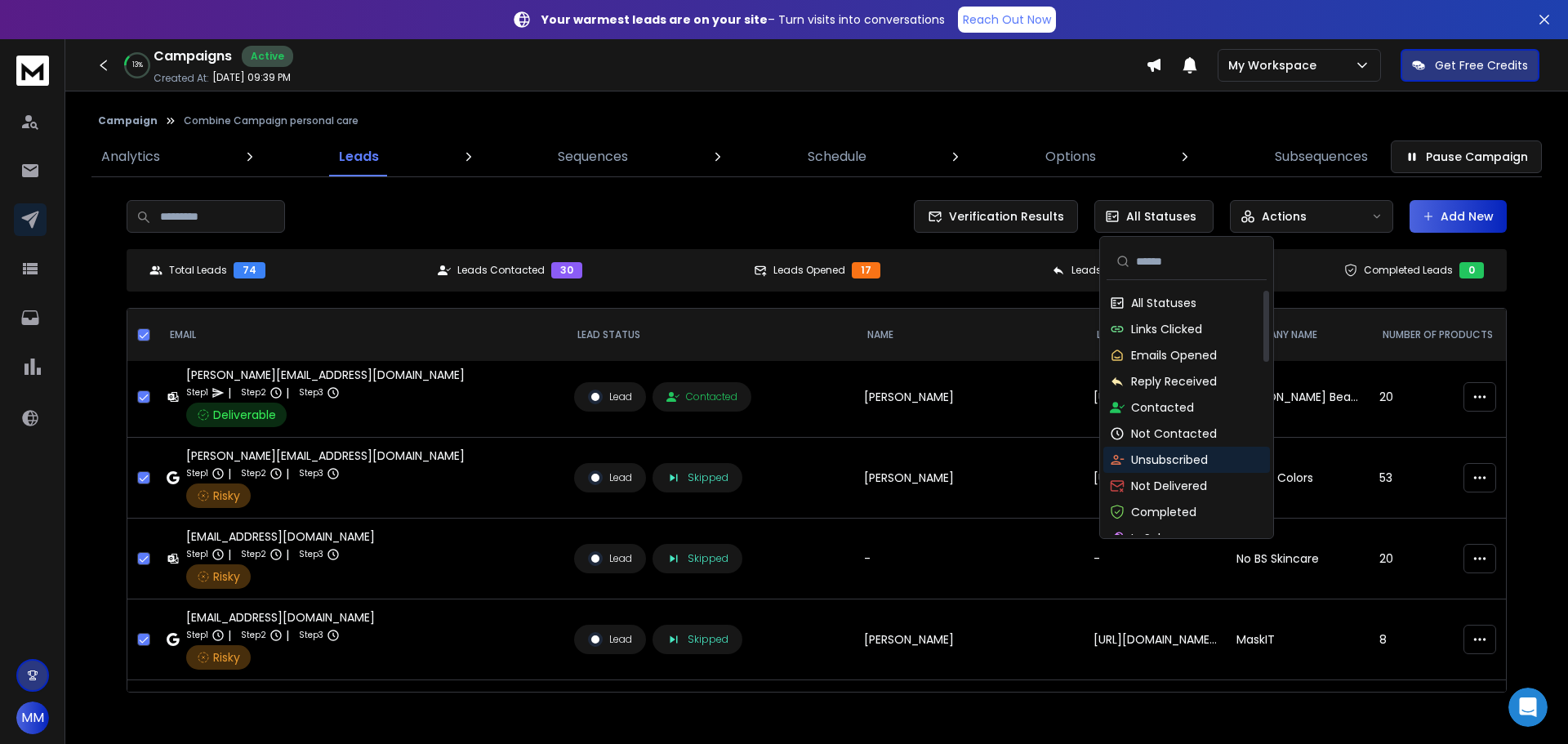
click at [1158, 469] on div "Unsubscribed" at bounding box center [1187, 460] width 167 height 26
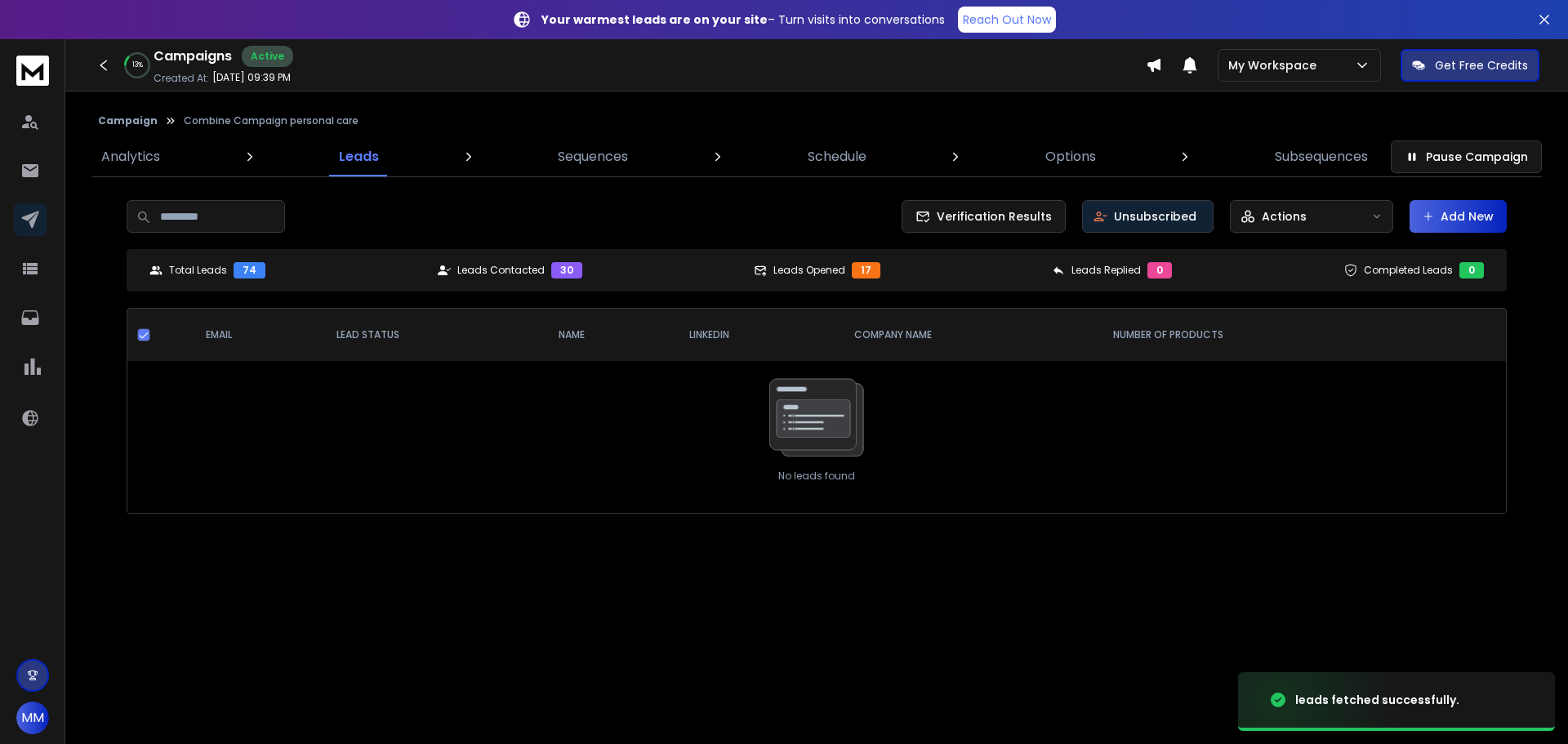
click at [1177, 221] on p "Unsubscribed" at bounding box center [1155, 216] width 82 height 16
click at [1173, 227] on div "Leads Replied 0 Automatic Leads Replied 0" at bounding box center [1113, 231] width 174 height 43
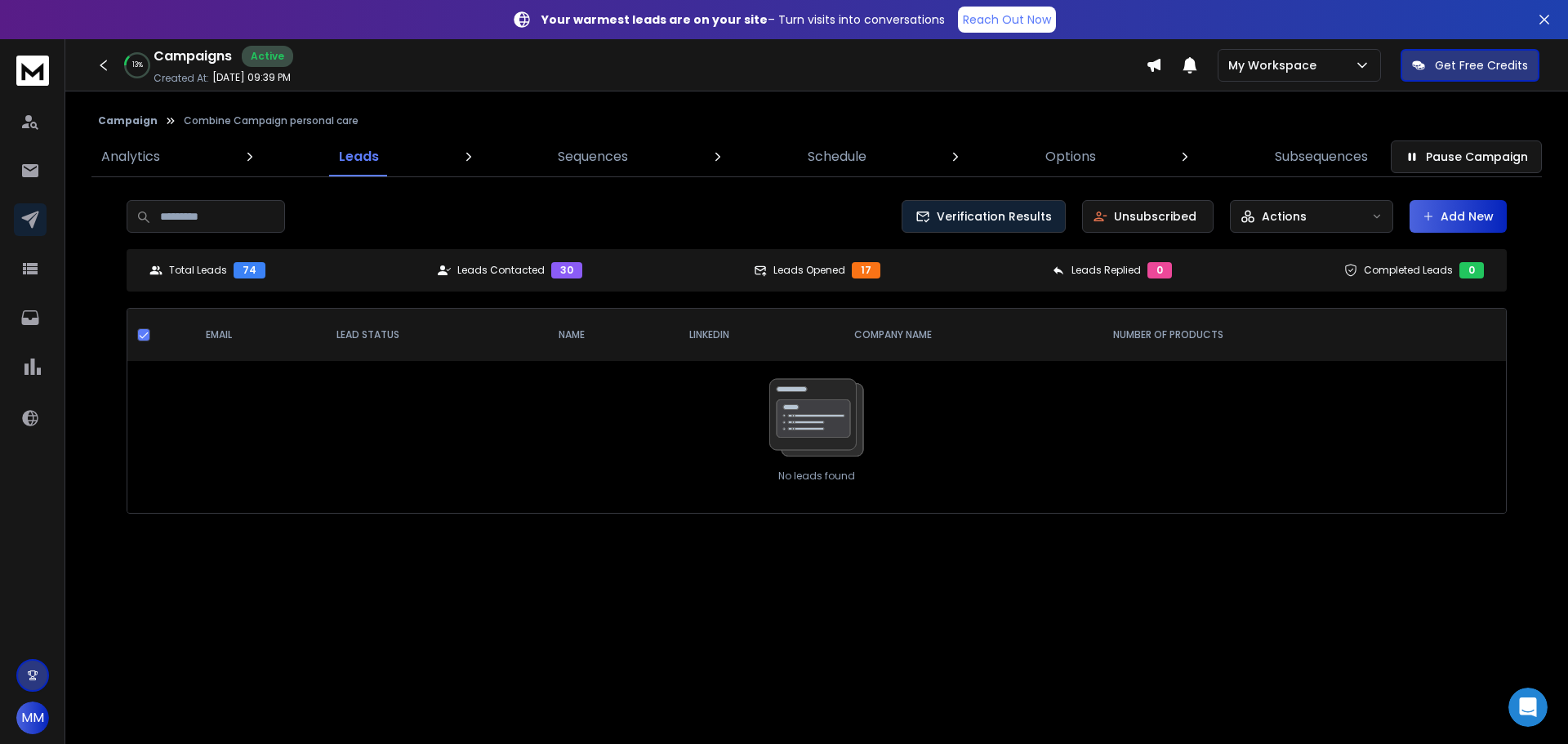
click at [967, 214] on span "Verification Results" at bounding box center [991, 216] width 122 height 16
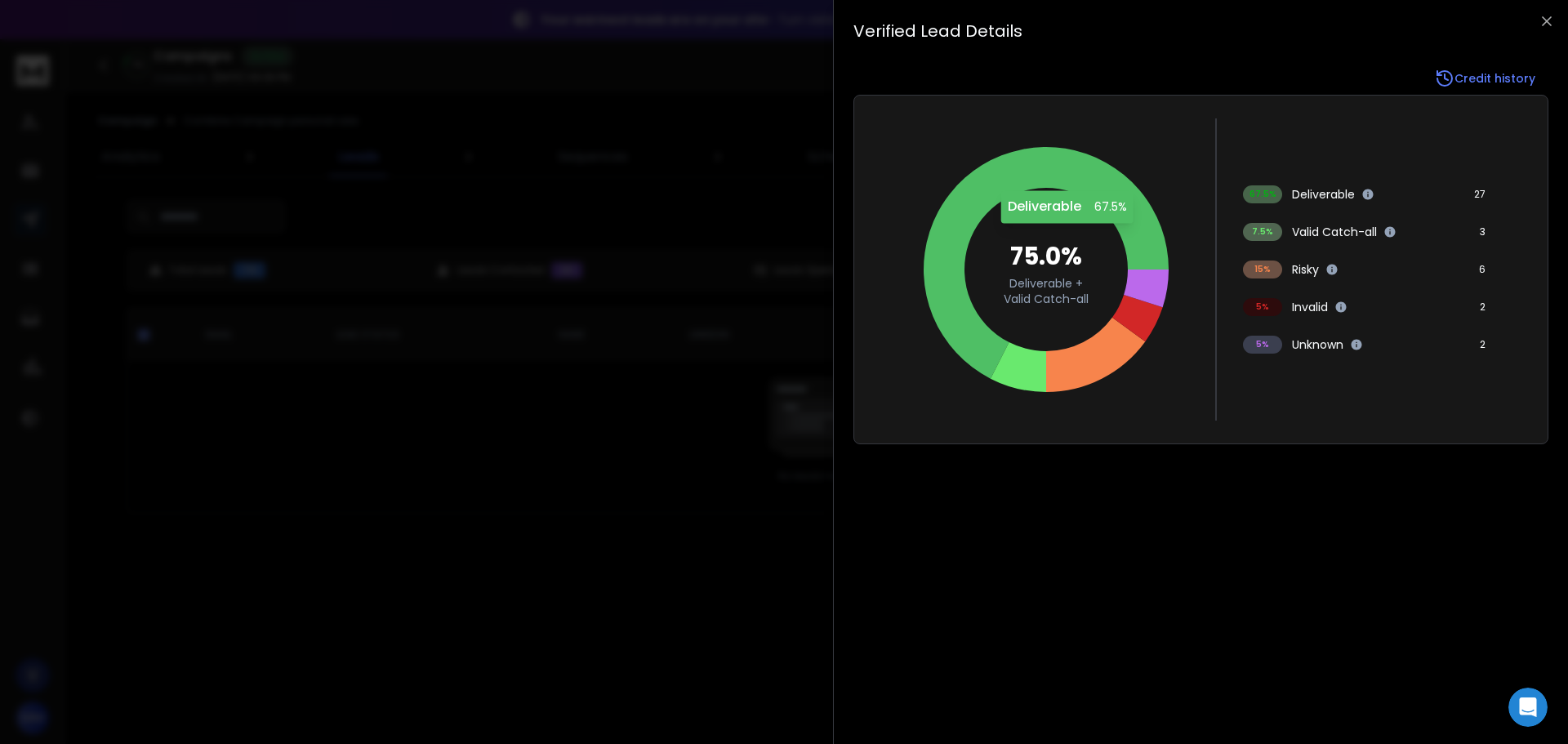
click at [764, 514] on div at bounding box center [784, 372] width 1568 height 744
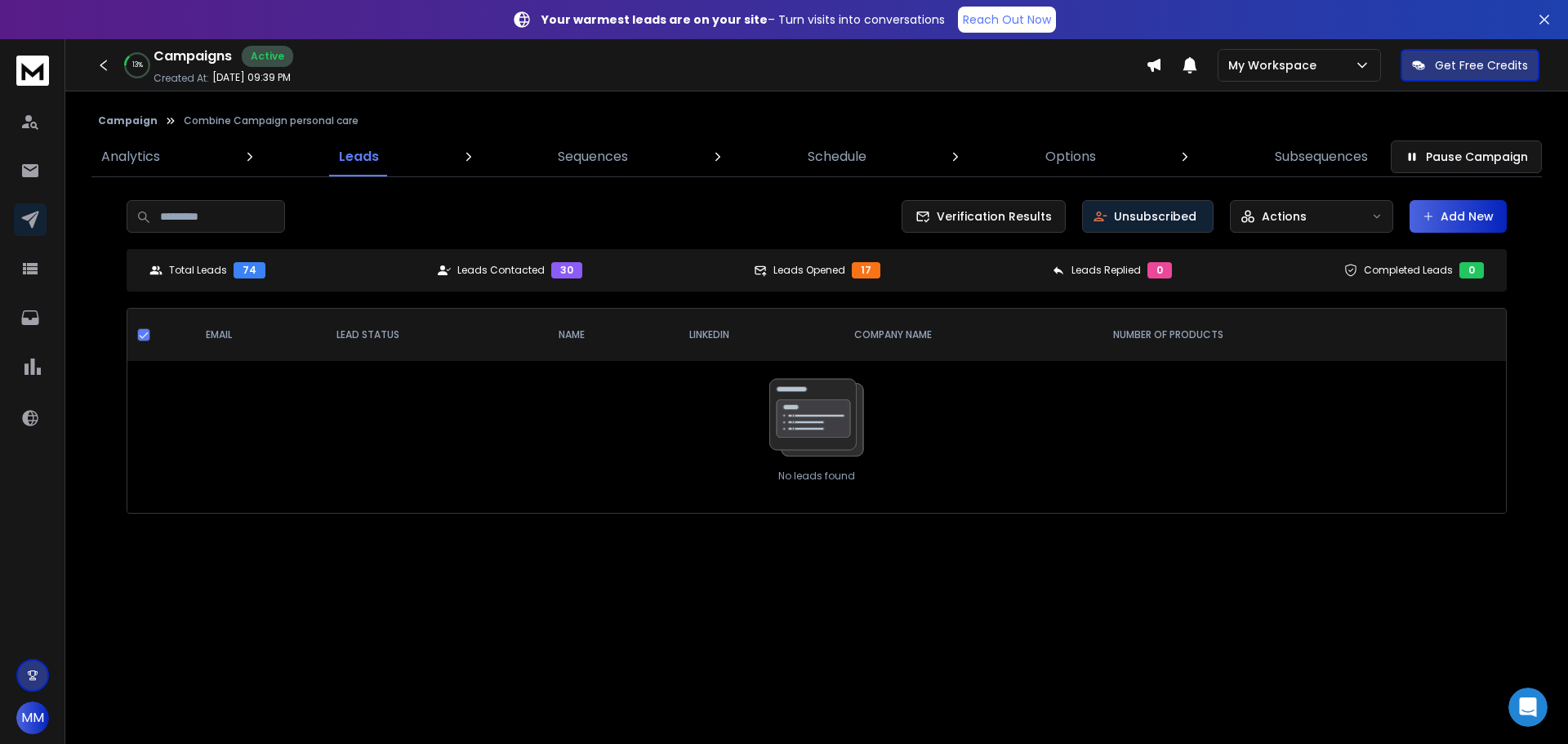
click at [1195, 220] on p "Unsubscribed" at bounding box center [1155, 216] width 82 height 16
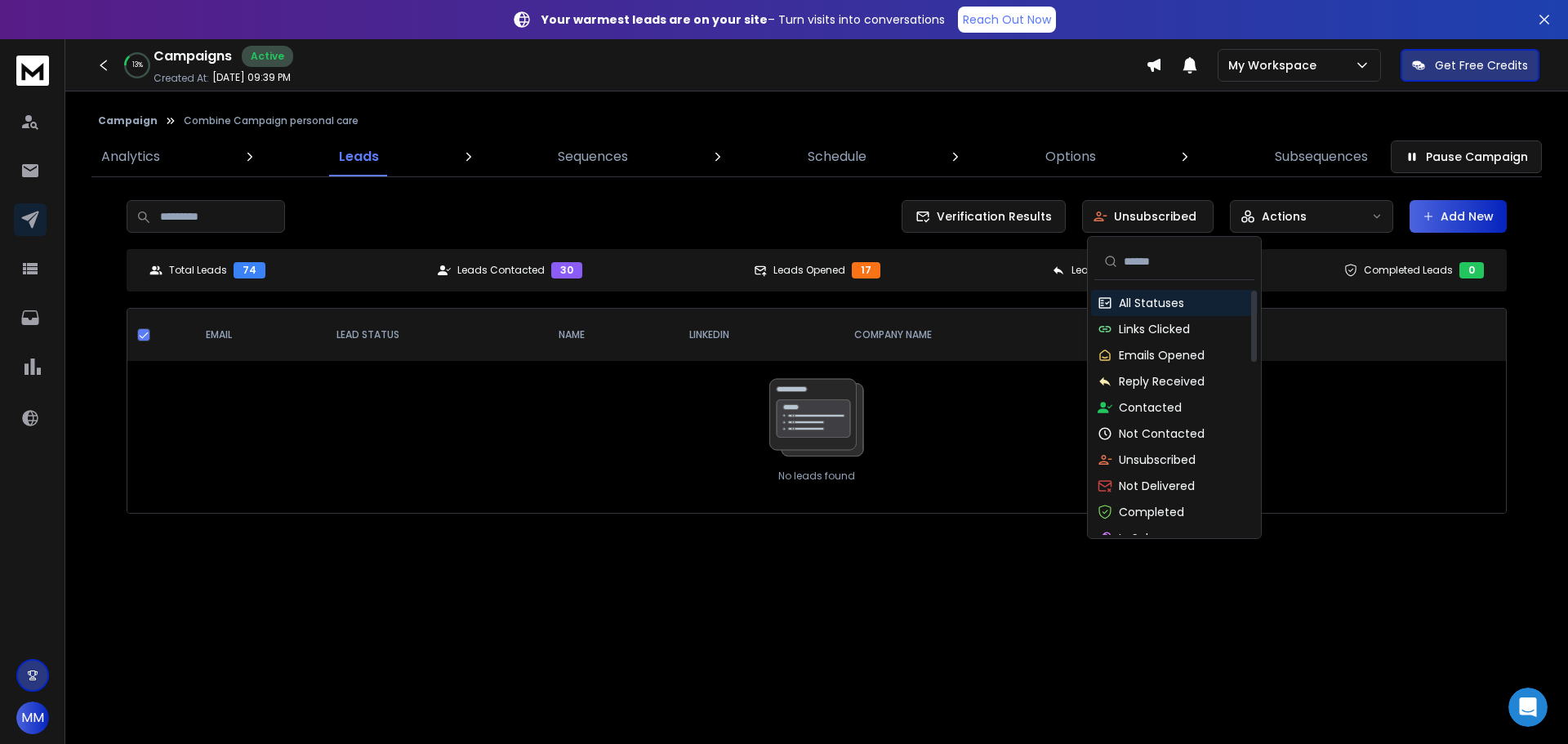
click at [1174, 301] on p "All Statuses" at bounding box center [1151, 303] width 65 height 16
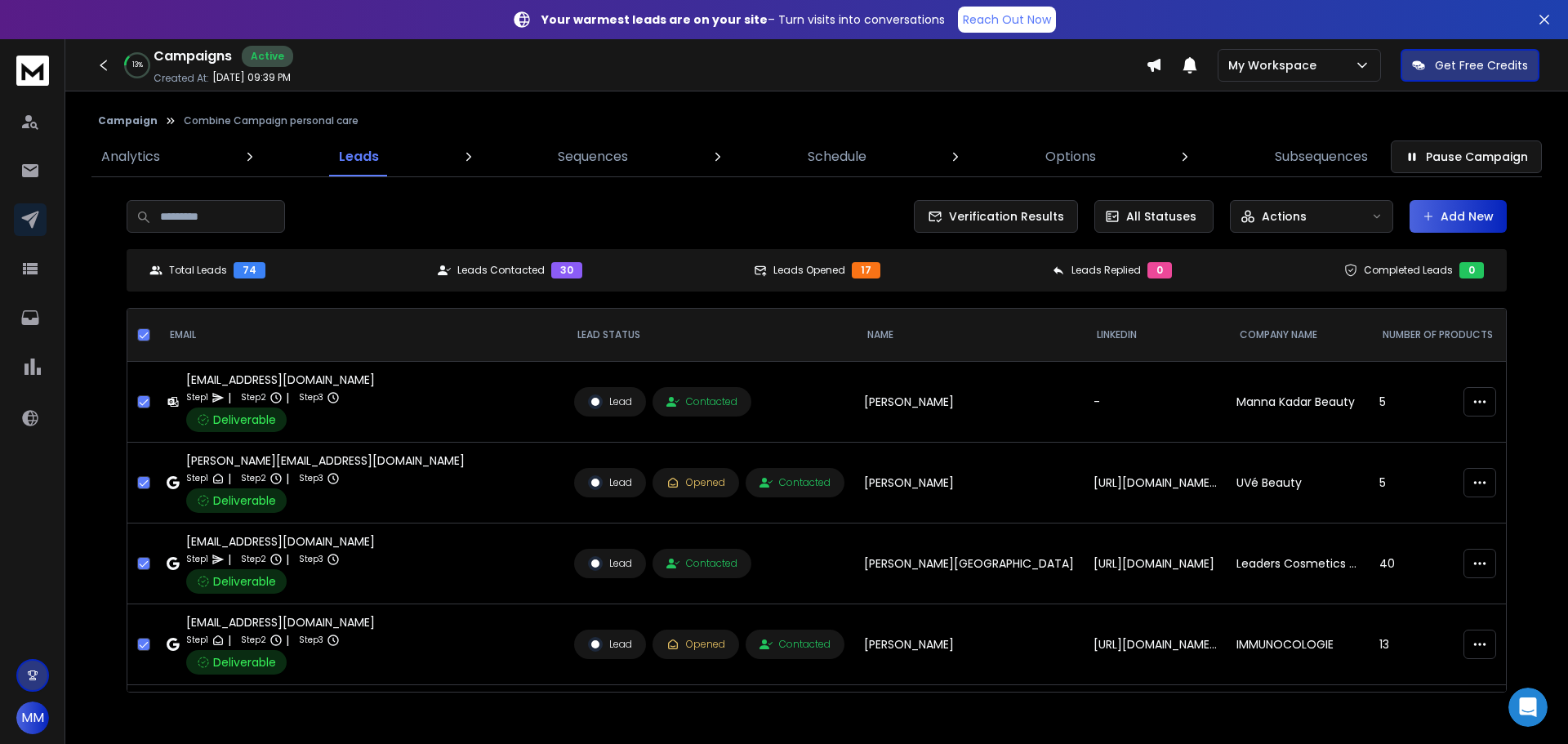
click at [210, 219] on input at bounding box center [206, 216] width 158 height 33
click at [1355, 223] on div "Actions" at bounding box center [1303, 216] width 124 height 16
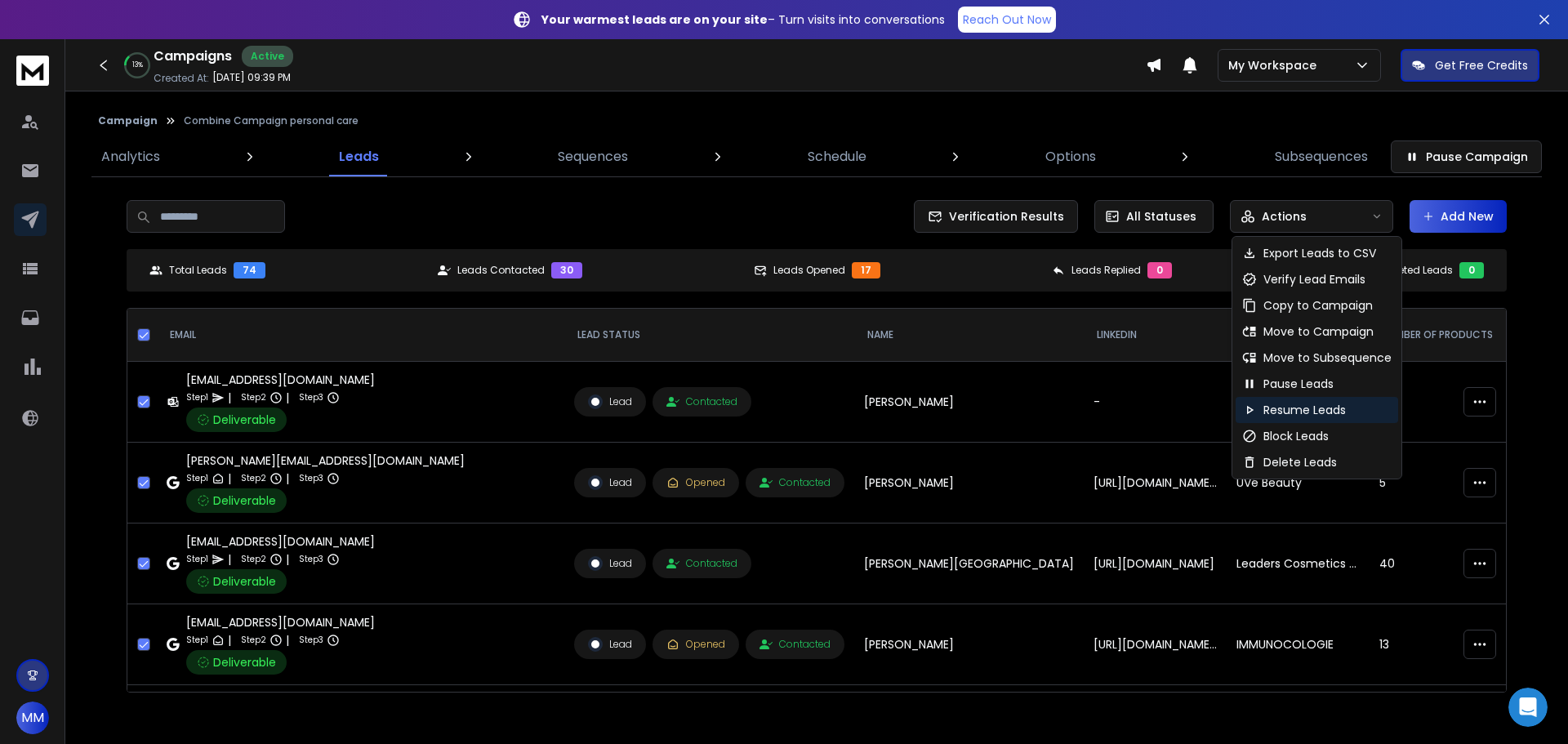
click at [1251, 411] on icon at bounding box center [1250, 410] width 7 height 9
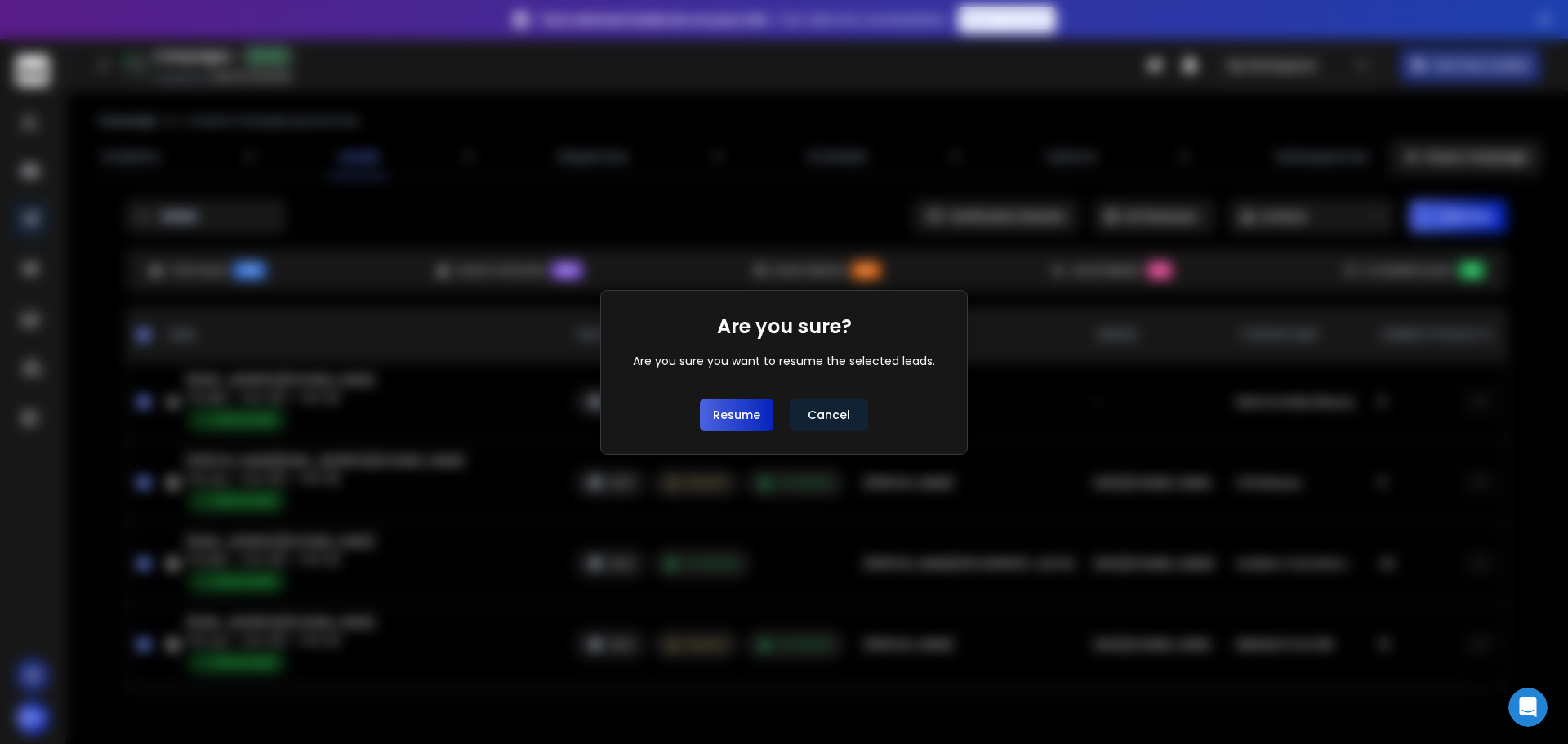
click at [735, 410] on button "Resume" at bounding box center [737, 415] width 74 height 33
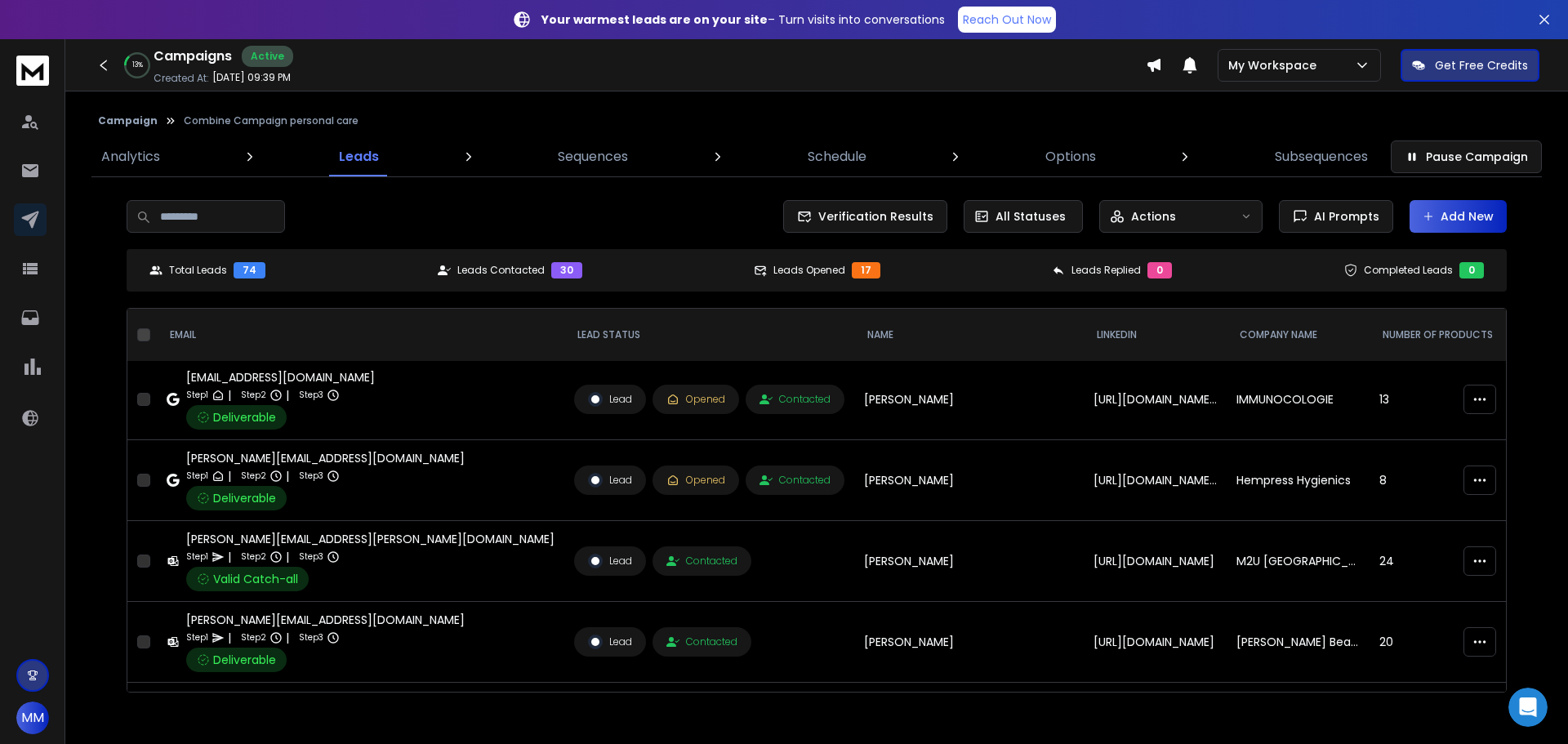
scroll to position [0, 0]
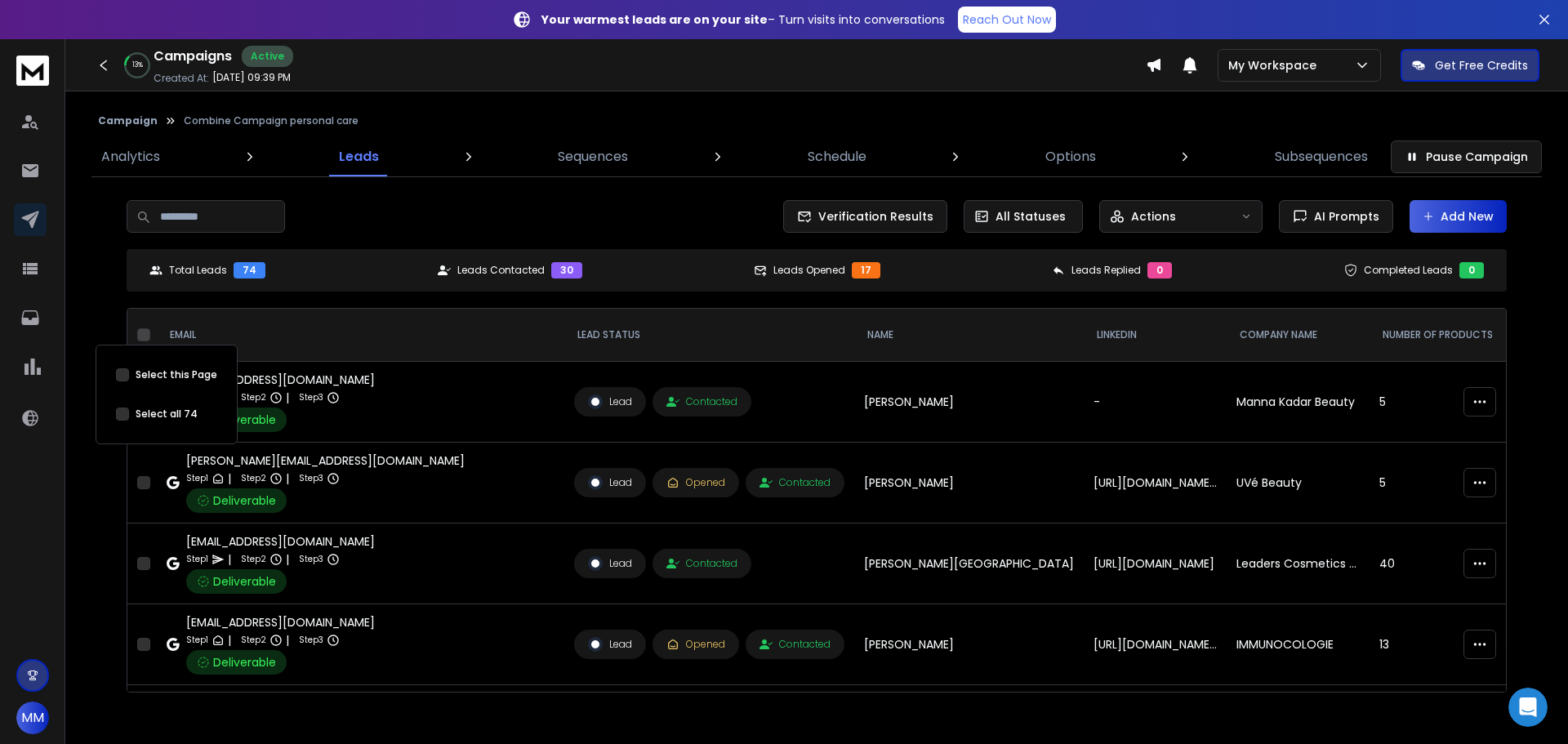
click at [142, 335] on button "Select this Page" at bounding box center [144, 335] width 13 height 13
click at [125, 415] on button "Select this Page" at bounding box center [122, 413] width 13 height 13
click at [123, 410] on button "Select this Page" at bounding box center [122, 413] width 13 height 13
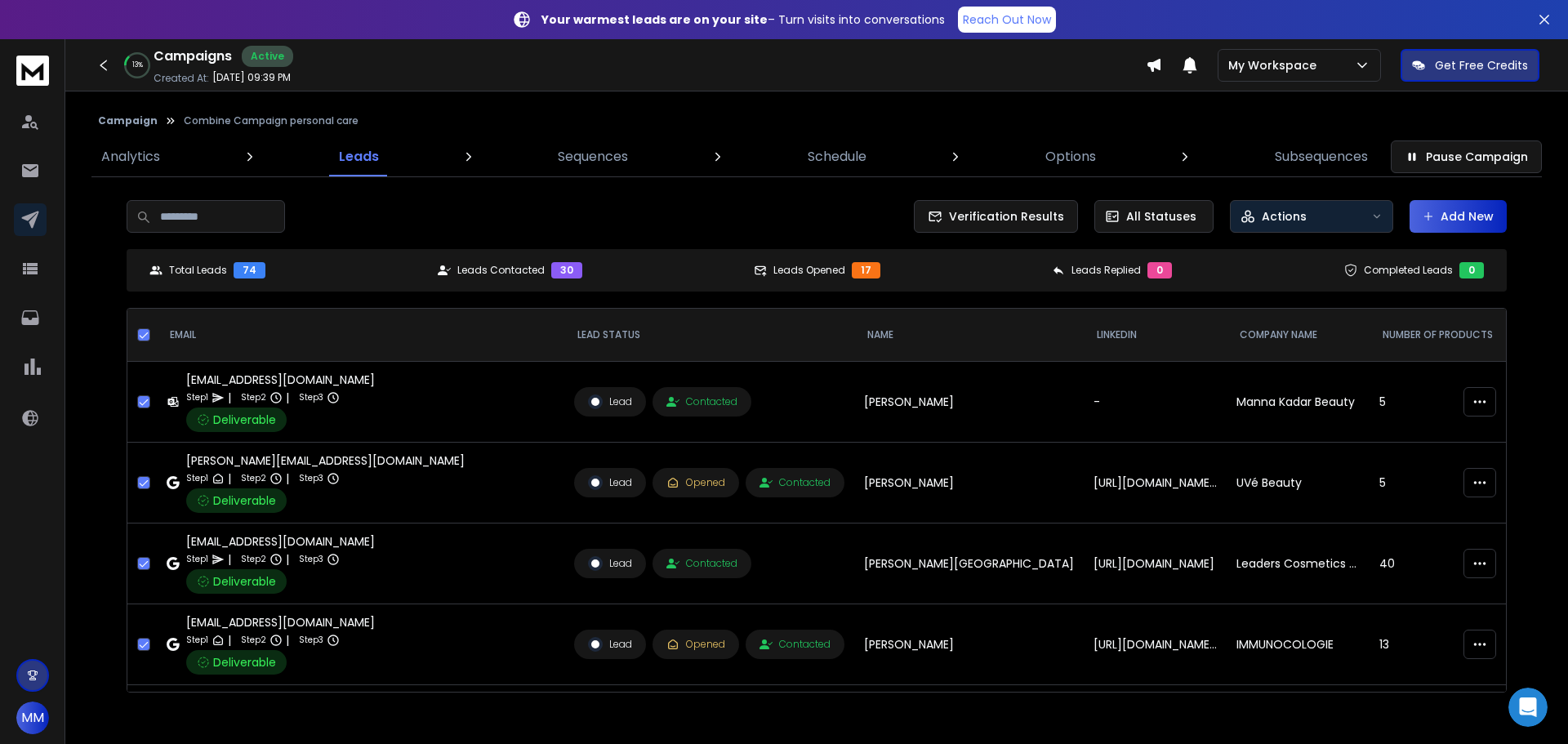
click at [1288, 220] on p "Actions" at bounding box center [1284, 216] width 45 height 16
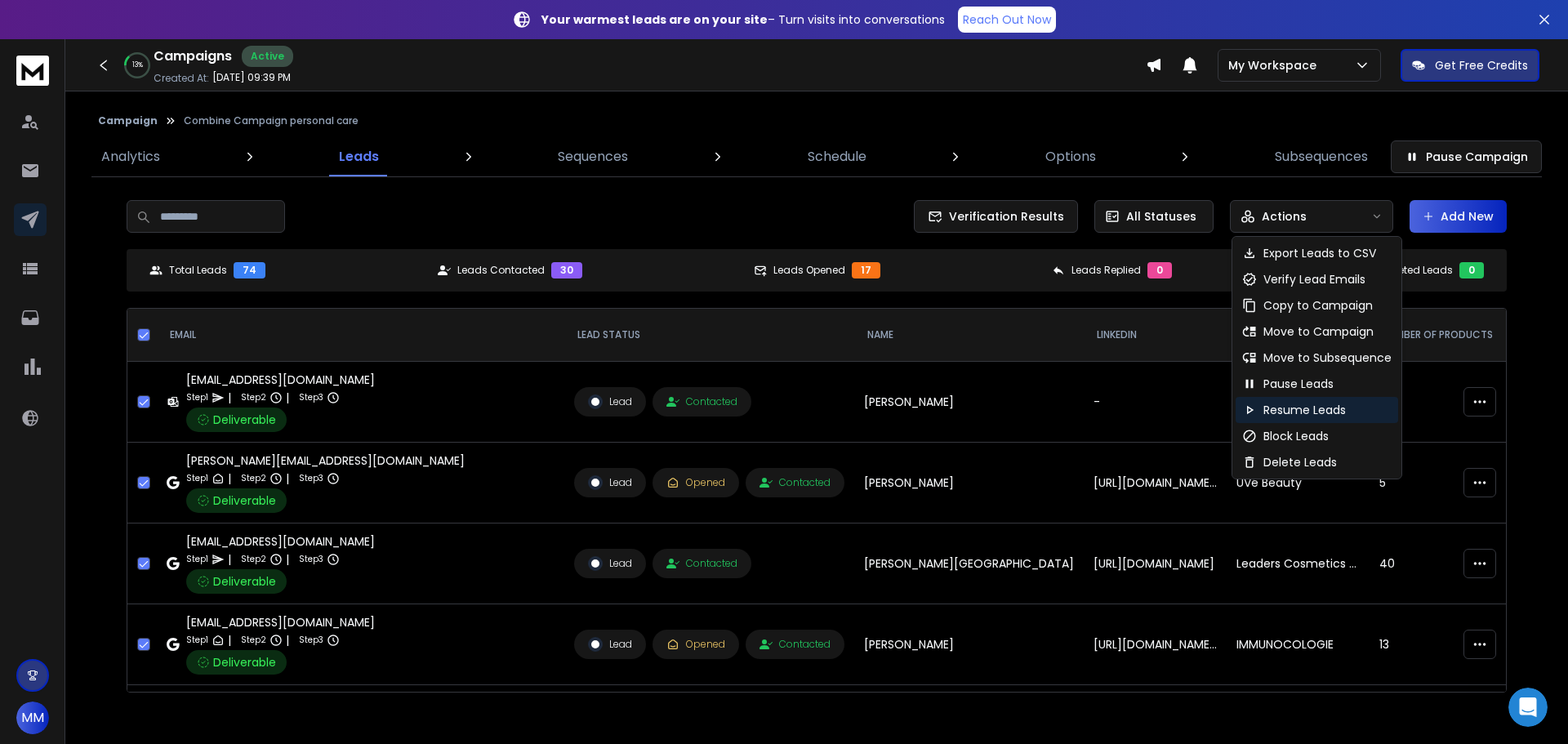
click at [1248, 411] on icon at bounding box center [1250, 410] width 7 height 9
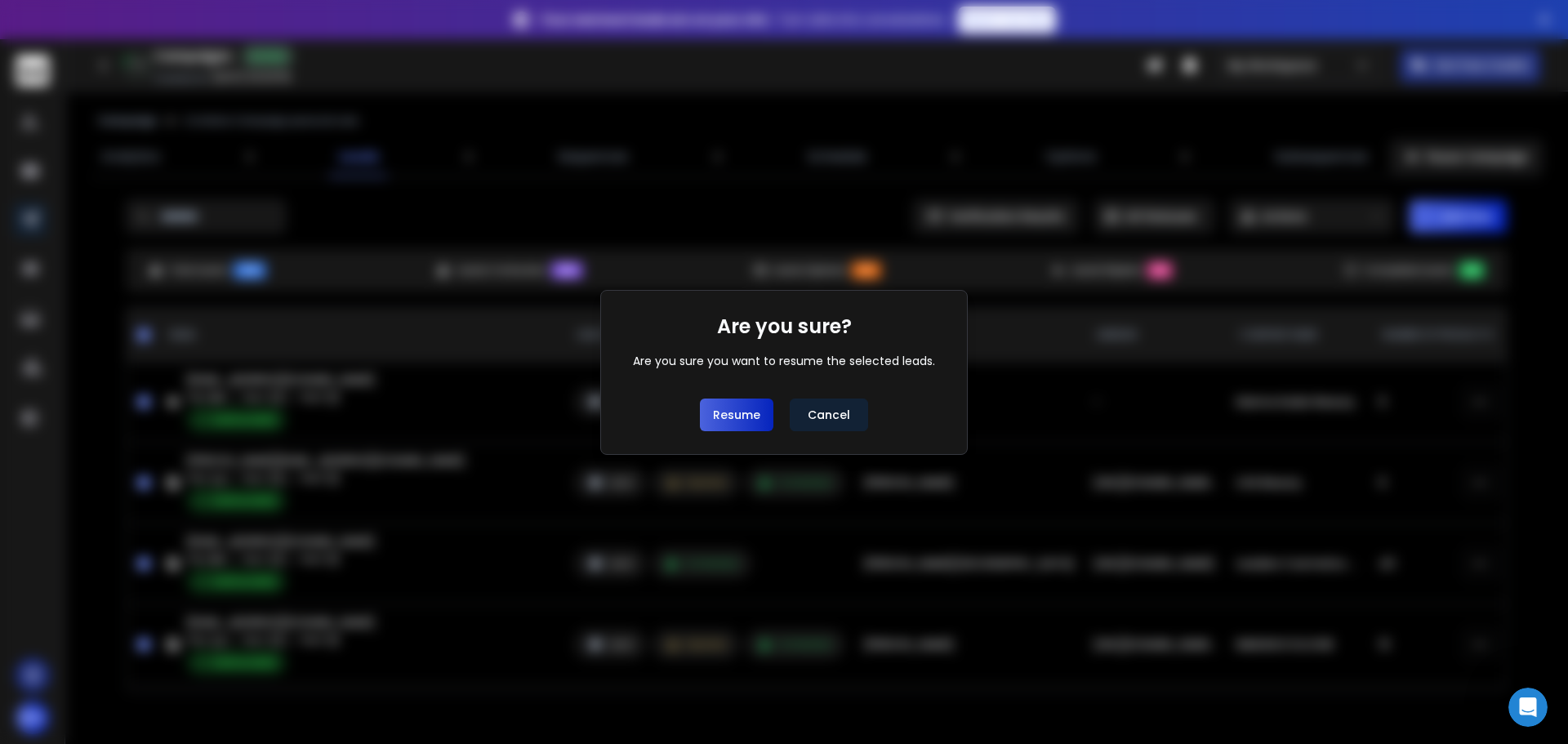
click at [731, 414] on button "Resume" at bounding box center [737, 415] width 74 height 33
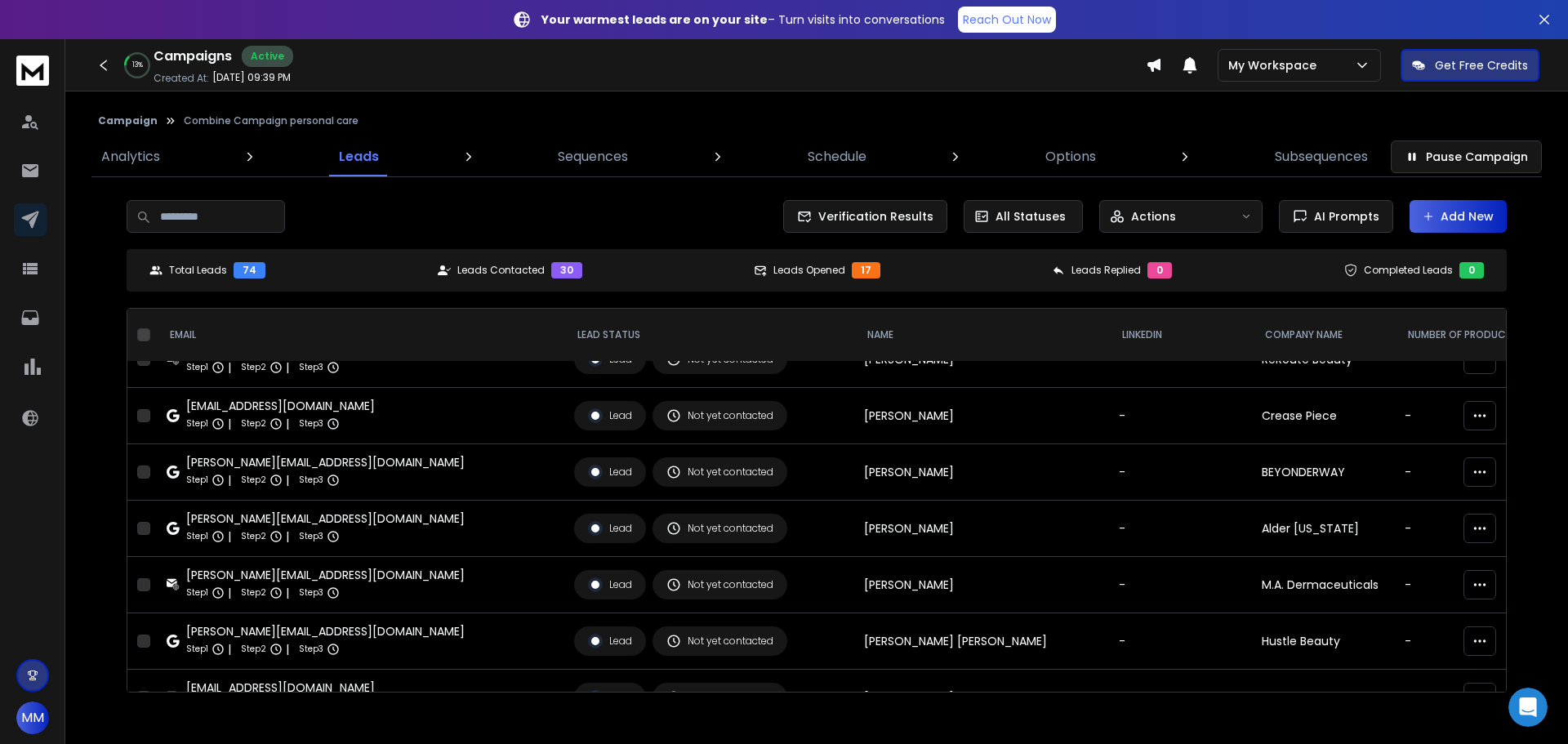
scroll to position [4217, 0]
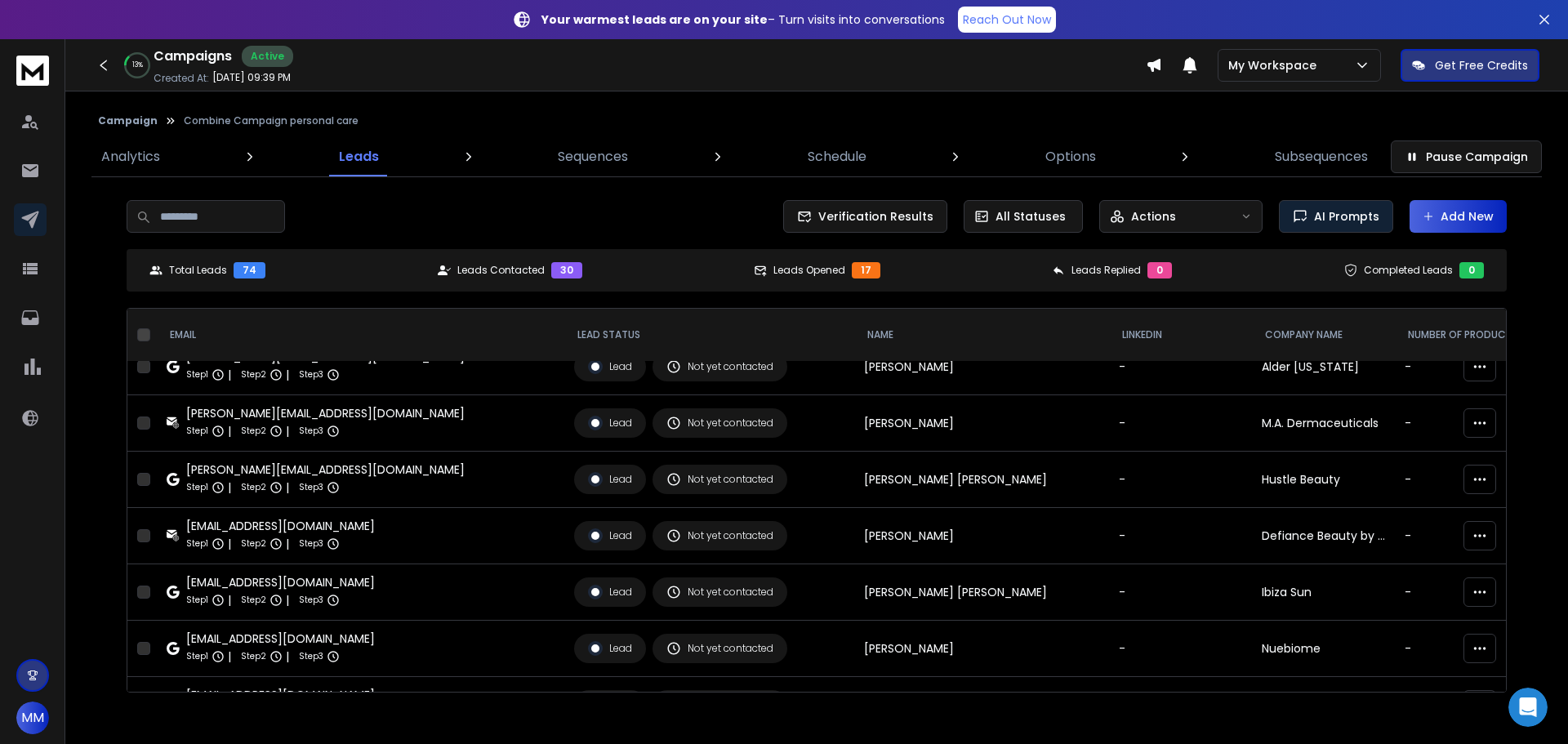
click at [1300, 214] on icon "button" at bounding box center [1299, 216] width 15 height 15
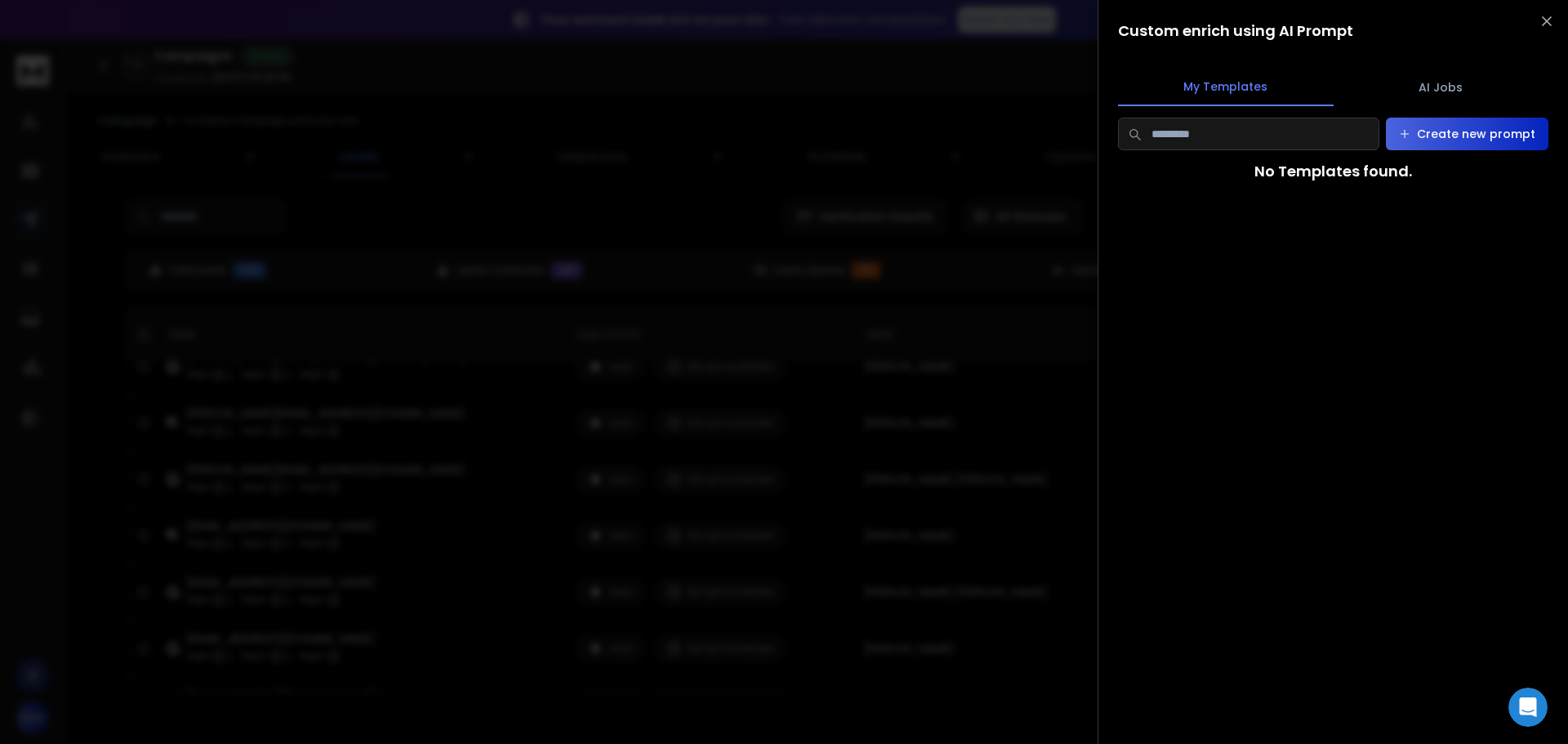
click at [1299, 143] on input at bounding box center [1249, 134] width 262 height 33
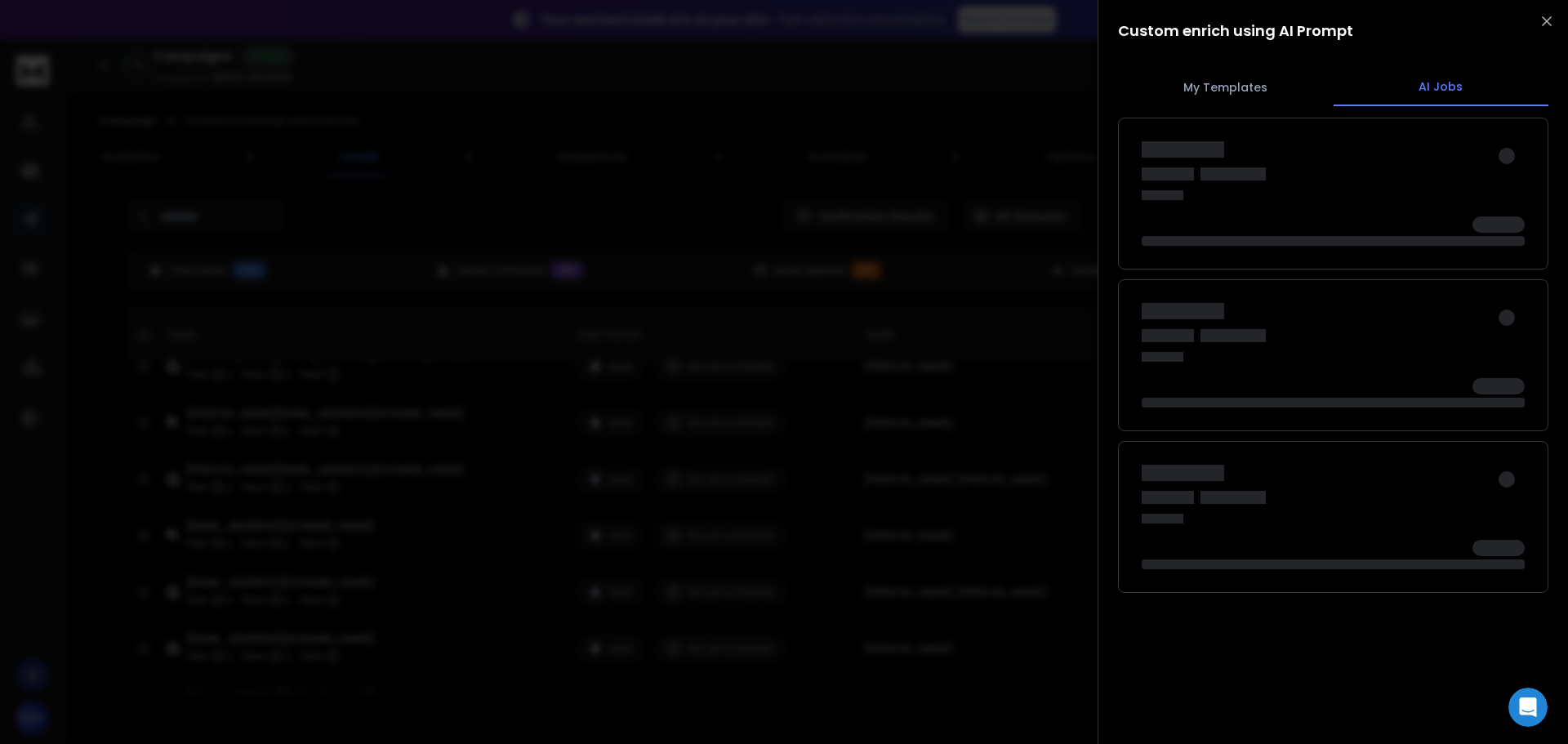
click at [1443, 79] on button "AI Jobs" at bounding box center [1442, 87] width 215 height 38
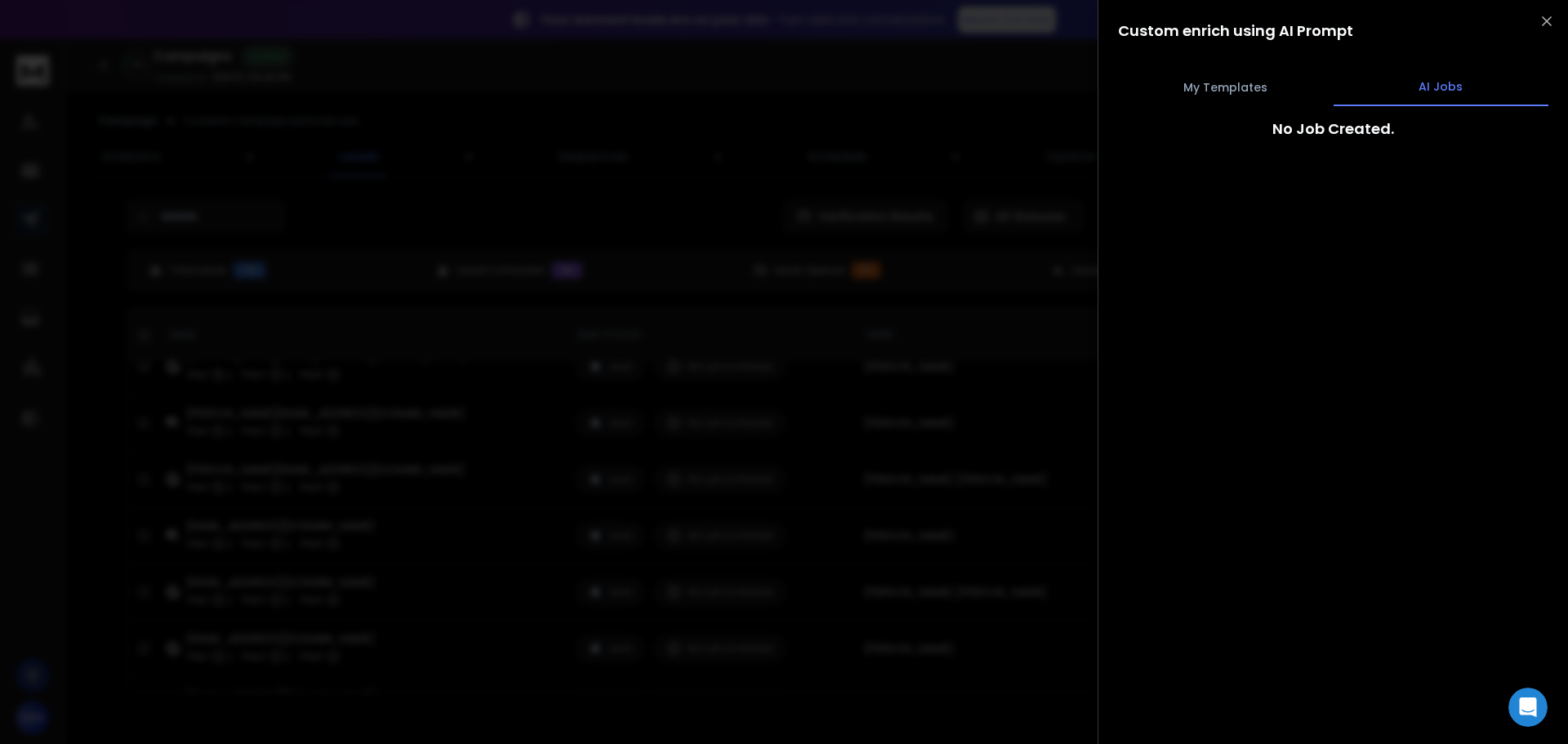
click at [1204, 74] on button "My Templates" at bounding box center [1226, 87] width 215 height 36
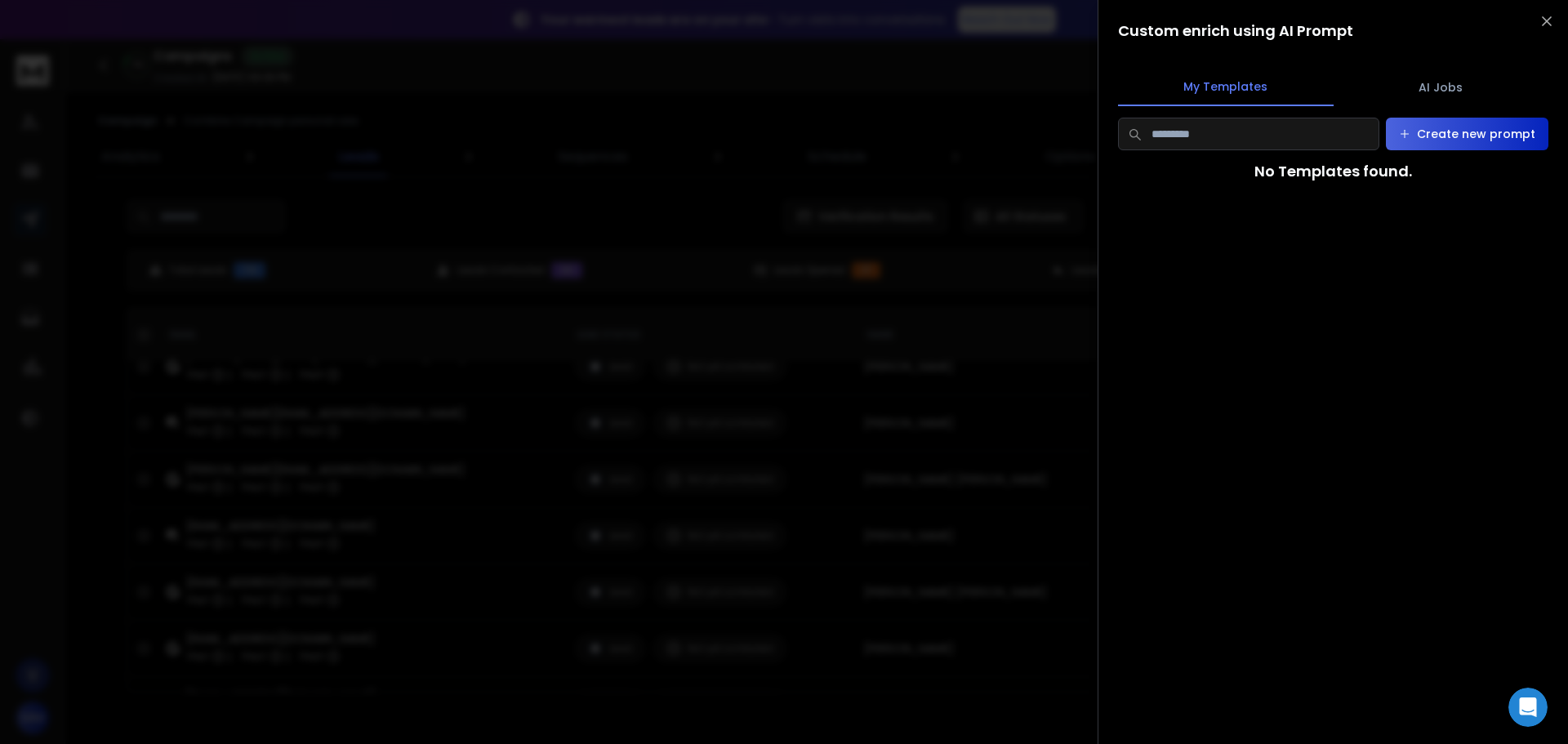
click at [884, 83] on div at bounding box center [784, 372] width 1568 height 744
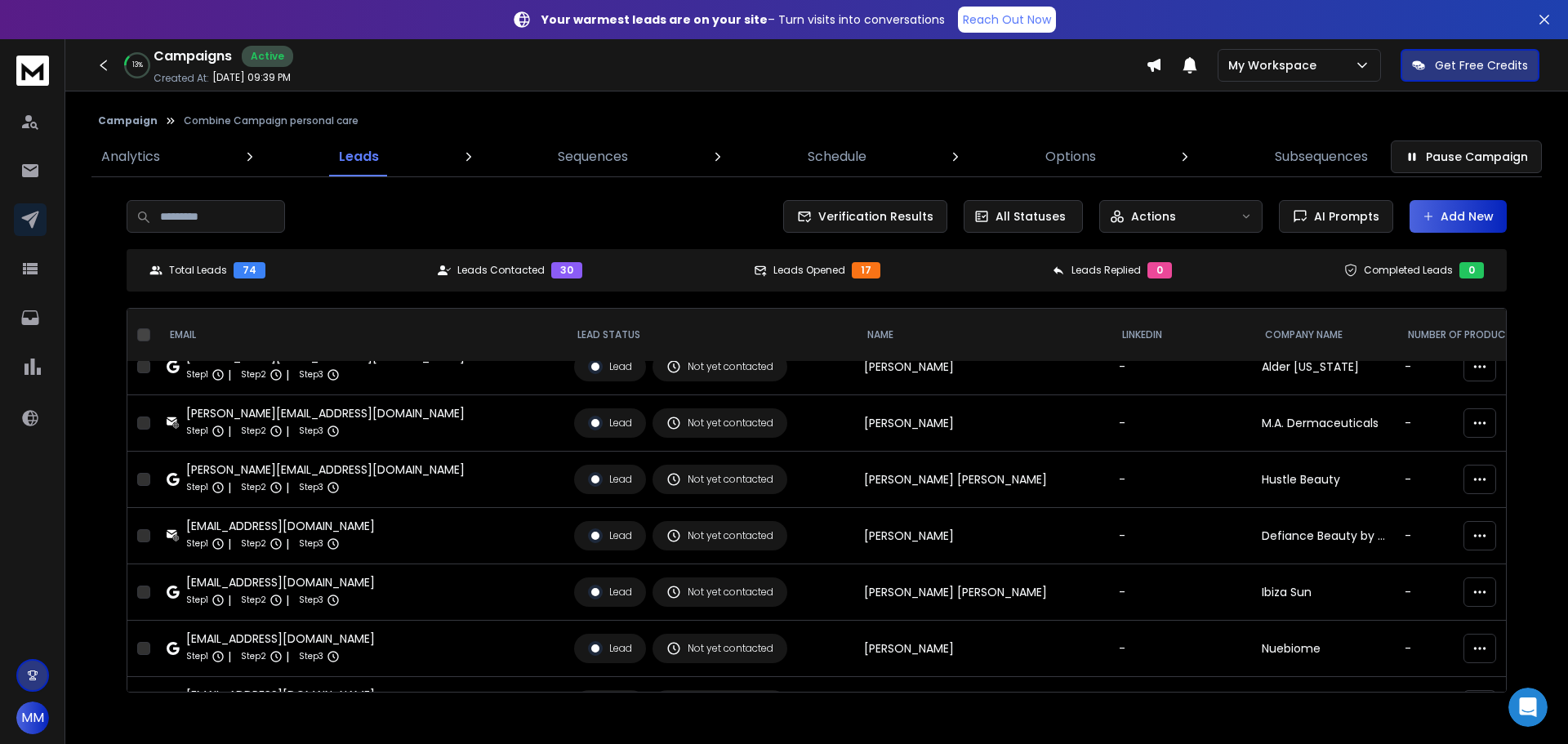
click at [1463, 221] on button "Add New" at bounding box center [1458, 216] width 97 height 33
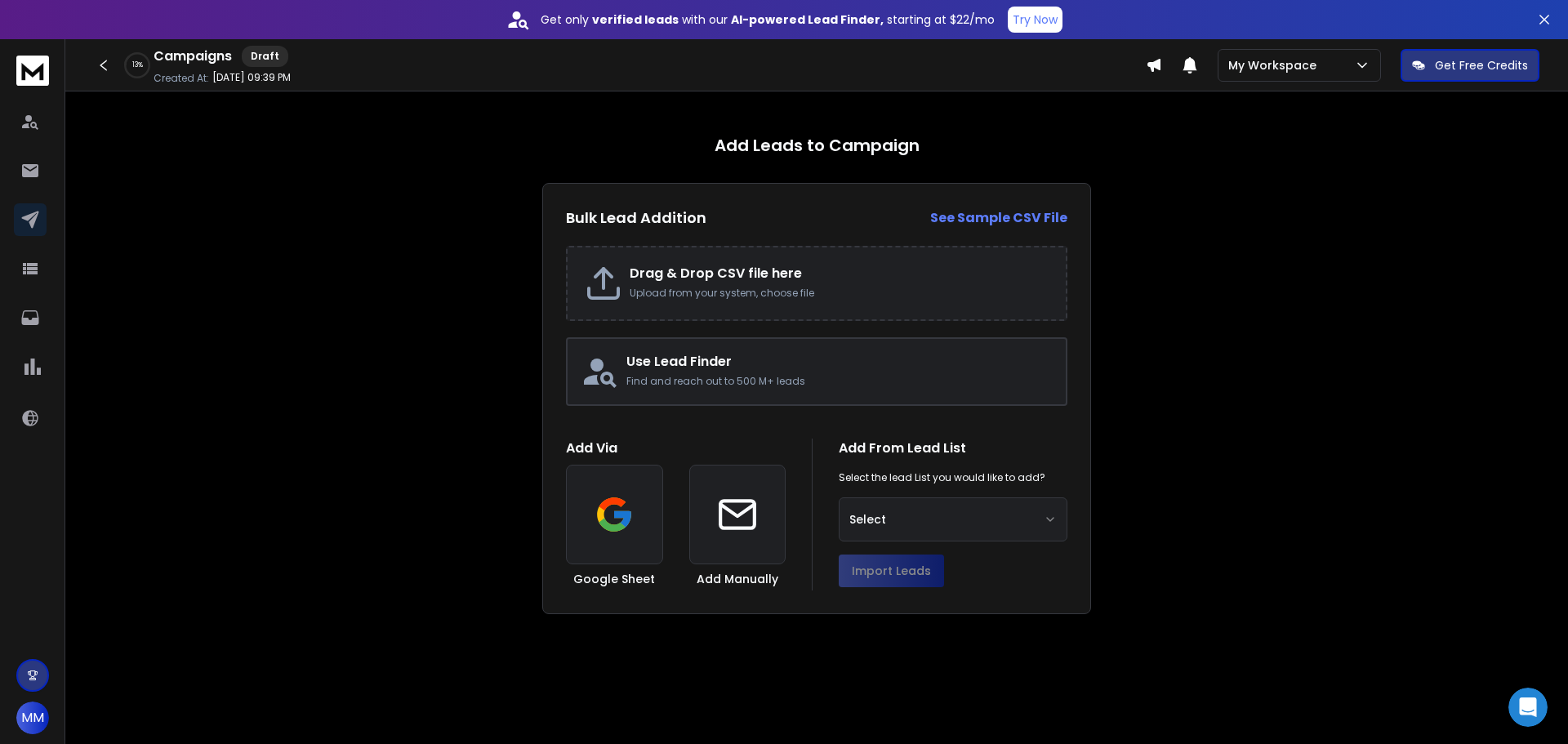
click at [958, 525] on button "Select" at bounding box center [953, 519] width 229 height 44
click at [972, 460] on div "Add From Lead List Select the lead List you would like to add? Select Import Le…" at bounding box center [953, 514] width 229 height 152
click at [981, 448] on h1 "Add From Lead List" at bounding box center [953, 448] width 229 height 19
click at [40, 214] on link at bounding box center [30, 220] width 33 height 33
